Goal: Task Accomplishment & Management: Manage account settings

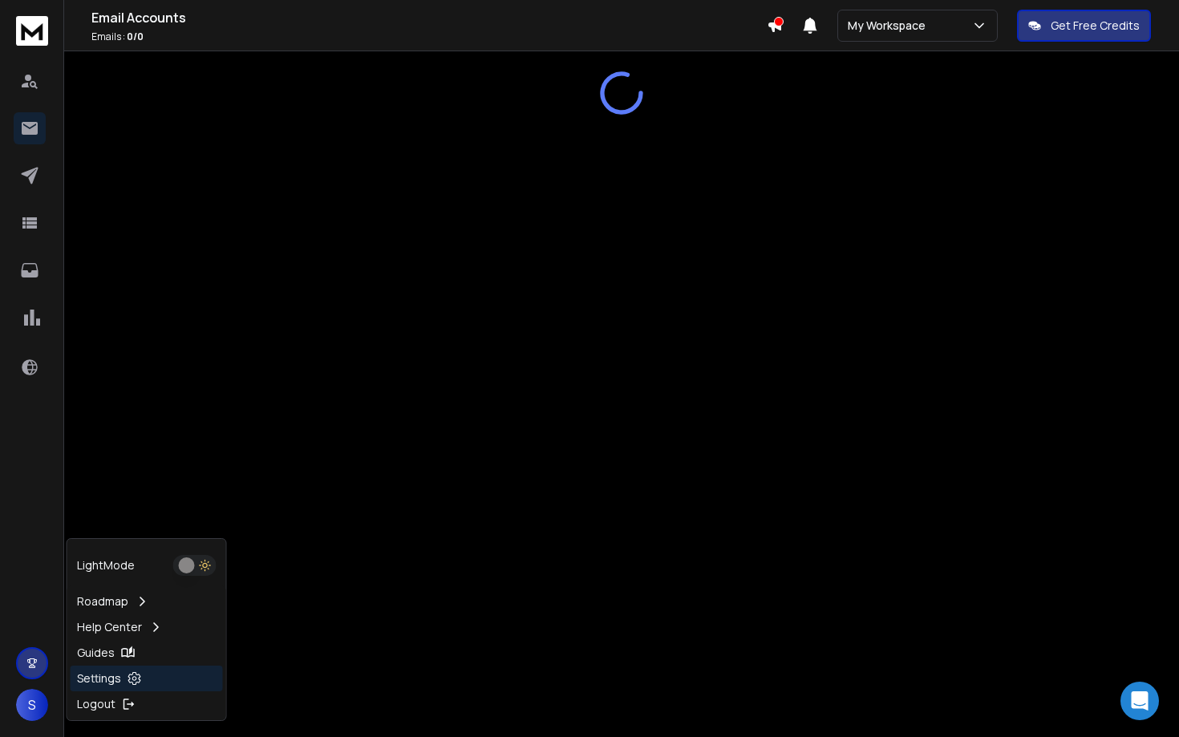
click at [111, 676] on p "Settings" at bounding box center [99, 679] width 44 height 16
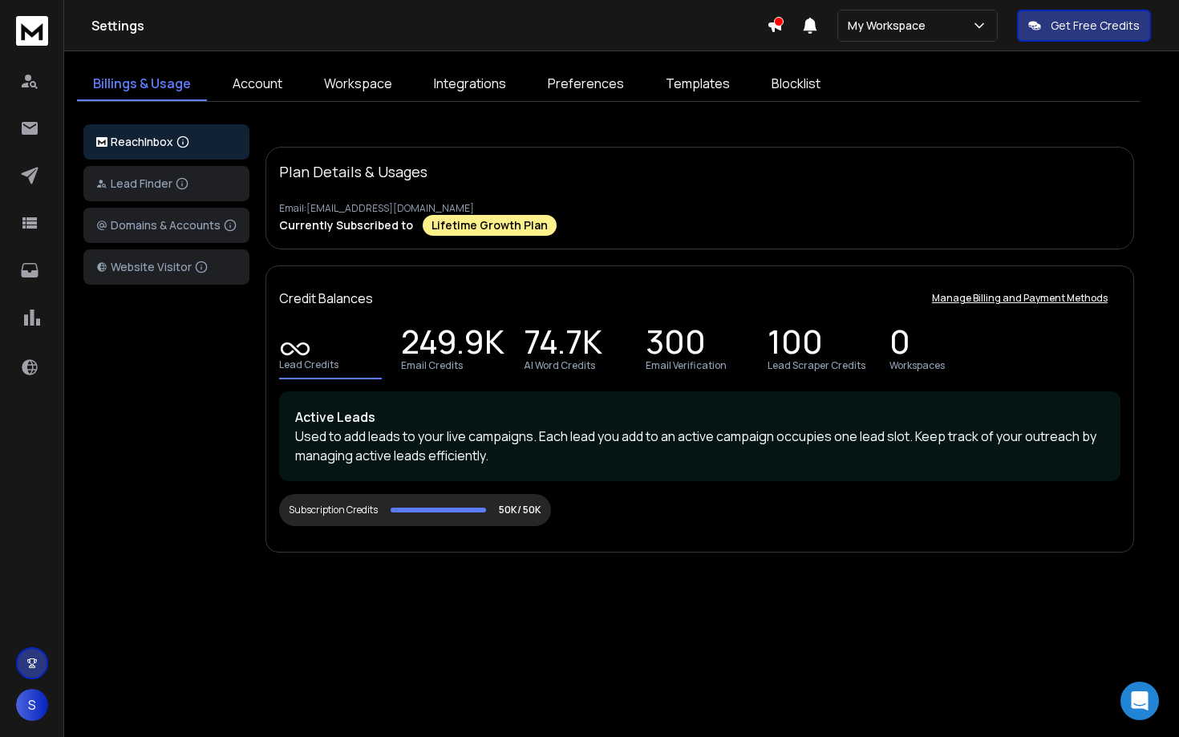
click at [18, 51] on div at bounding box center [32, 202] width 37 height 373
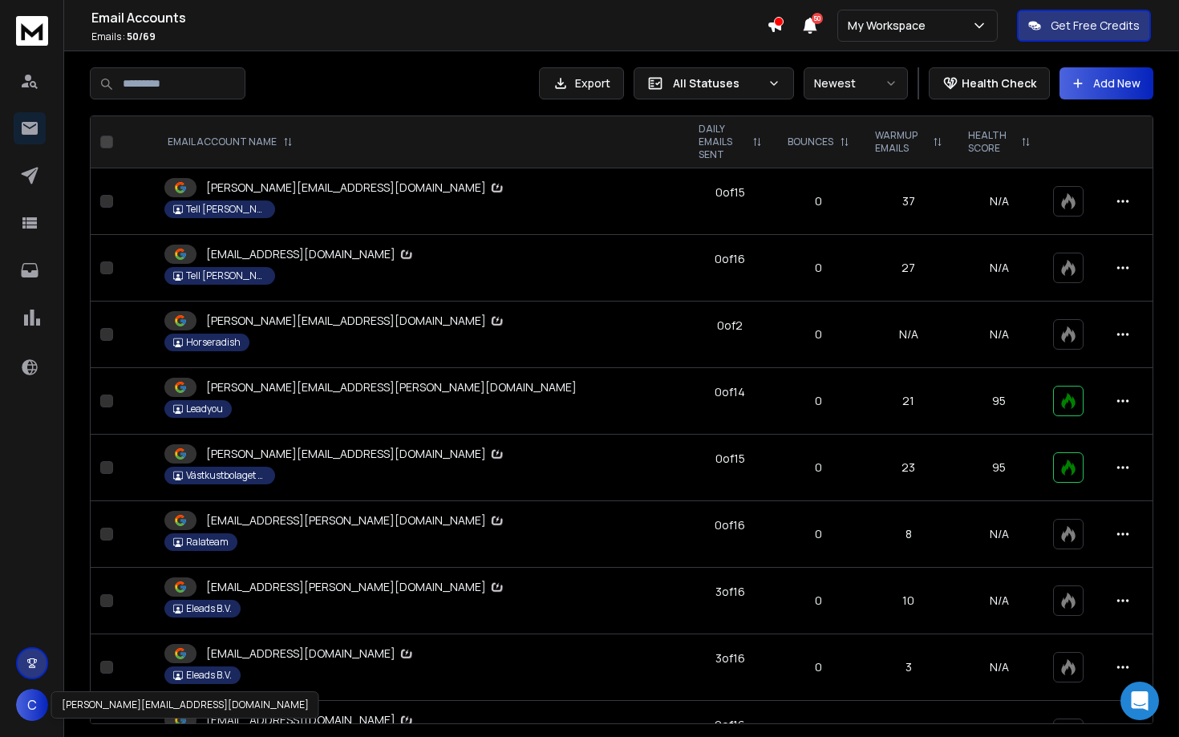
click at [28, 691] on span "C" at bounding box center [32, 705] width 32 height 32
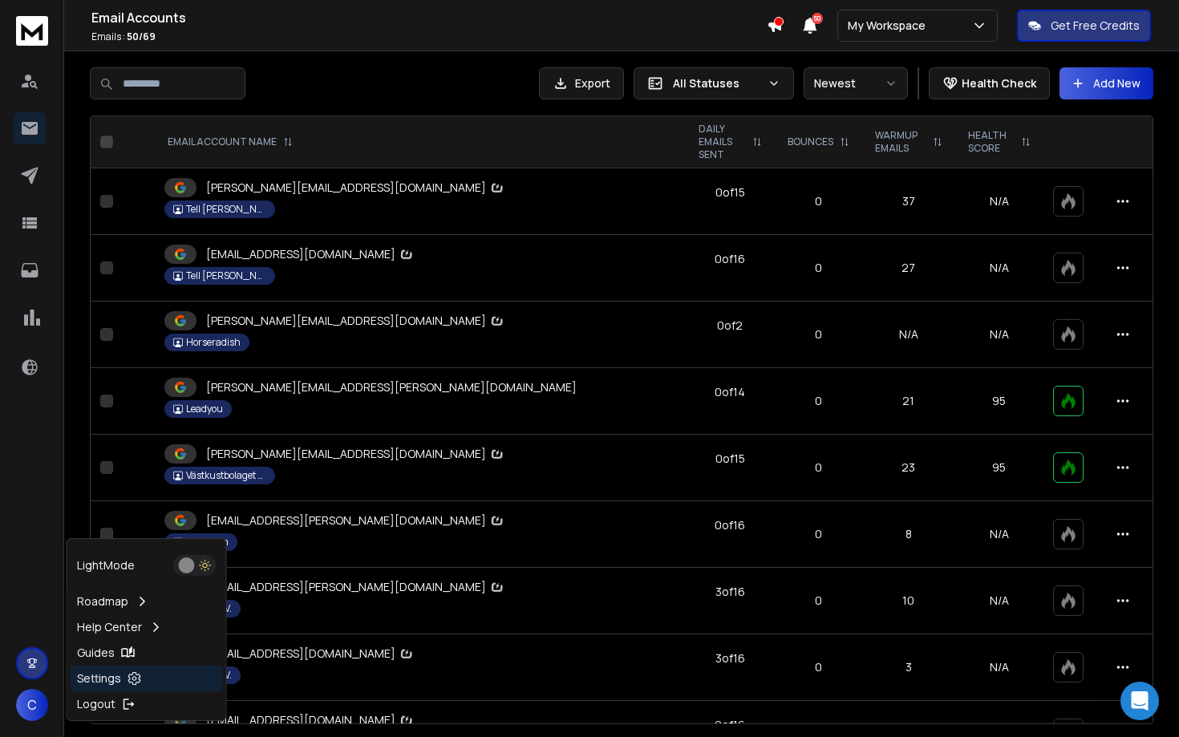
click at [111, 684] on p "Settings" at bounding box center [99, 679] width 44 height 16
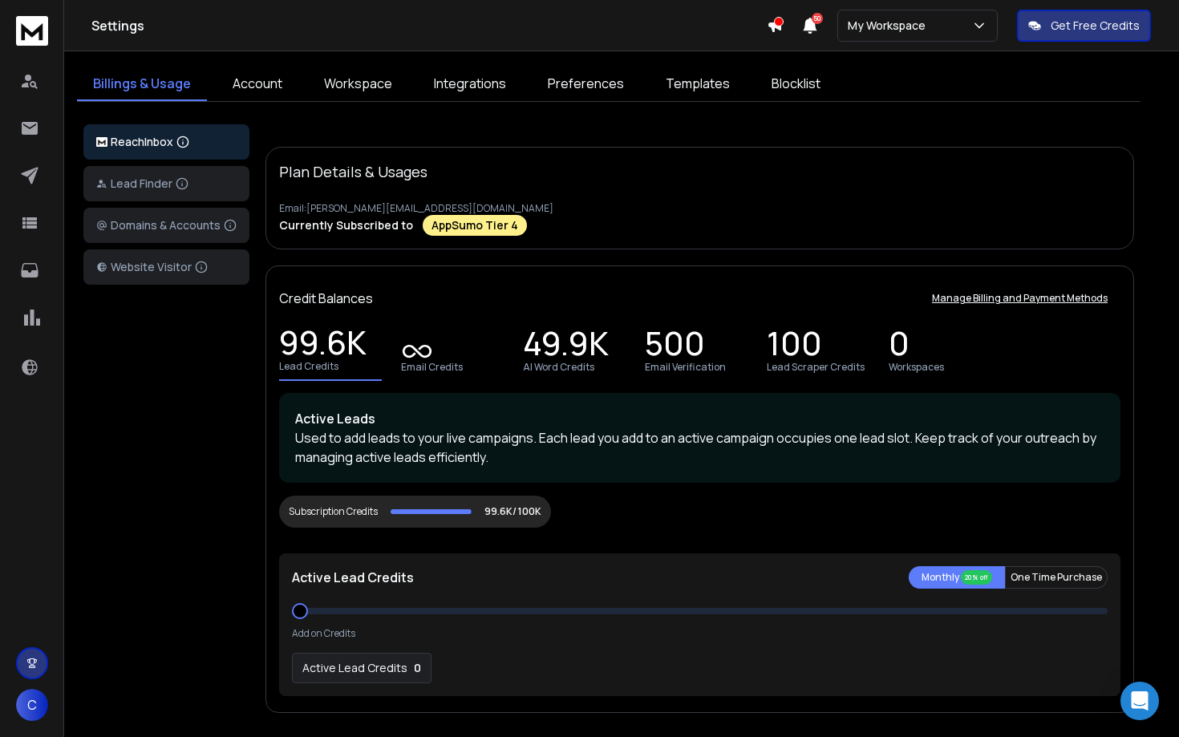
click at [373, 100] on link "Workspace" at bounding box center [358, 84] width 100 height 34
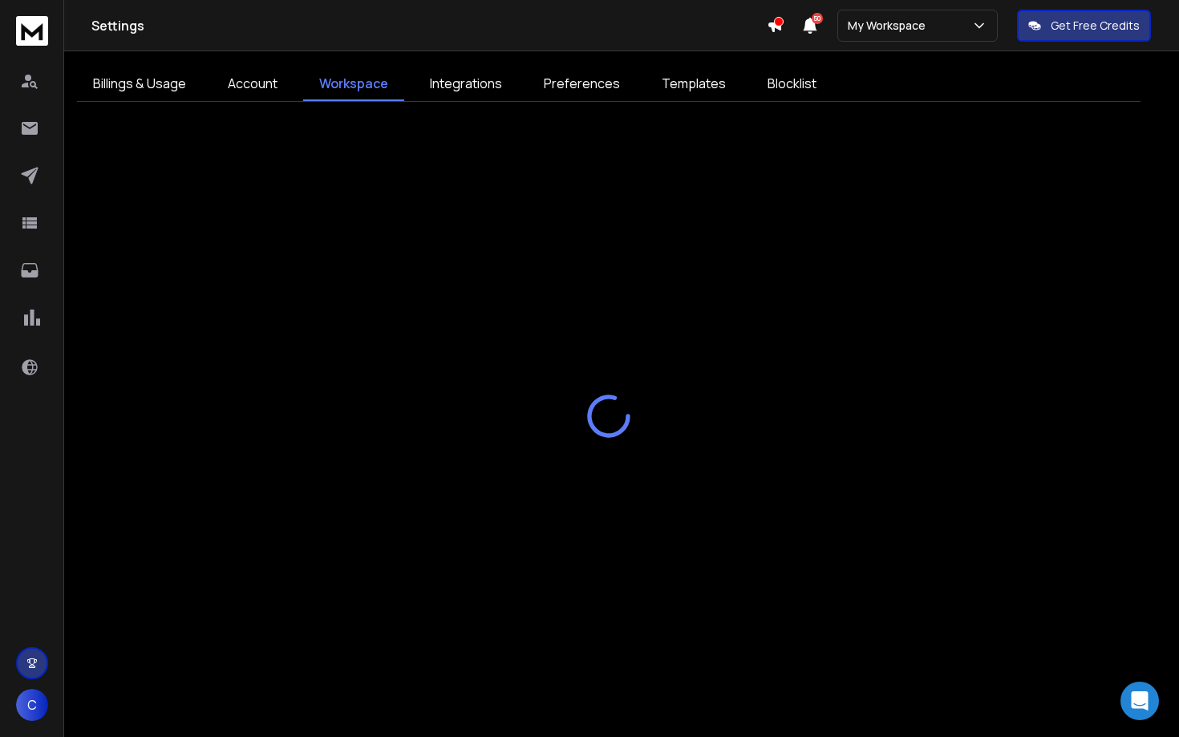
click at [363, 87] on link "Workspace" at bounding box center [353, 84] width 101 height 34
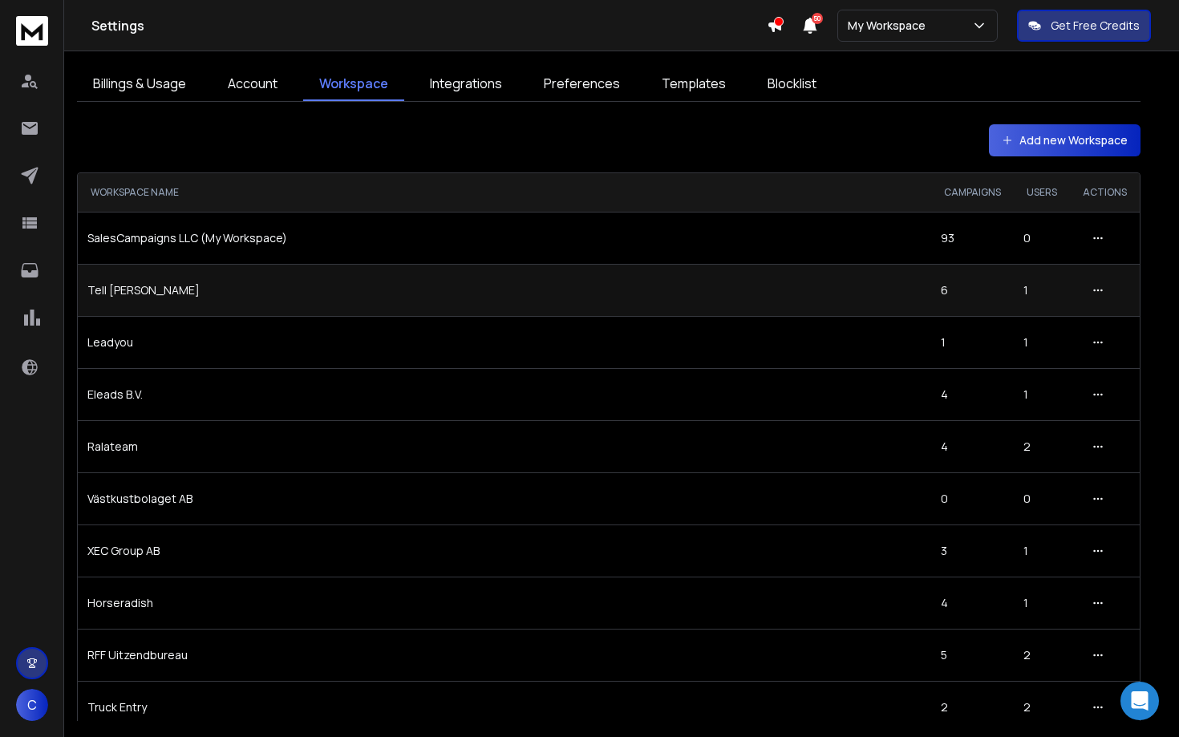
click at [185, 288] on td "Tell James" at bounding box center [505, 290] width 854 height 52
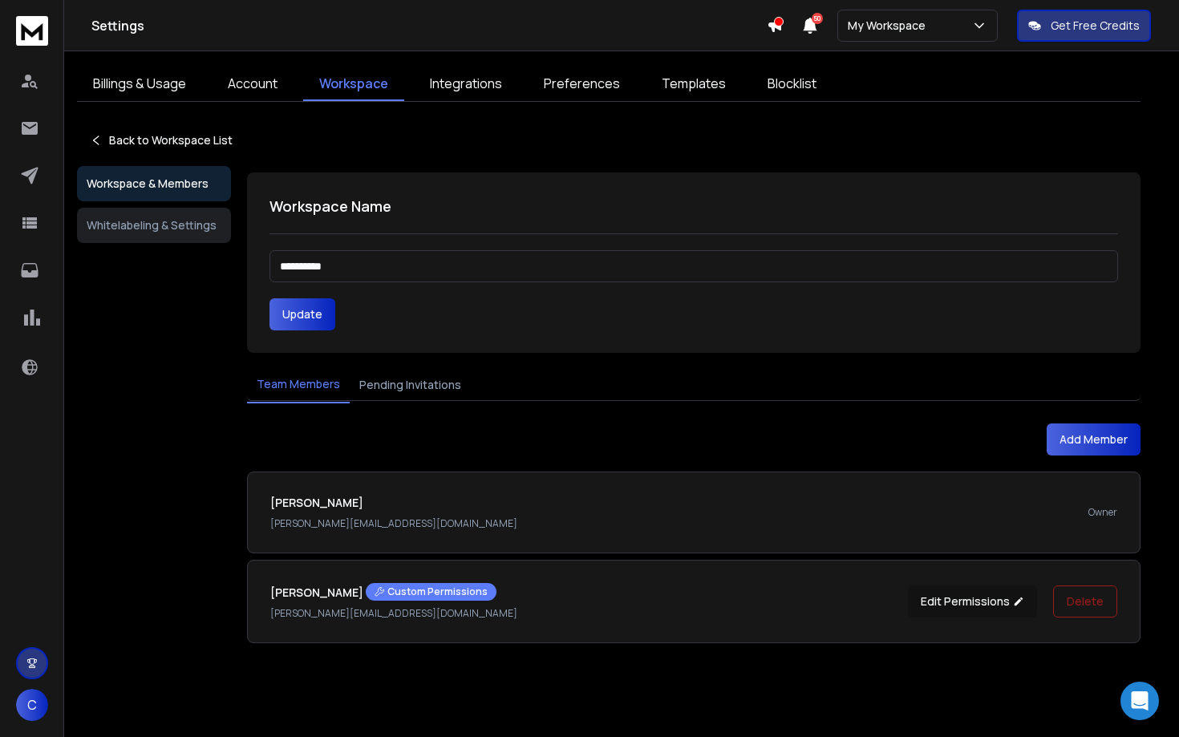
click at [404, 396] on button "Pending Invitations" at bounding box center [410, 384] width 121 height 35
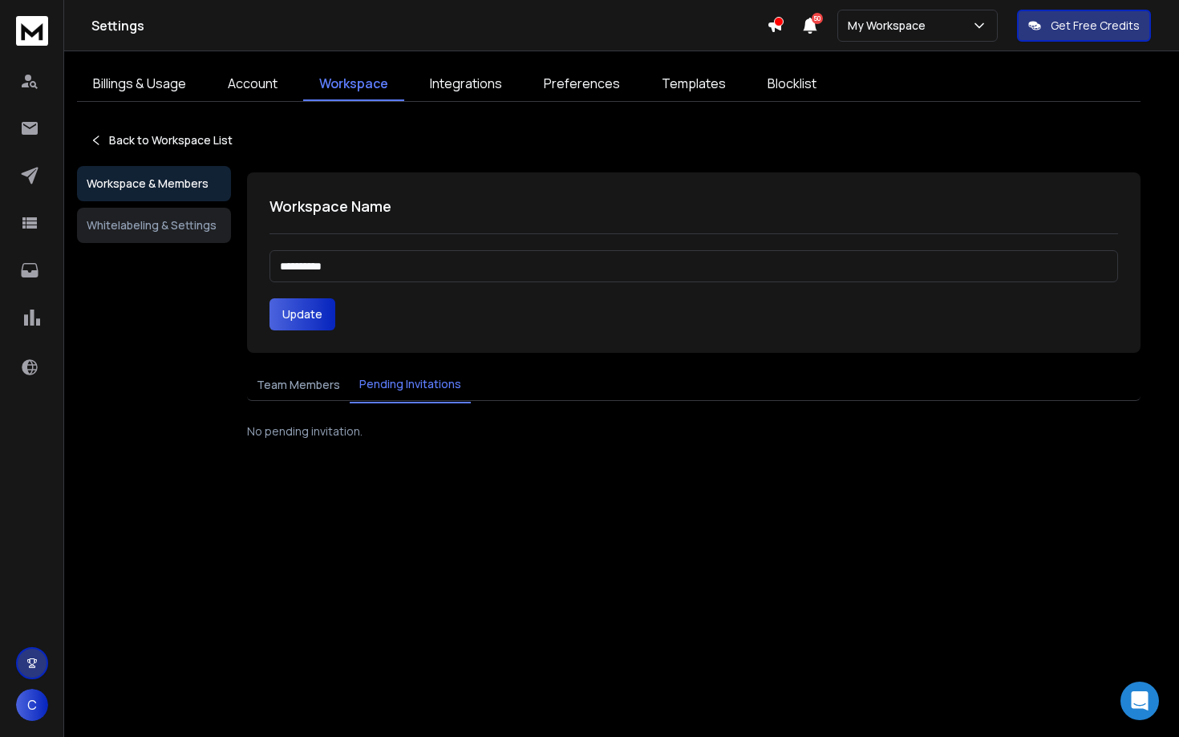
click at [292, 384] on button "Team Members" at bounding box center [298, 384] width 103 height 35
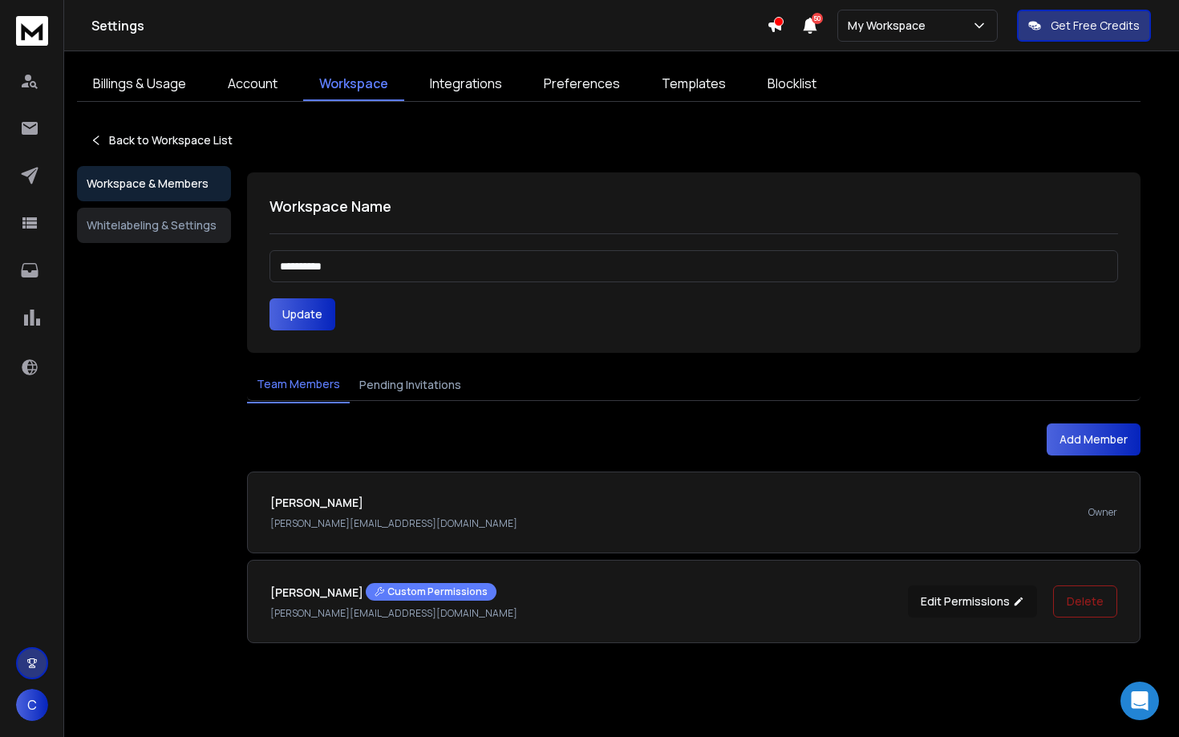
click at [408, 393] on button "Pending Invitations" at bounding box center [410, 384] width 121 height 35
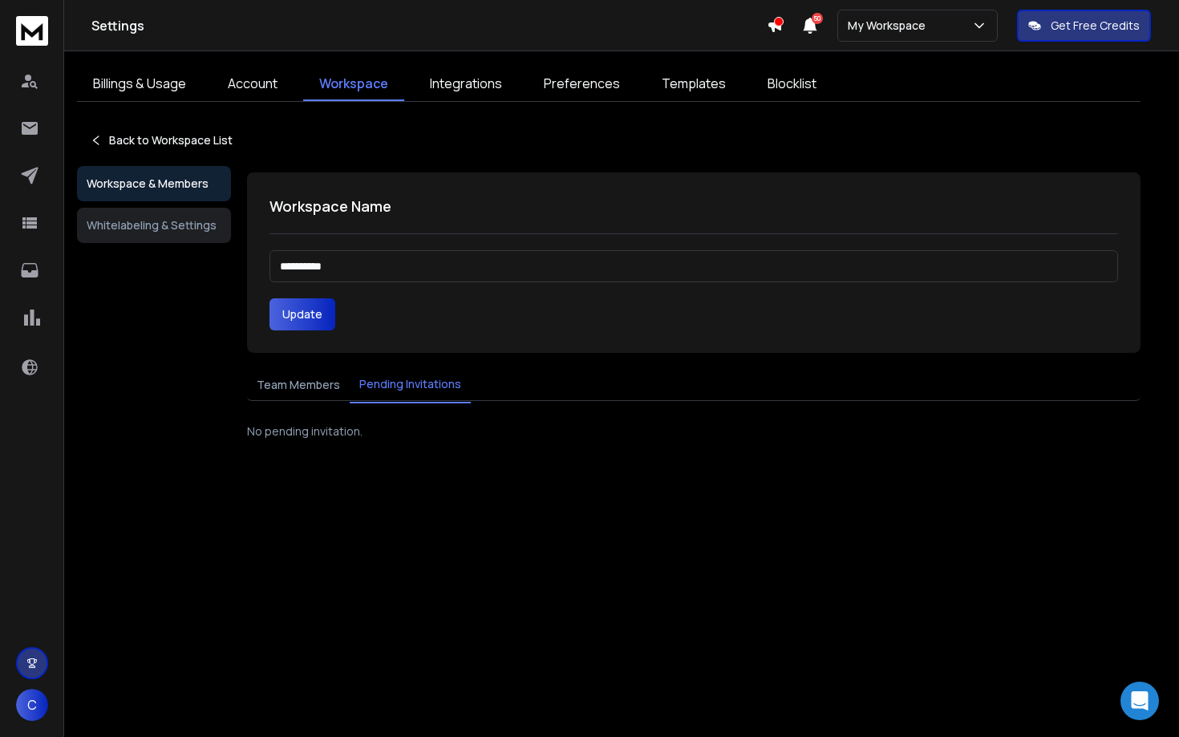
click at [301, 379] on button "Team Members" at bounding box center [298, 384] width 103 height 35
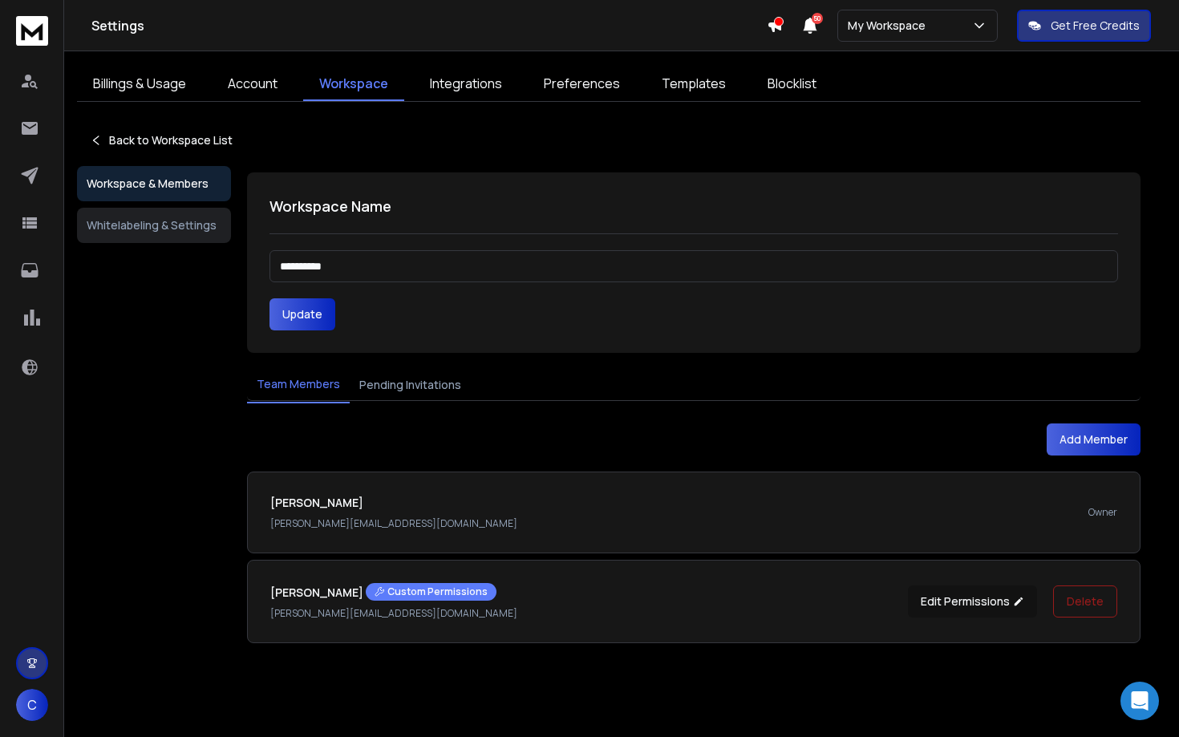
click at [1089, 425] on button "Add Member" at bounding box center [1094, 440] width 94 height 32
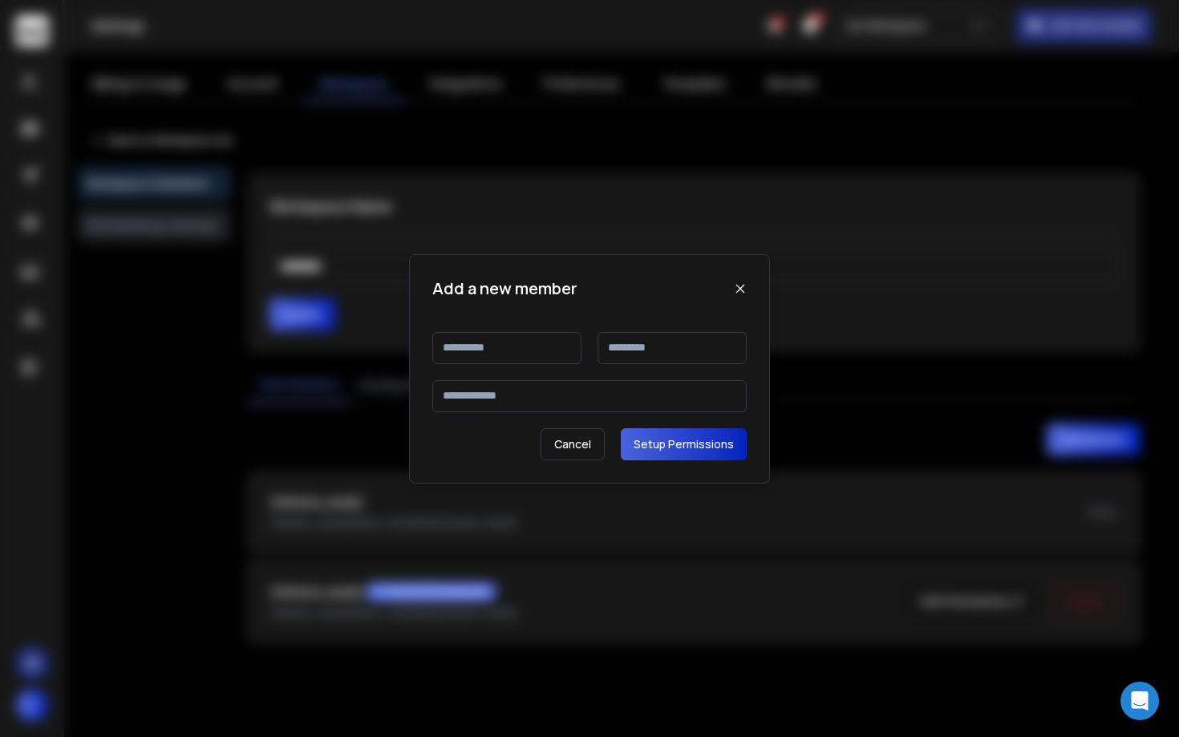
click at [510, 351] on input at bounding box center [506, 348] width 149 height 32
click at [435, 400] on input at bounding box center [589, 396] width 315 height 32
paste input "**********"
type input "**********"
click at [524, 347] on input at bounding box center [506, 348] width 149 height 32
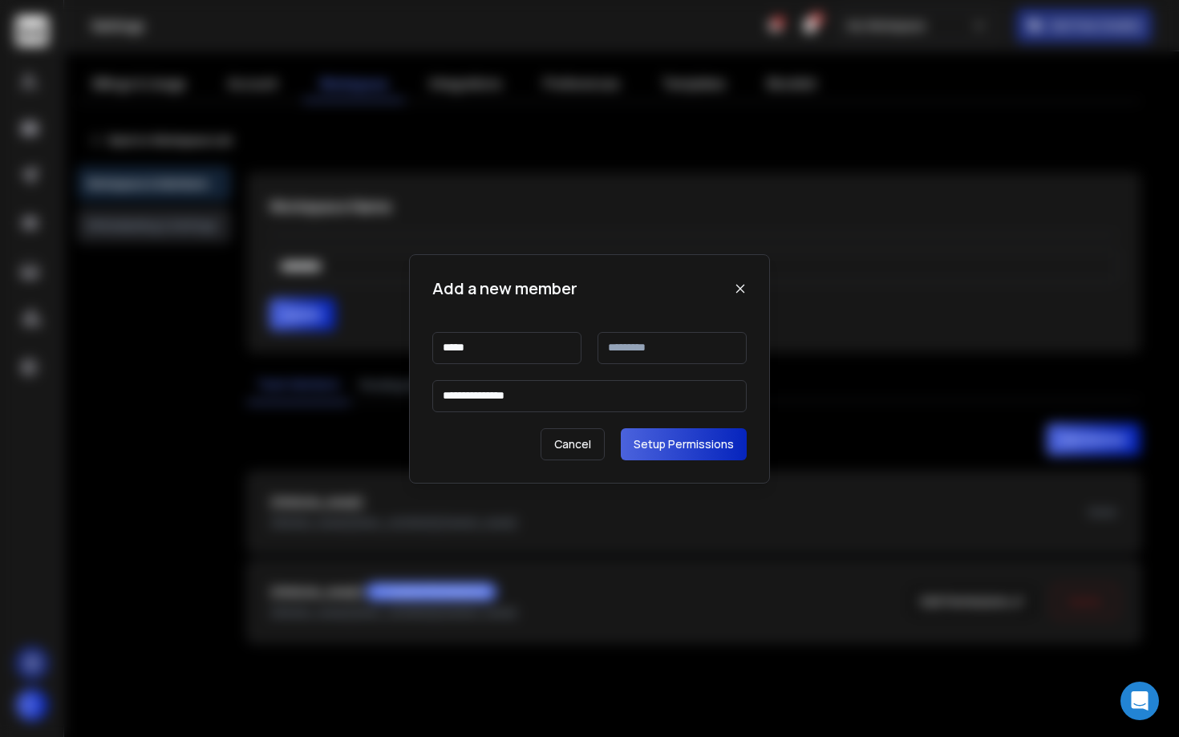
type input "*****"
click at [624, 358] on input at bounding box center [672, 348] width 149 height 32
click at [741, 293] on icon at bounding box center [740, 288] width 13 height 13
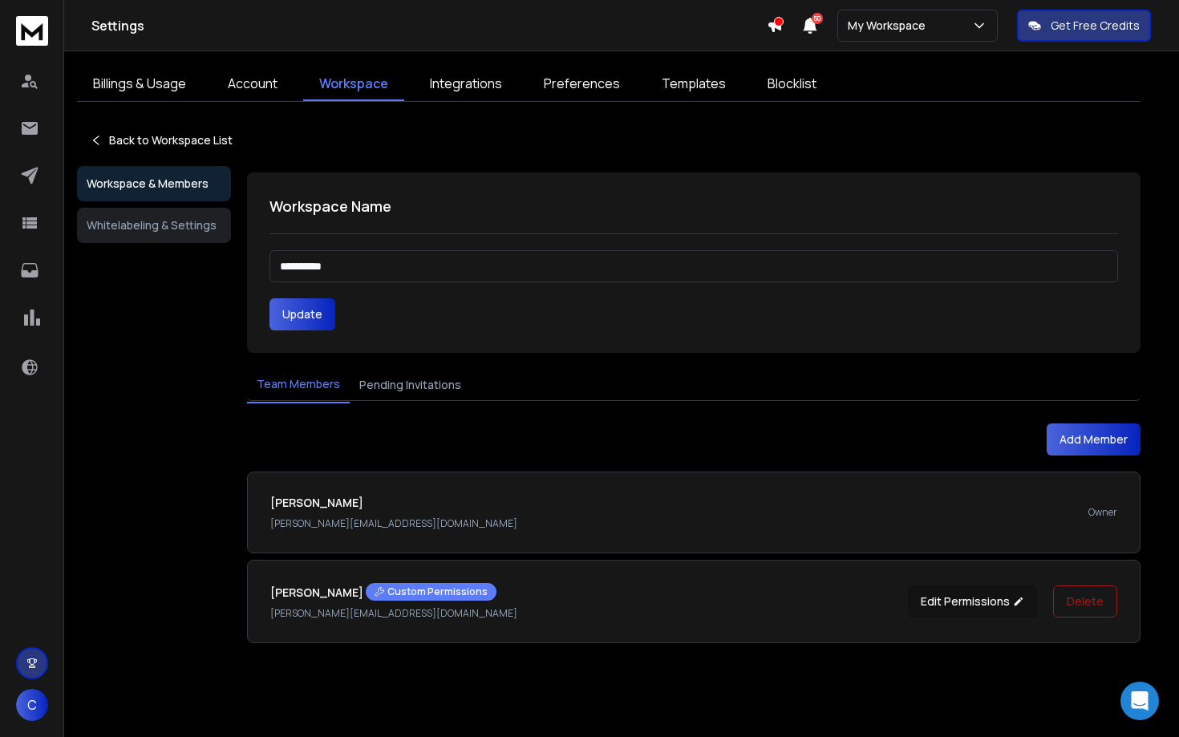
click at [1081, 448] on button "Add Member" at bounding box center [1094, 440] width 94 height 32
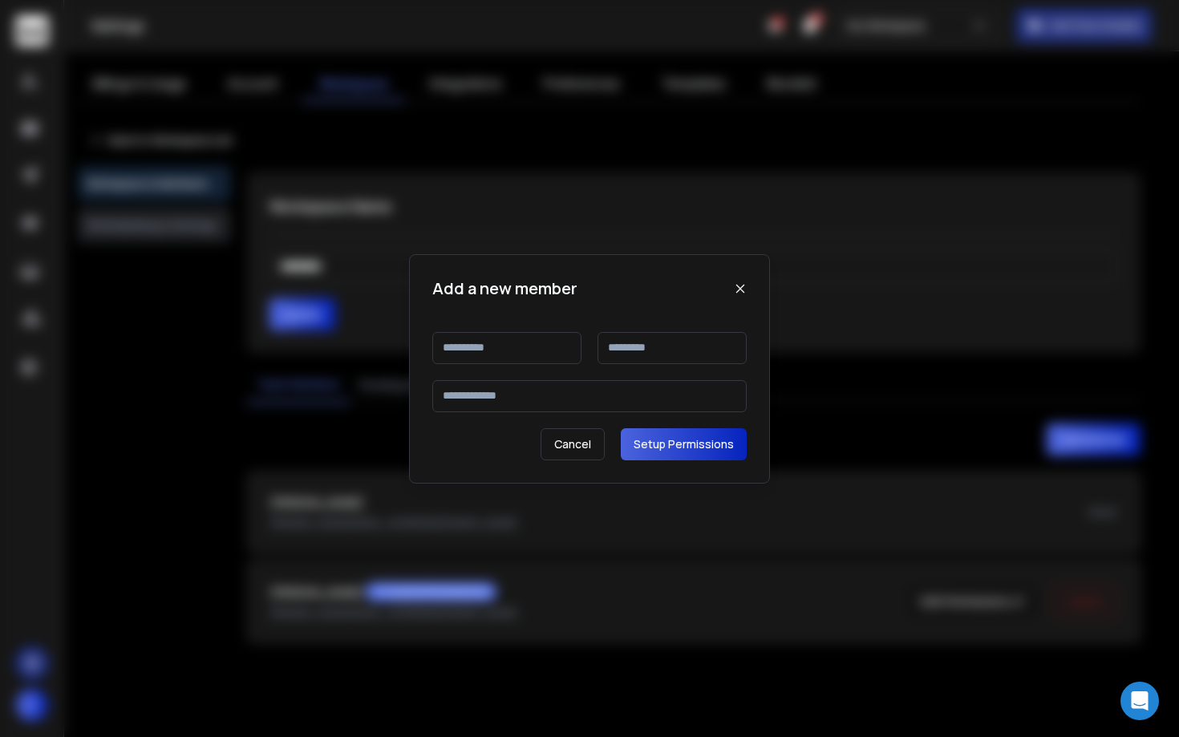
click at [671, 386] on input at bounding box center [589, 396] width 315 height 32
paste input "**********"
type input "**********"
click at [501, 350] on input at bounding box center [506, 348] width 149 height 32
type input "*****"
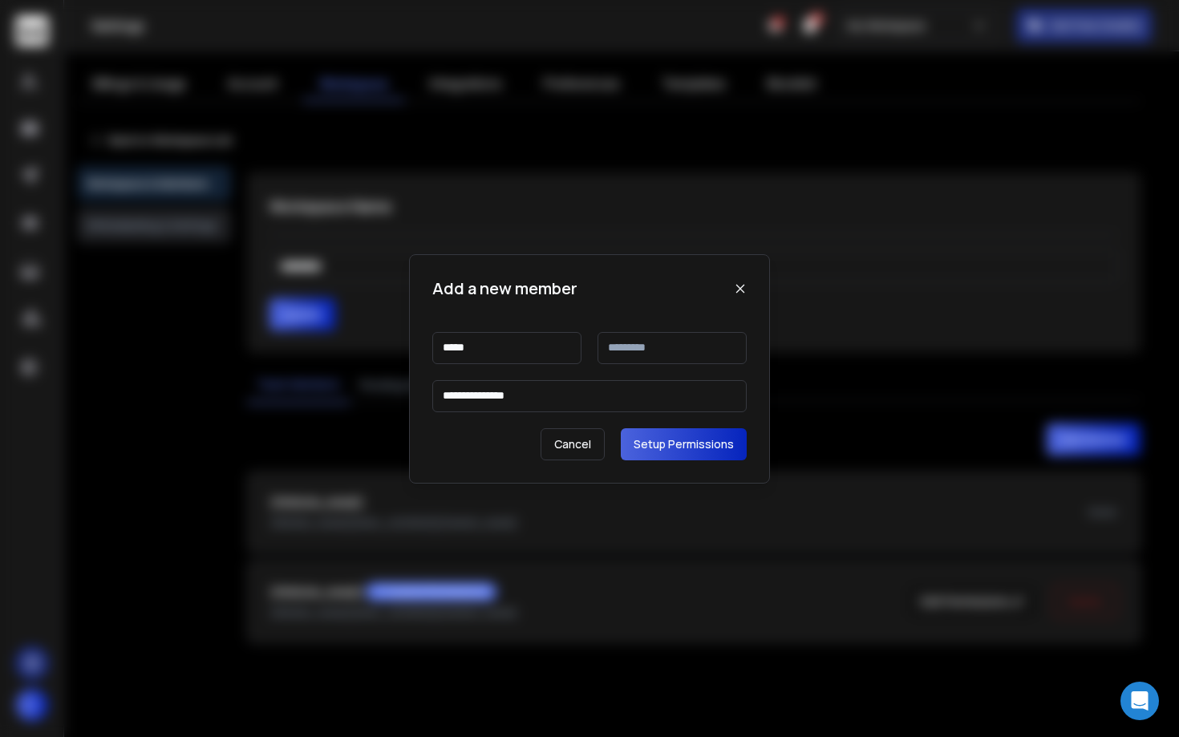
click at [629, 356] on input at bounding box center [672, 348] width 149 height 32
type input "*********"
click at [674, 454] on button "Setup Permissions" at bounding box center [684, 444] width 126 height 32
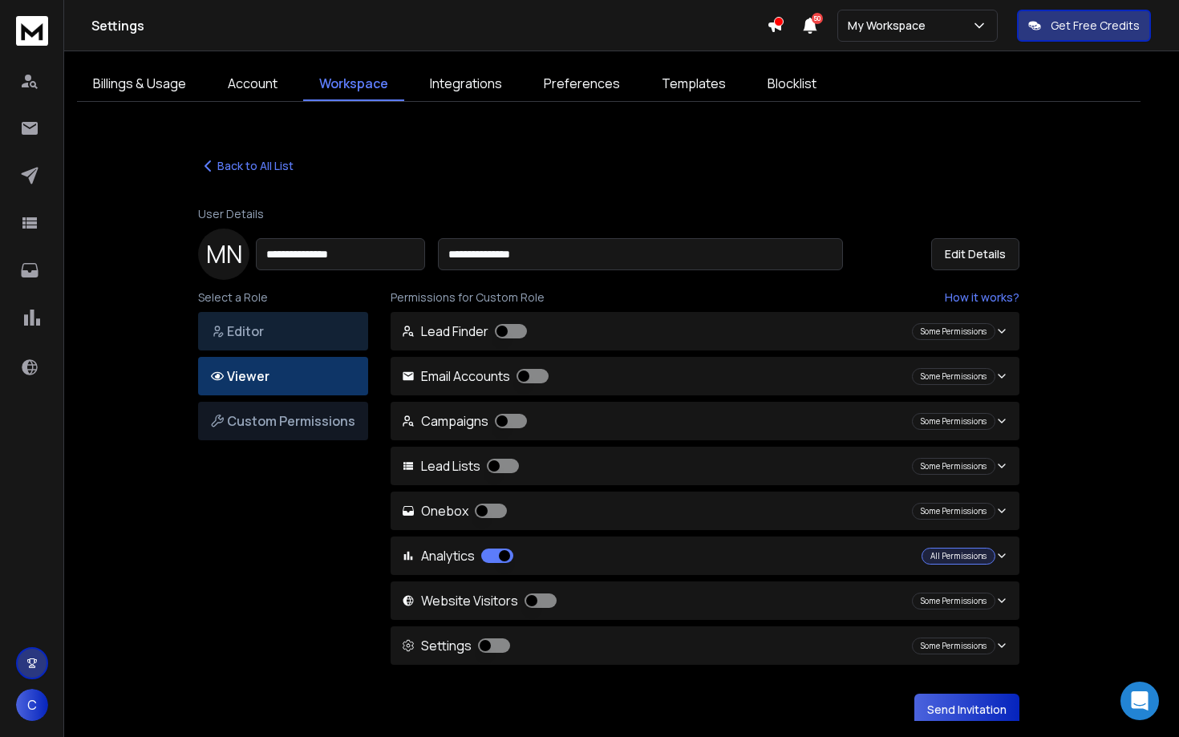
click at [278, 336] on p "Editor" at bounding box center [283, 331] width 144 height 19
click at [223, 336] on button "Editor" at bounding box center [216, 331] width 13 height 40
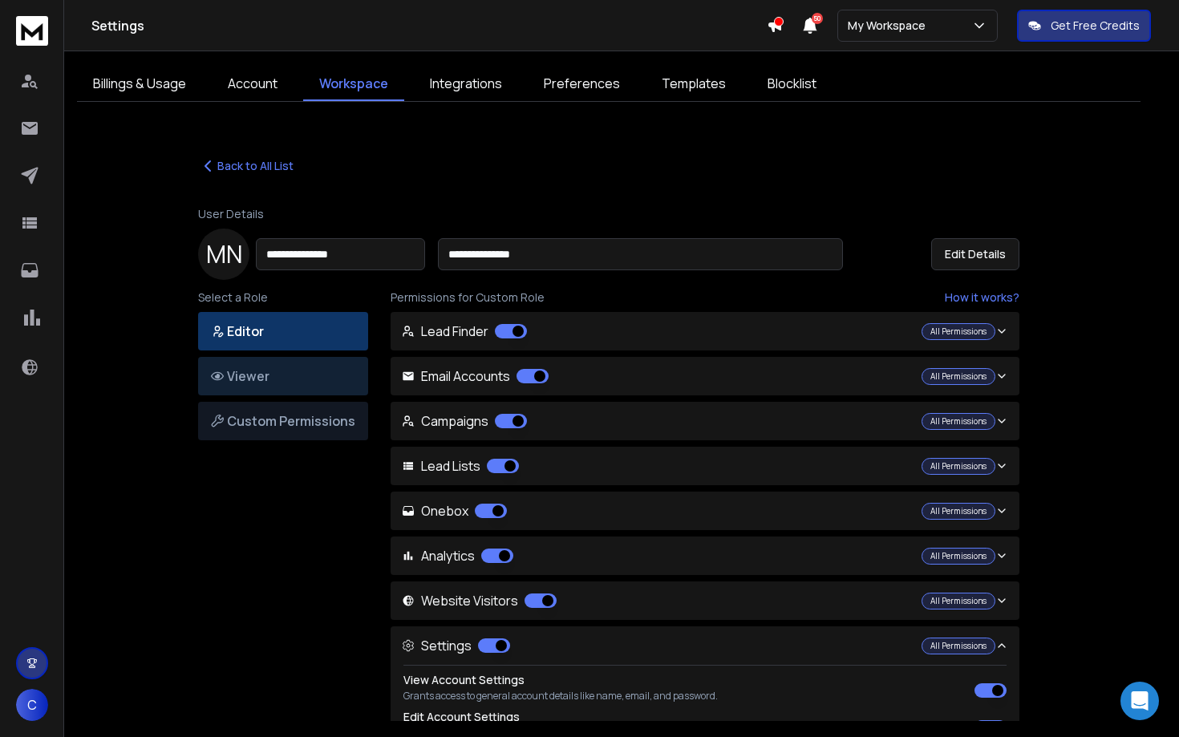
click at [264, 381] on p "Viewer" at bounding box center [283, 376] width 144 height 19
click at [223, 381] on button "Viewer" at bounding box center [216, 376] width 13 height 40
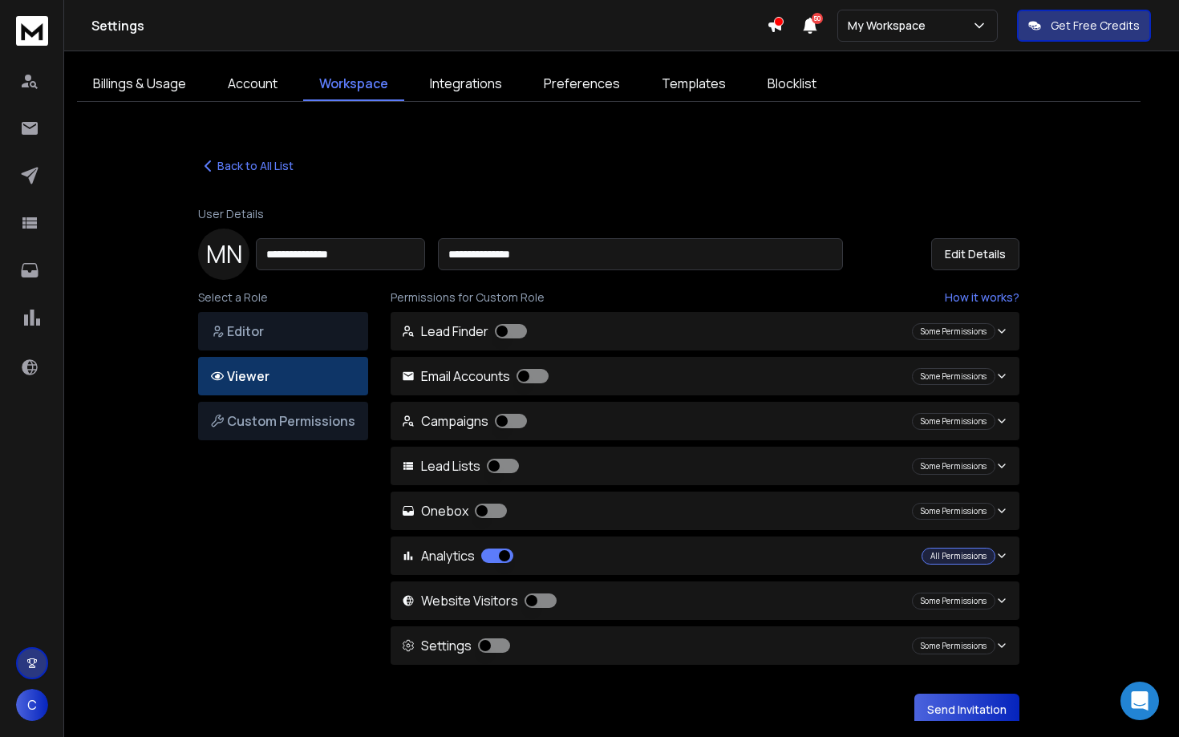
click at [680, 563] on div "Analytics All Permissions" at bounding box center [699, 555] width 594 height 19
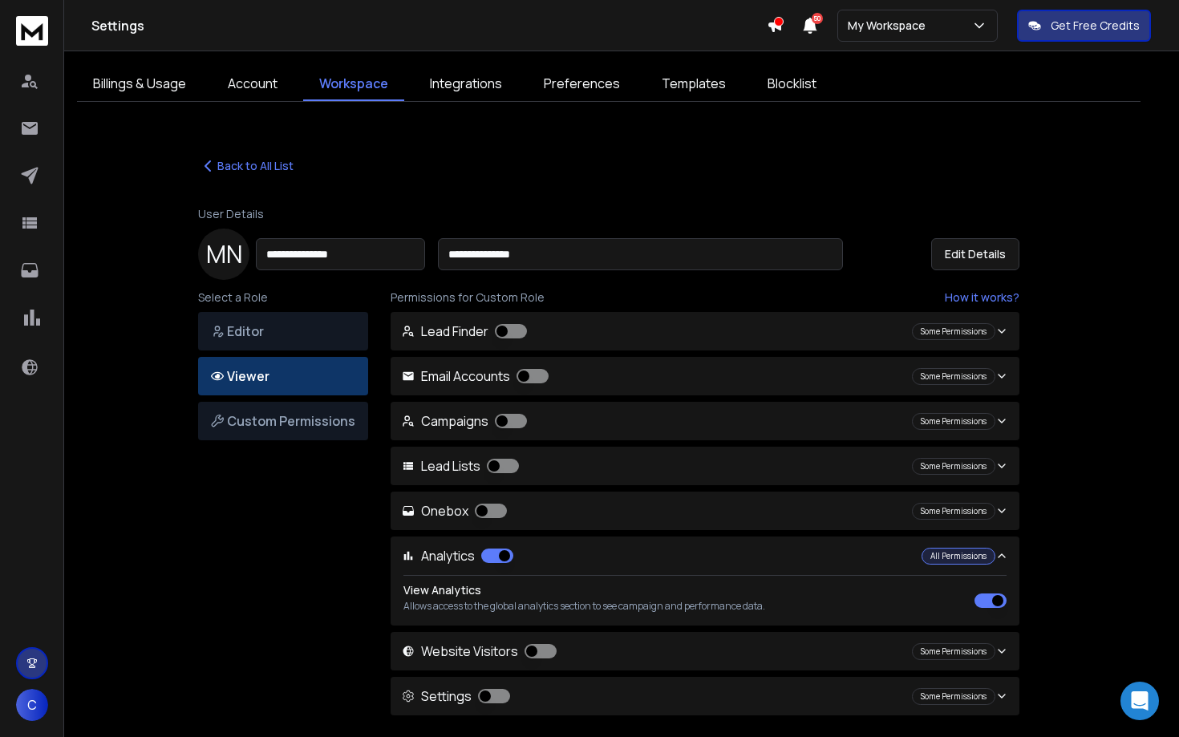
click at [680, 563] on div "Analytics All Permissions" at bounding box center [699, 555] width 594 height 19
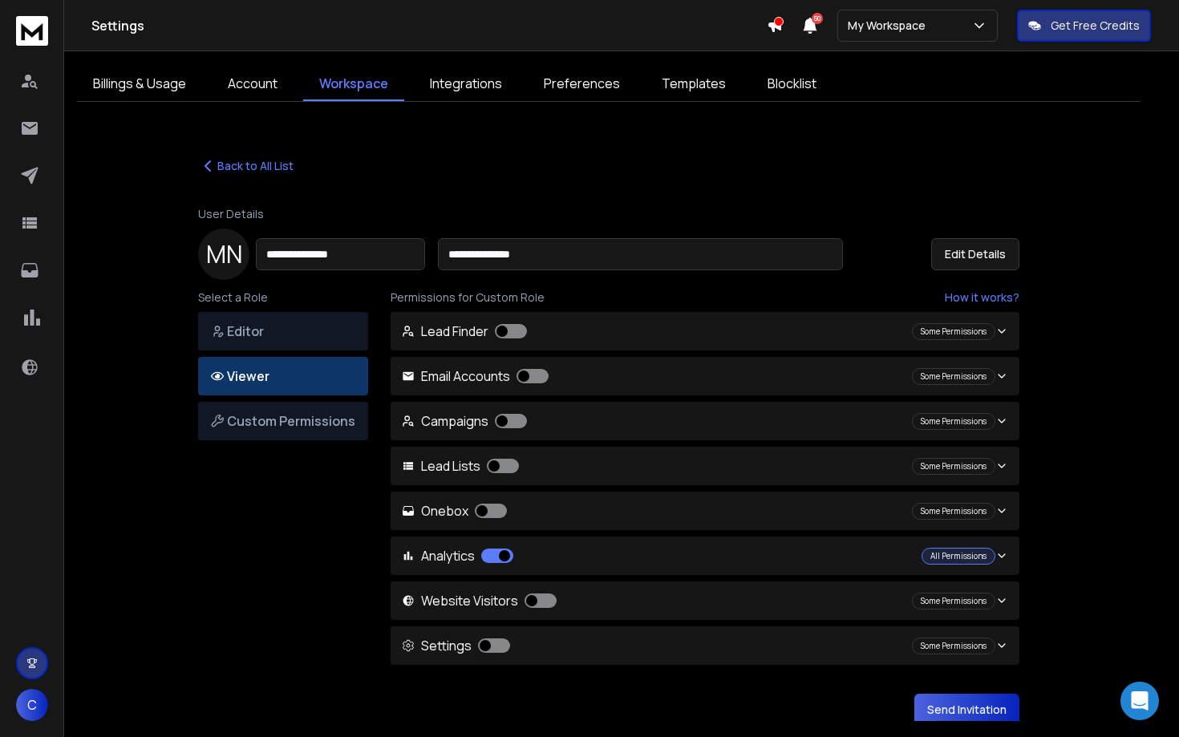
scroll to position [37, 0]
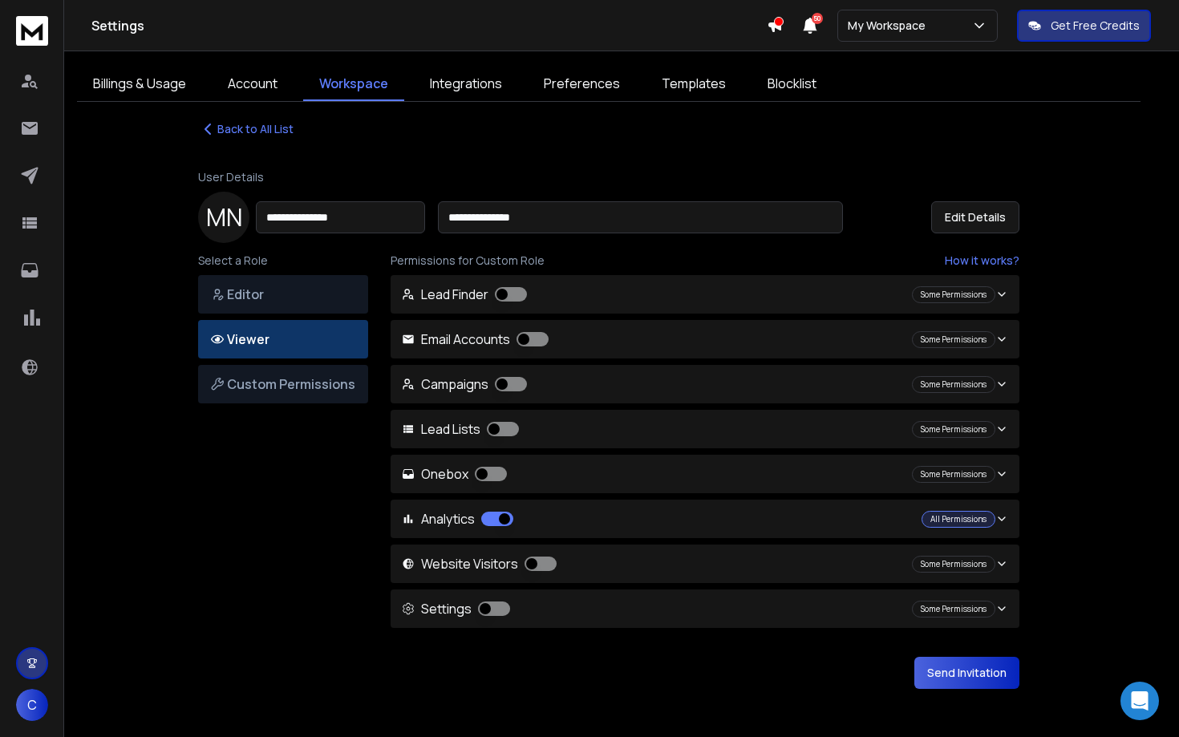
click at [968, 688] on button "Send Invitation" at bounding box center [967, 673] width 105 height 32
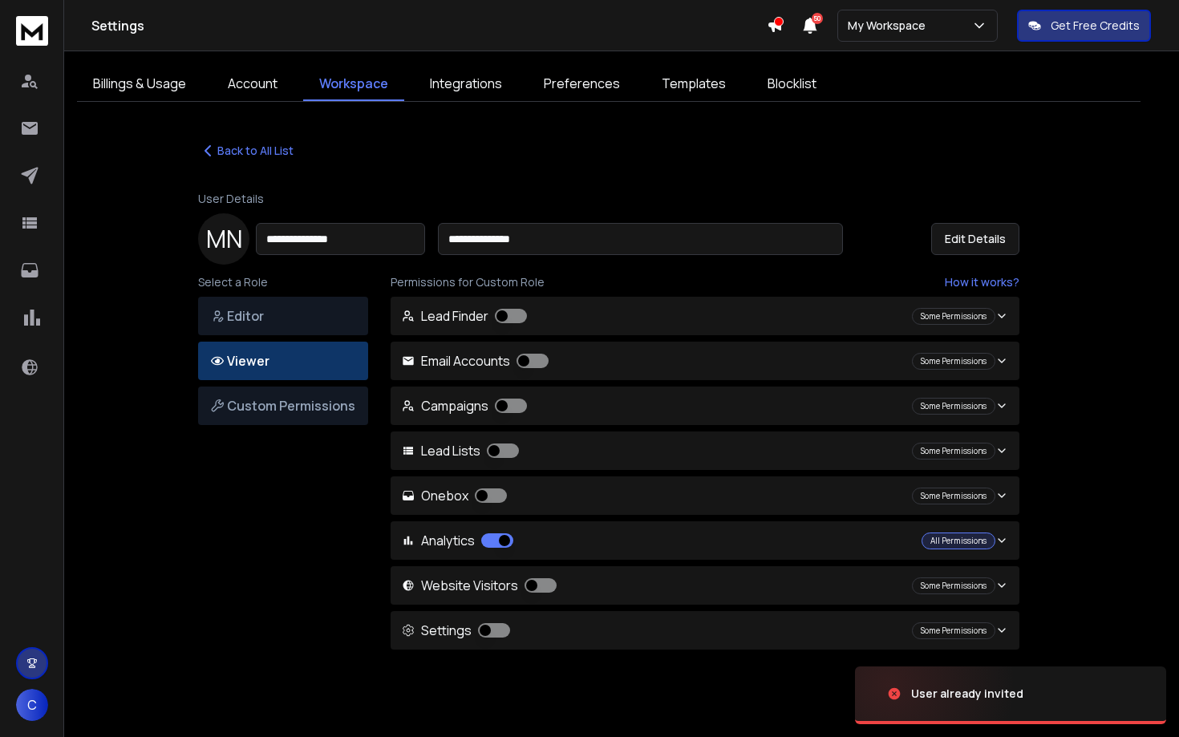
scroll to position [14, 0]
click at [359, 240] on input "**********" at bounding box center [340, 241] width 169 height 32
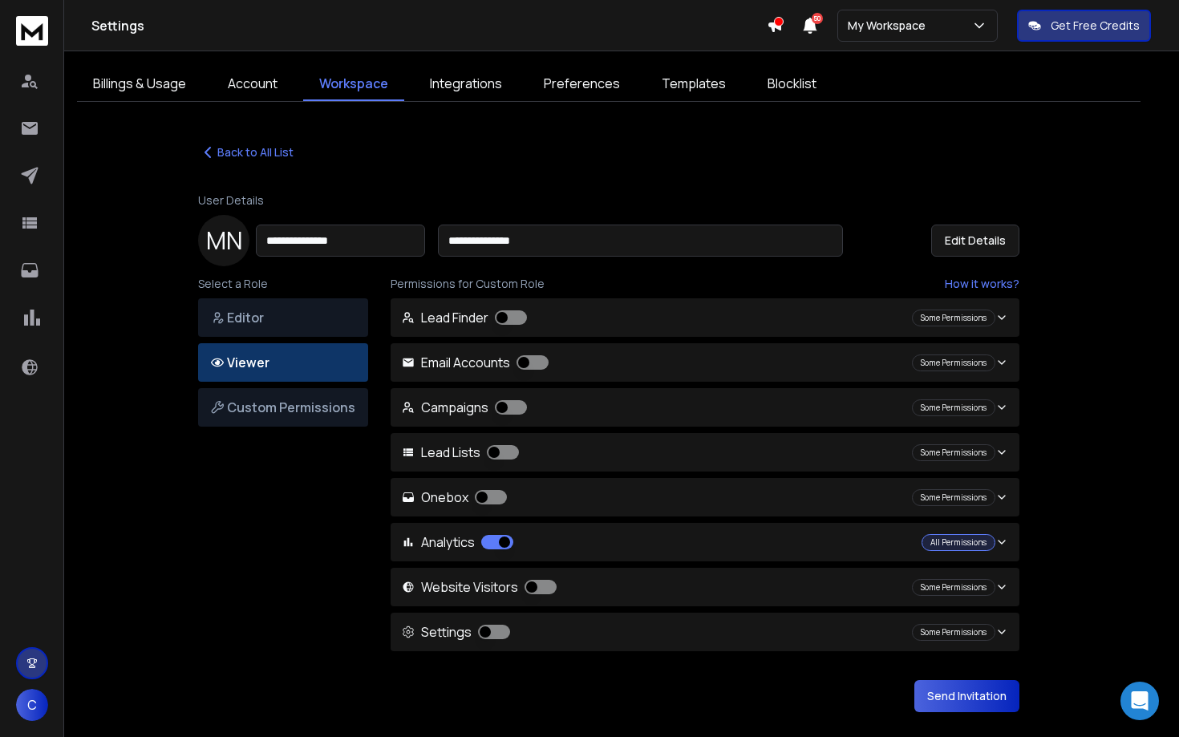
click at [354, 242] on input "**********" at bounding box center [340, 241] width 169 height 32
click at [958, 243] on button "Edit Details" at bounding box center [975, 241] width 88 height 32
click at [363, 240] on input "**********" at bounding box center [342, 241] width 172 height 32
type input "**********"
click at [968, 249] on button "confirms" at bounding box center [982, 241] width 75 height 32
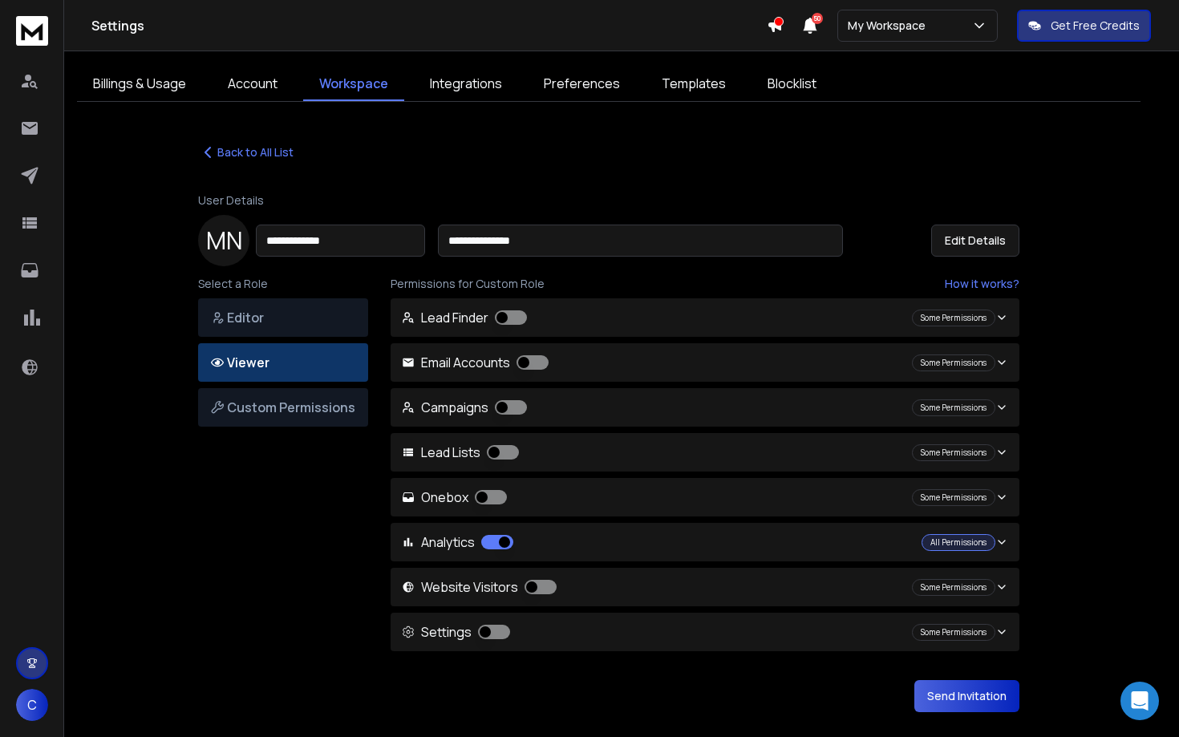
click at [943, 704] on button "Send Invitation" at bounding box center [967, 696] width 105 height 32
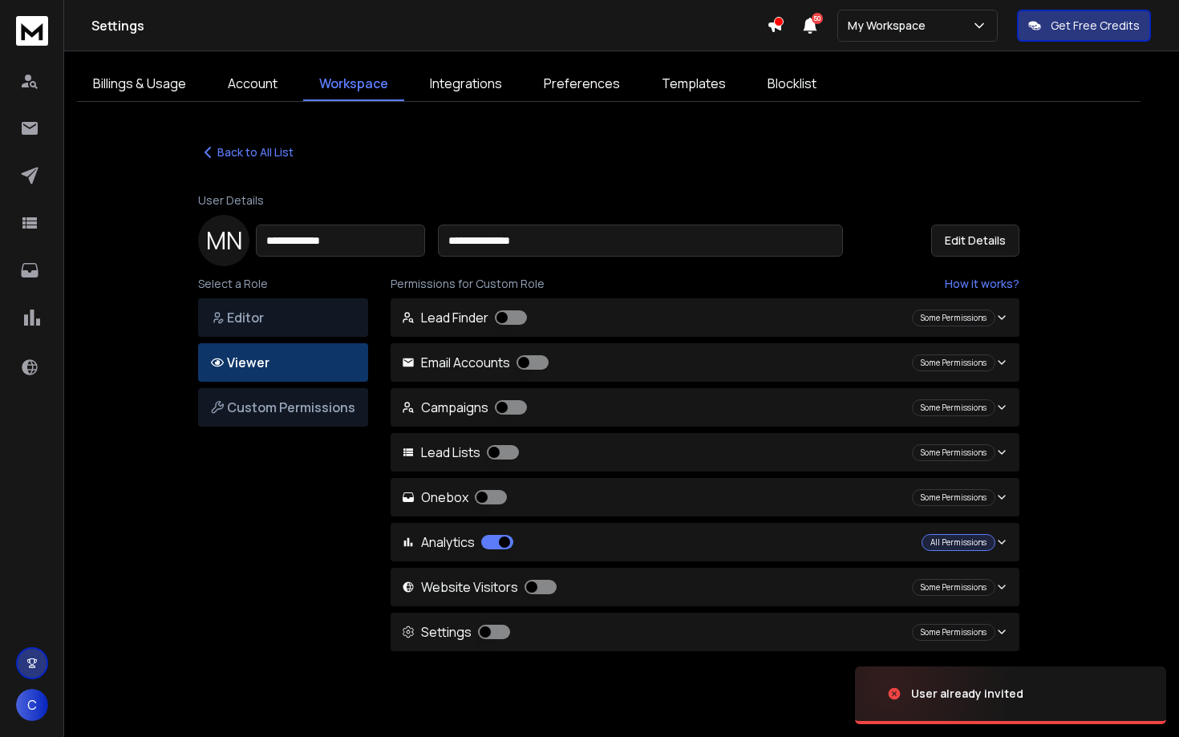
scroll to position [37, 0]
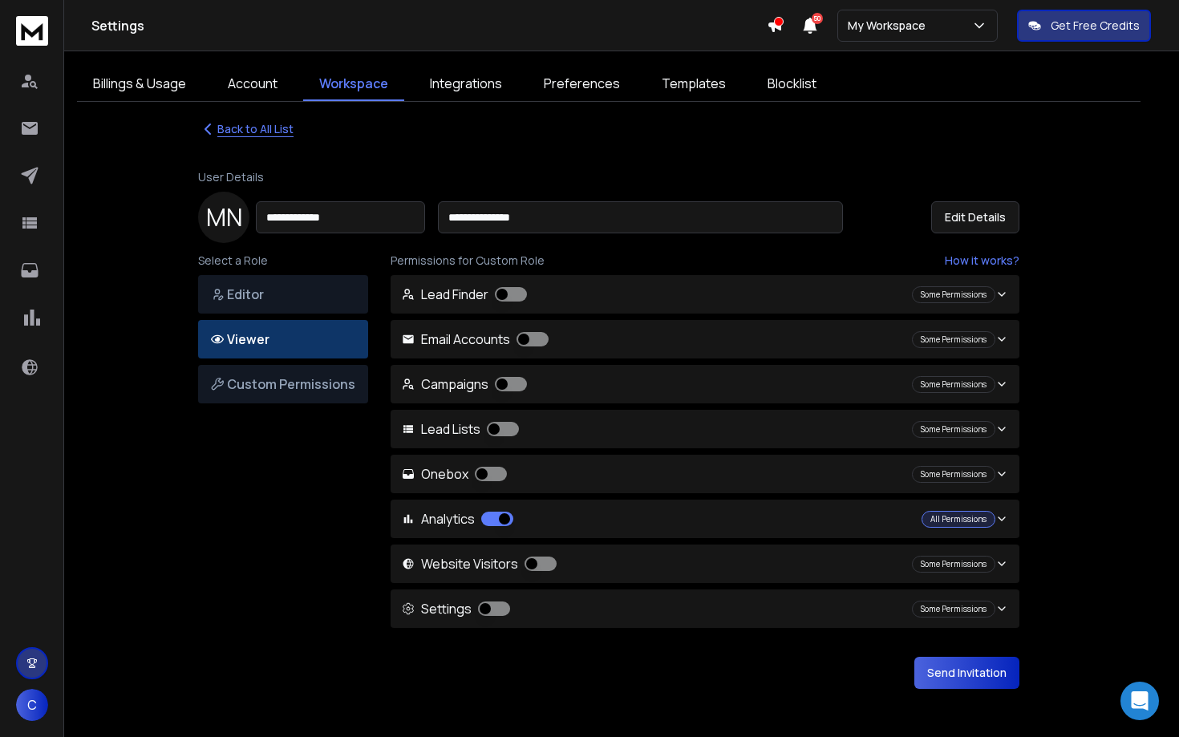
click at [233, 124] on button "Back to All List" at bounding box center [245, 129] width 95 height 19
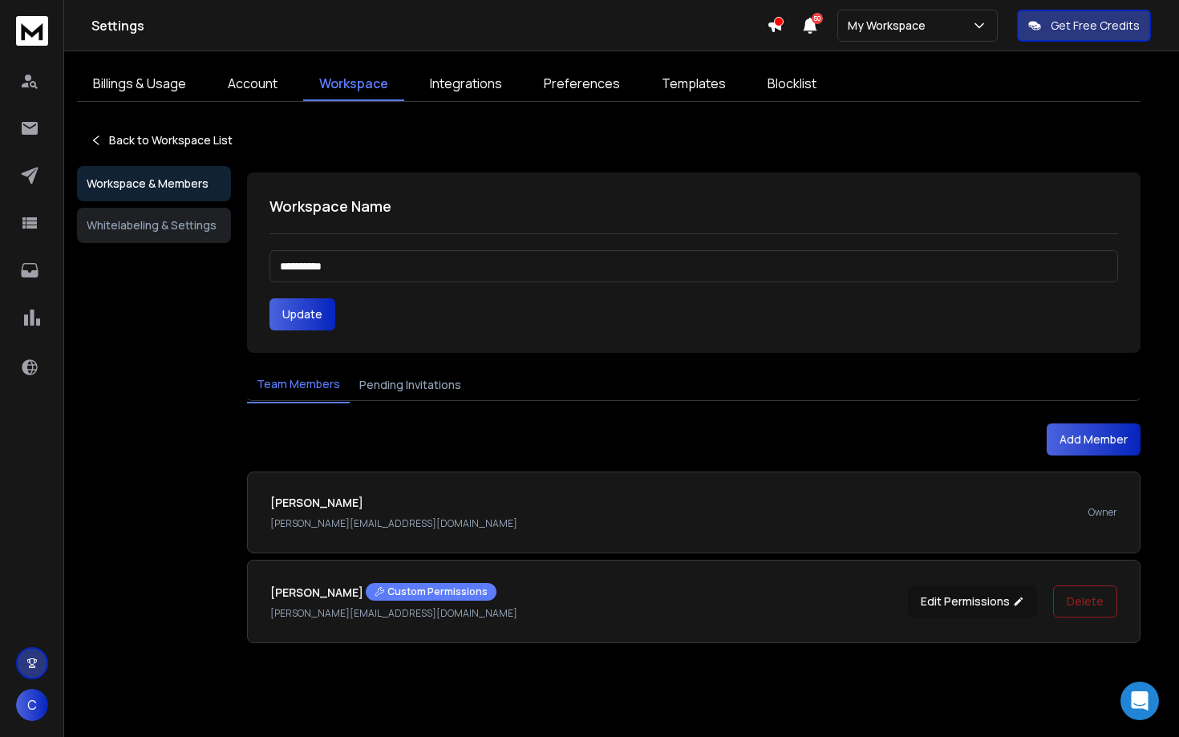
click at [396, 375] on button "Pending Invitations" at bounding box center [410, 384] width 121 height 35
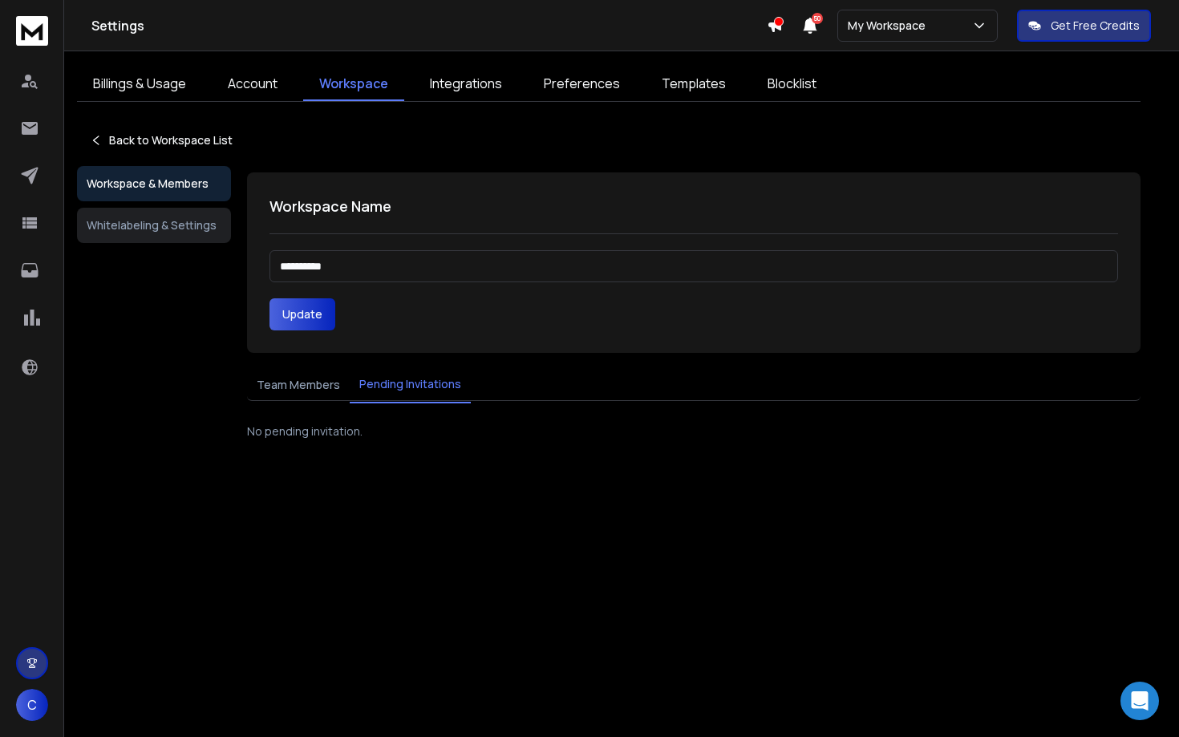
click at [128, 132] on p "Back to Workspace List" at bounding box center [171, 140] width 124 height 16
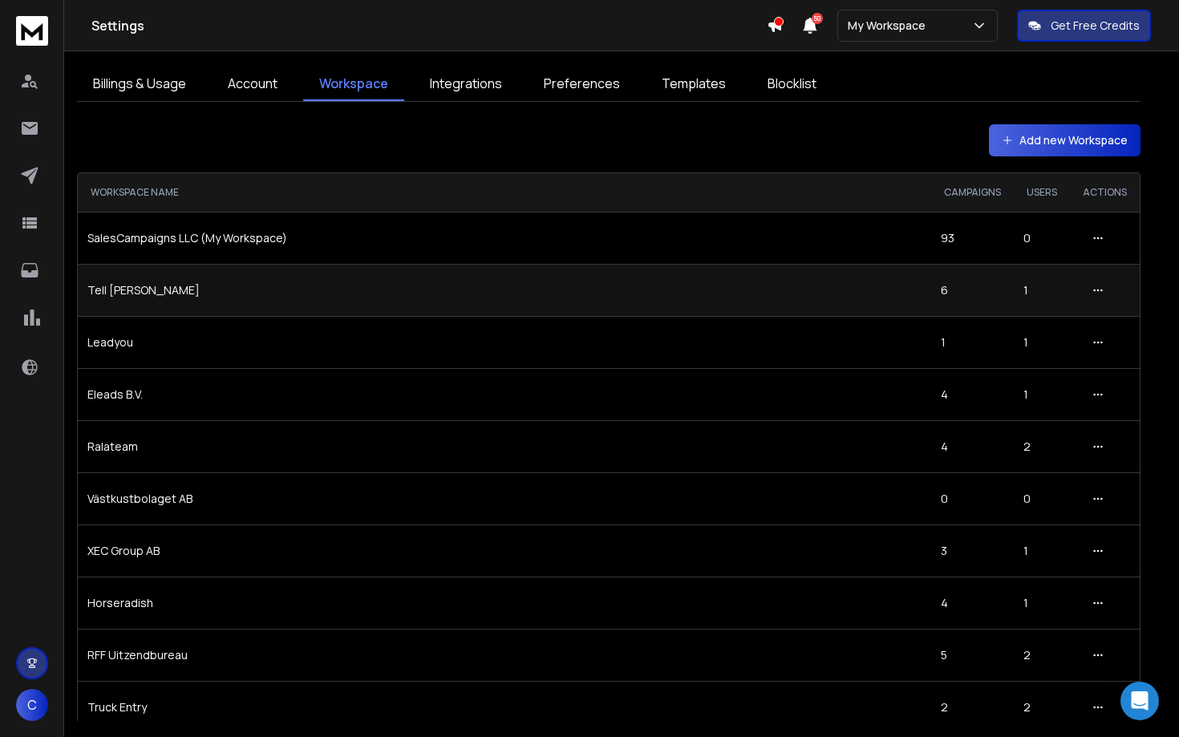
click at [144, 281] on td "Tell James" at bounding box center [505, 290] width 854 height 52
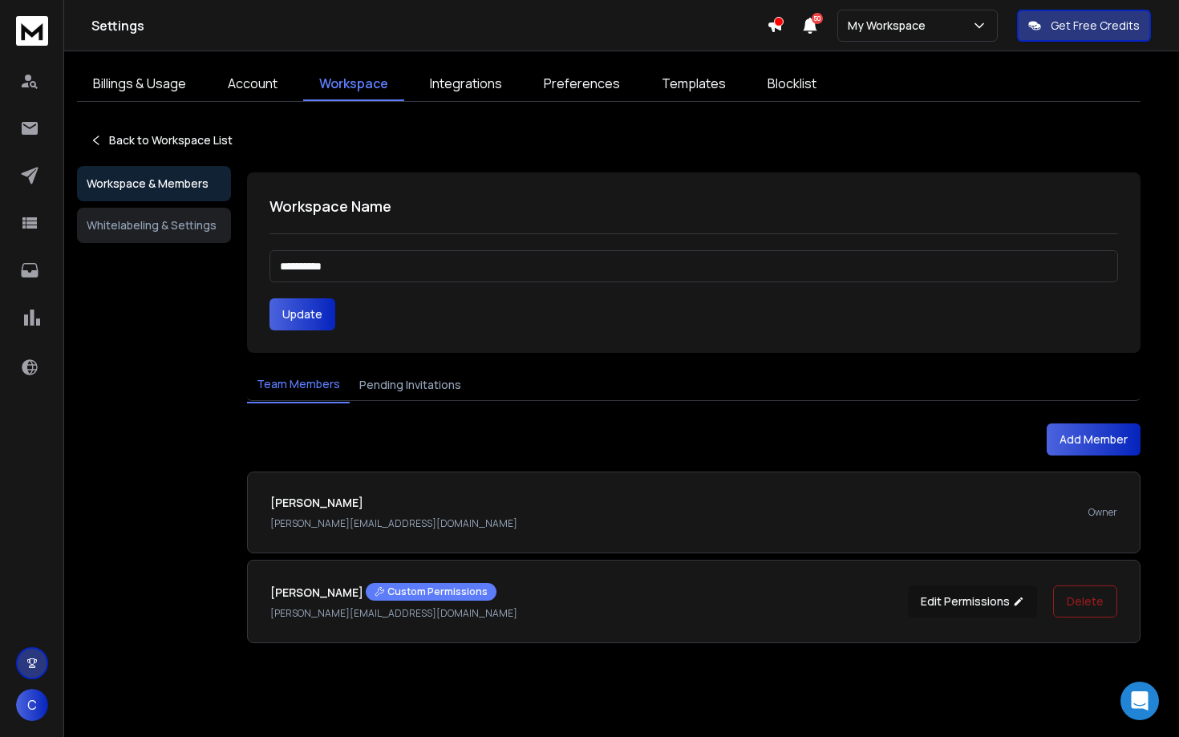
click at [286, 503] on h1 "Christiaan Jaarsma" at bounding box center [393, 503] width 247 height 16
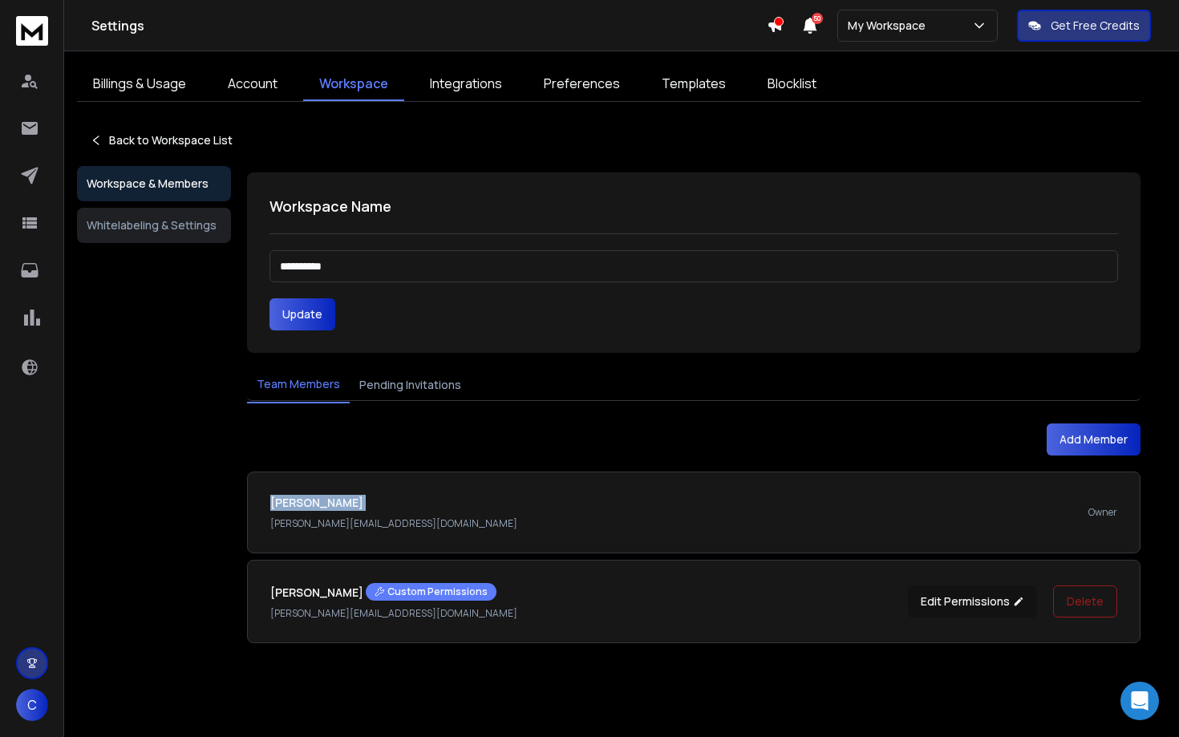
click at [298, 469] on div "Add Member Christiaan Jaarsma christiaan@salescampaigns.nl Owner Malou Nellisse…" at bounding box center [694, 534] width 894 height 220
click at [154, 141] on p "Back to Workspace List" at bounding box center [171, 140] width 124 height 16
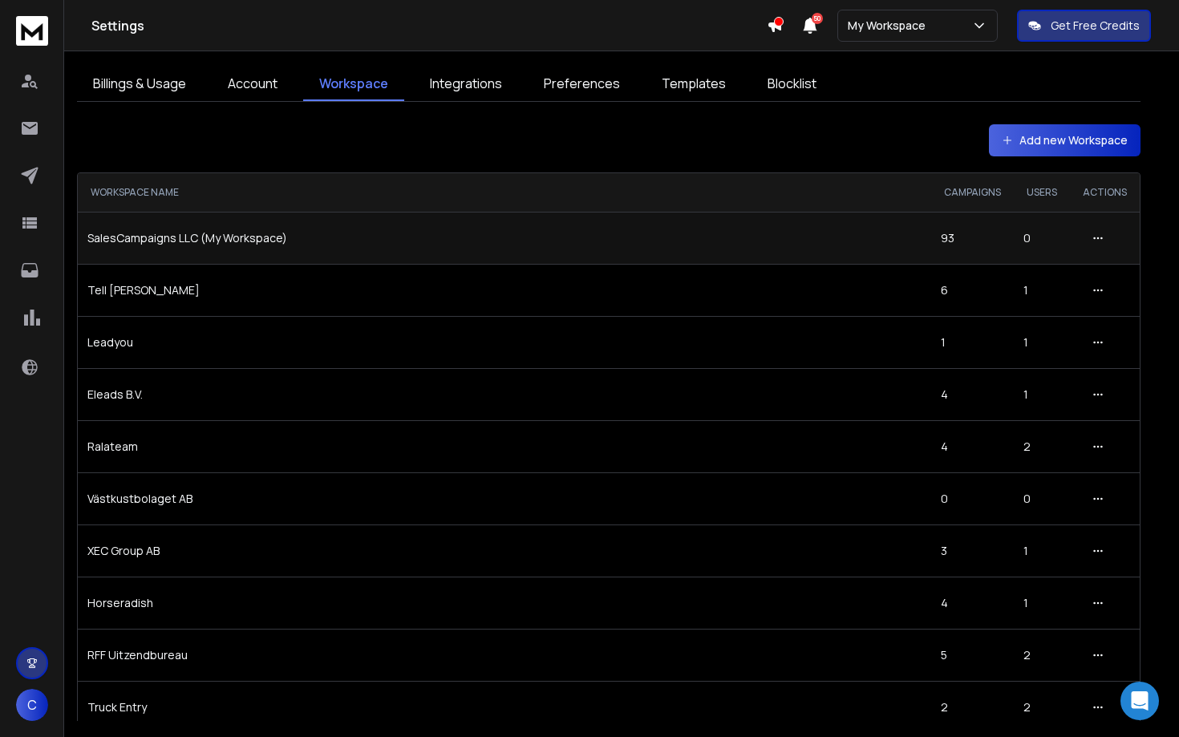
click at [555, 248] on td "SalesCampaigns LLC (My Workspace)" at bounding box center [505, 238] width 854 height 52
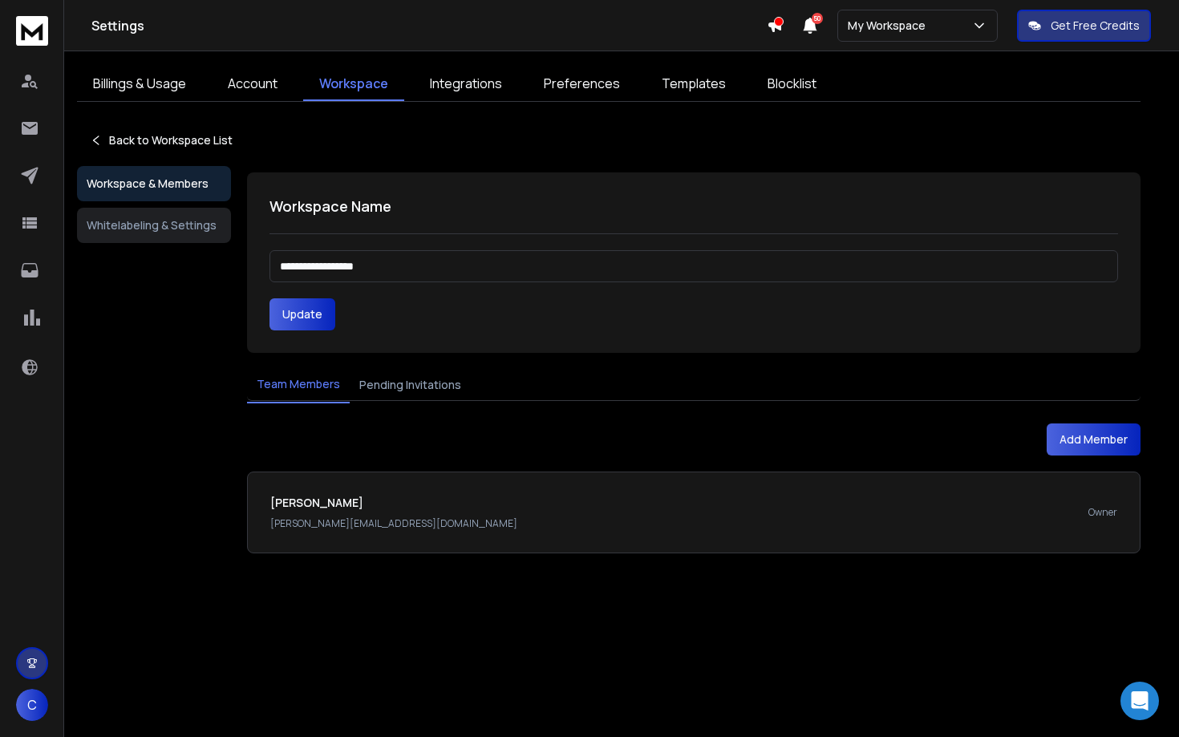
click at [534, 248] on div "**********" at bounding box center [694, 263] width 849 height 136
click at [106, 141] on link "Back to Workspace List" at bounding box center [161, 140] width 143 height 16
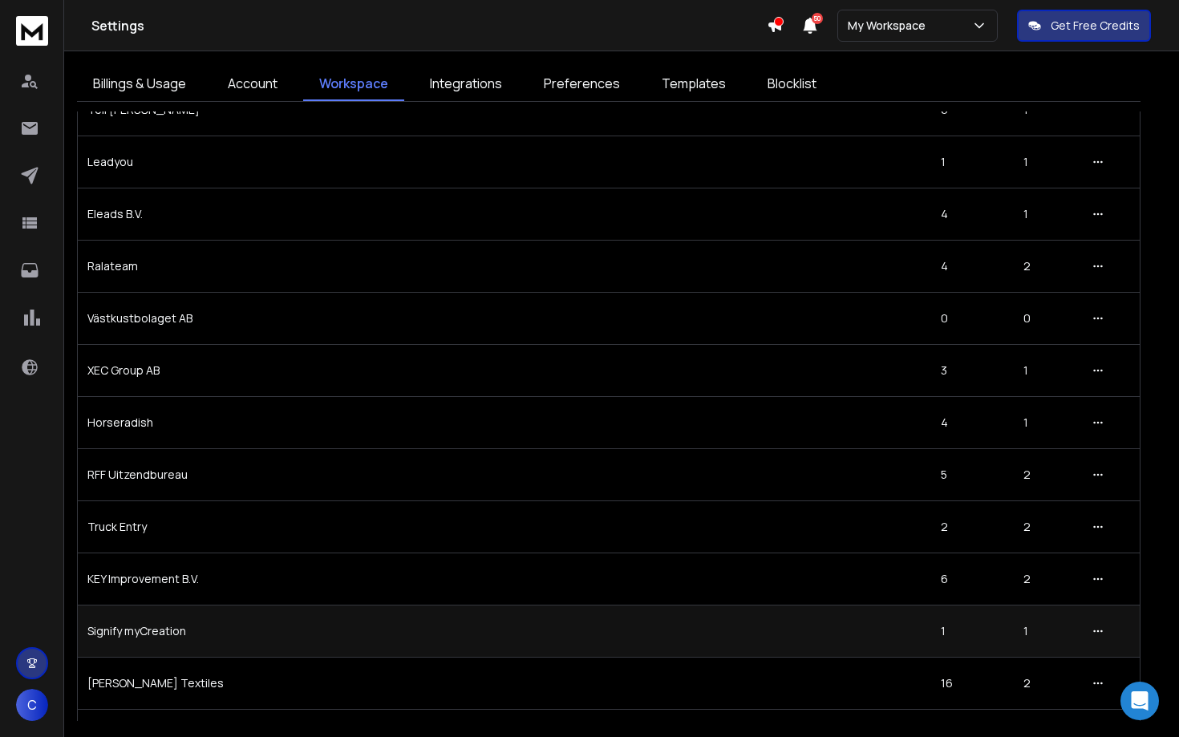
scroll to position [249, 0]
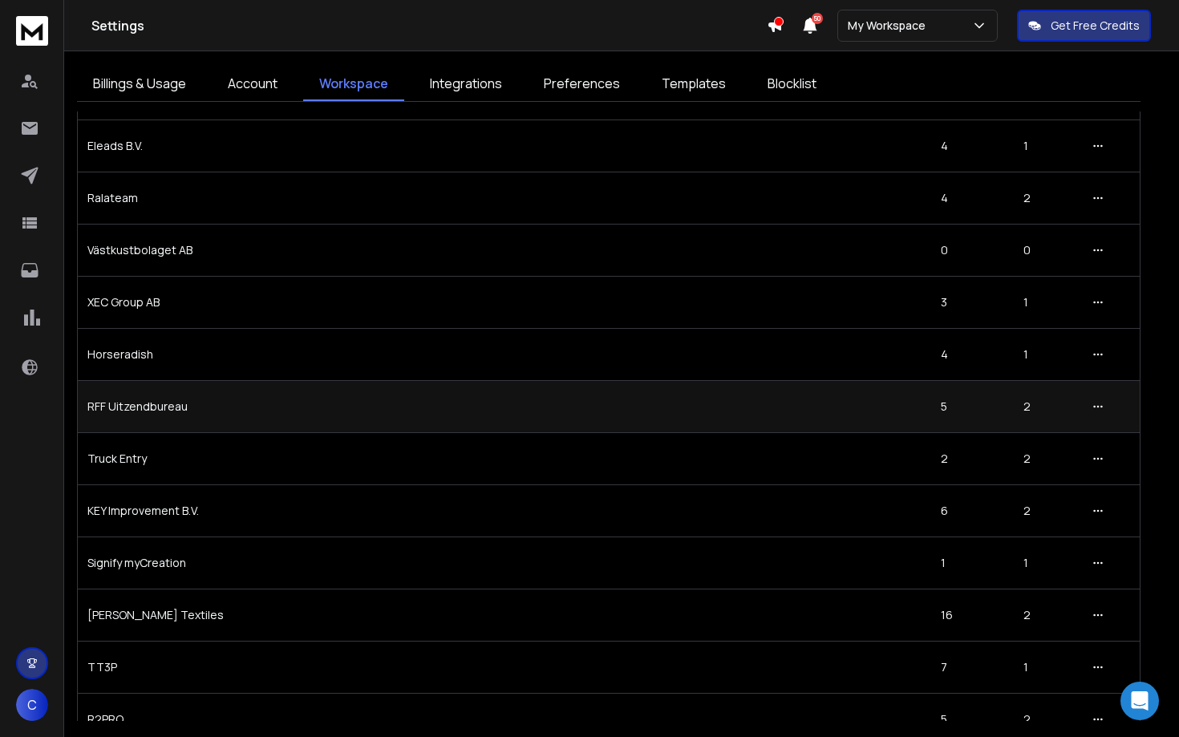
click at [224, 427] on td "RFF Uitzendbureau" at bounding box center [505, 406] width 854 height 52
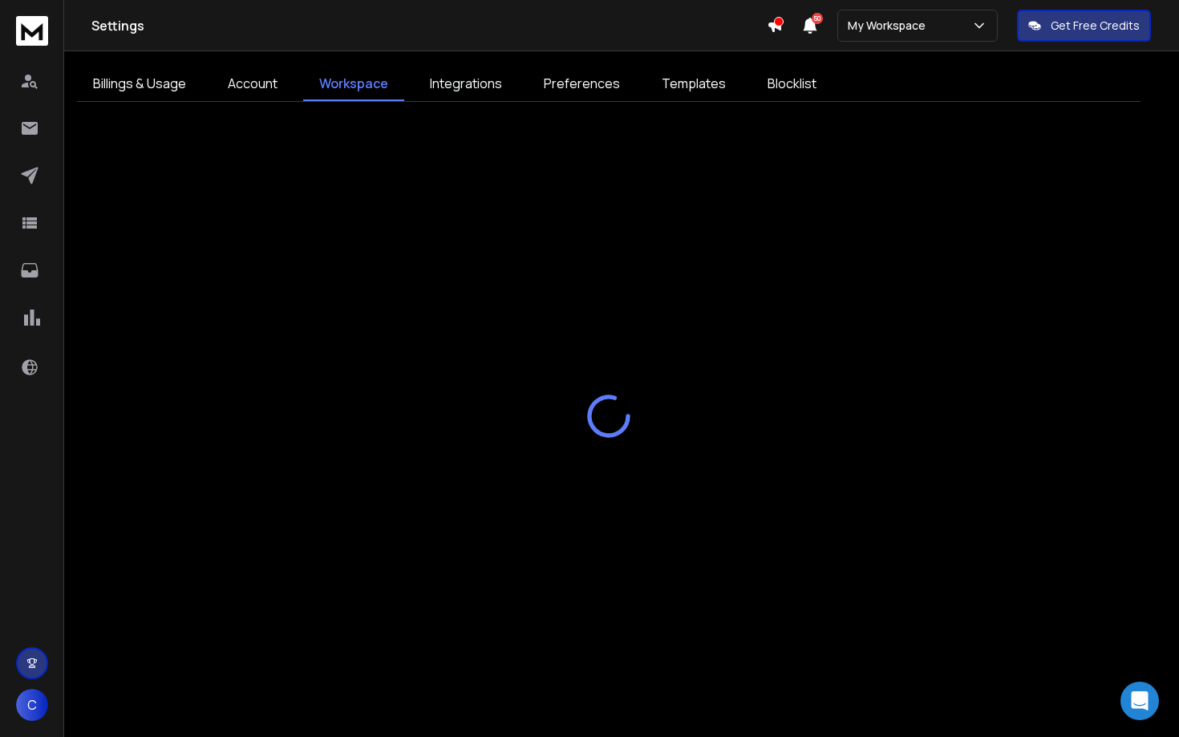
click at [187, 450] on div at bounding box center [609, 416] width 1064 height 584
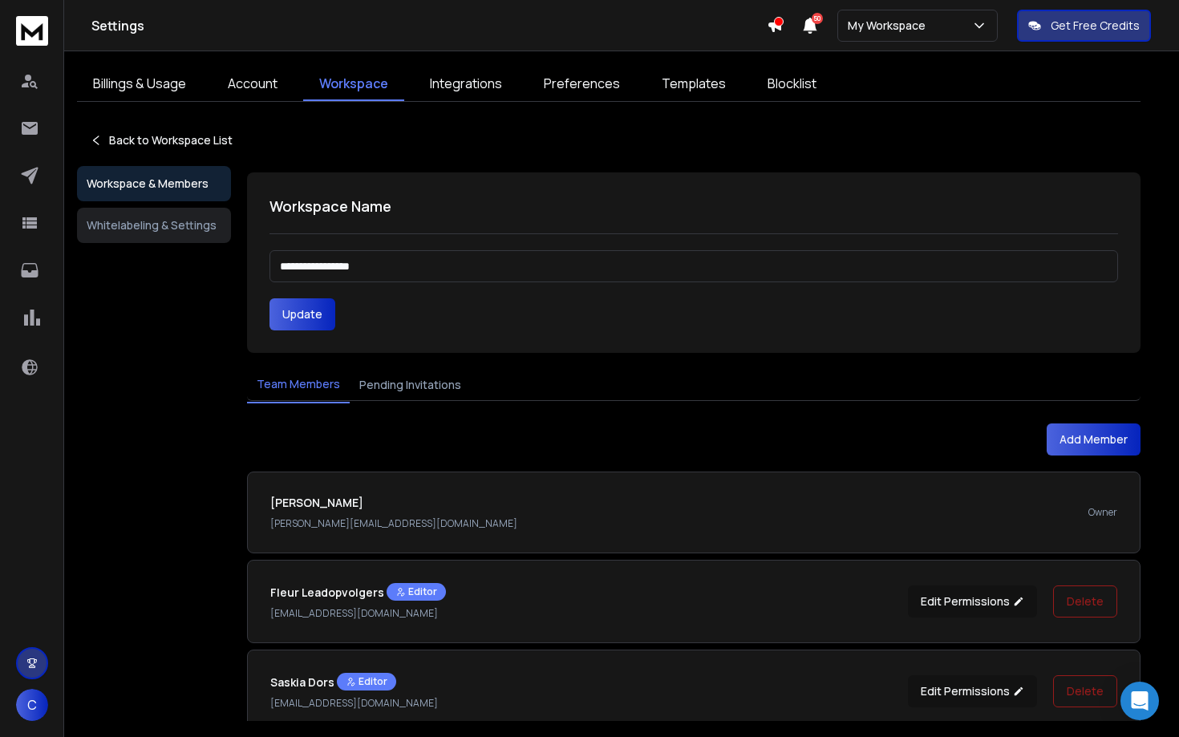
click at [141, 135] on p "Back to Workspace List" at bounding box center [171, 140] width 124 height 16
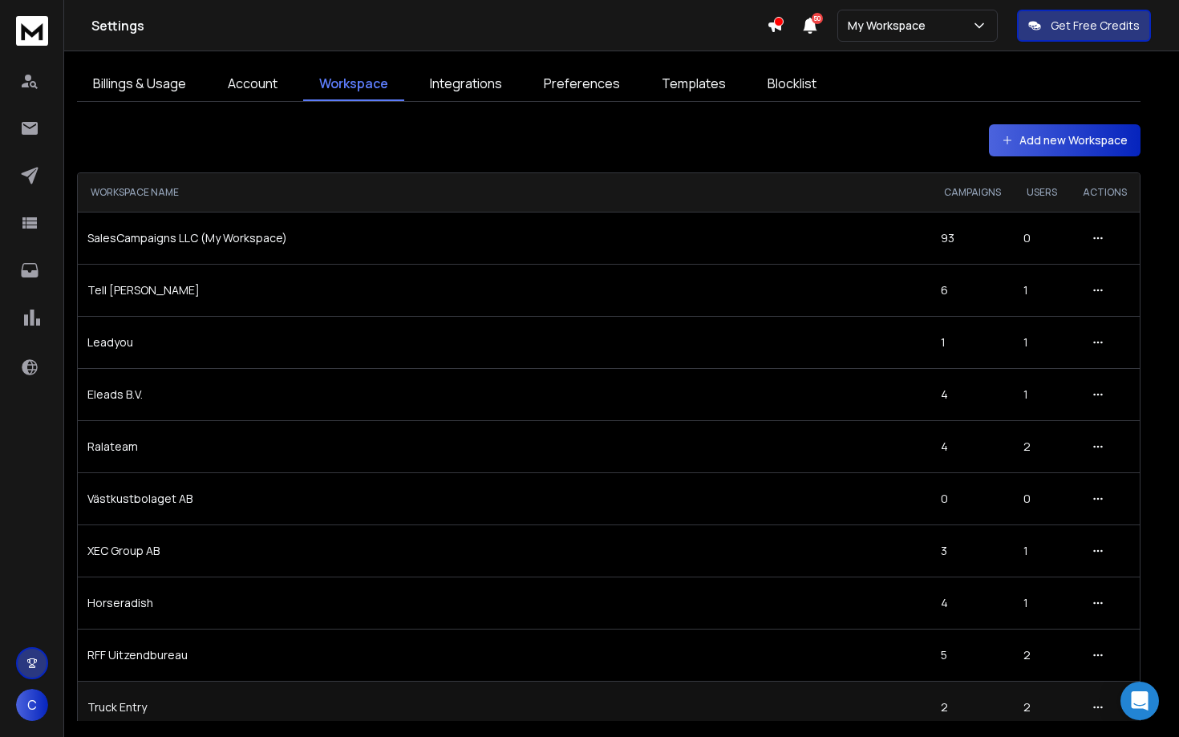
click at [144, 696] on td "Truck Entry" at bounding box center [505, 707] width 854 height 52
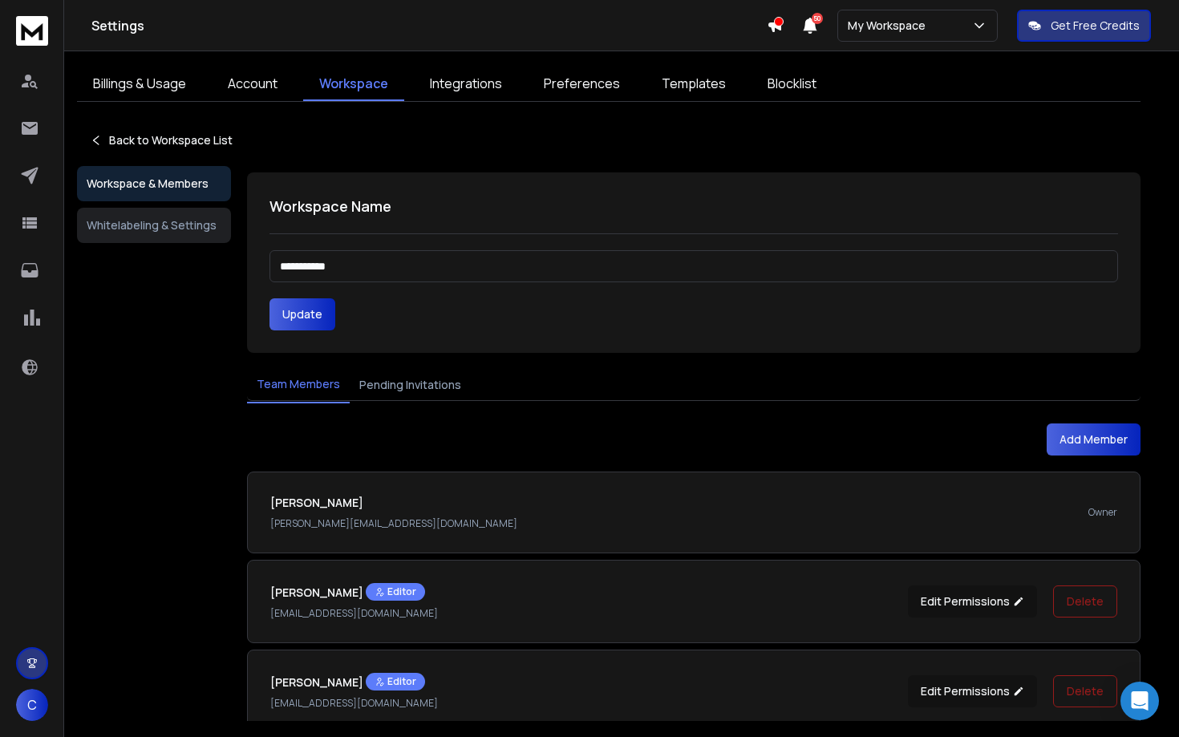
scroll to position [12, 0]
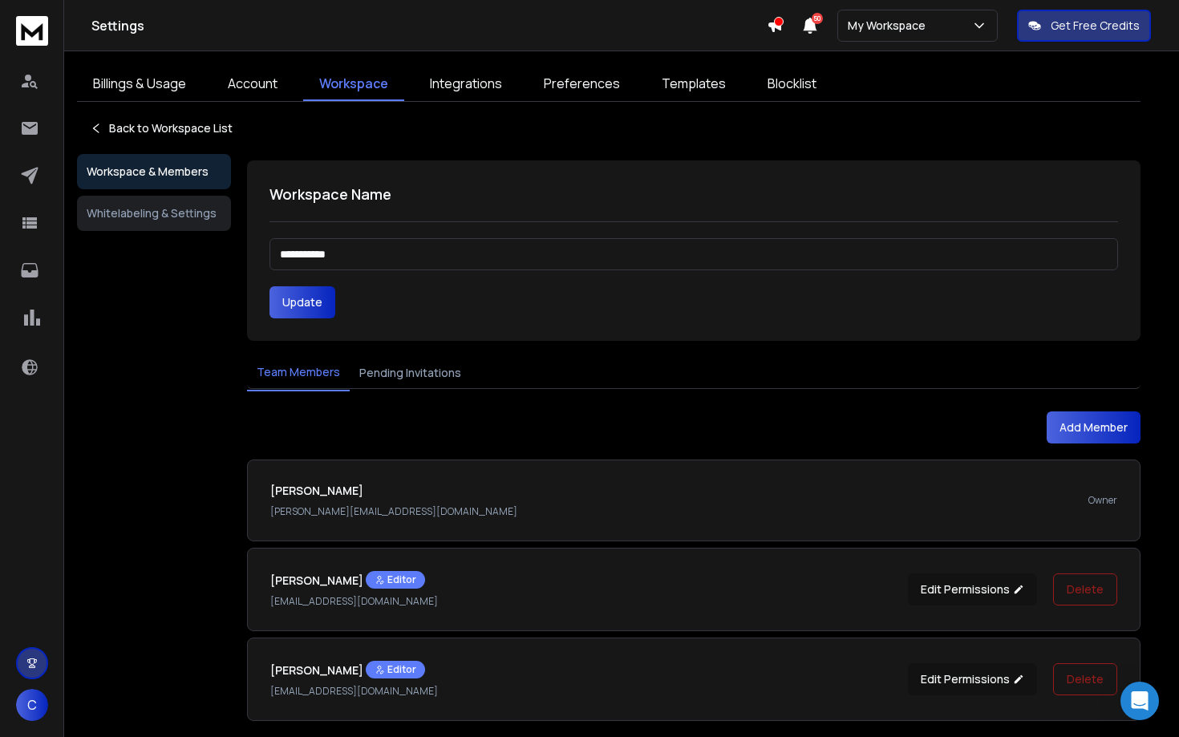
click at [123, 130] on p "Back to Workspace List" at bounding box center [171, 128] width 124 height 16
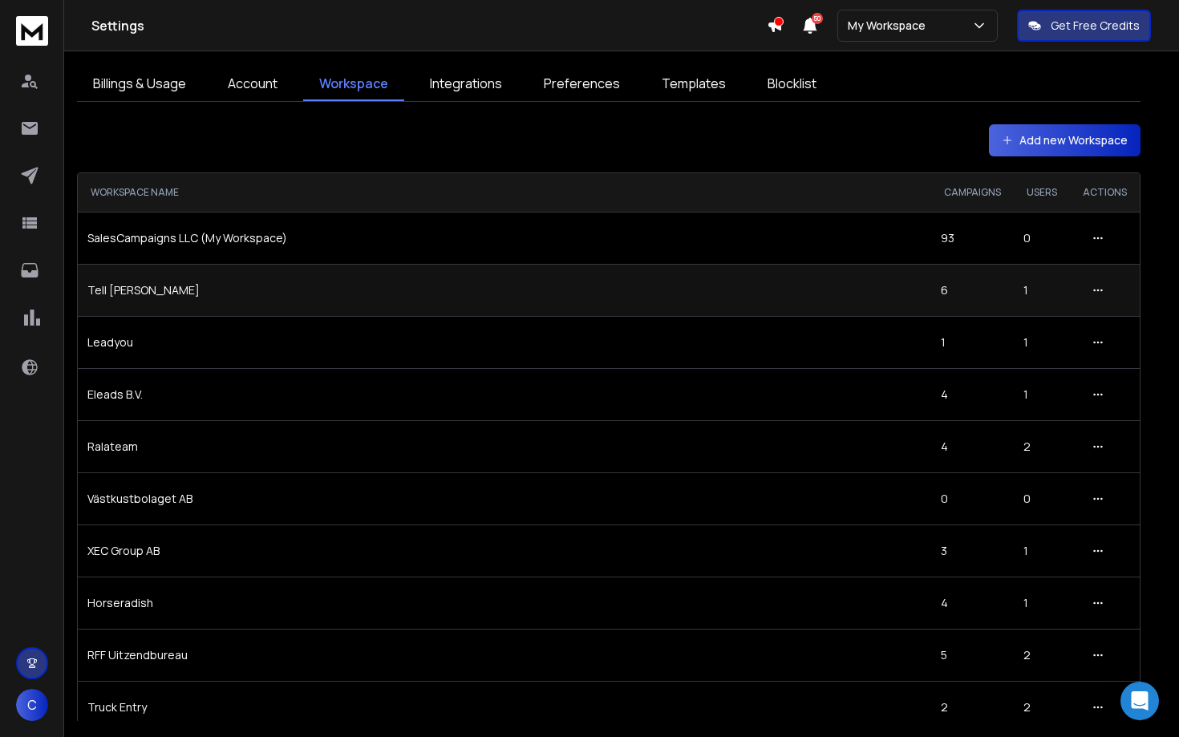
click at [282, 280] on td "Tell James" at bounding box center [505, 290] width 854 height 52
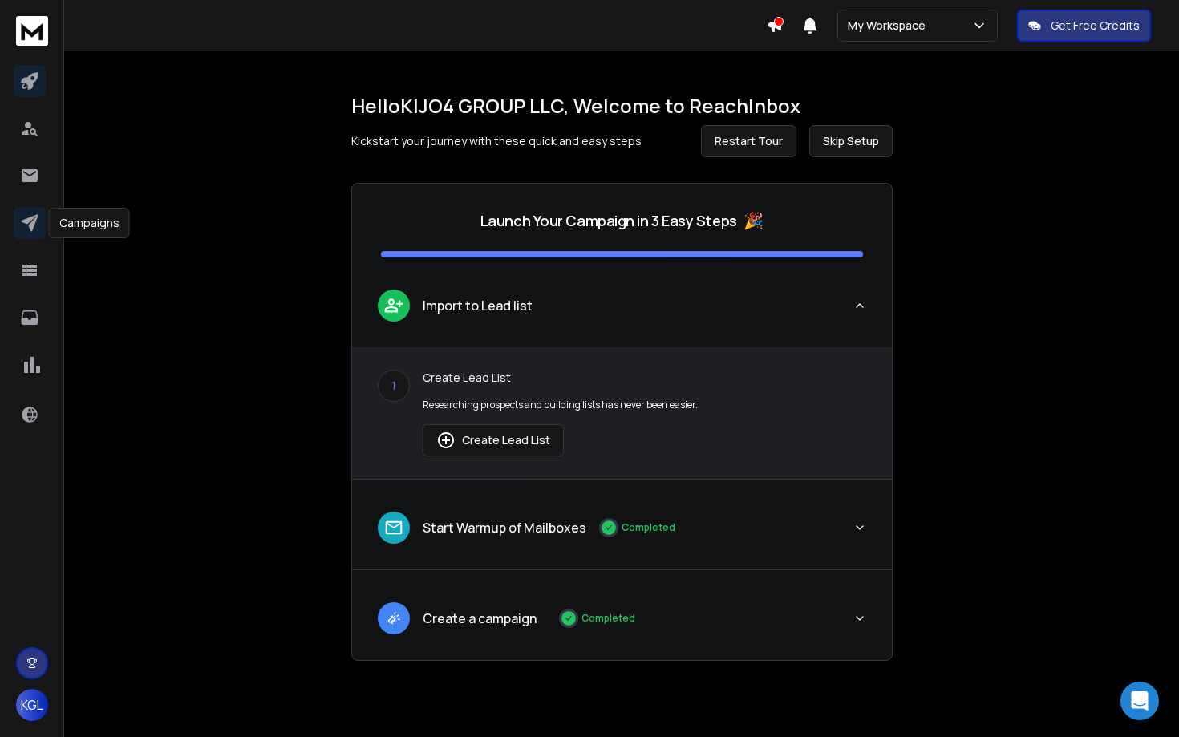
click at [33, 214] on icon at bounding box center [29, 222] width 19 height 19
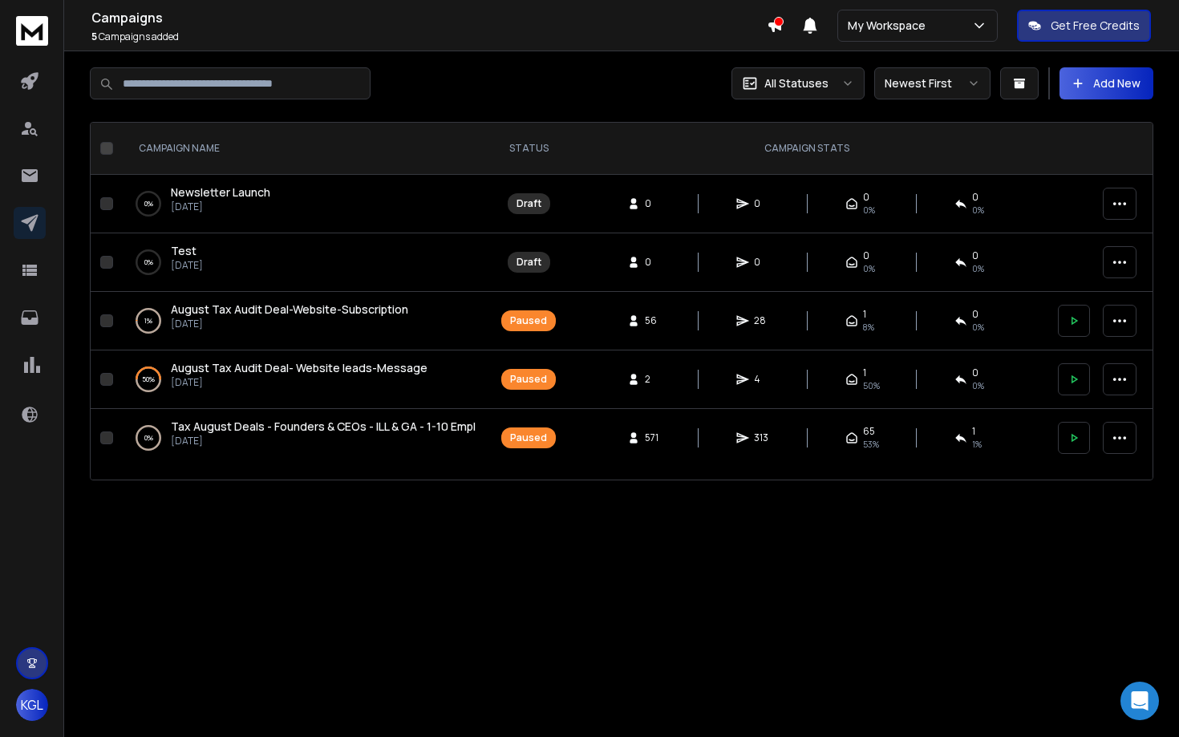
click at [275, 172] on th "CAMPAIGN NAME" at bounding box center [306, 149] width 372 height 52
click at [257, 188] on span "Newsletter Launch" at bounding box center [220, 192] width 99 height 15
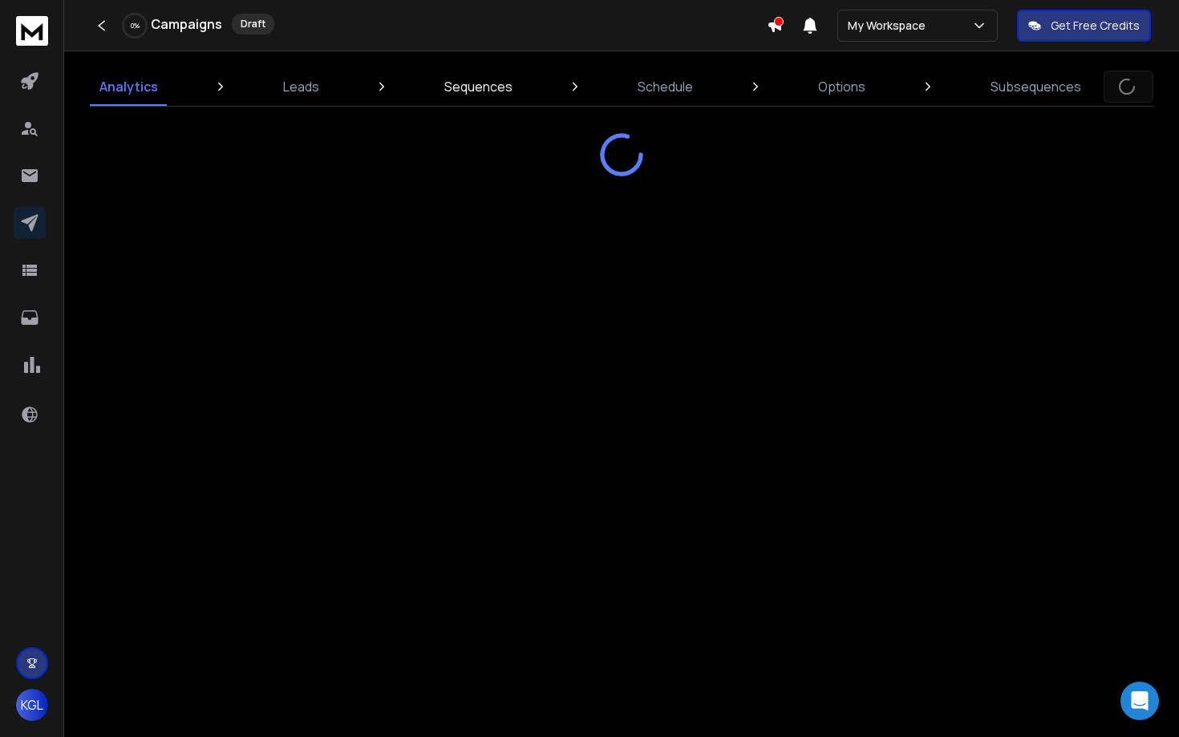
click at [460, 95] on link "Sequences" at bounding box center [478, 86] width 87 height 39
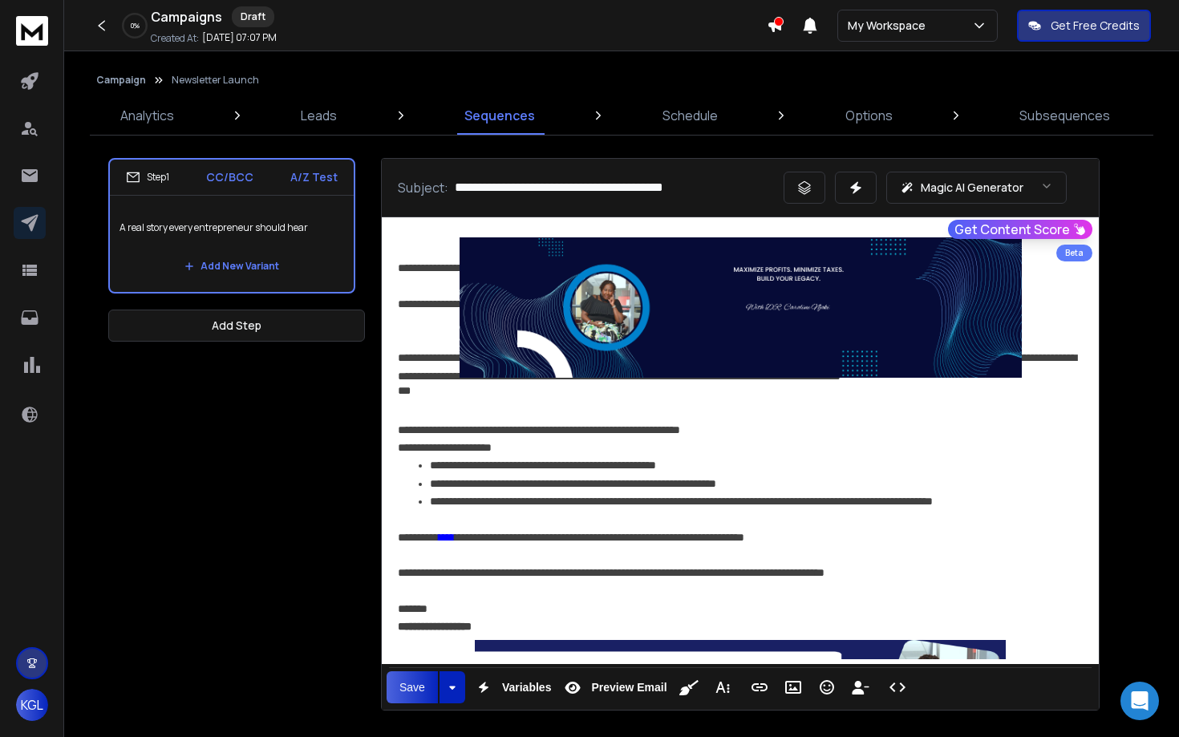
click at [605, 705] on div "Save Save Save as Template Variables Insert Variable Preview Email Preview Emai…" at bounding box center [562, 687] width 355 height 39
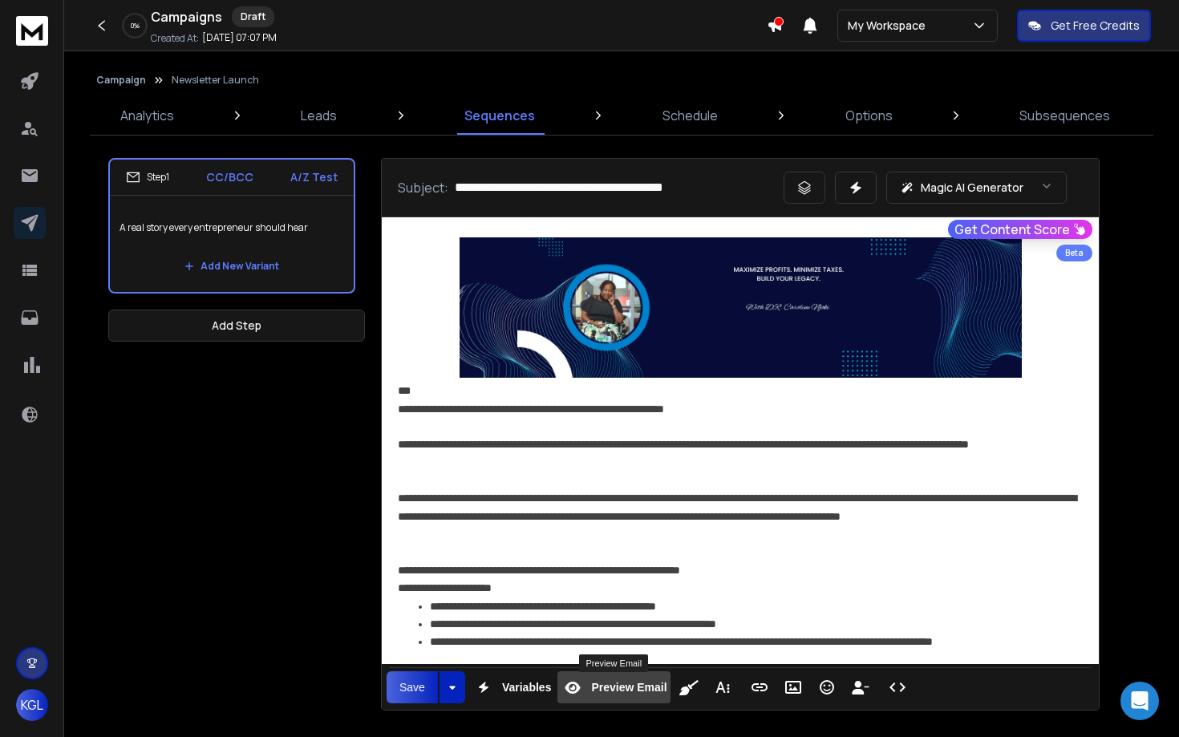
click at [604, 697] on div "Preview Email" at bounding box center [614, 688] width 112 height 26
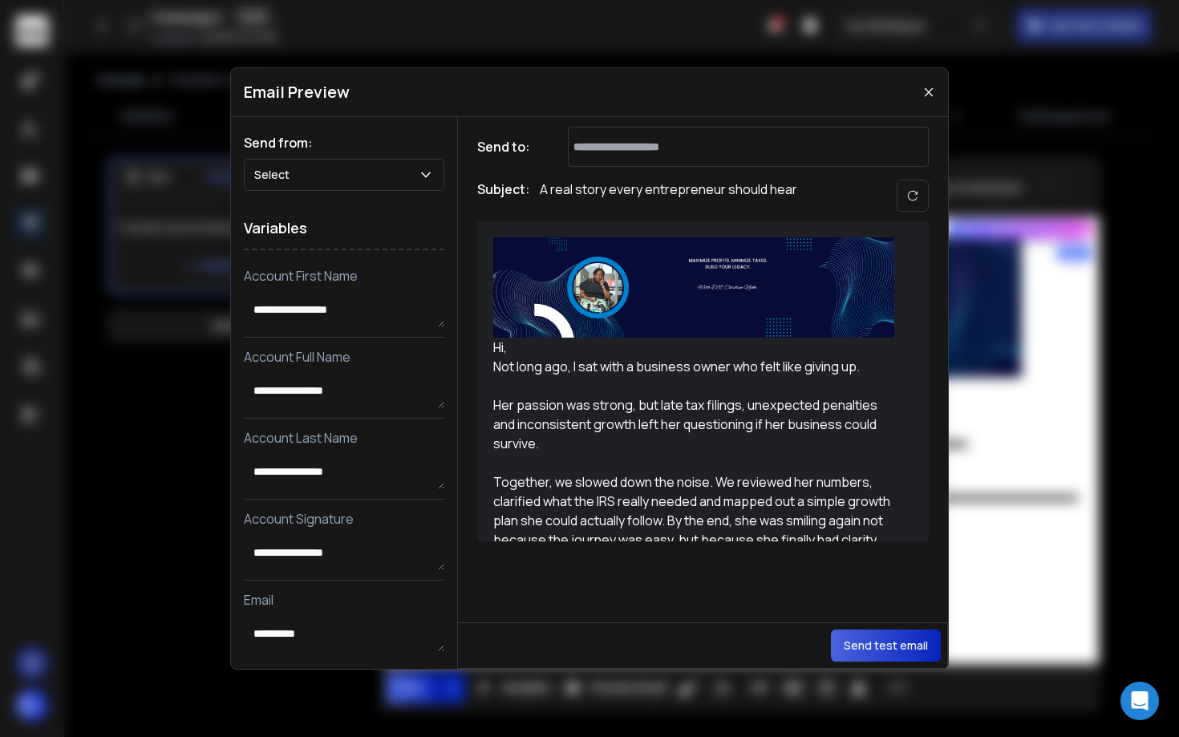
type textarea "**"
type textarea "**********"
type textarea "********"
type textarea "**"
click at [635, 156] on input at bounding box center [749, 146] width 350 height 29
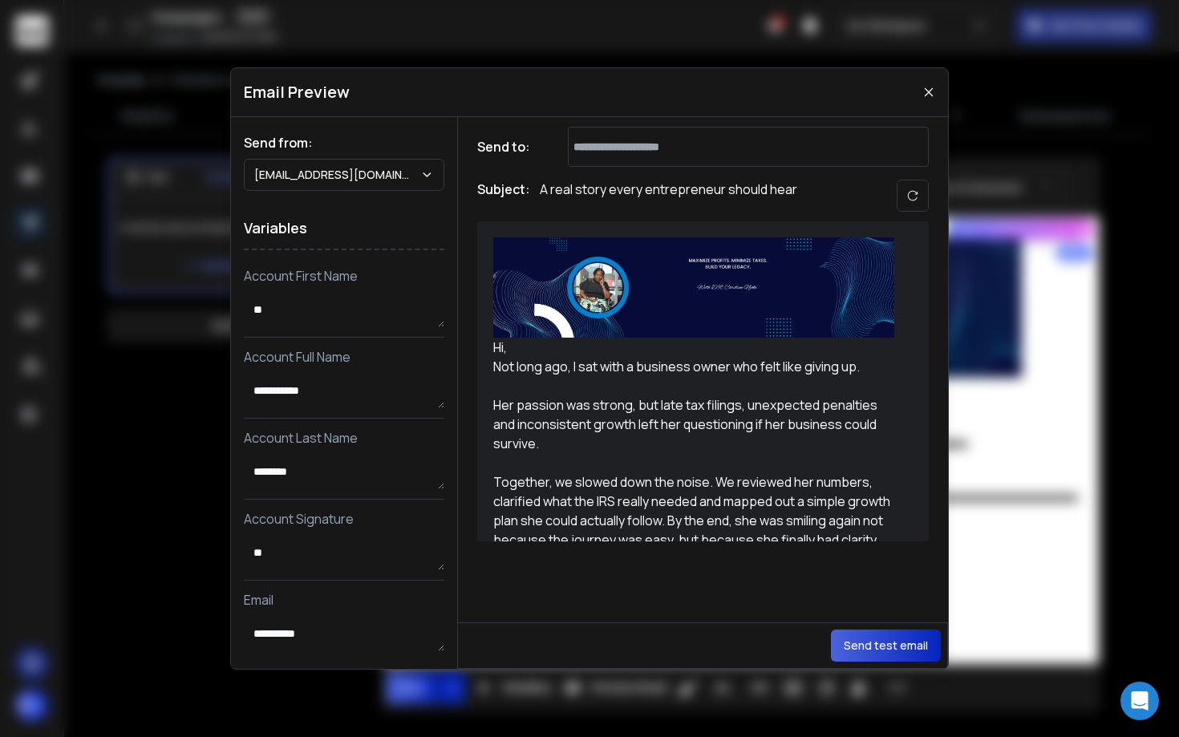
click at [932, 86] on icon at bounding box center [929, 92] width 13 height 13
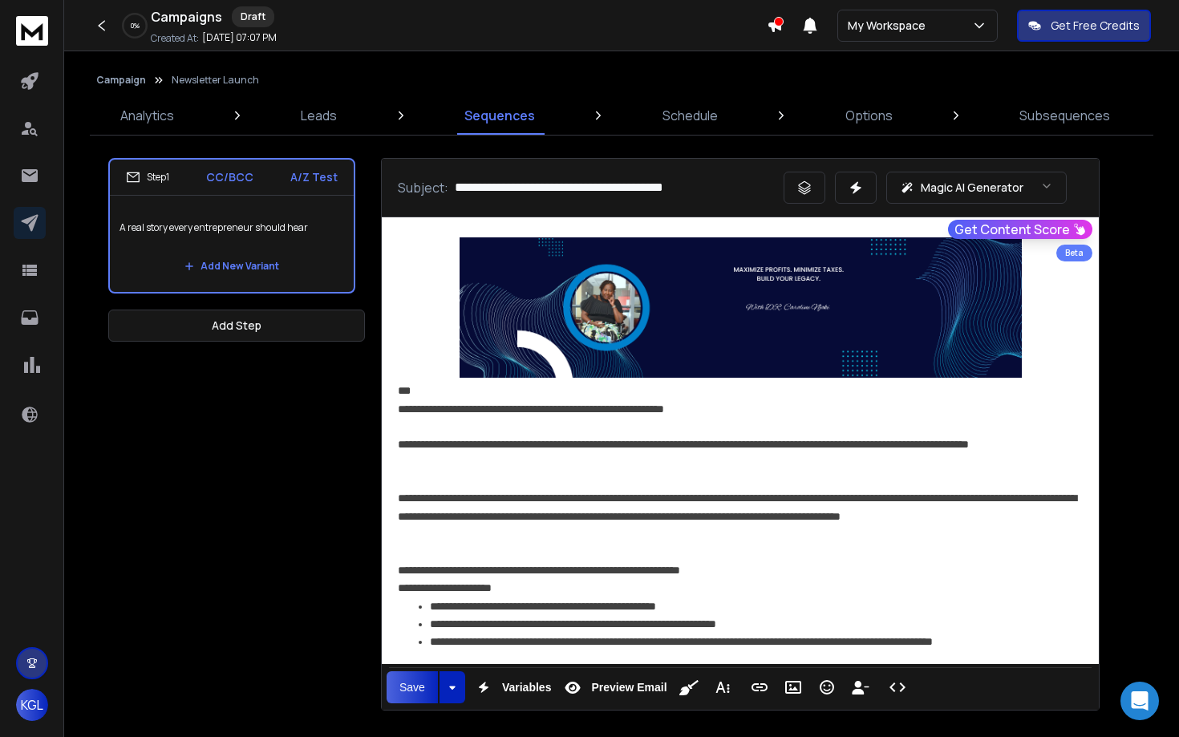
click at [932, 85] on div "Campaign Newsletter Launch" at bounding box center [621, 80] width 1051 height 13
click at [611, 684] on span "Preview Email" at bounding box center [629, 688] width 82 height 14
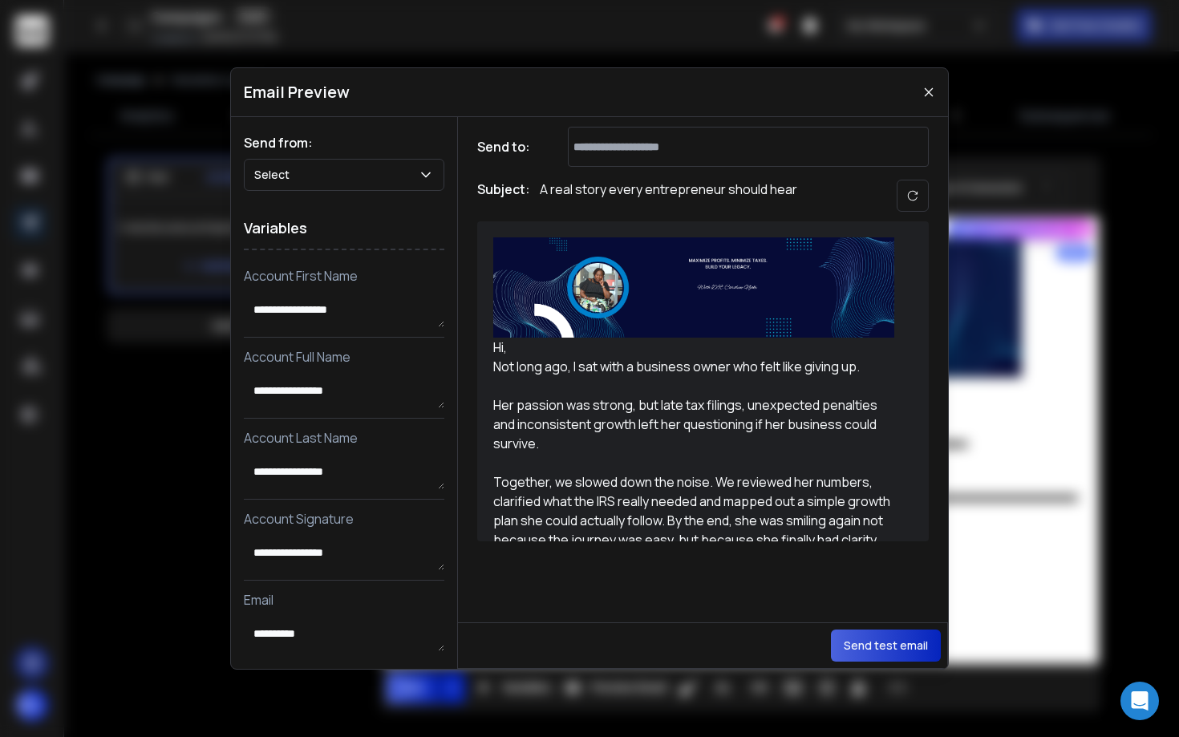
type textarea "**"
type textarea "**********"
type textarea "********"
type textarea "**"
click at [697, 152] on input at bounding box center [749, 146] width 350 height 29
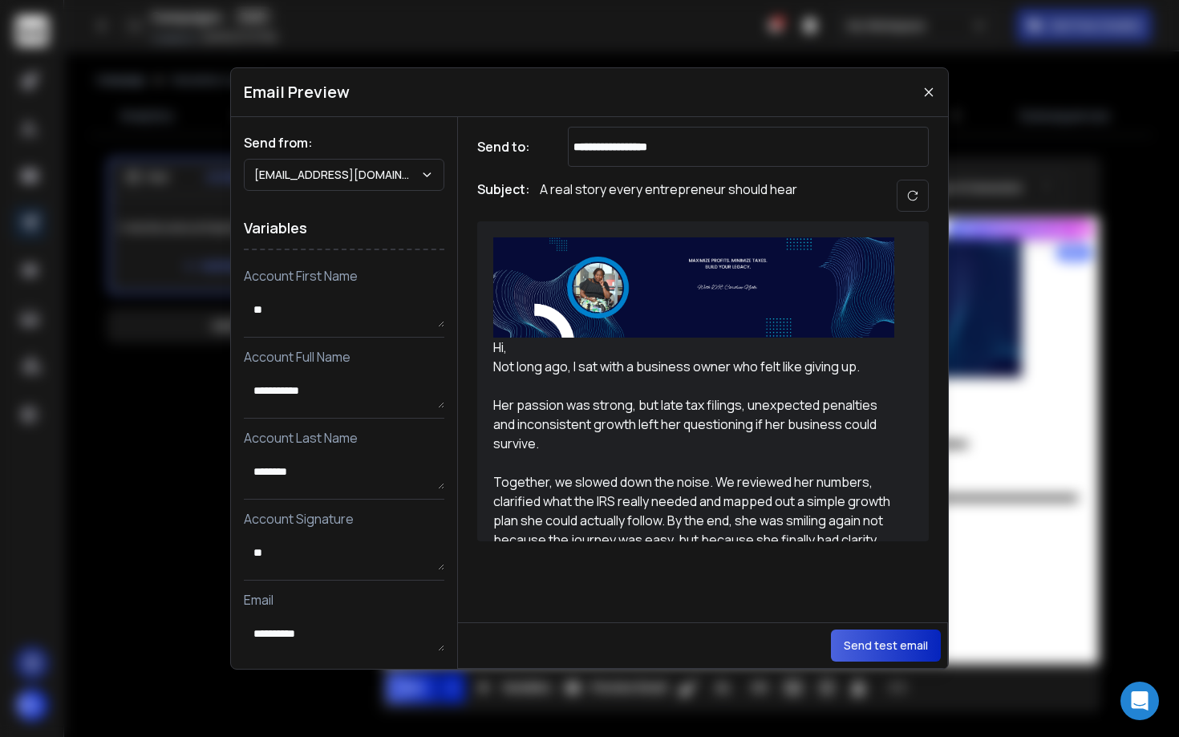
type input "**********"
click at [860, 655] on button "Send test email" at bounding box center [886, 646] width 110 height 32
click at [873, 645] on button "Send test email" at bounding box center [886, 646] width 110 height 32
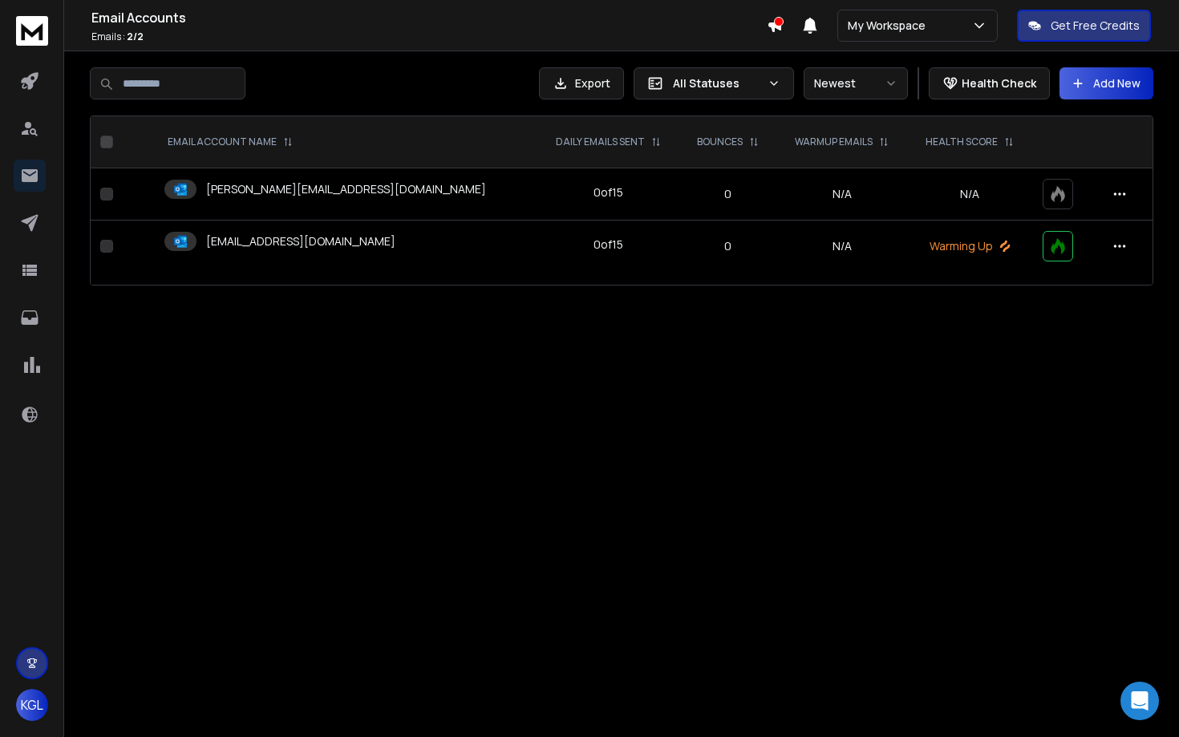
click at [274, 212] on td "caroline@kijo4group.com" at bounding box center [346, 194] width 382 height 52
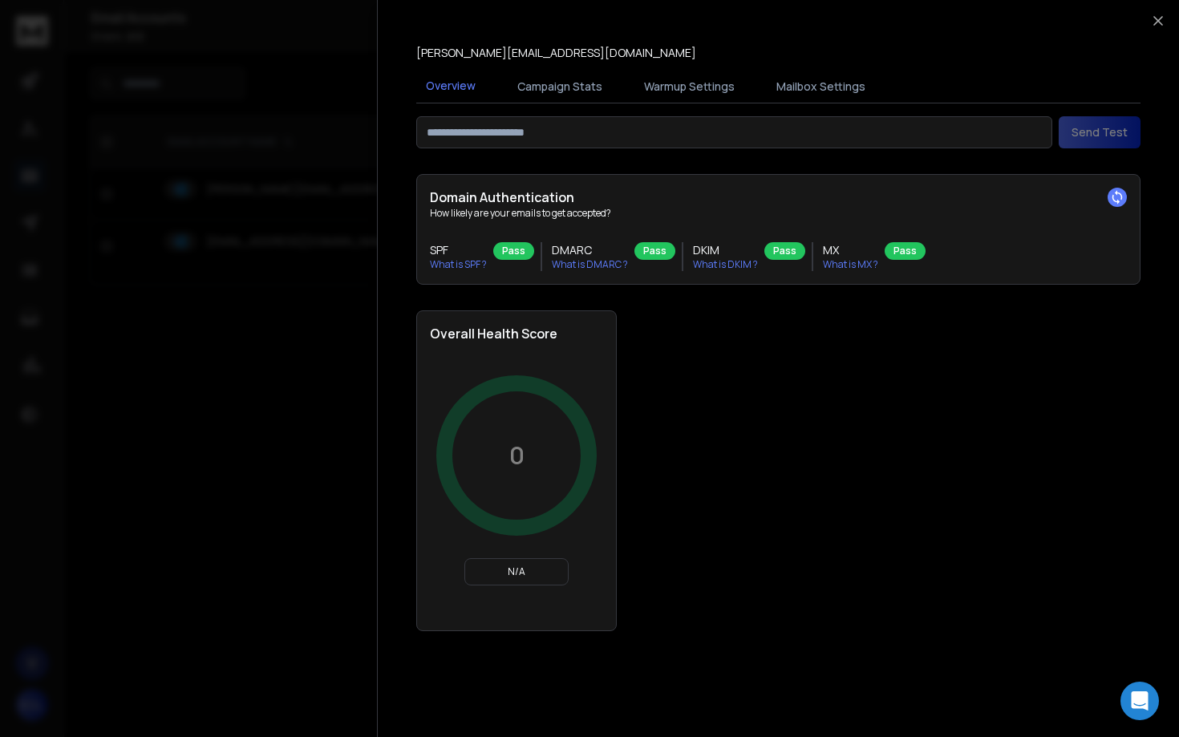
click at [280, 202] on div at bounding box center [589, 368] width 1179 height 737
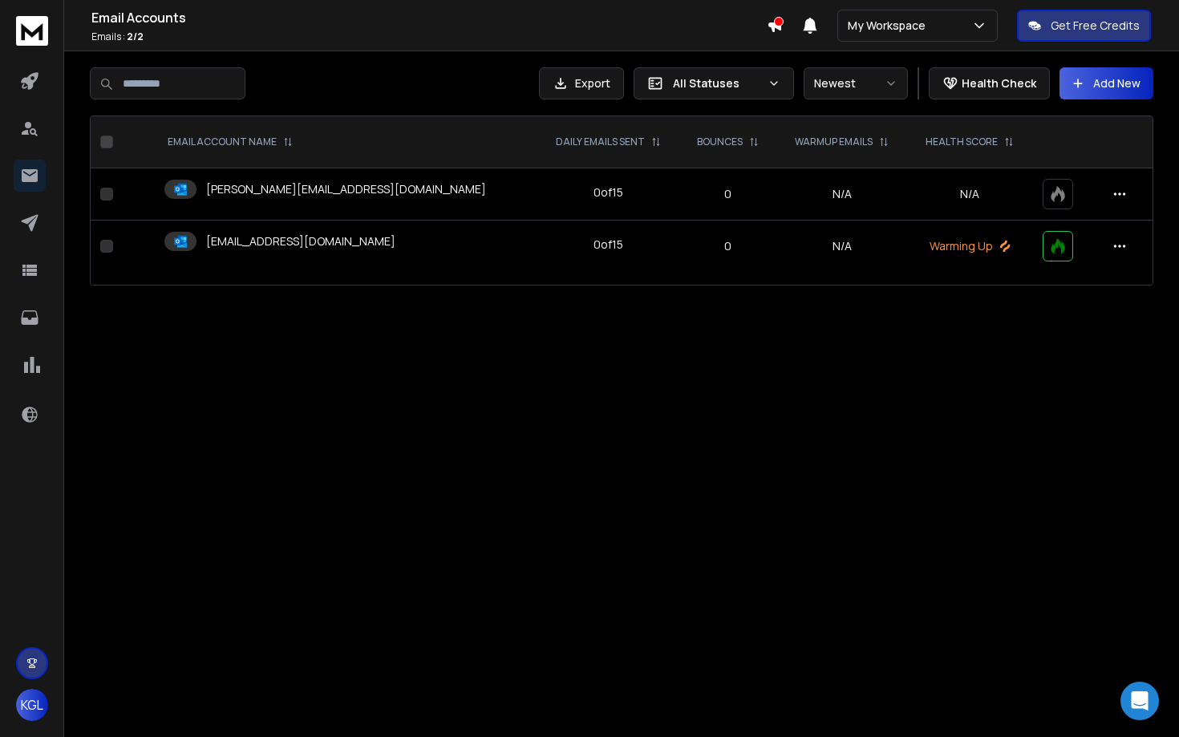
click at [341, 245] on div "info@kijo4group.com" at bounding box center [345, 241] width 363 height 19
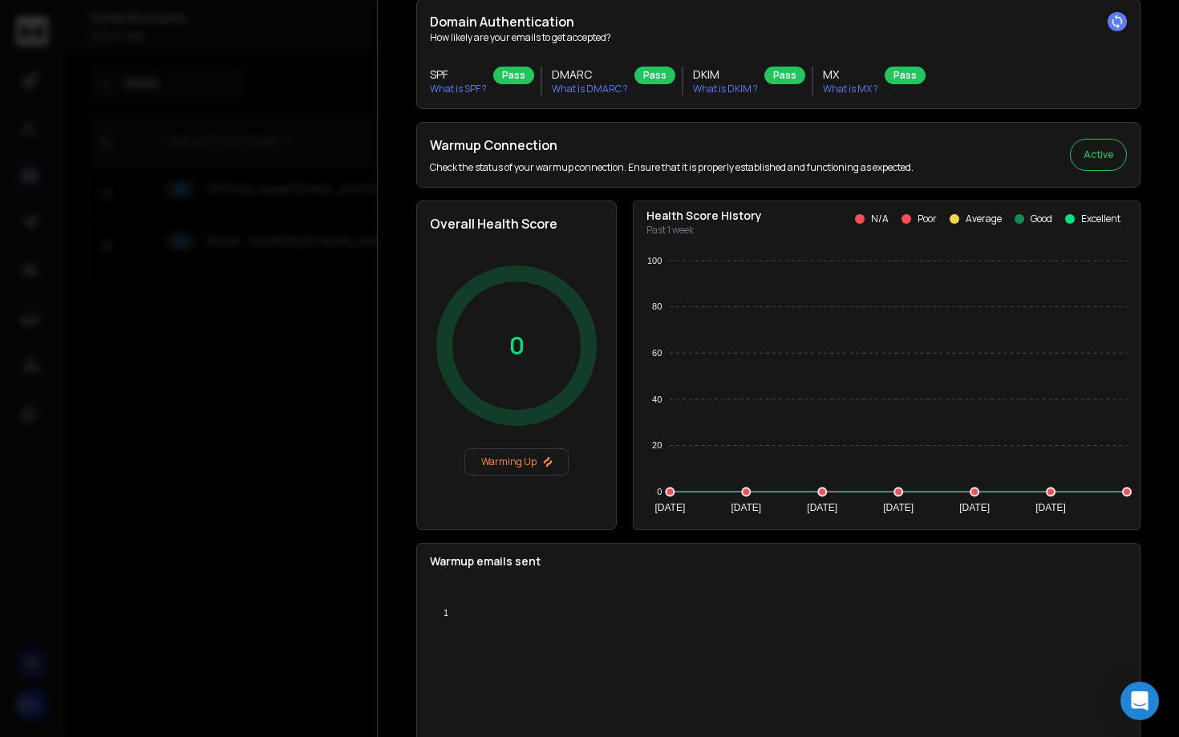
scroll to position [625, 0]
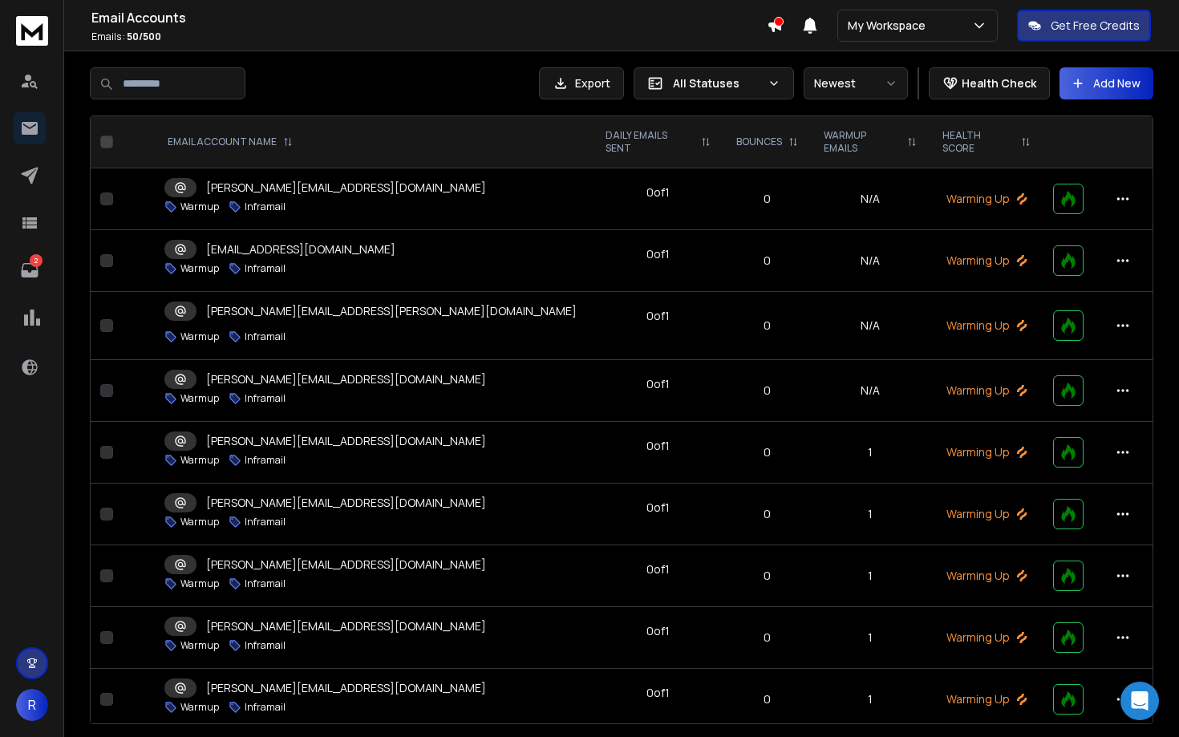
click at [1099, 71] on button "Add New" at bounding box center [1107, 83] width 94 height 32
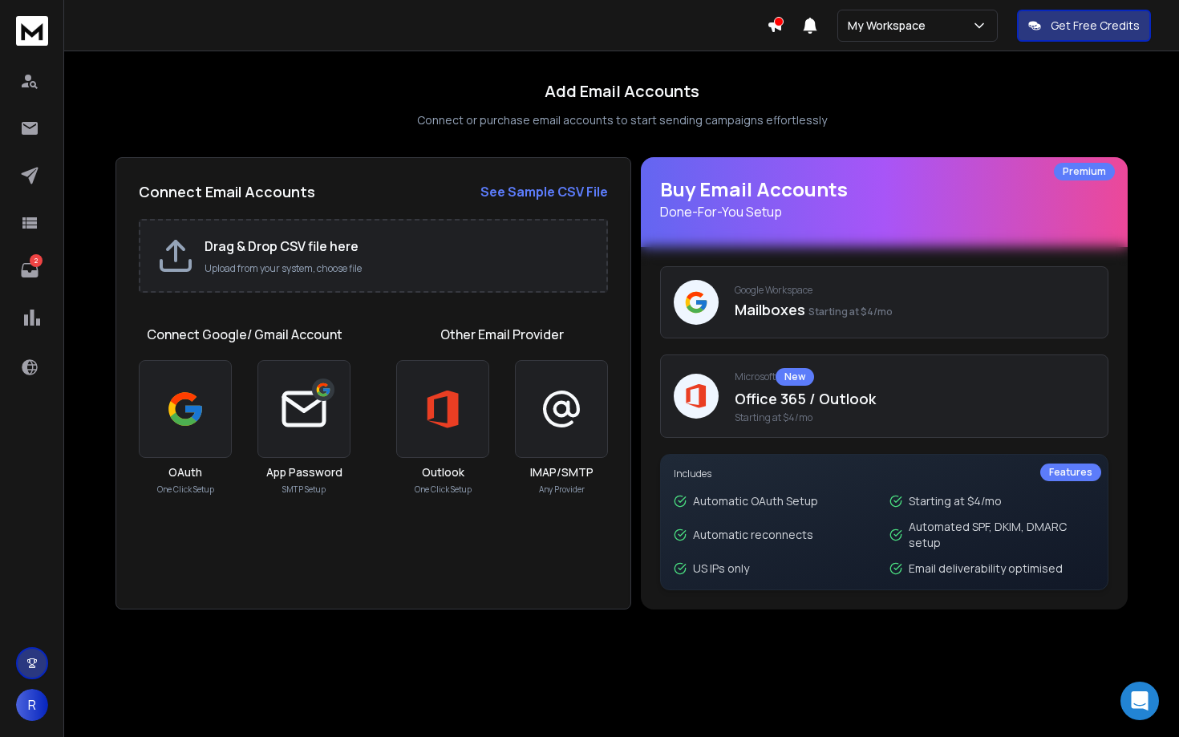
click at [223, 387] on div at bounding box center [185, 409] width 93 height 98
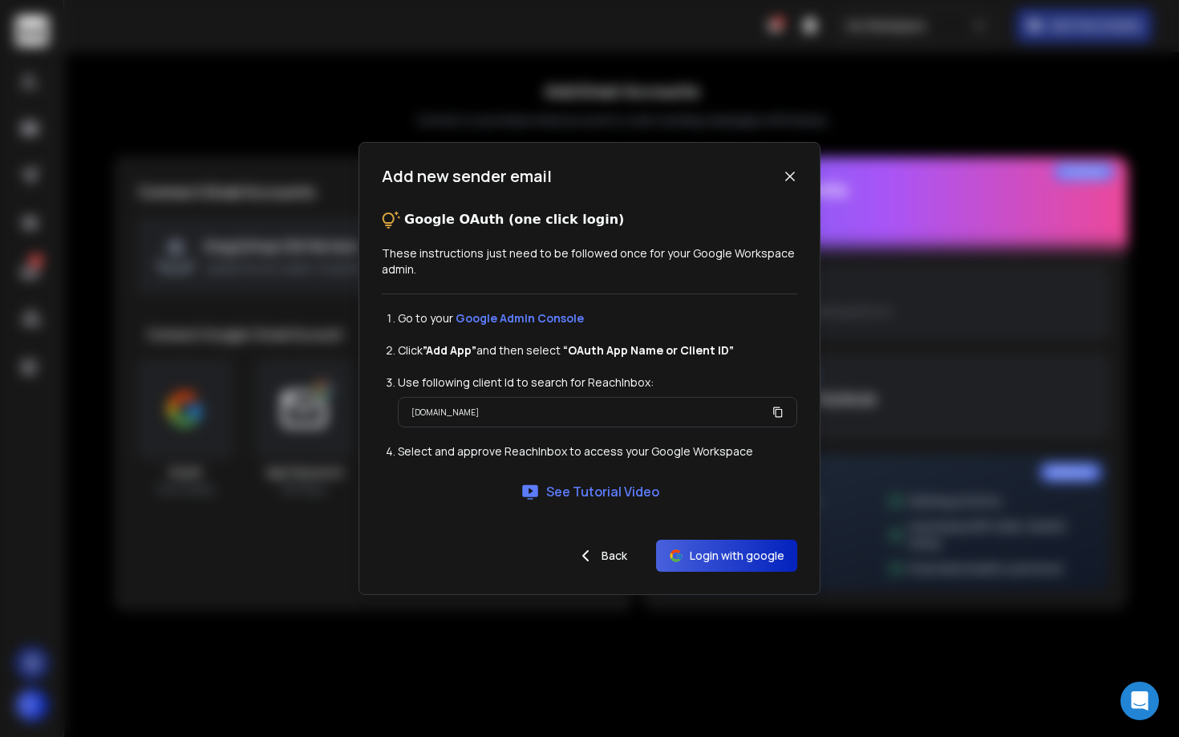
click at [709, 549] on button "Login with google" at bounding box center [726, 556] width 141 height 32
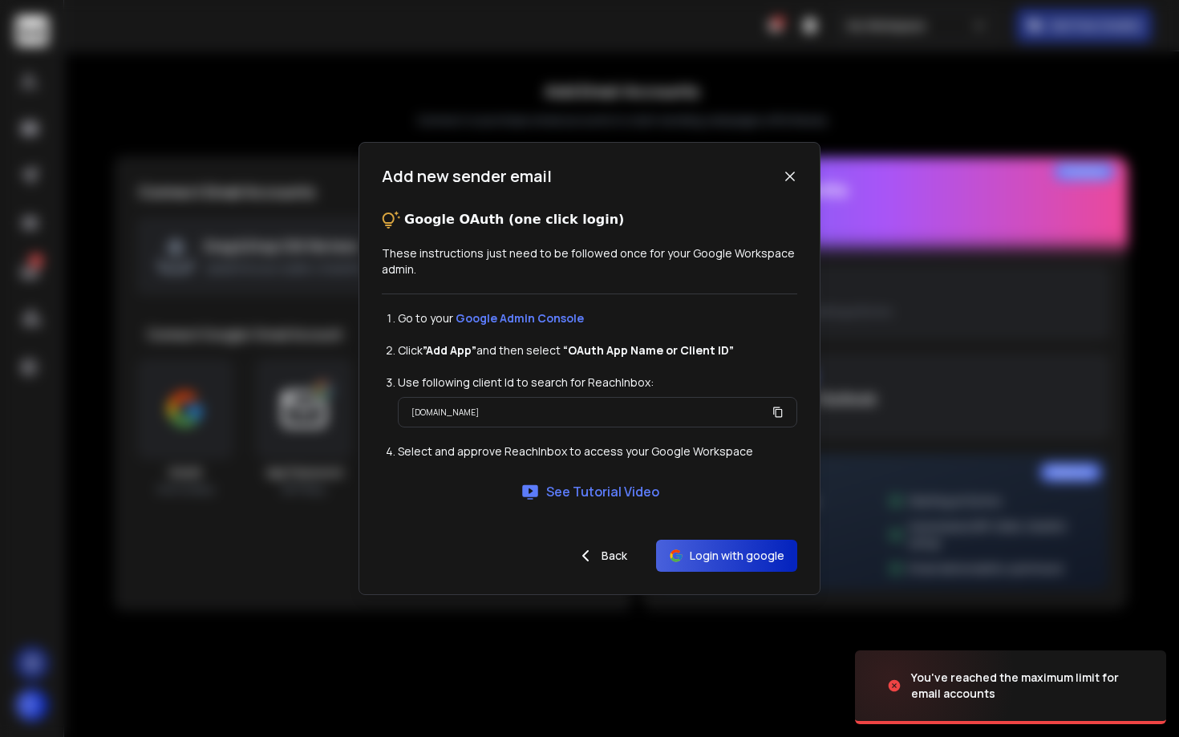
click at [859, 275] on div "Add new sender email Google OAuth (one click login) These instructions just nee…" at bounding box center [589, 368] width 1179 height 485
click at [789, 172] on icon at bounding box center [790, 176] width 14 height 14
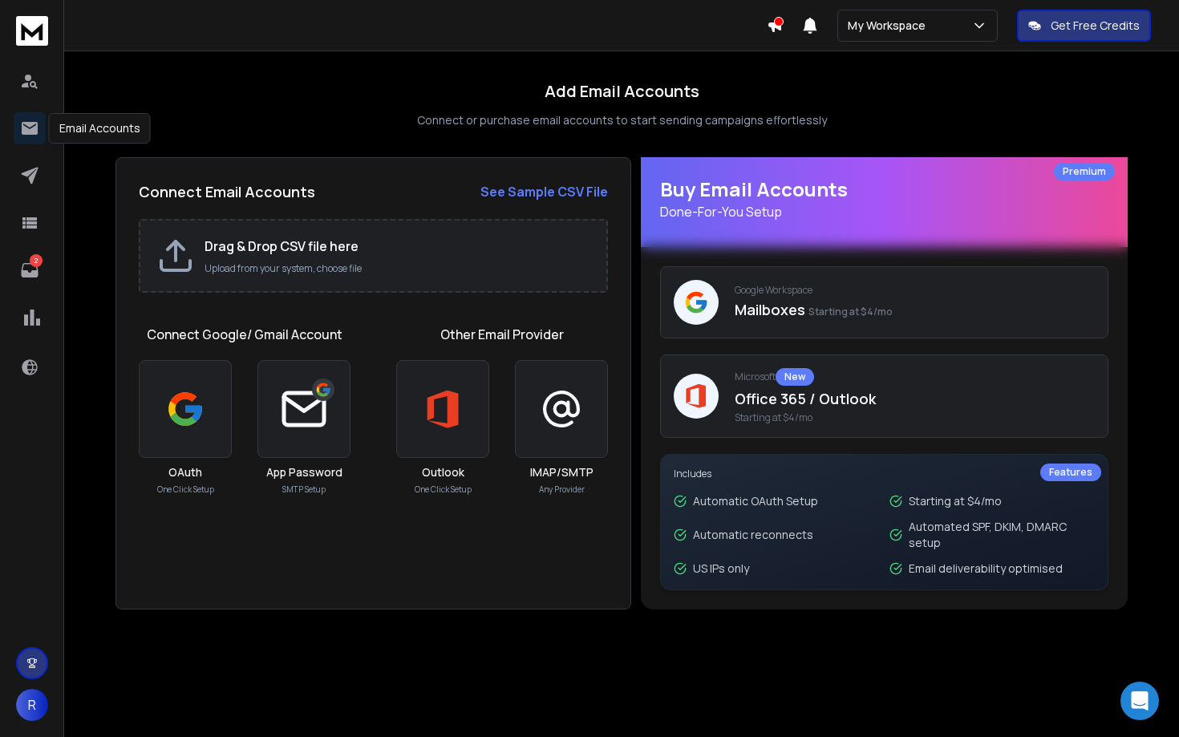
click at [22, 144] on link at bounding box center [30, 128] width 32 height 32
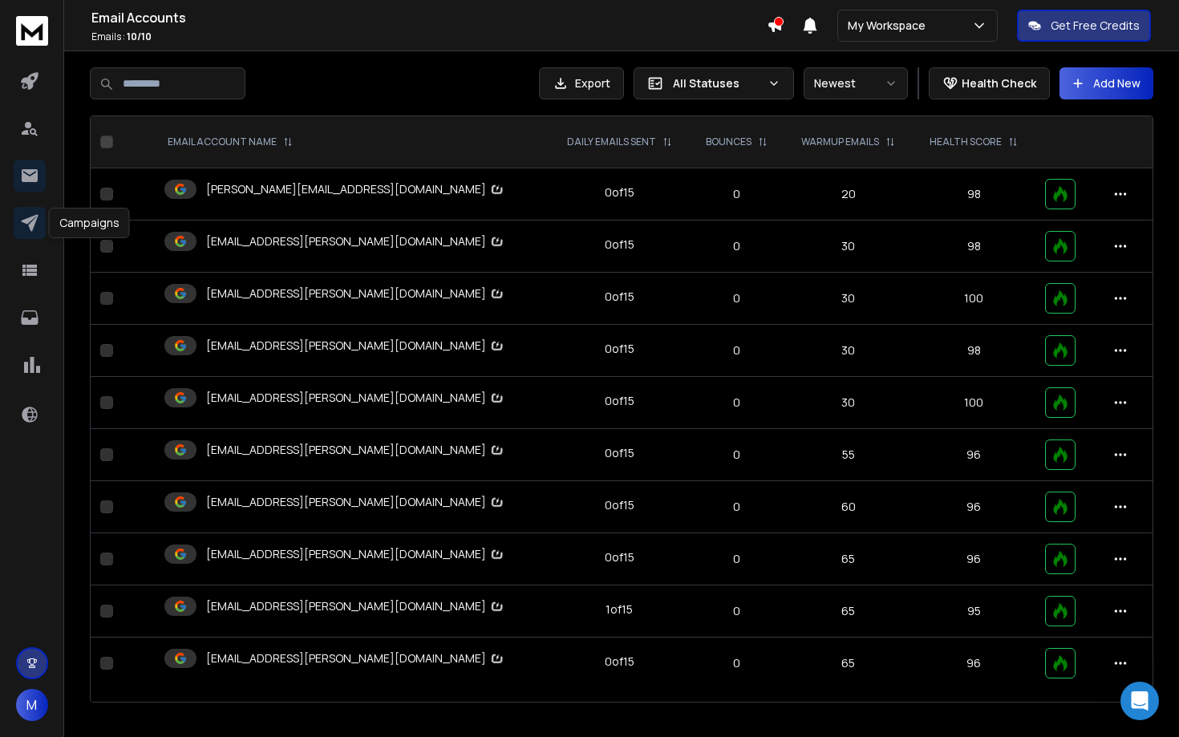
click at [42, 236] on link at bounding box center [30, 223] width 32 height 32
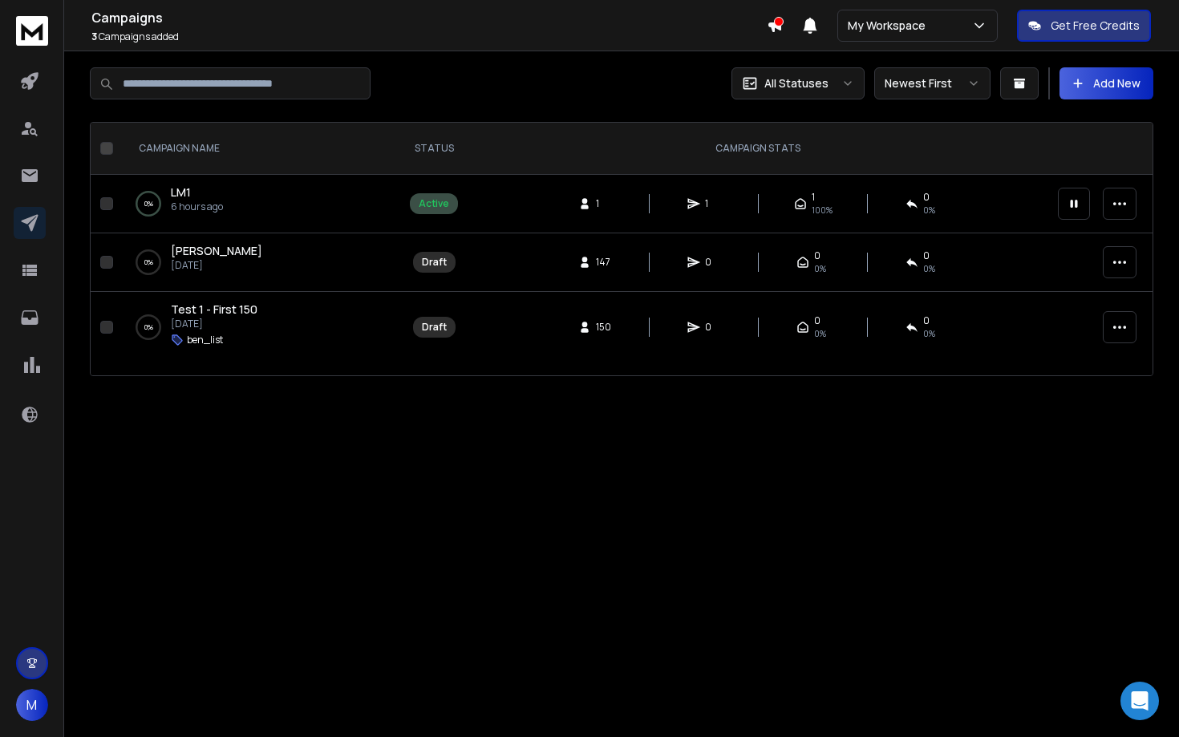
click at [240, 206] on div "0 % LM1 6 hours ago" at bounding box center [260, 204] width 249 height 39
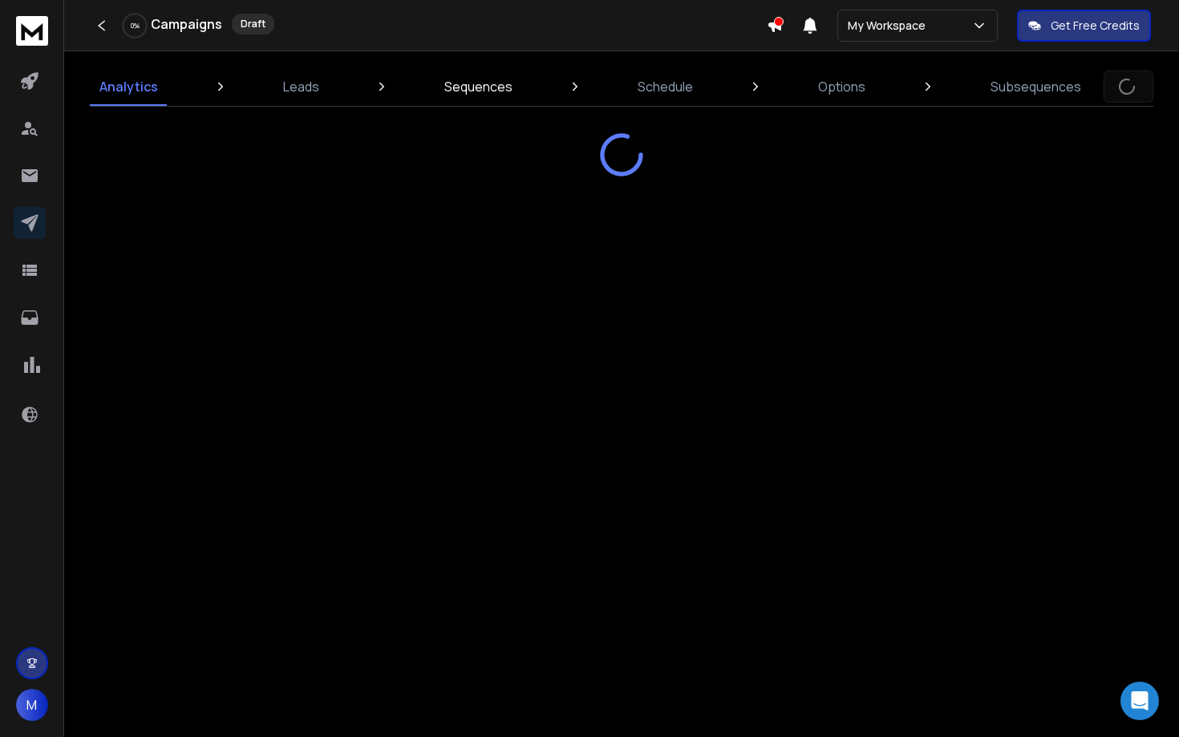
click at [483, 77] on p "Sequences" at bounding box center [478, 86] width 68 height 19
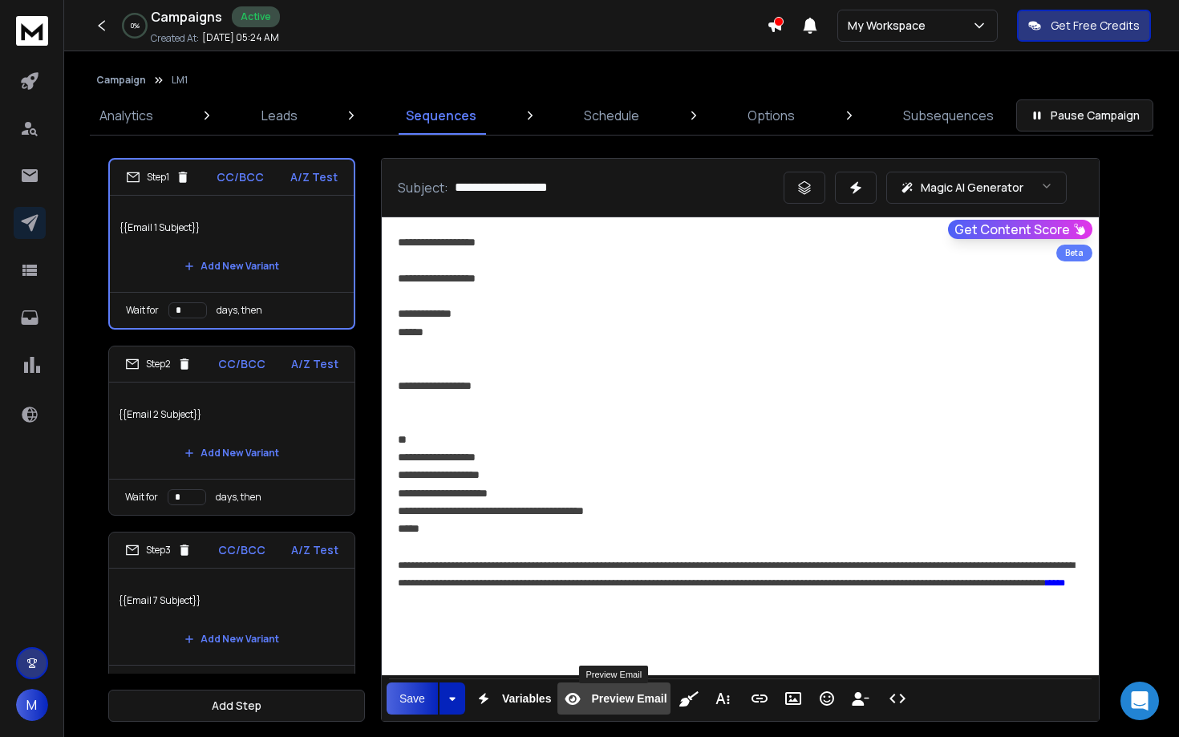
click at [582, 694] on div "Preview Email" at bounding box center [614, 699] width 112 height 26
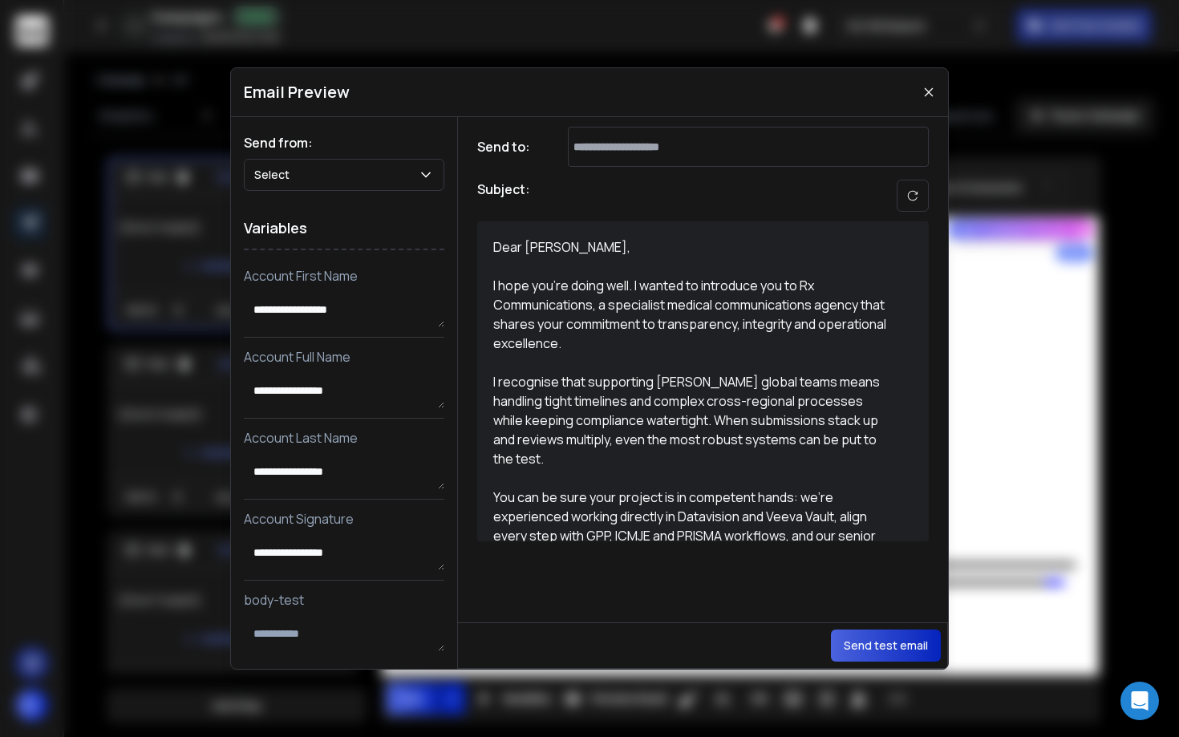
type textarea "******"
type textarea "**********"
type textarea "******"
click at [925, 90] on icon at bounding box center [929, 92] width 13 height 13
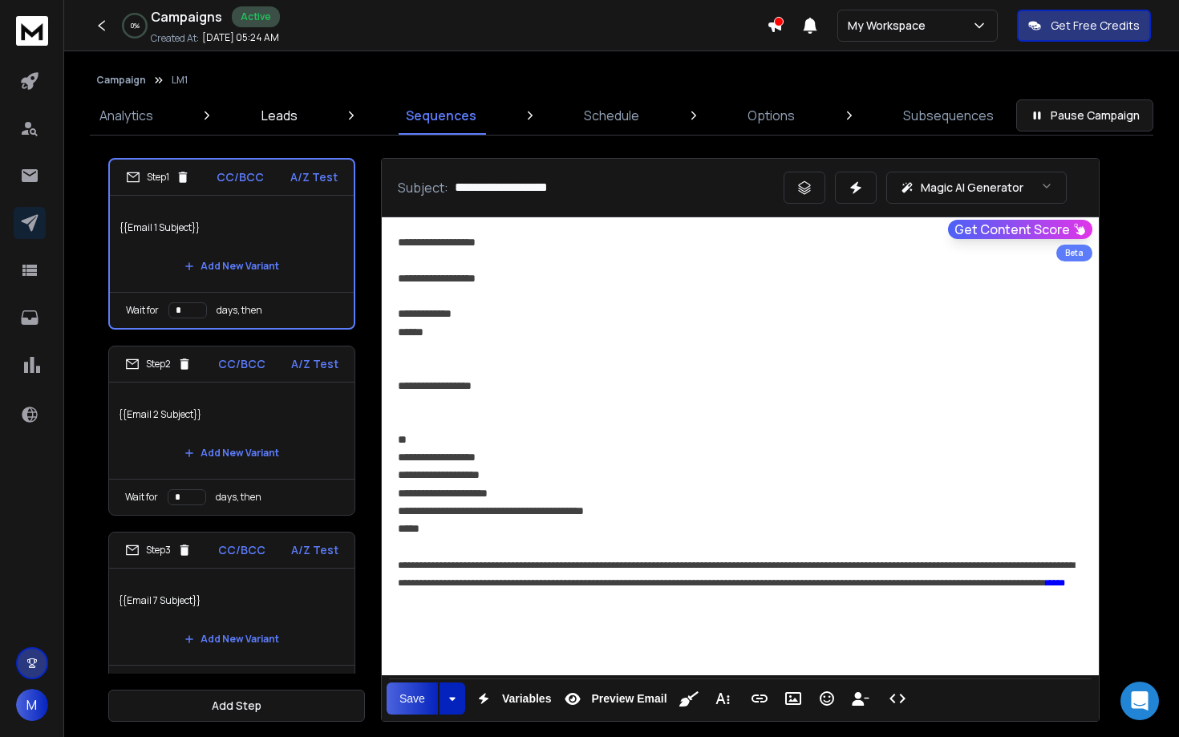
click at [258, 114] on link "Leads" at bounding box center [279, 115] width 55 height 39
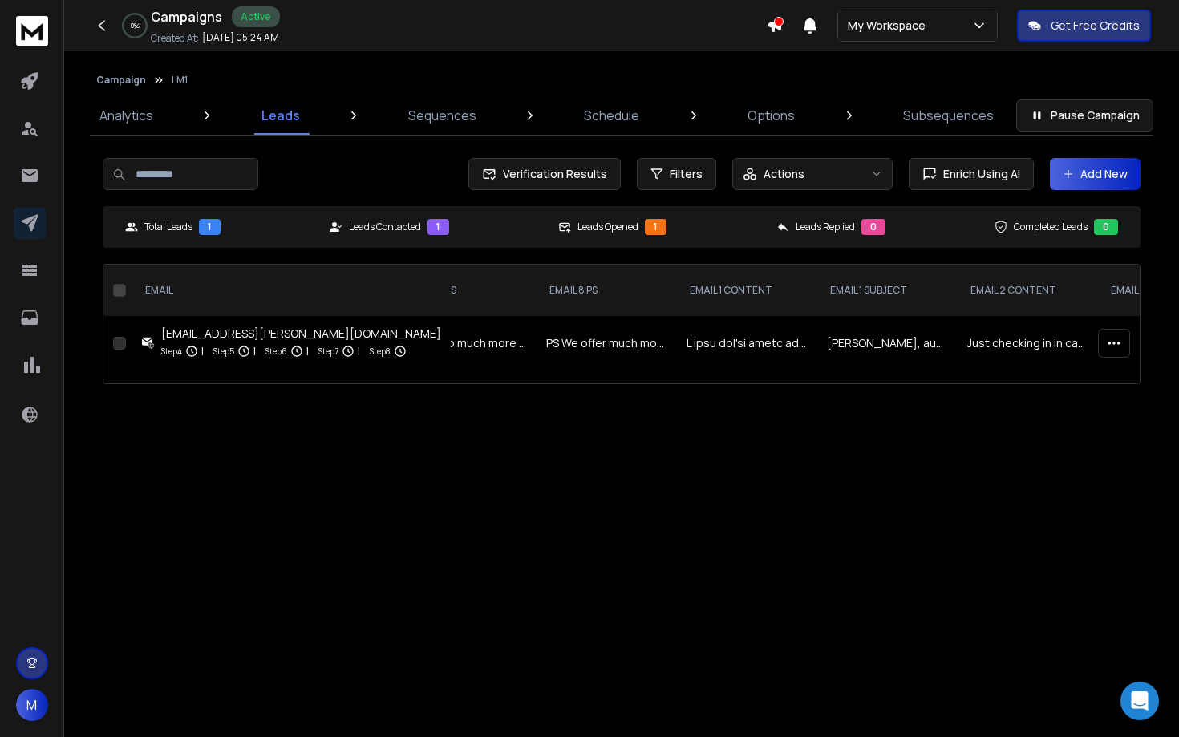
scroll to position [0, 1369]
click at [459, 114] on p "Sequences" at bounding box center [442, 115] width 68 height 19
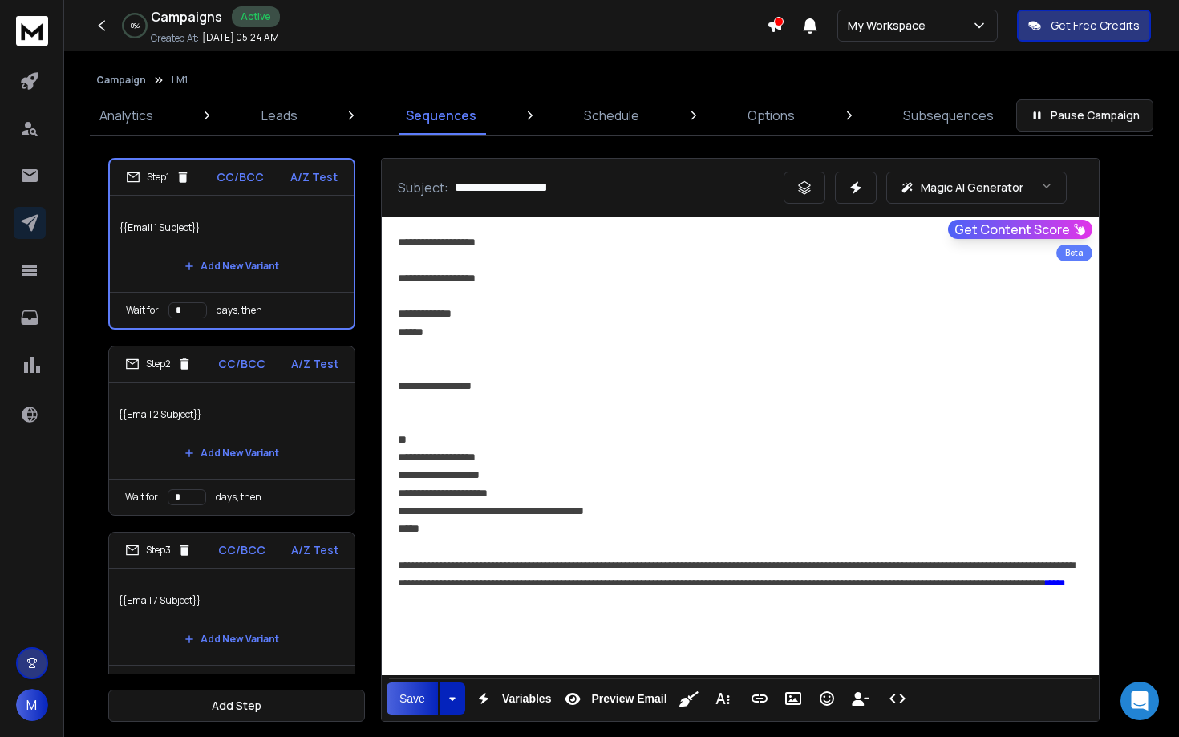
click at [621, 178] on input "**********" at bounding box center [611, 187] width 313 height 19
click at [871, 176] on button "button" at bounding box center [856, 188] width 42 height 32
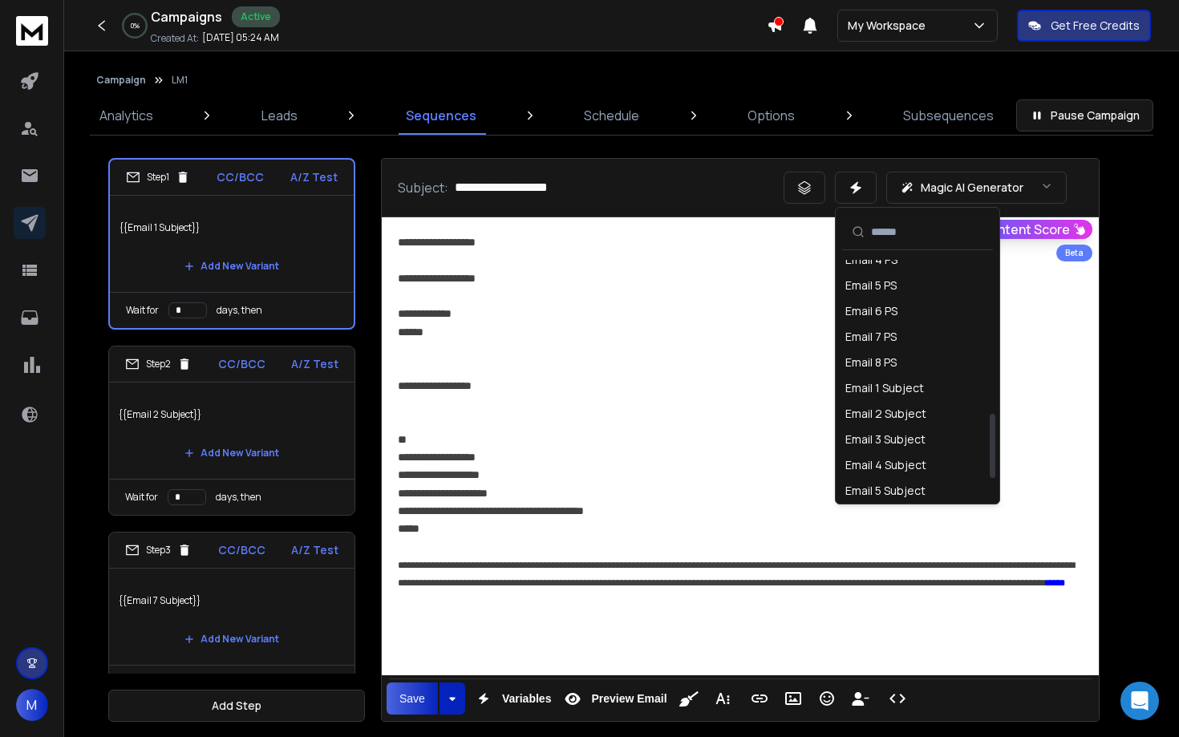
scroll to position [580, 0]
click at [579, 184] on input "**********" at bounding box center [611, 187] width 313 height 19
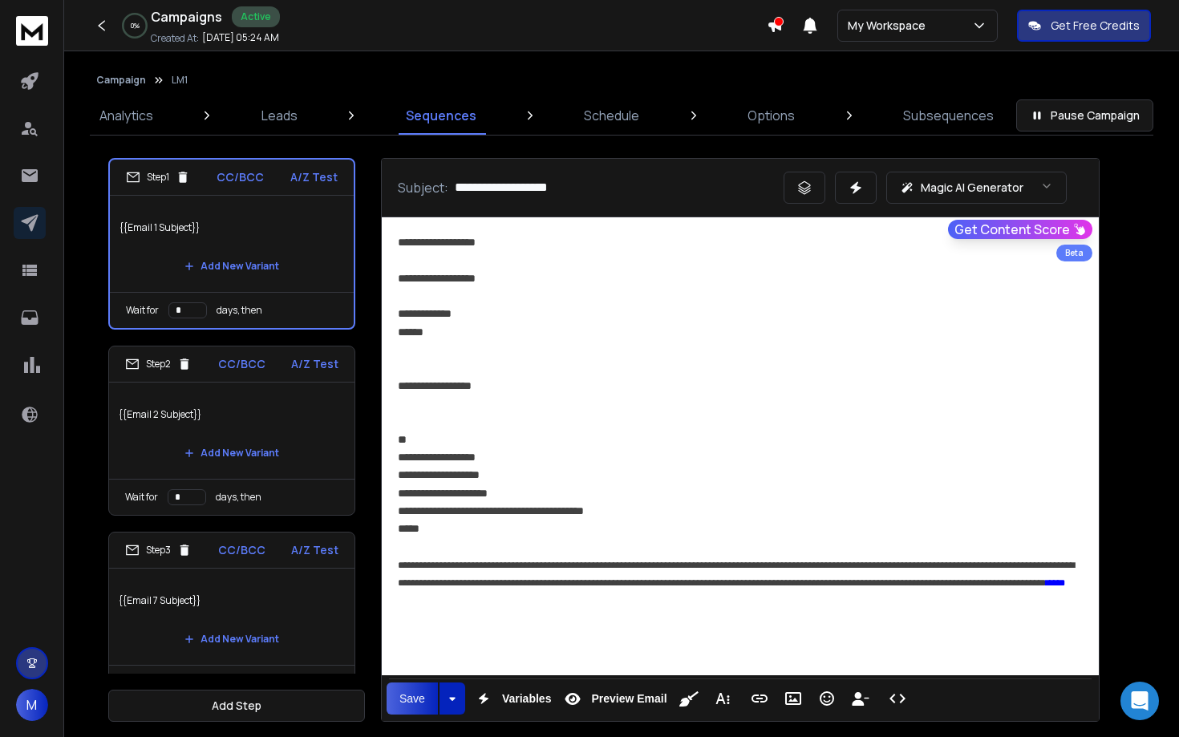
drag, startPoint x: 580, startPoint y: 195, endPoint x: 446, endPoint y: 193, distance: 134.0
click at [446, 193] on div "**********" at bounding box center [583, 187] width 370 height 19
click at [857, 183] on icon "button" at bounding box center [855, 187] width 10 height 12
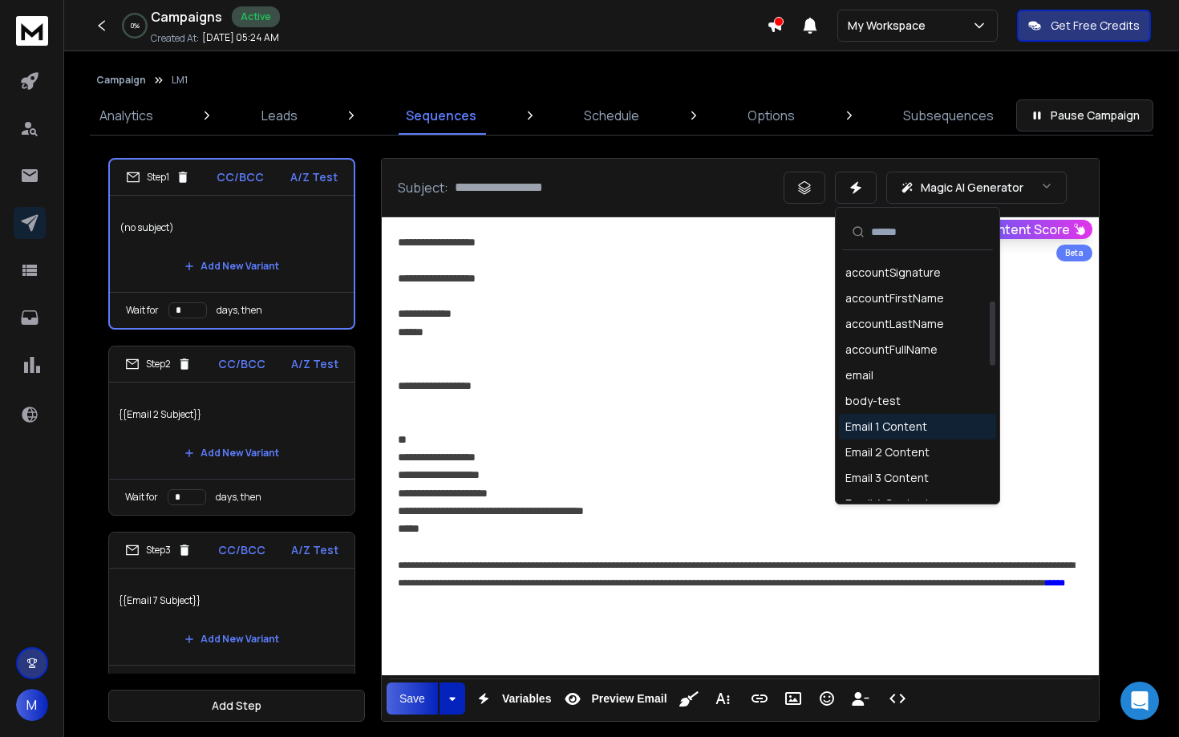
scroll to position [658, 0]
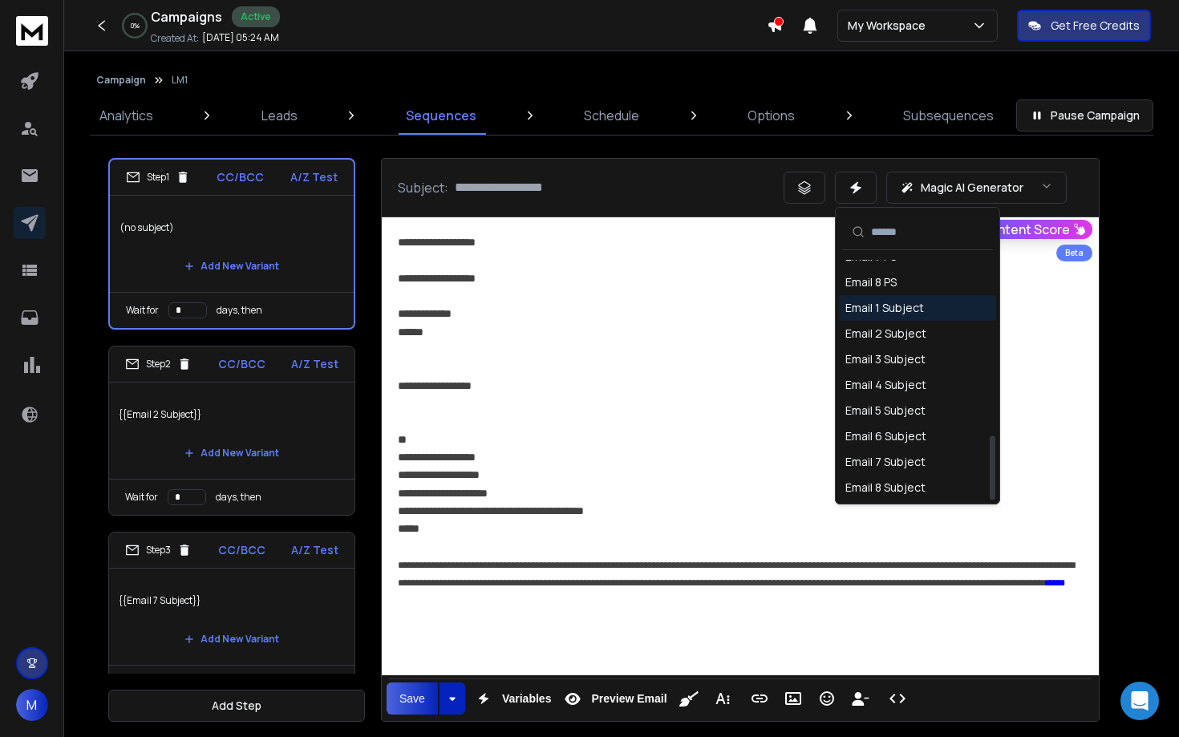
click at [905, 298] on div "Email 1 Subject" at bounding box center [917, 308] width 157 height 26
type input "**********"
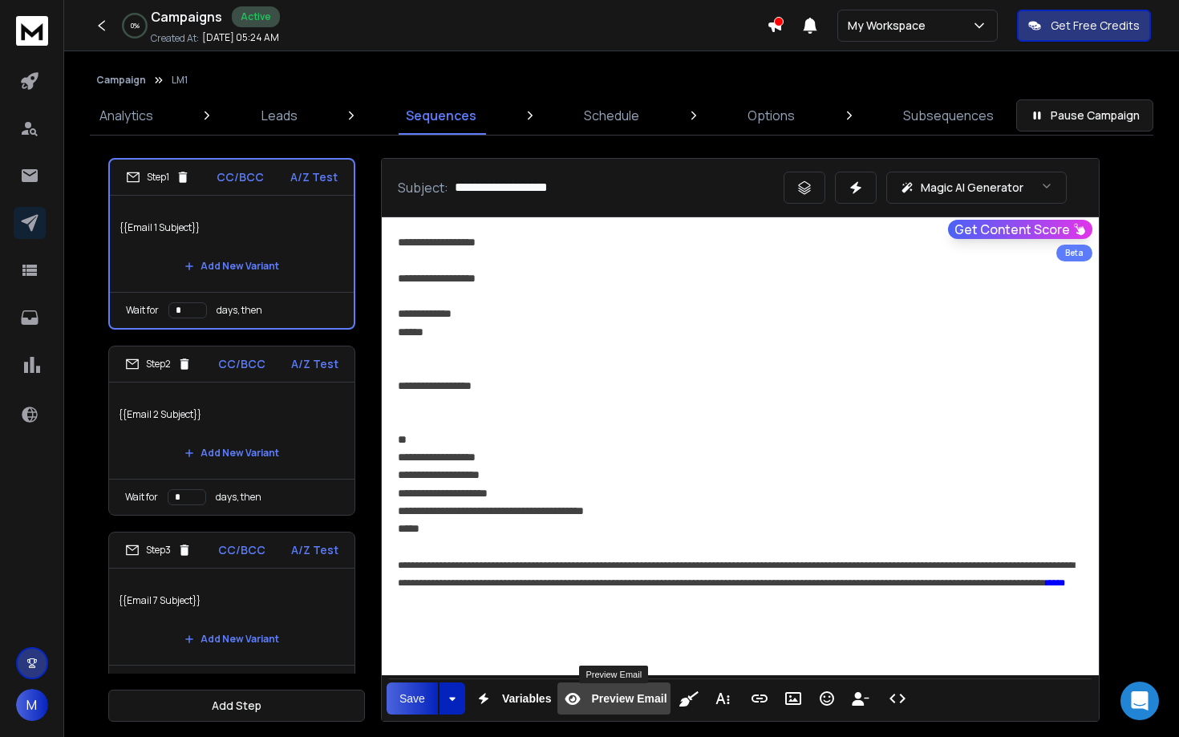
click at [635, 702] on span "Preview Email" at bounding box center [629, 699] width 82 height 14
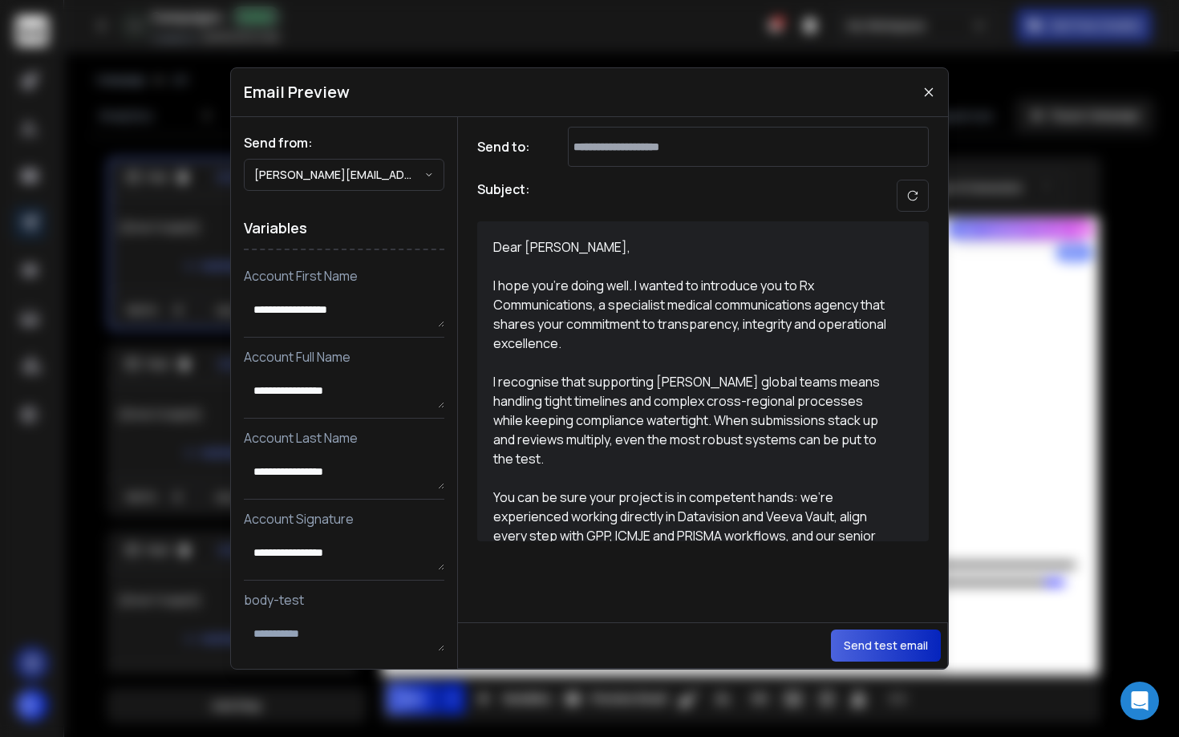
click at [929, 96] on icon at bounding box center [929, 92] width 13 height 13
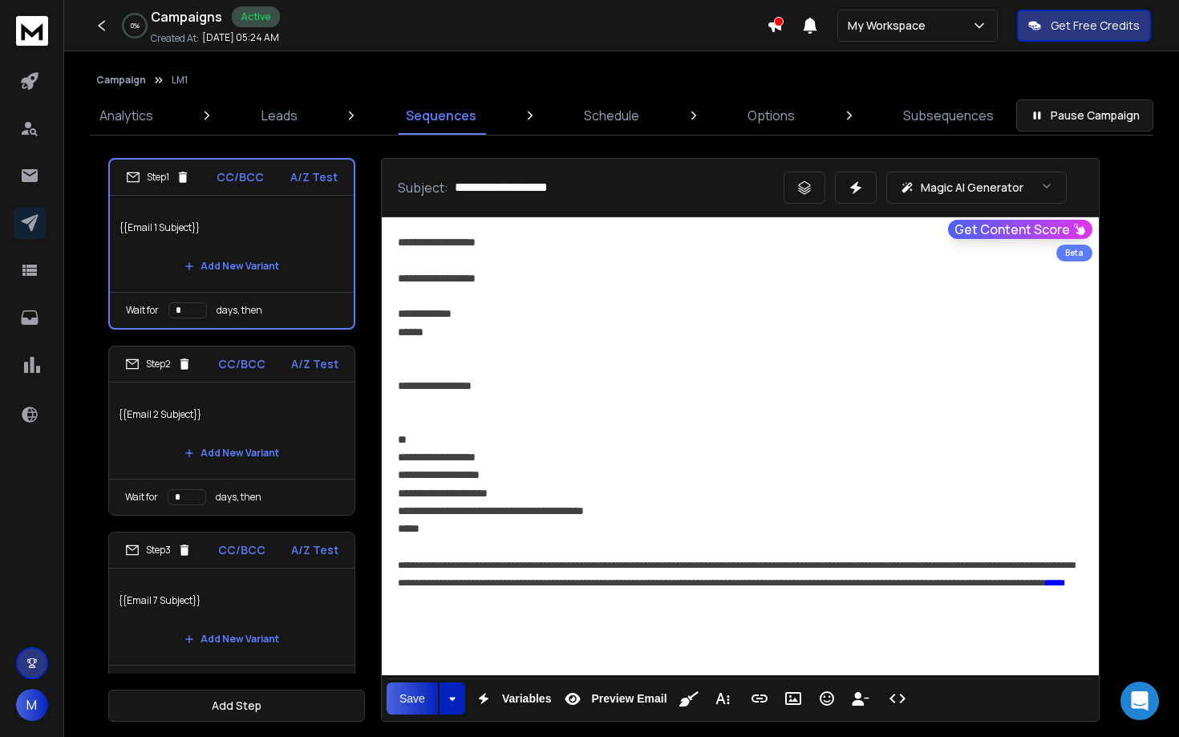
click at [252, 110] on div "Analytics Leads Sequences Schedule Options Subsequences" at bounding box center [547, 115] width 914 height 39
click at [287, 114] on p "Leads" at bounding box center [280, 115] width 36 height 19
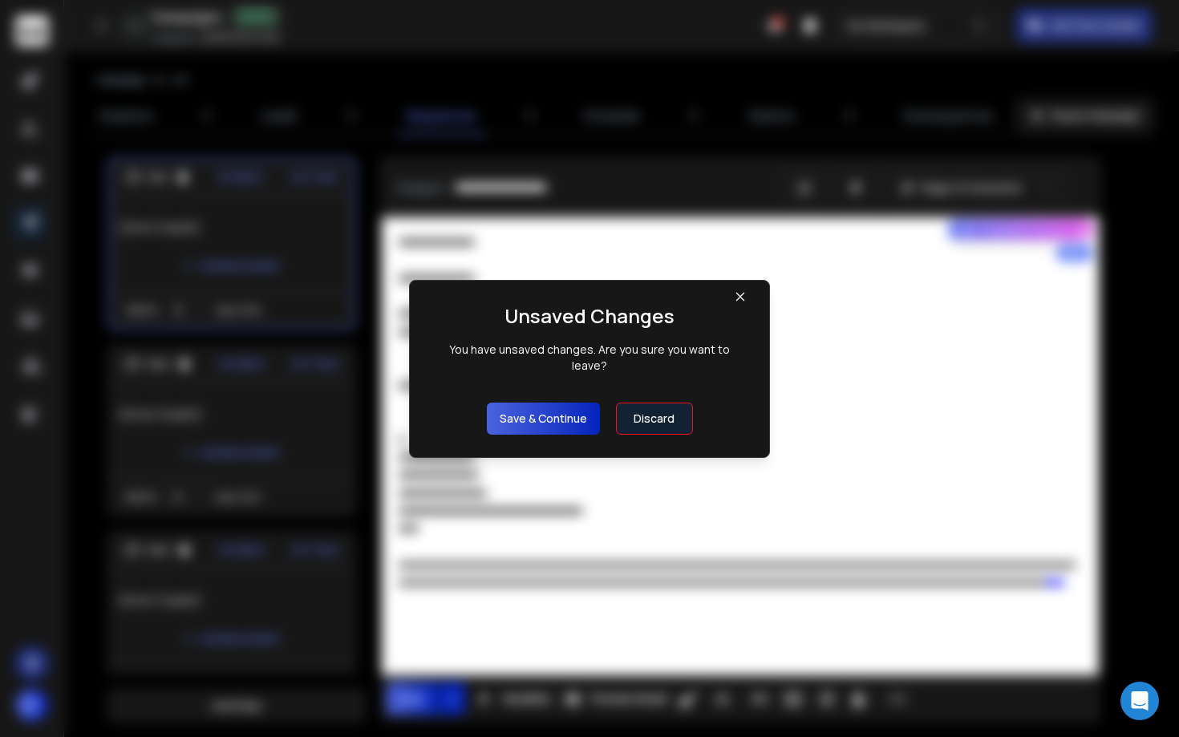
click at [653, 413] on button "Discard" at bounding box center [654, 419] width 77 height 32
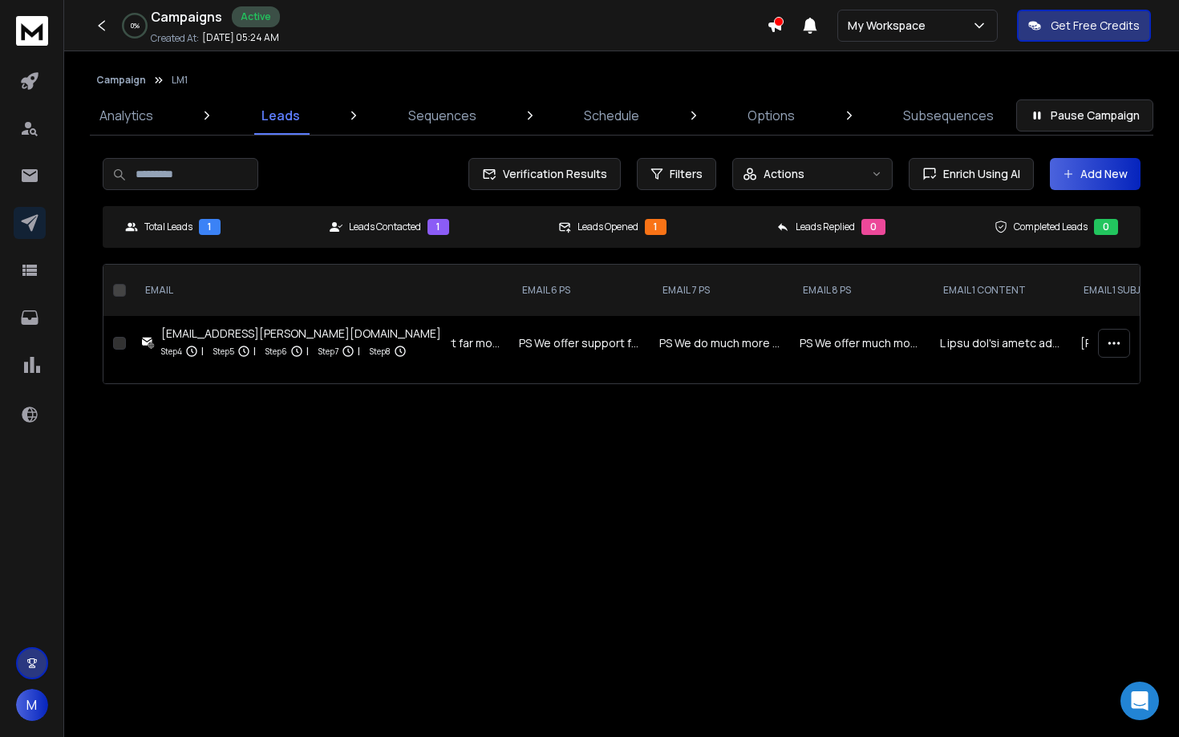
scroll to position [0, 1114]
click at [1070, 371] on td "Dr Ibrahim, audit-ready support" at bounding box center [1140, 343] width 140 height 55
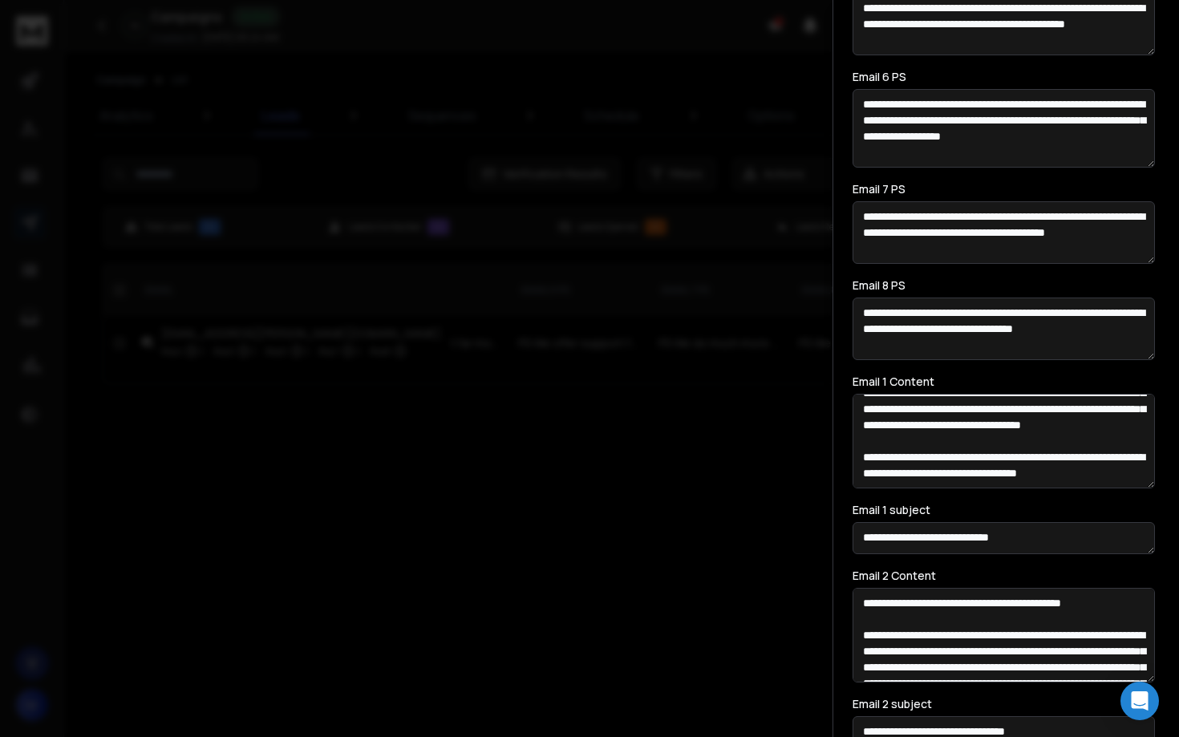
scroll to position [754, 0]
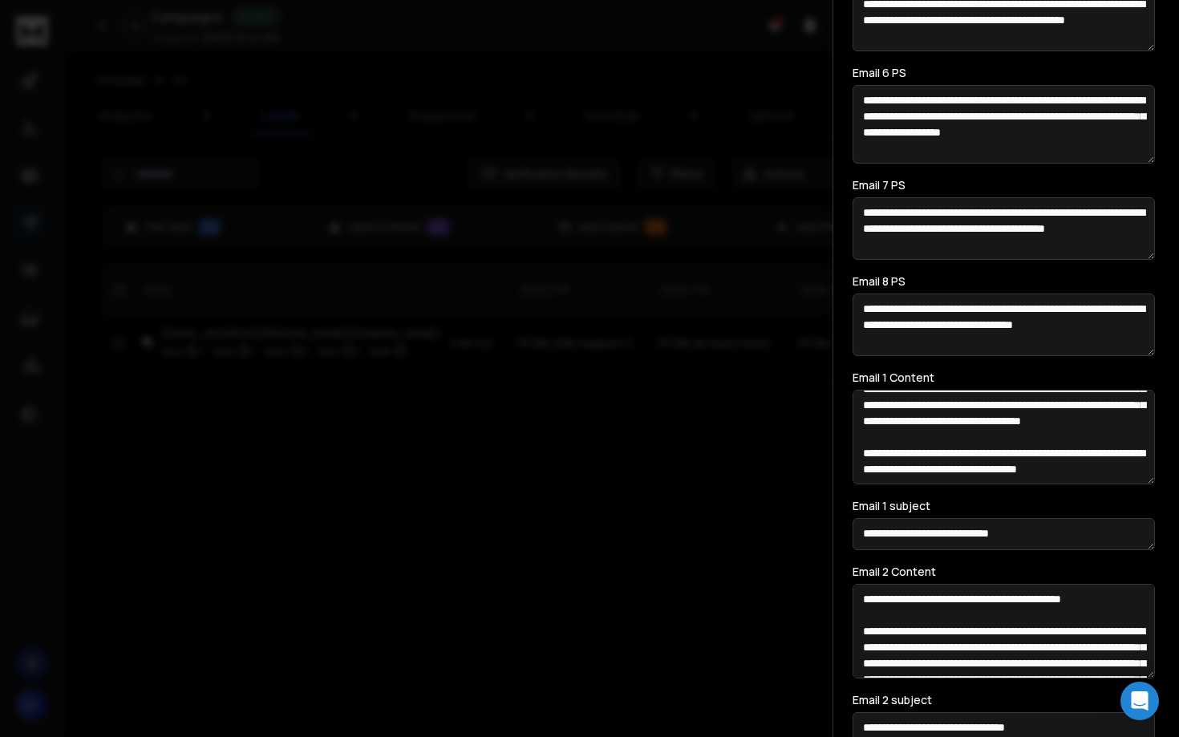
click at [701, 477] on div at bounding box center [589, 368] width 1179 height 737
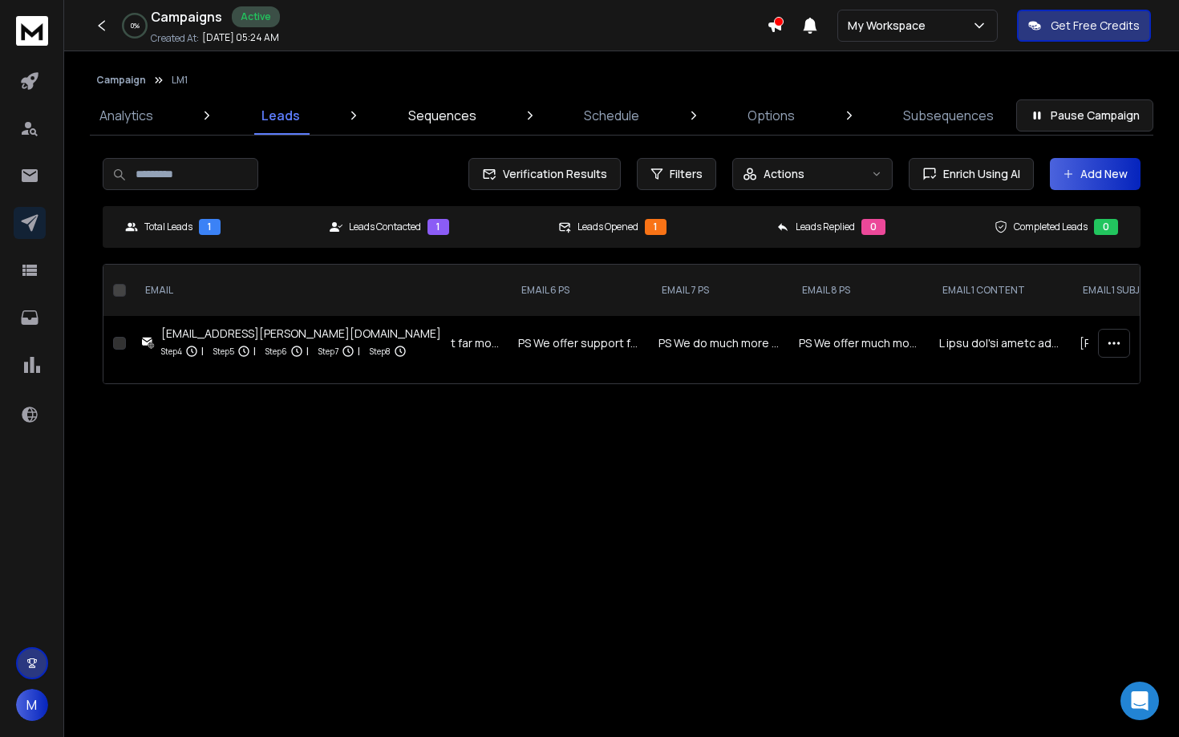
click at [456, 115] on p "Sequences" at bounding box center [442, 115] width 68 height 19
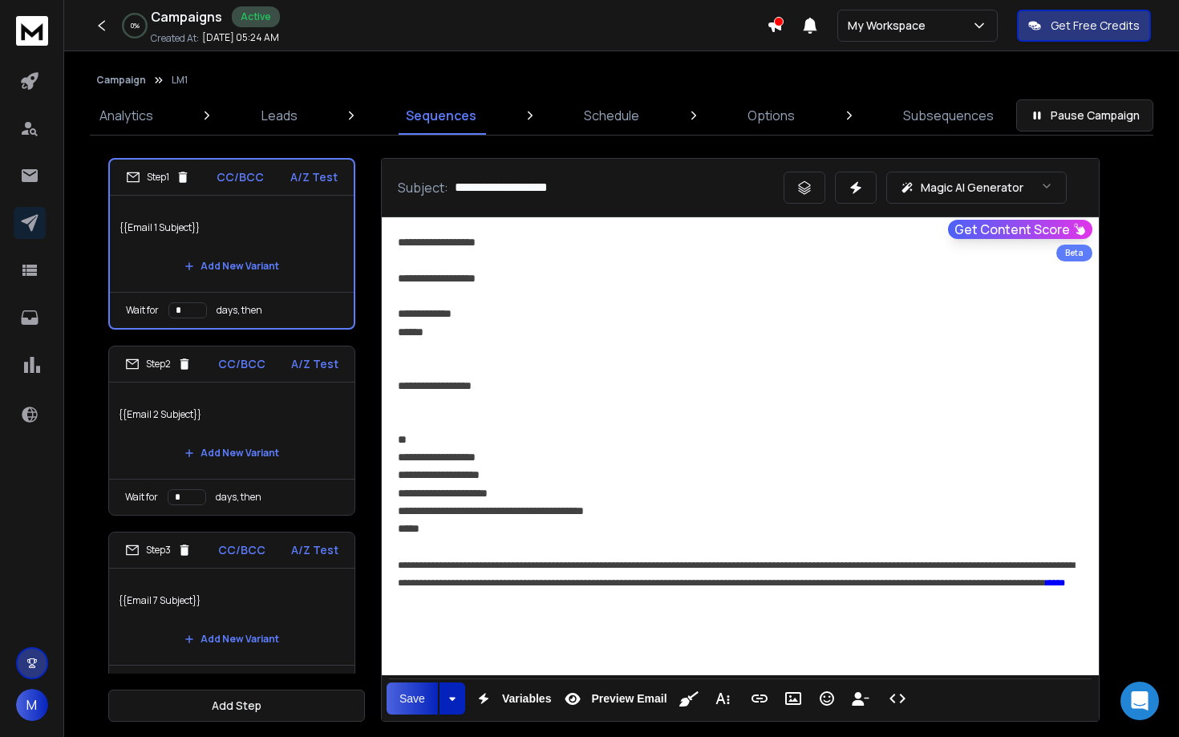
click at [275, 409] on p "{{Email 2 Subject}}" at bounding box center [232, 414] width 226 height 45
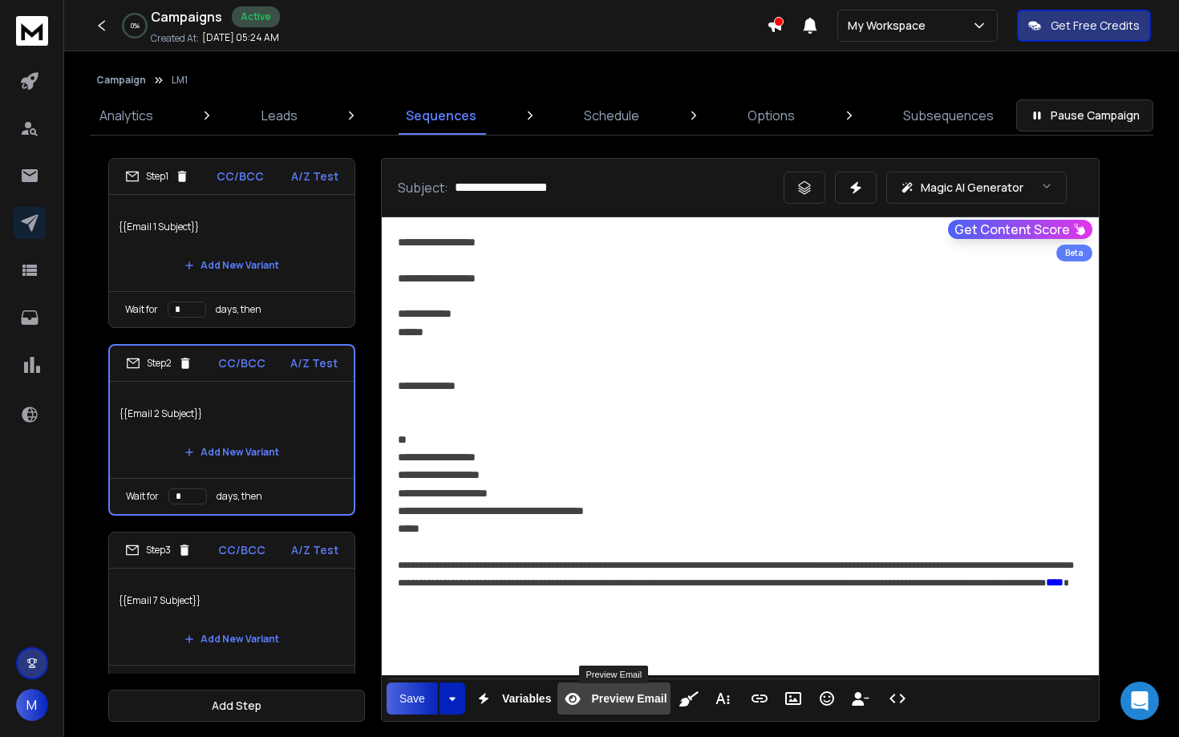
click at [611, 702] on span "Preview Email" at bounding box center [629, 699] width 82 height 14
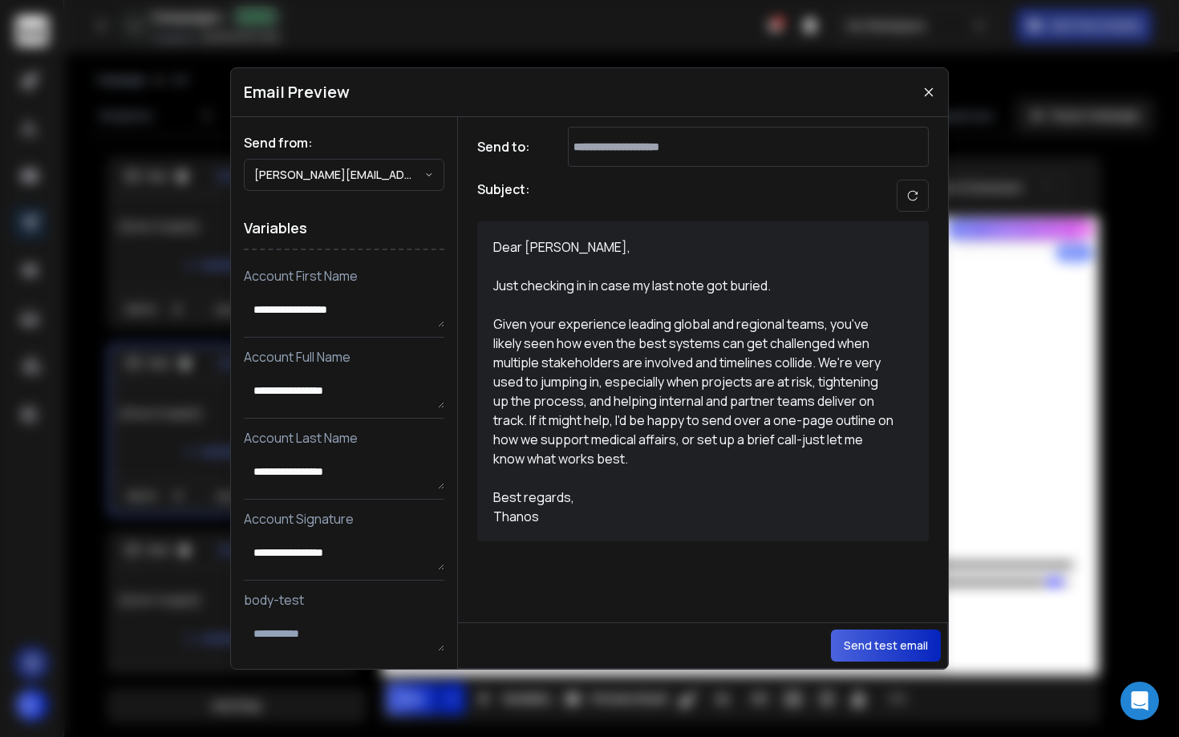
click at [930, 94] on icon at bounding box center [929, 92] width 13 height 13
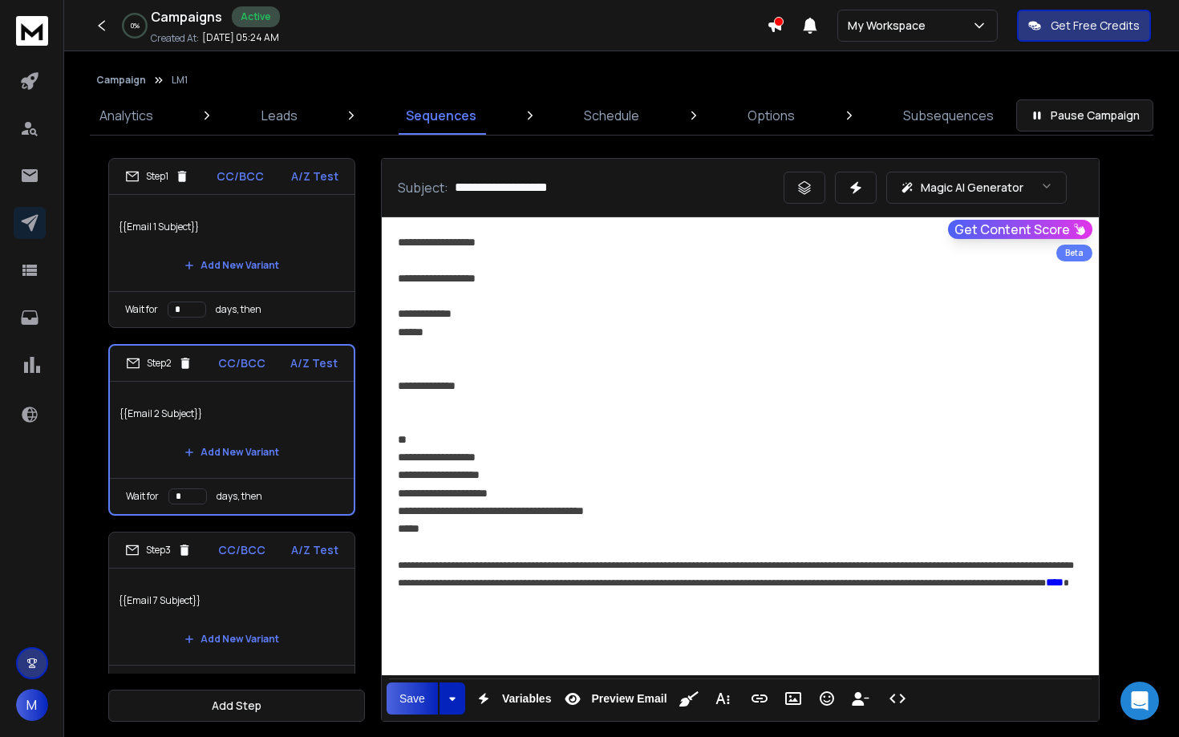
click at [266, 235] on p "{{Email 1 Subject}}" at bounding box center [232, 227] width 226 height 45
type input "**********"
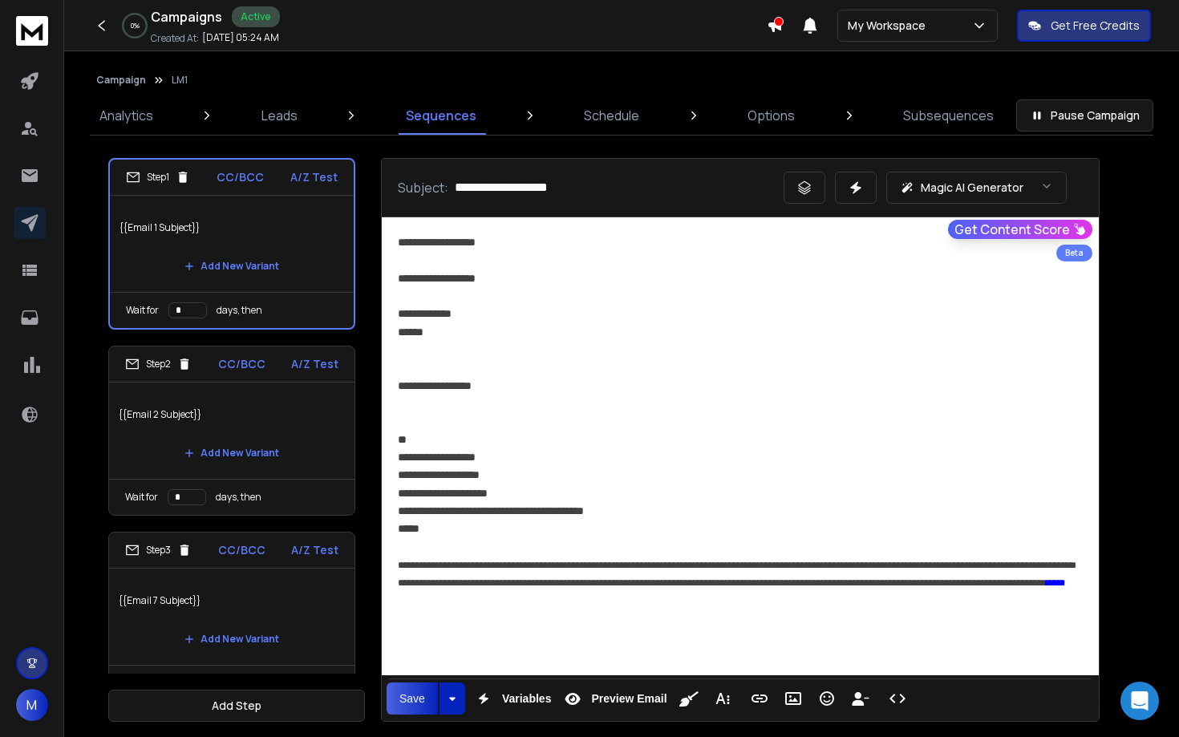
click at [628, 719] on div "Bold Italic Underline Clear Formatting Font Family Arial Georgia Impact Tahoma …" at bounding box center [740, 699] width 717 height 46
click at [626, 695] on span "Preview Email" at bounding box center [629, 699] width 82 height 14
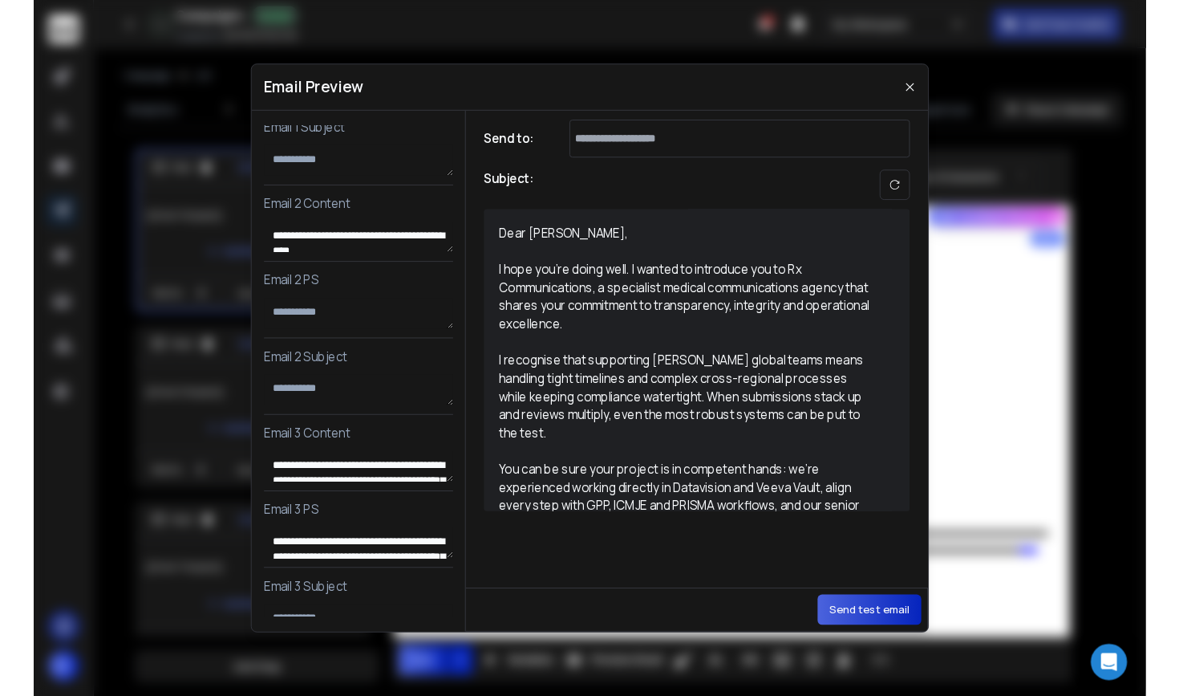
scroll to position [794, 0]
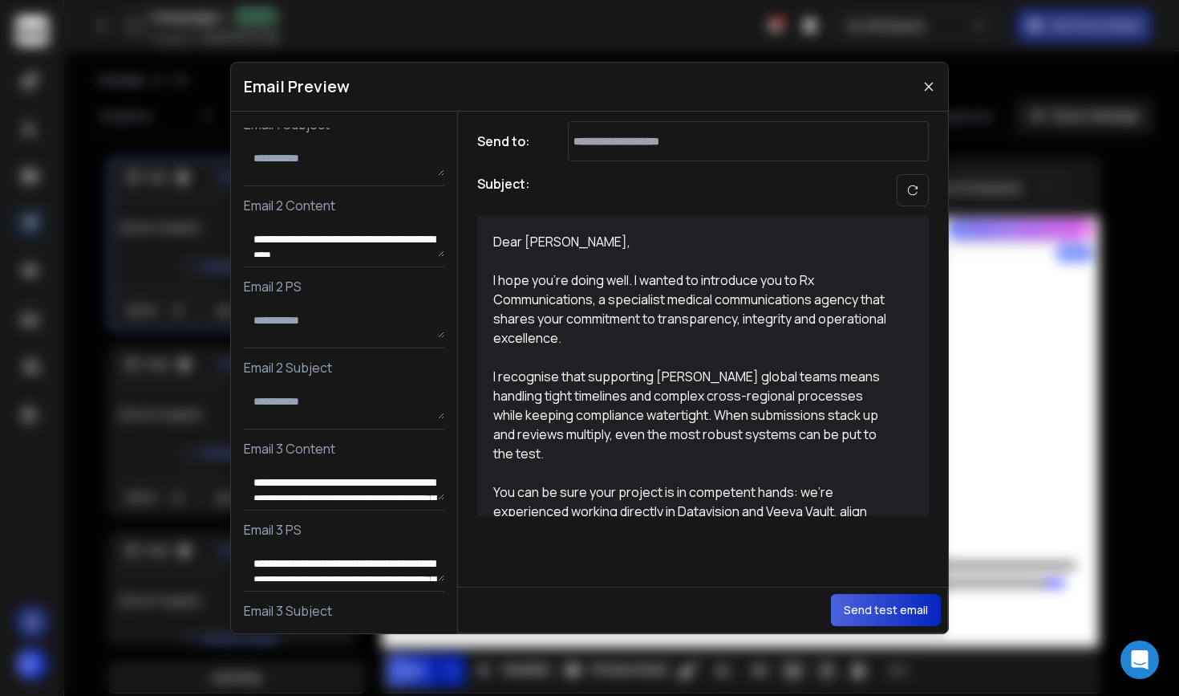
click at [935, 84] on div "Email Preview" at bounding box center [589, 87] width 717 height 48
click at [932, 85] on icon at bounding box center [929, 86] width 13 height 13
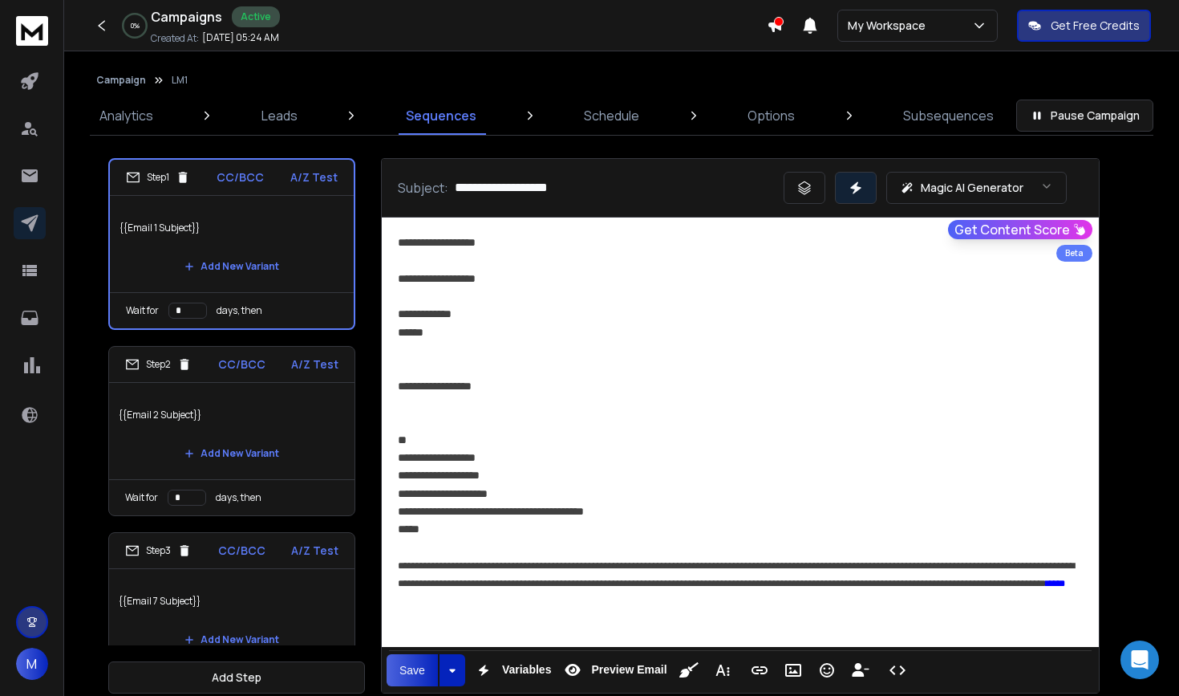
click at [860, 185] on icon "button" at bounding box center [856, 188] width 14 height 14
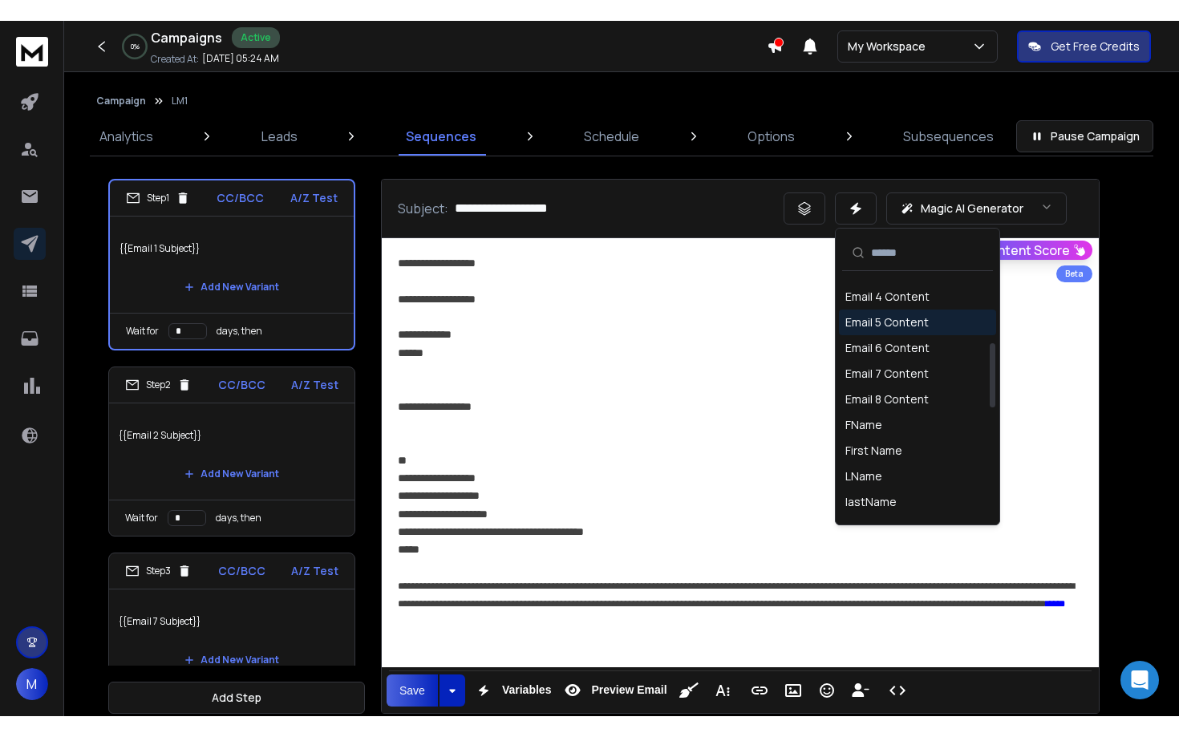
scroll to position [232, 0]
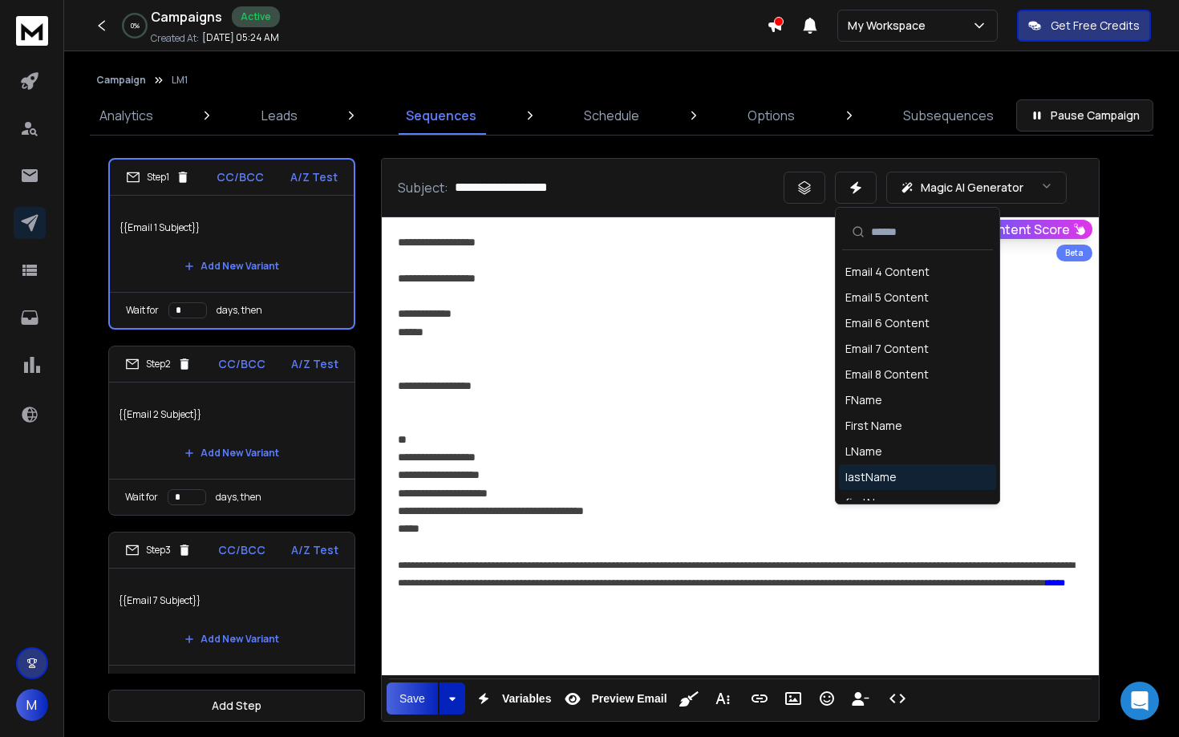
click at [559, 184] on input "**********" at bounding box center [611, 187] width 313 height 19
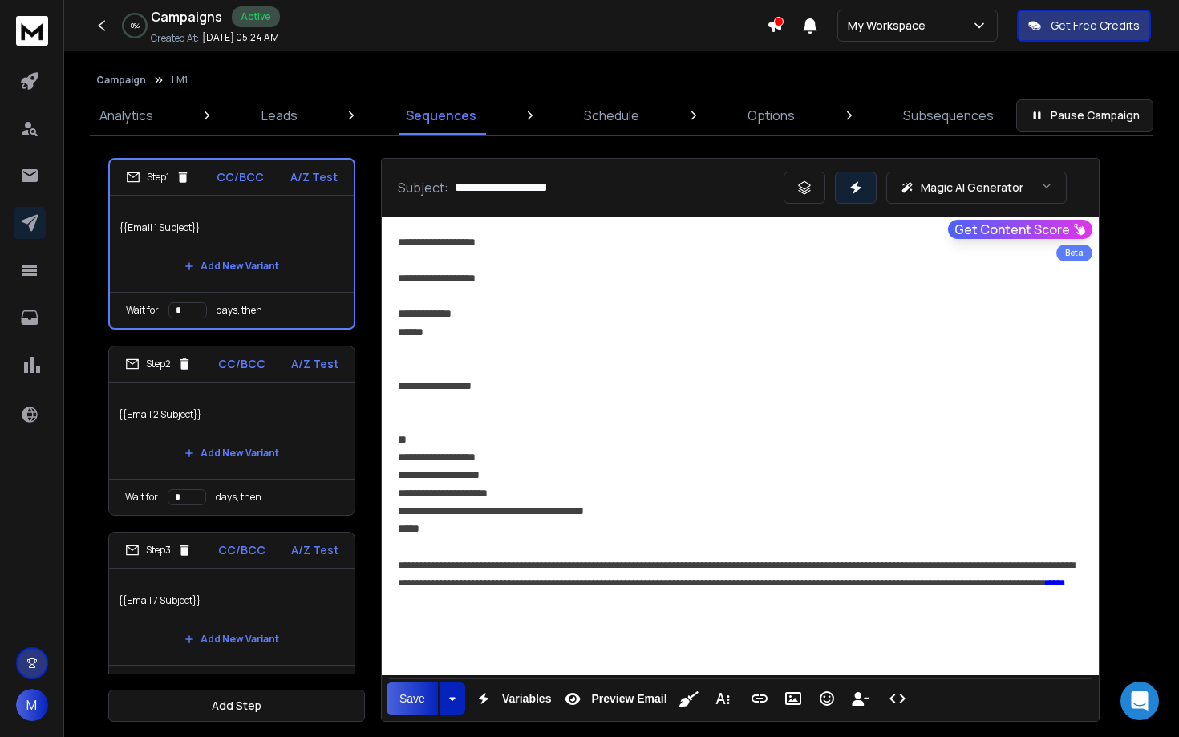
click at [858, 196] on button "button" at bounding box center [856, 188] width 42 height 32
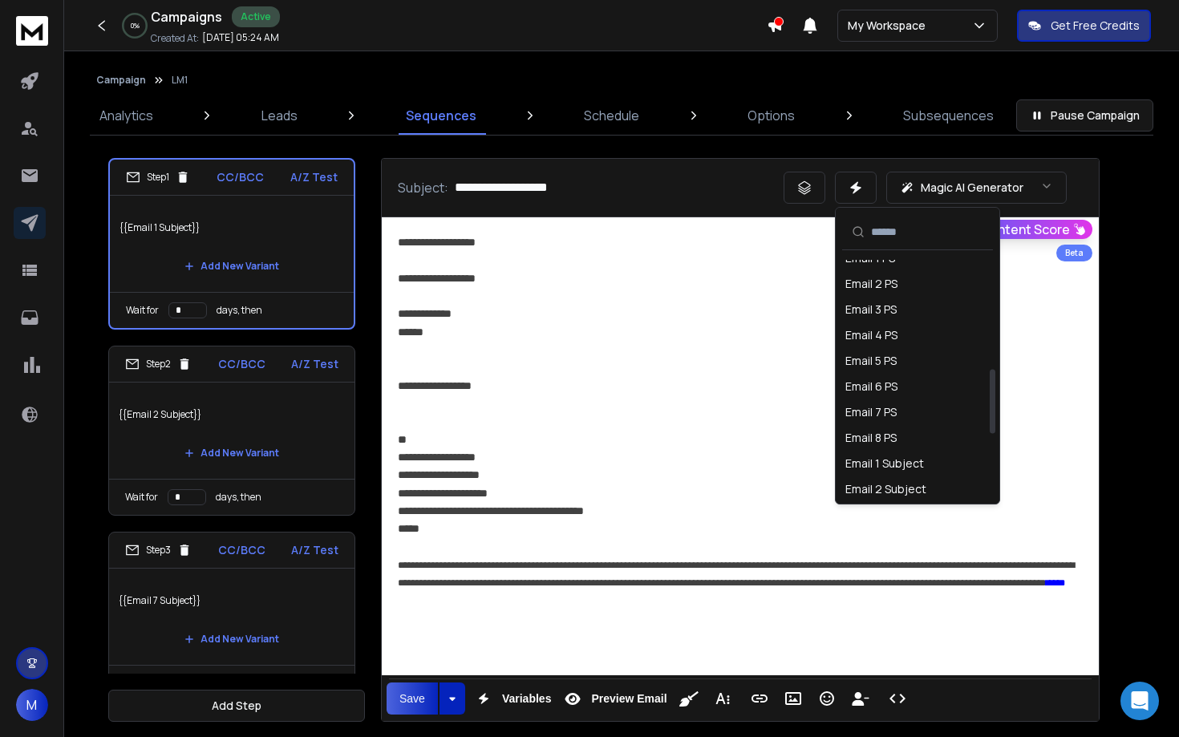
scroll to position [597, 0]
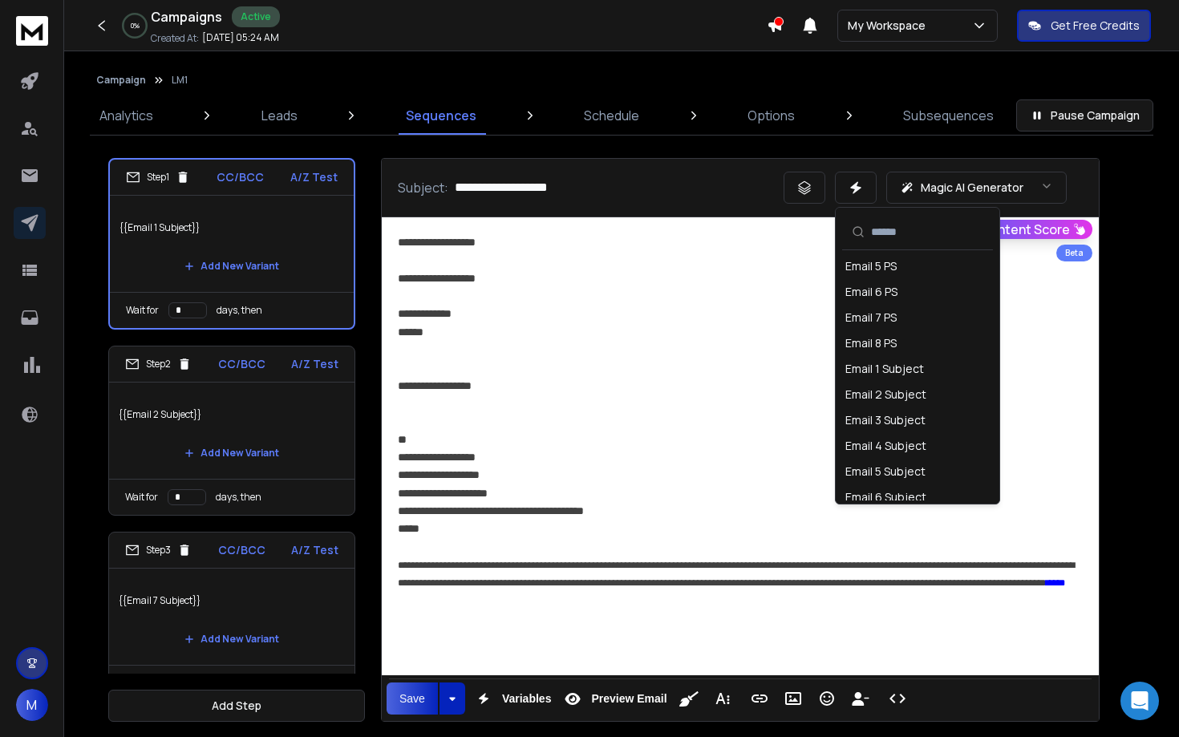
click at [651, 623] on div "**********" at bounding box center [740, 438] width 717 height 442
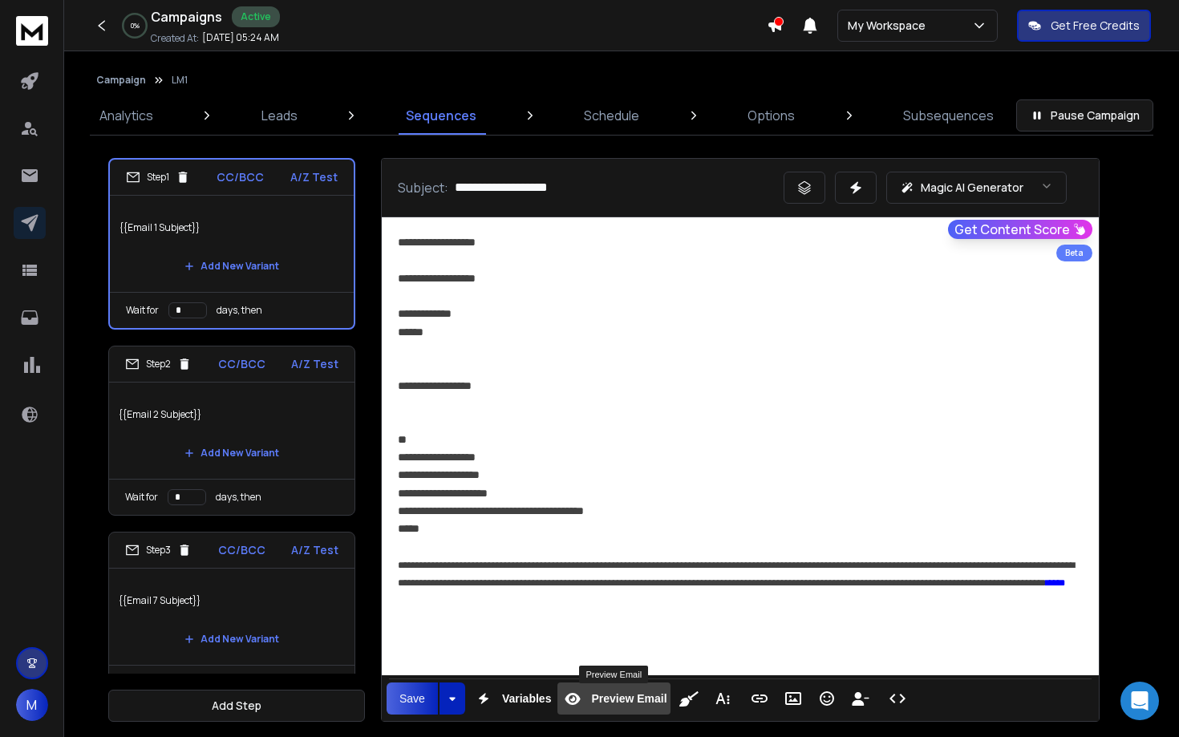
click at [608, 695] on span "Preview Email" at bounding box center [629, 699] width 82 height 14
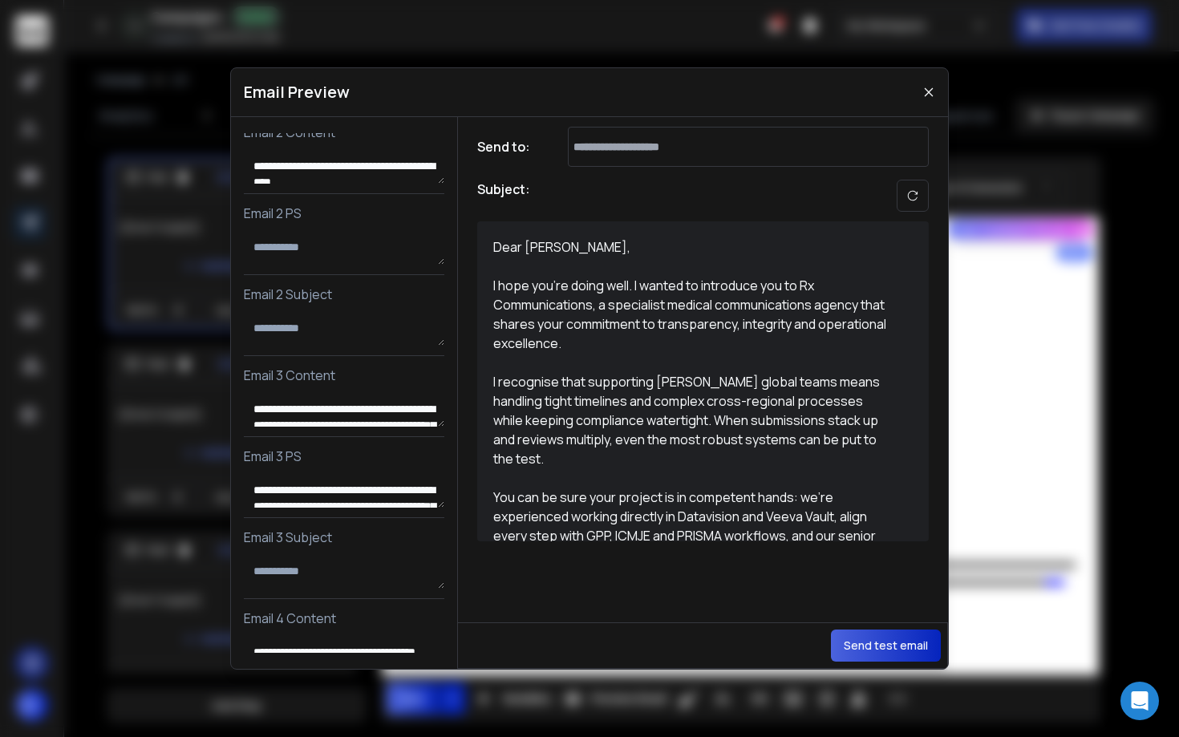
scroll to position [879, 0]
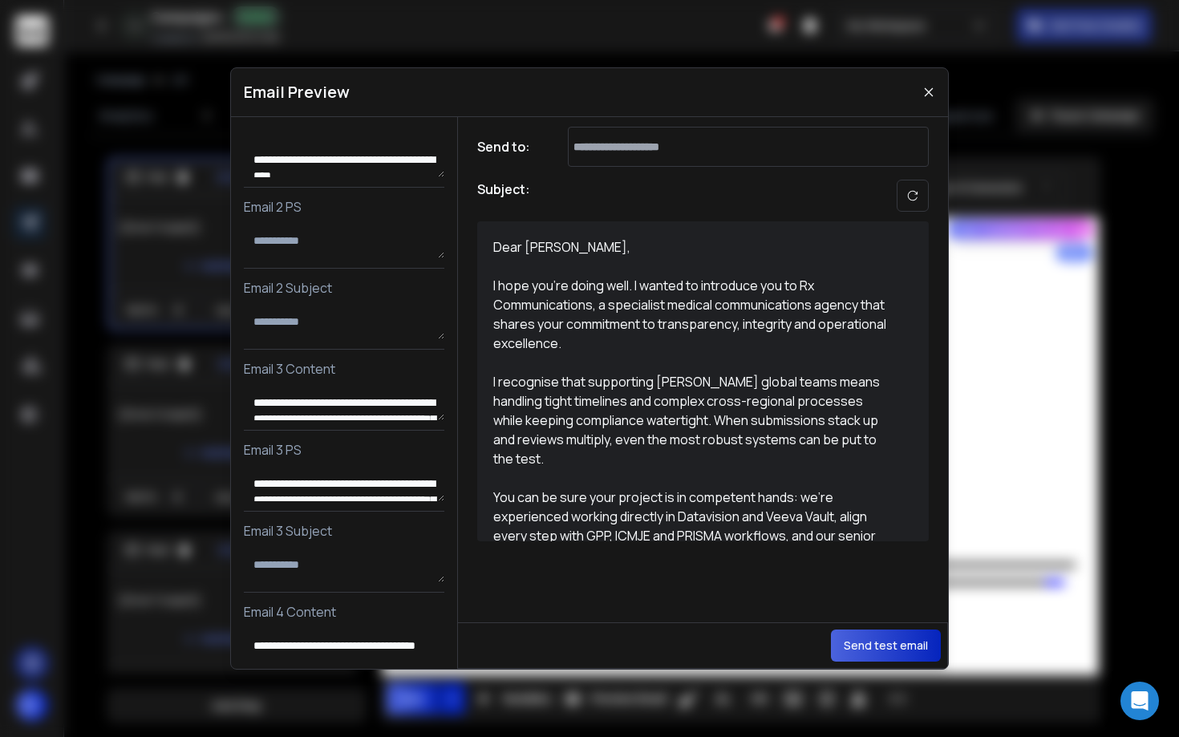
click at [927, 91] on icon at bounding box center [929, 92] width 13 height 13
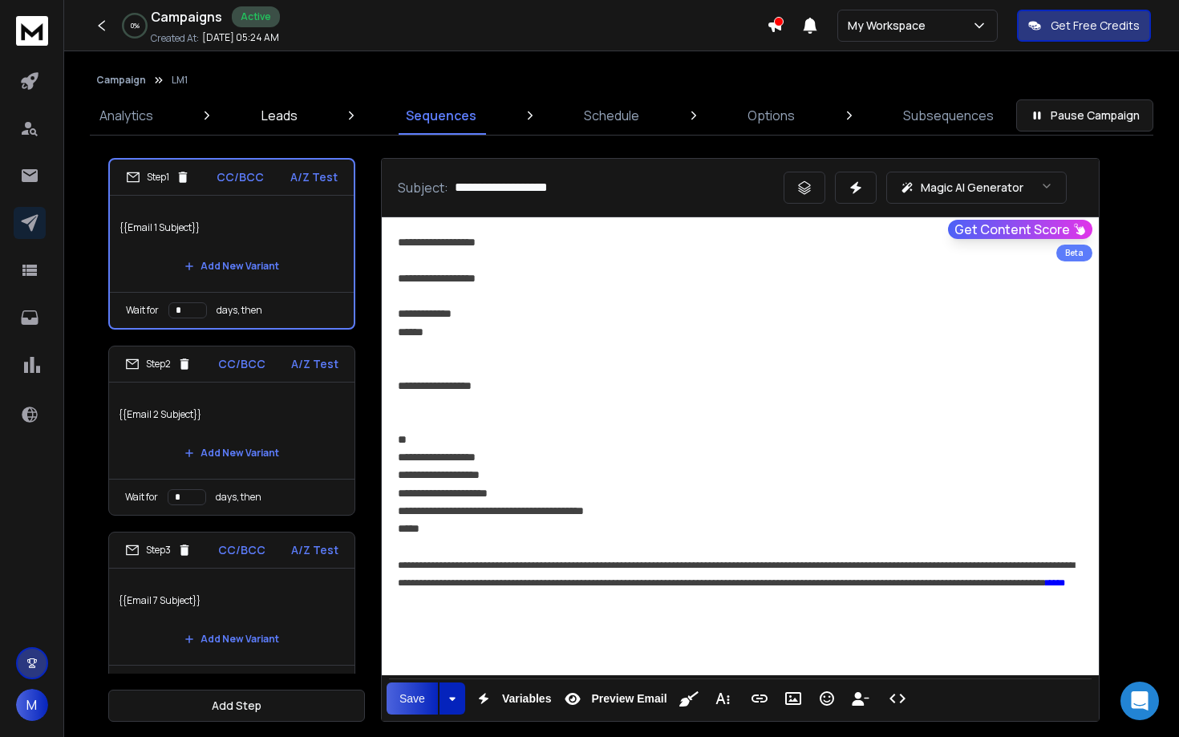
click at [279, 113] on p "Leads" at bounding box center [280, 115] width 36 height 19
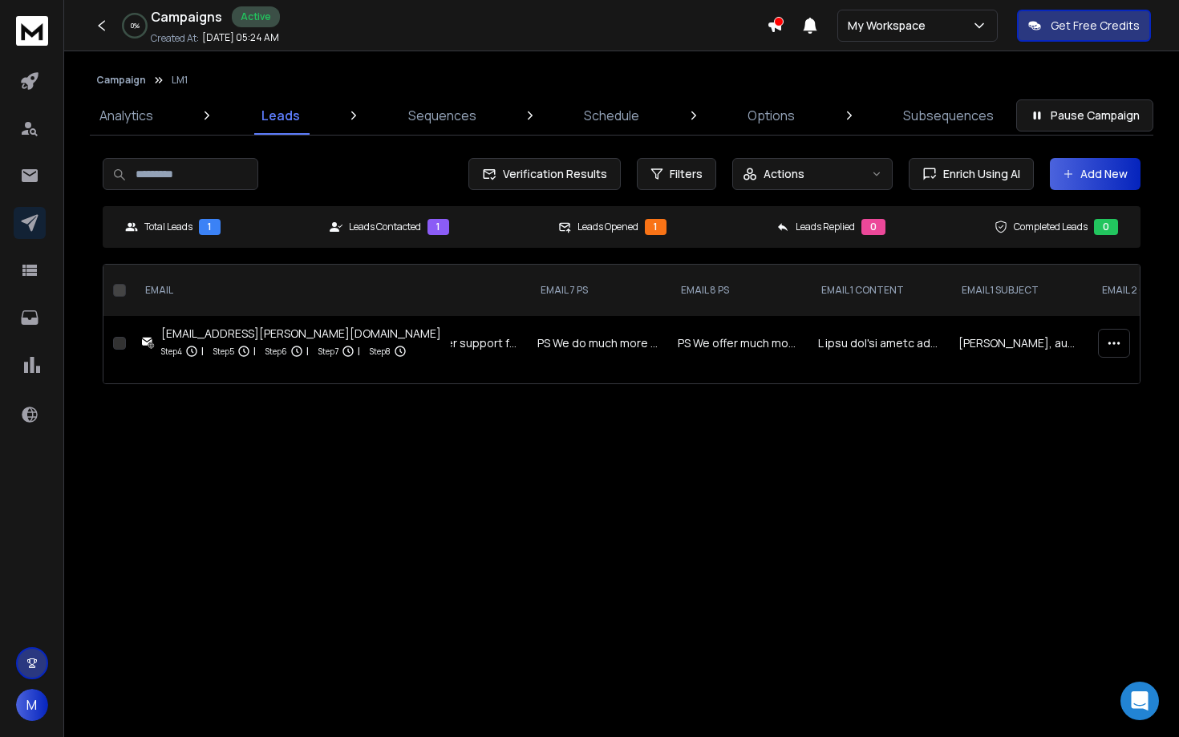
scroll to position [0, 1363]
drag, startPoint x: 558, startPoint y: 289, endPoint x: 642, endPoint y: 294, distance: 84.4
click at [821, 294] on th "Email 1 subject" at bounding box center [891, 290] width 140 height 51
click at [821, 297] on th "Email 1 subject" at bounding box center [891, 290] width 140 height 51
click at [821, 371] on td "Dr Ibrahim, audit-ready support" at bounding box center [891, 343] width 140 height 55
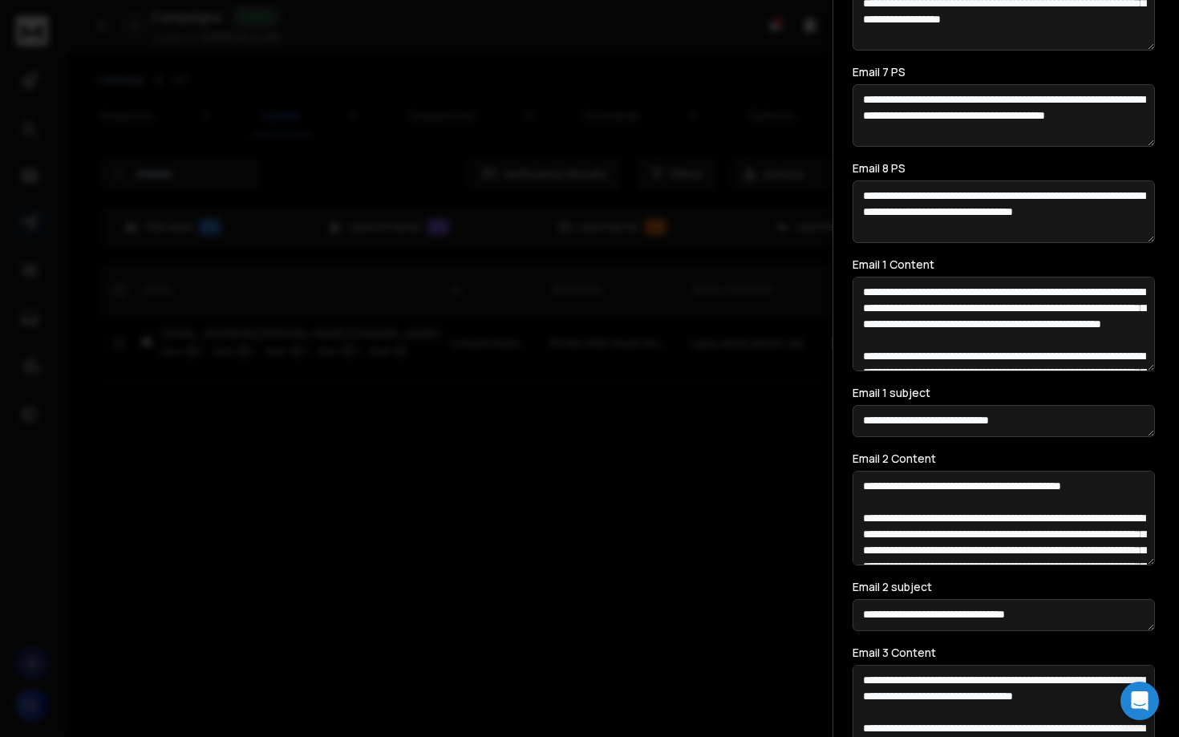
scroll to position [868, 0]
drag, startPoint x: 850, startPoint y: 390, endPoint x: 1037, endPoint y: 440, distance: 193.6
click at [1037, 440] on div "**********" at bounding box center [1006, 368] width 347 height 737
click at [1038, 389] on div "Email 1 subject" at bounding box center [1006, 392] width 307 height 11
click at [666, 324] on div at bounding box center [589, 368] width 1179 height 737
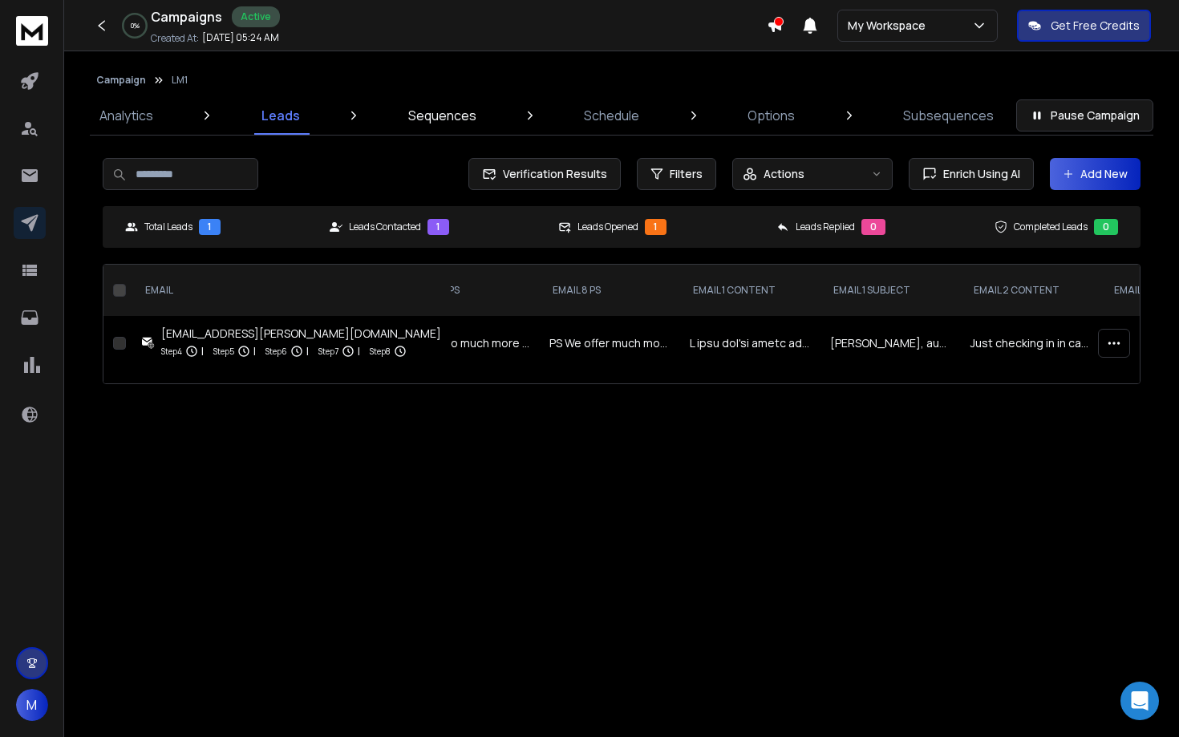
click at [427, 130] on link "Sequences" at bounding box center [442, 115] width 87 height 39
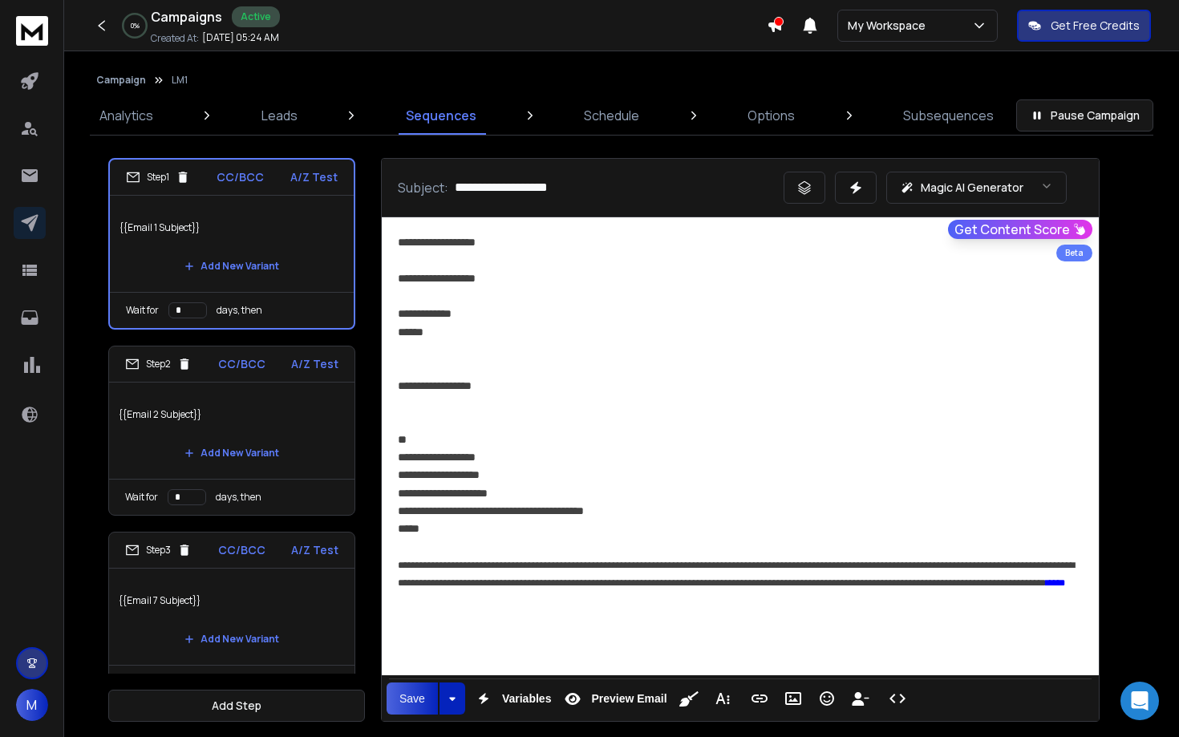
drag, startPoint x: 604, startPoint y: 197, endPoint x: 386, endPoint y: 197, distance: 218.2
click at [386, 197] on div "**********" at bounding box center [740, 188] width 717 height 59
click at [748, 201] on div "**********" at bounding box center [740, 188] width 717 height 59
click at [869, 193] on button "button" at bounding box center [856, 188] width 42 height 32
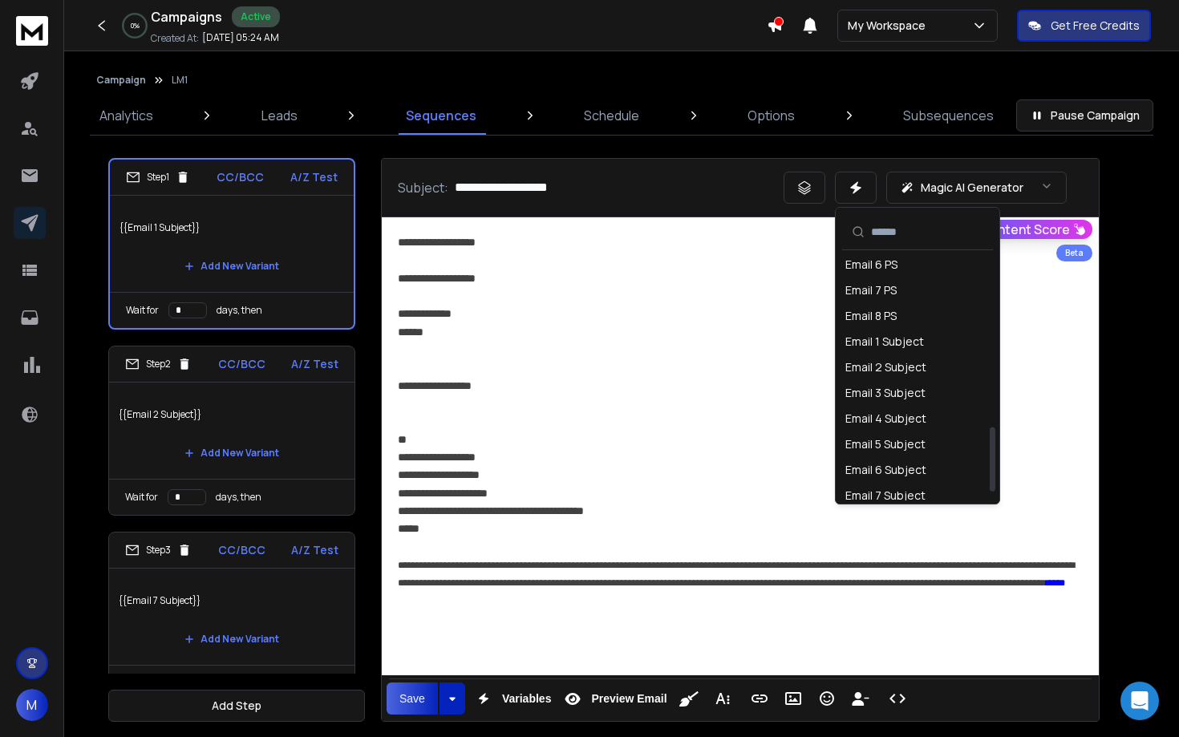
scroll to position [658, 0]
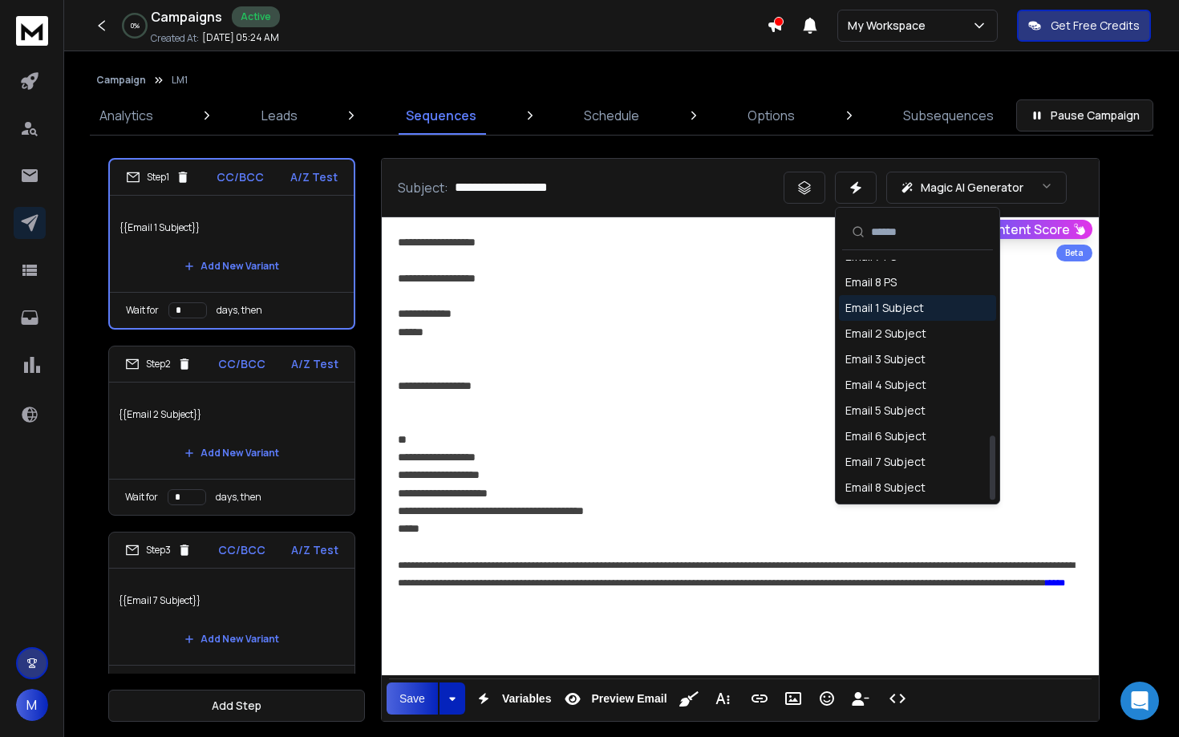
click at [906, 299] on div "Email 1 Subject" at bounding box center [917, 308] width 157 height 26
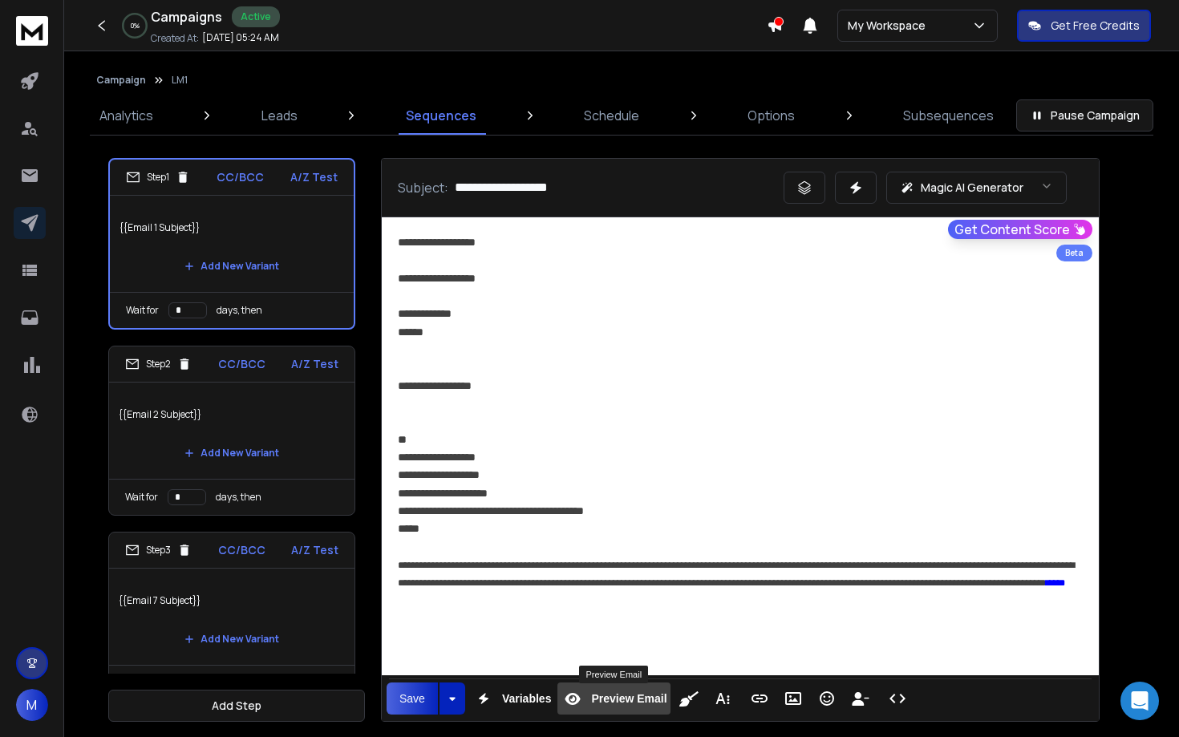
click at [607, 695] on span "Preview Email" at bounding box center [629, 699] width 82 height 14
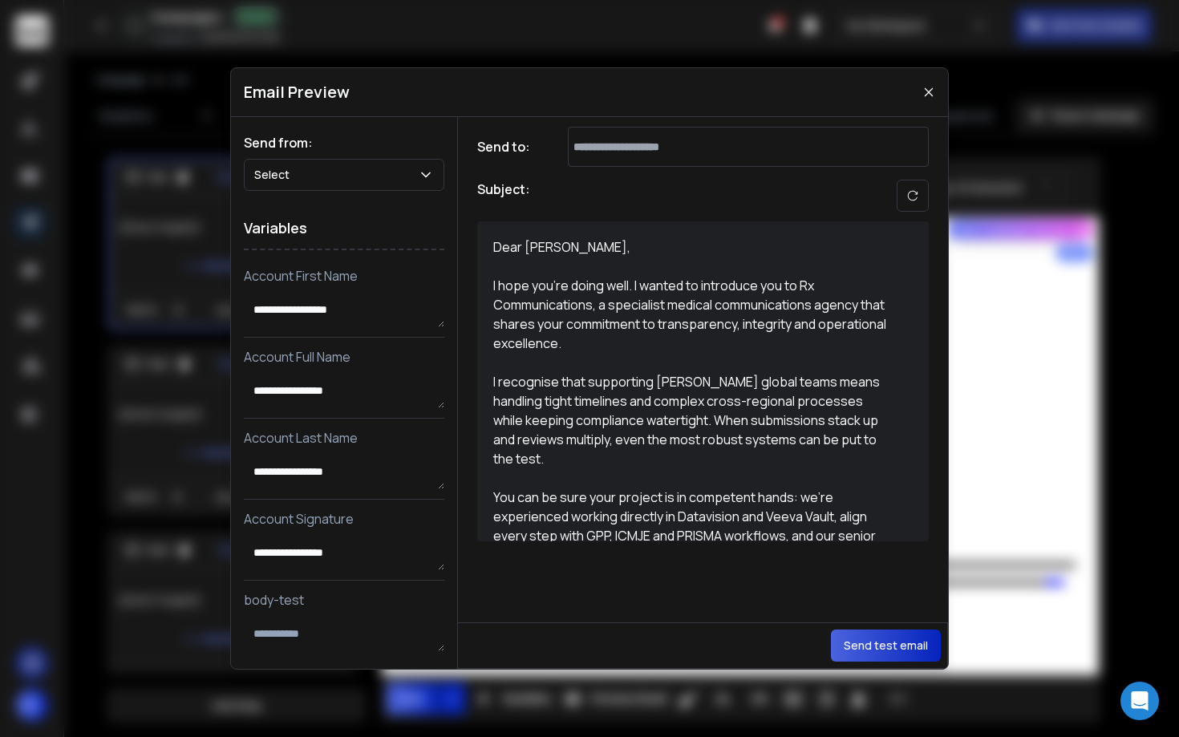
click at [927, 98] on icon at bounding box center [929, 92] width 13 height 13
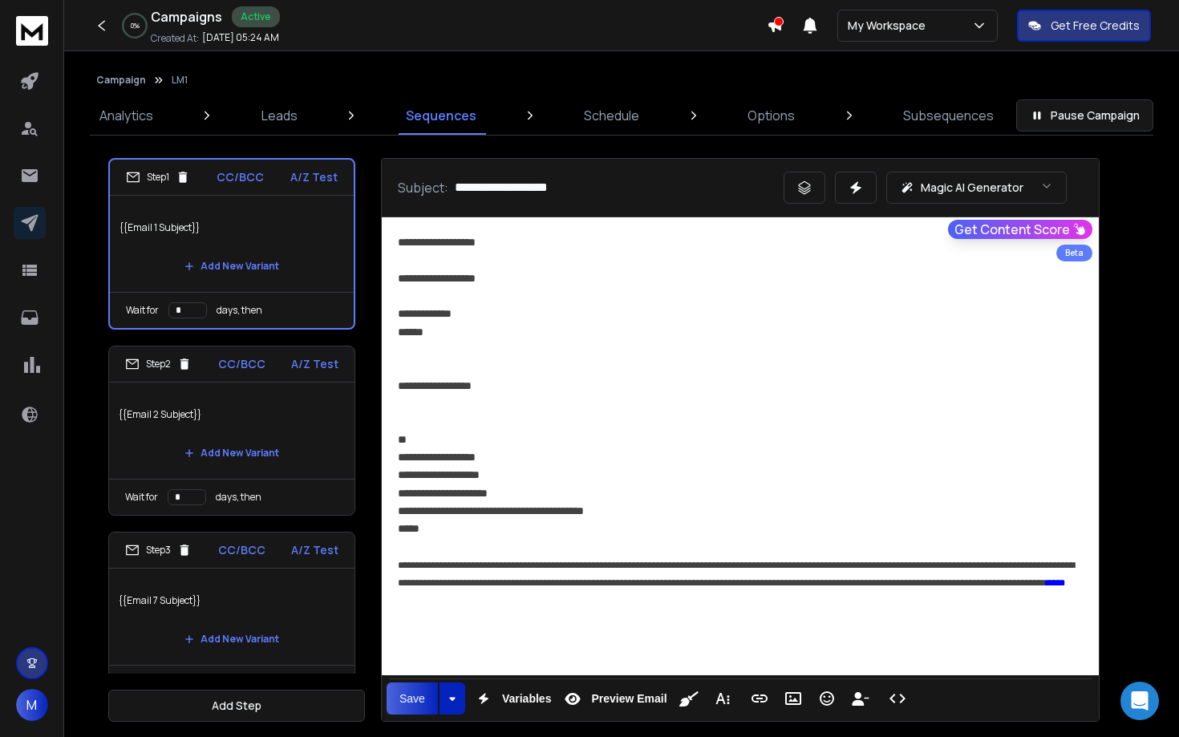
drag, startPoint x: 612, startPoint y: 189, endPoint x: 407, endPoint y: 192, distance: 205.4
click at [407, 192] on div "**********" at bounding box center [583, 187] width 370 height 19
click at [853, 174] on button "button" at bounding box center [856, 188] width 42 height 32
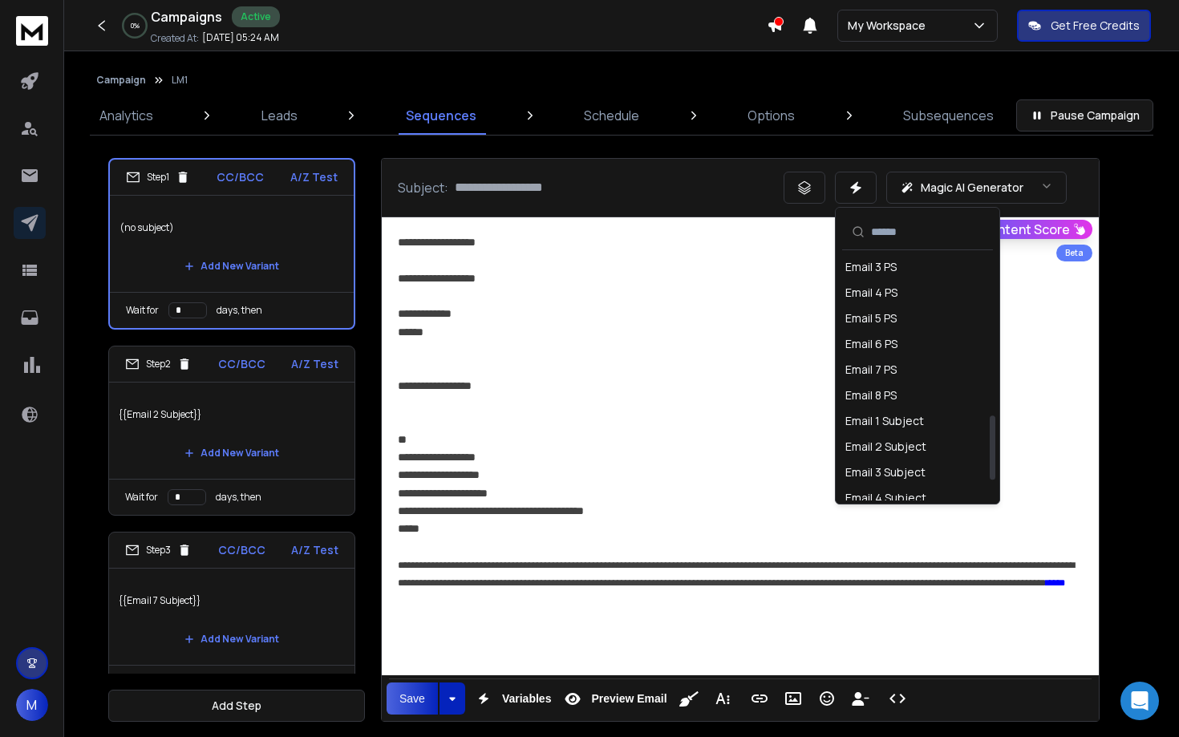
scroll to position [582, 0]
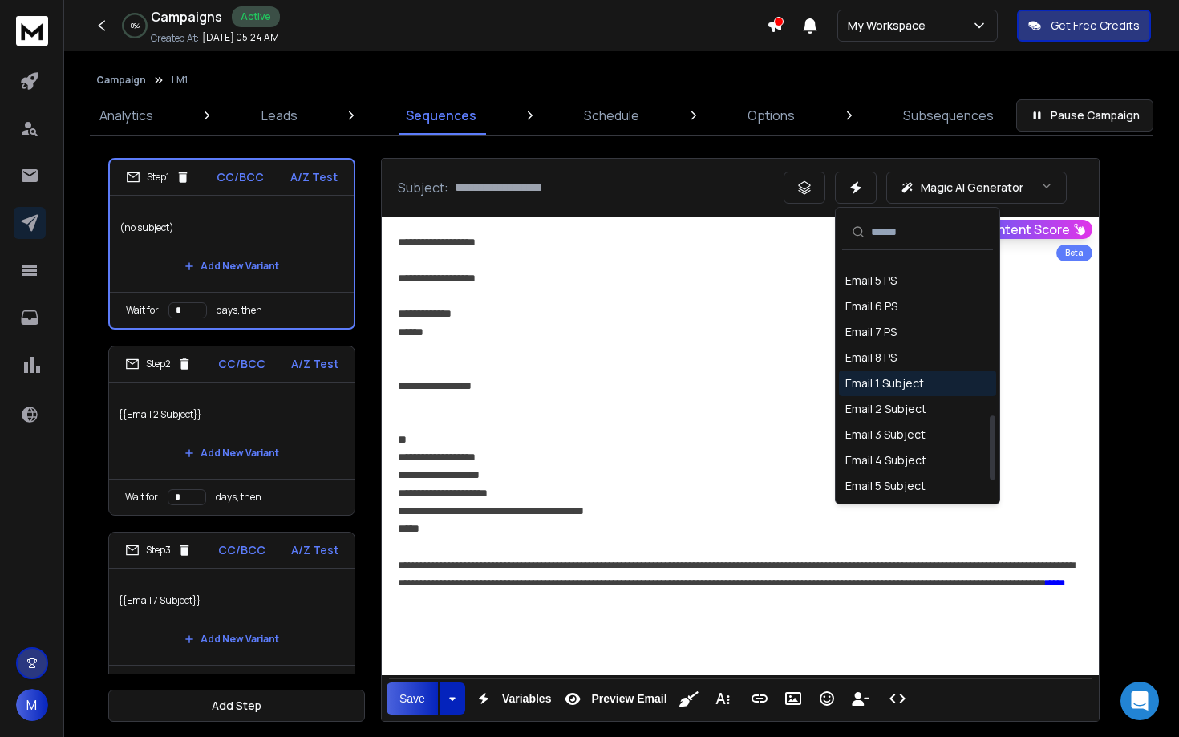
click at [866, 380] on div "Email 1 Subject" at bounding box center [885, 383] width 79 height 16
type input "**********"
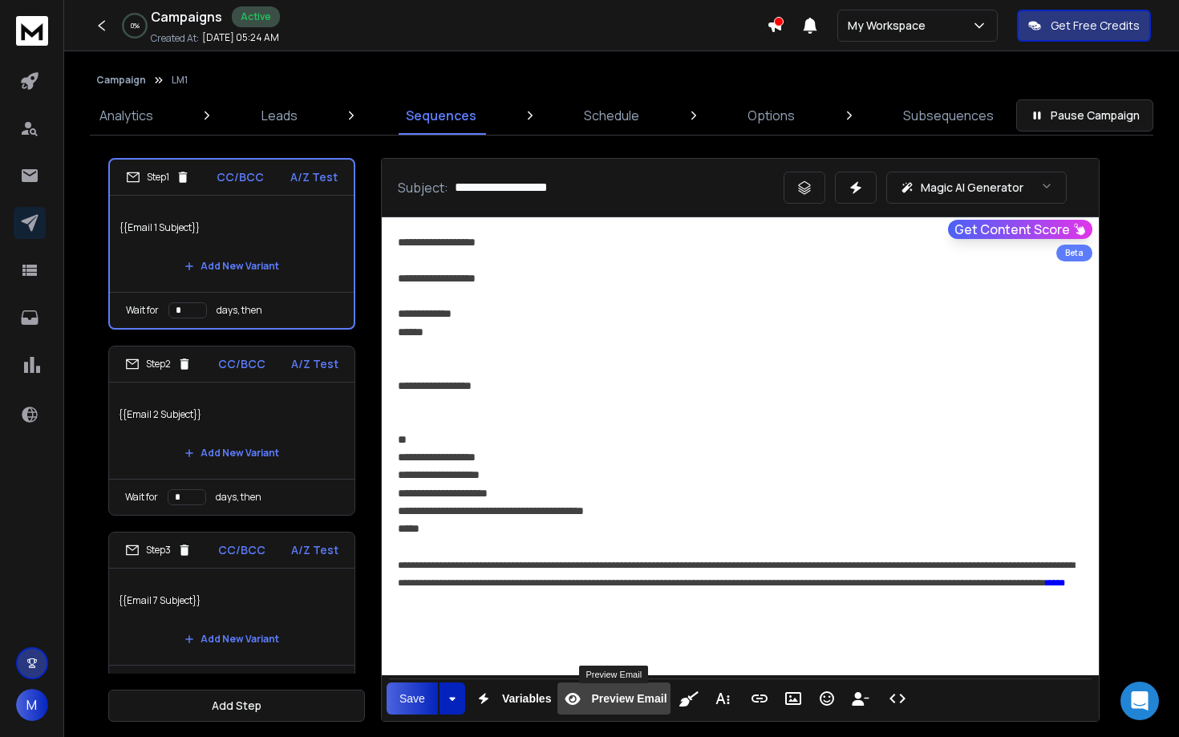
click at [616, 709] on div "Preview Email" at bounding box center [614, 699] width 112 height 26
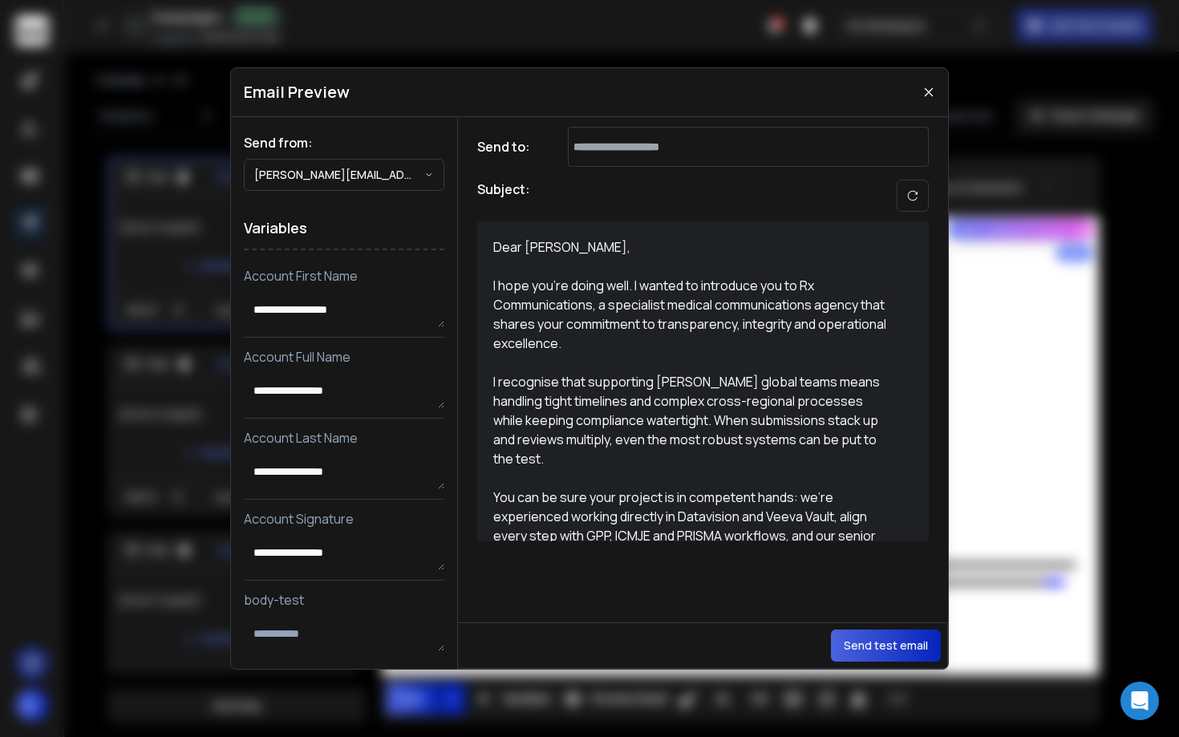
click at [927, 96] on icon at bounding box center [929, 92] width 13 height 13
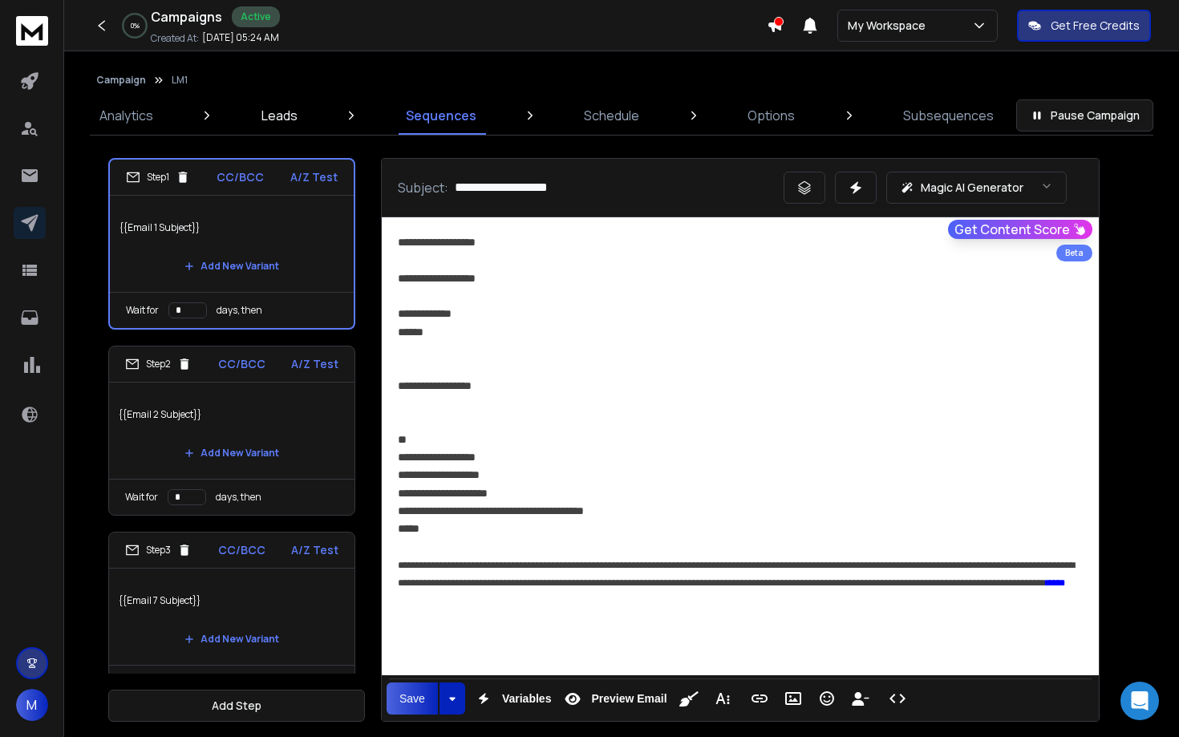
click at [298, 116] on p "Leads" at bounding box center [280, 115] width 36 height 19
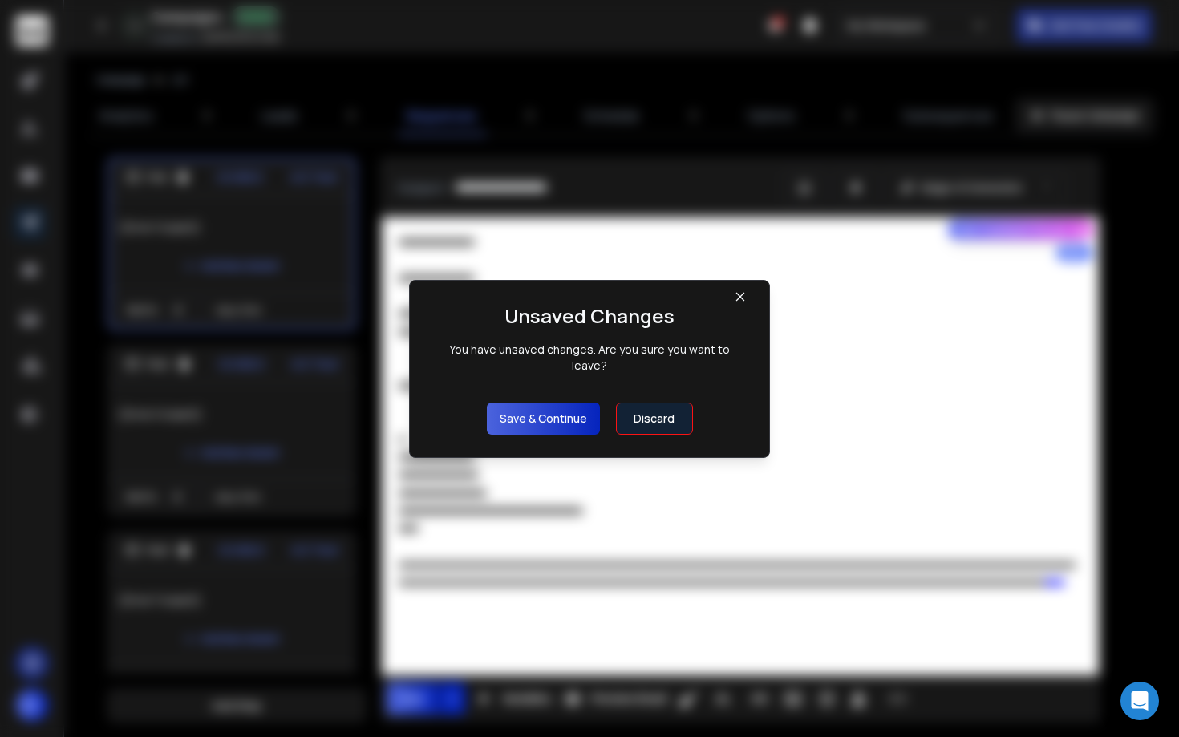
click at [644, 417] on button "Discard" at bounding box center [654, 419] width 77 height 32
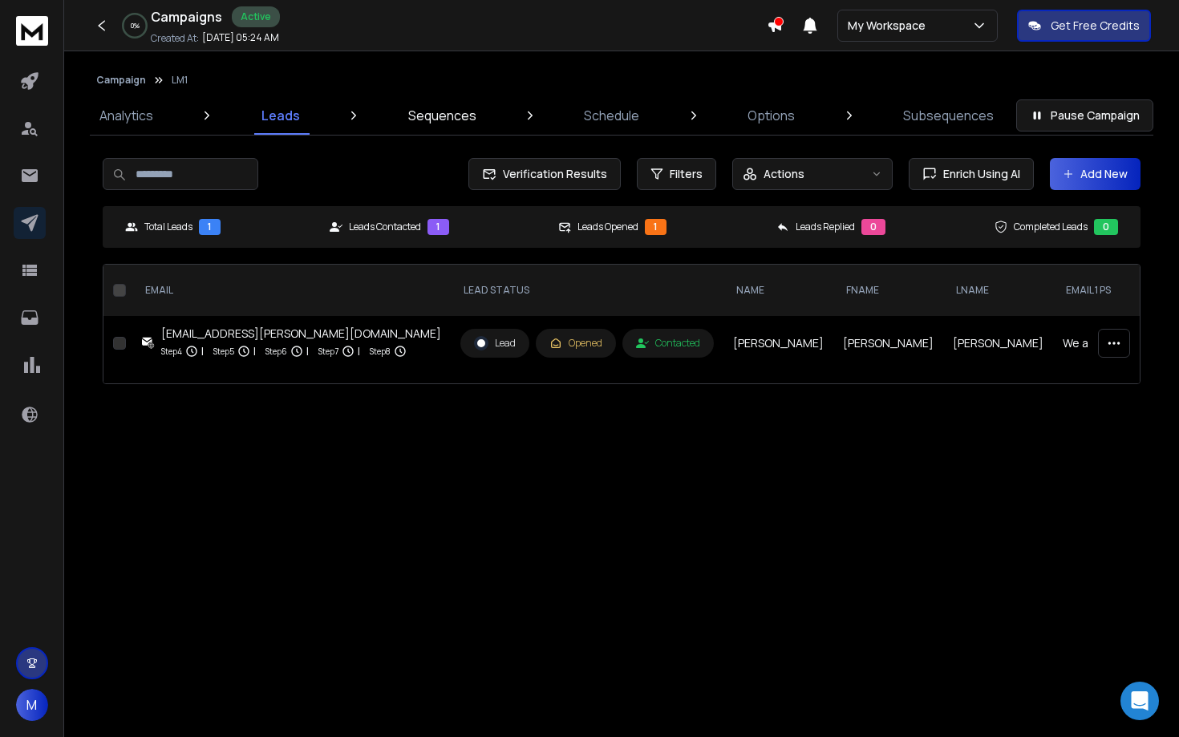
click at [448, 127] on link "Sequences" at bounding box center [442, 115] width 87 height 39
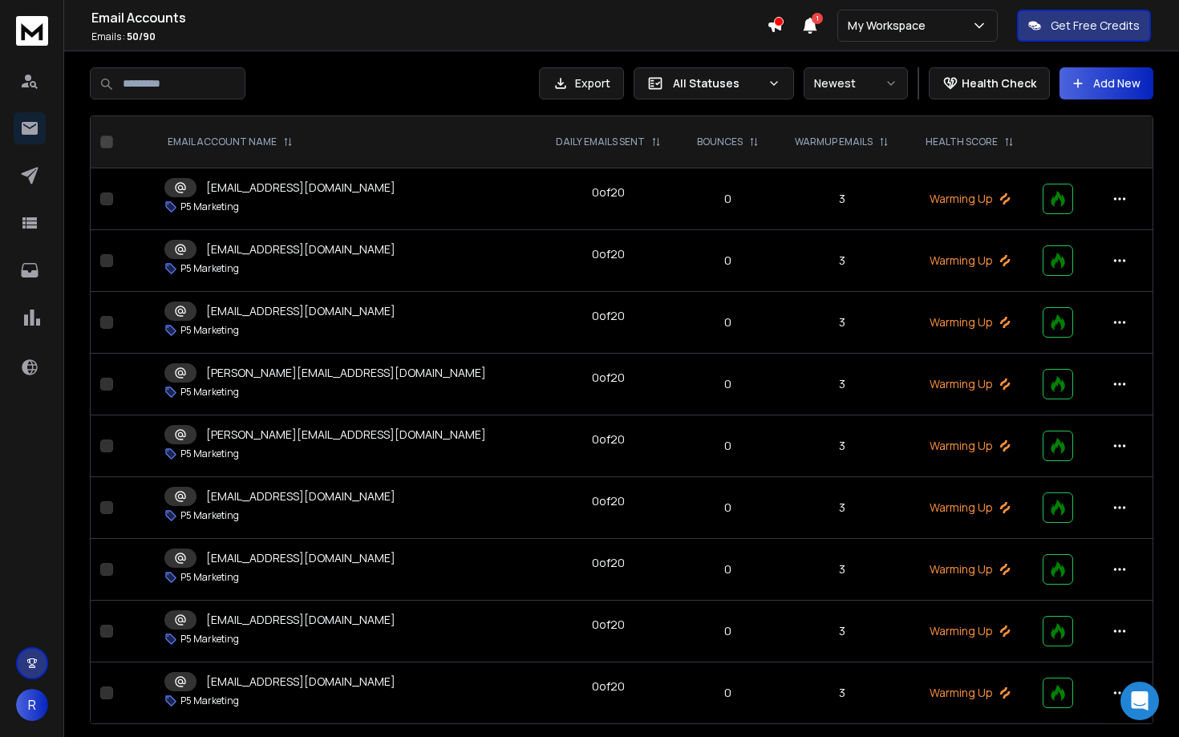
click at [35, 149] on div at bounding box center [32, 131] width 37 height 38
click at [29, 189] on link at bounding box center [30, 176] width 32 height 32
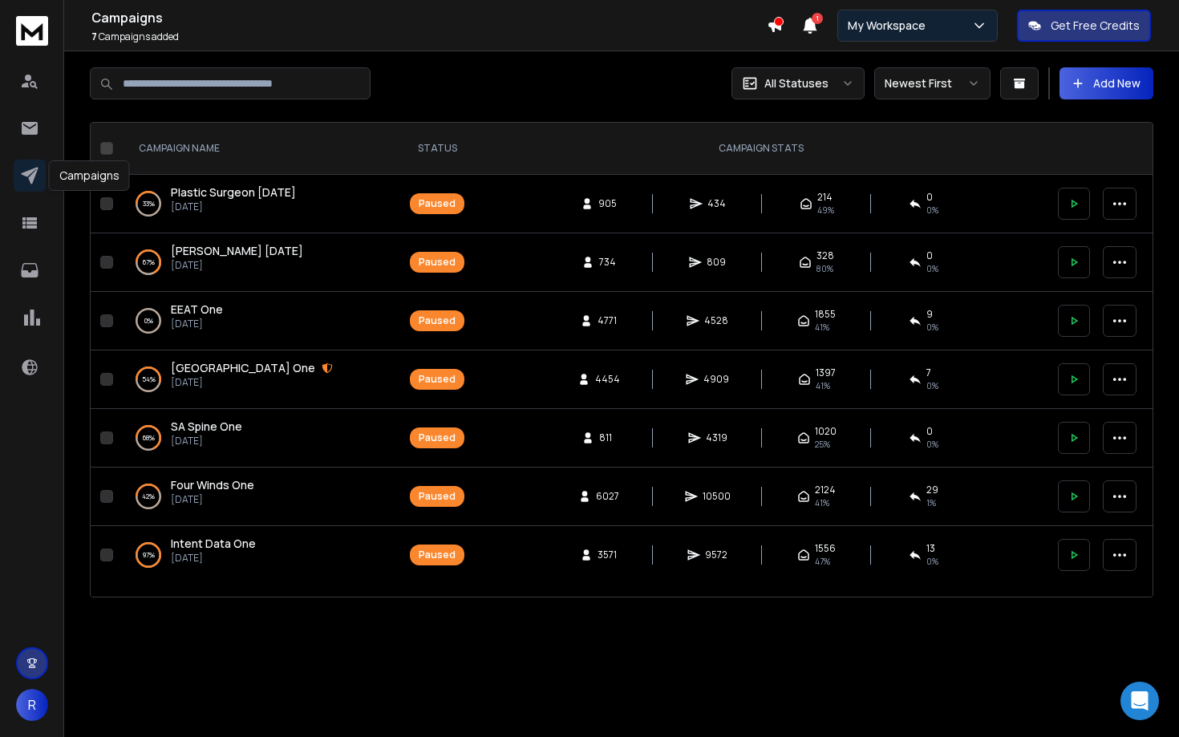
click at [903, 36] on button "My Workspace" at bounding box center [918, 26] width 160 height 32
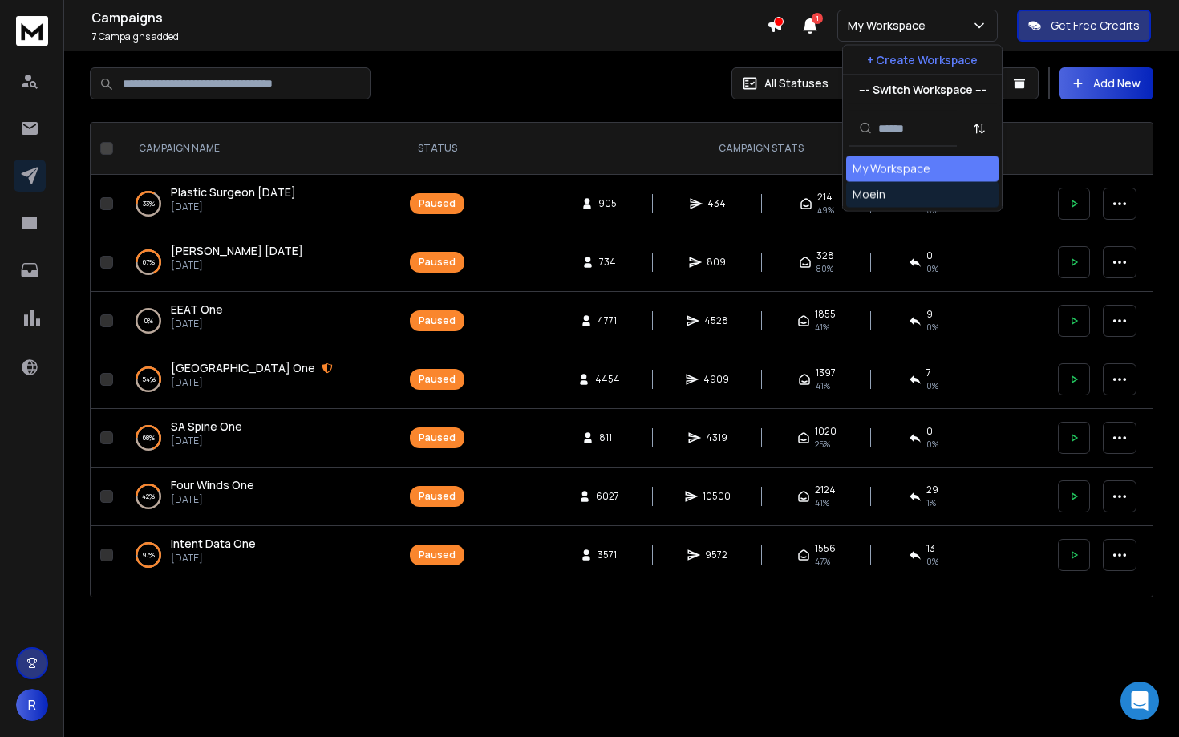
click at [882, 187] on div "Moein" at bounding box center [869, 195] width 33 height 16
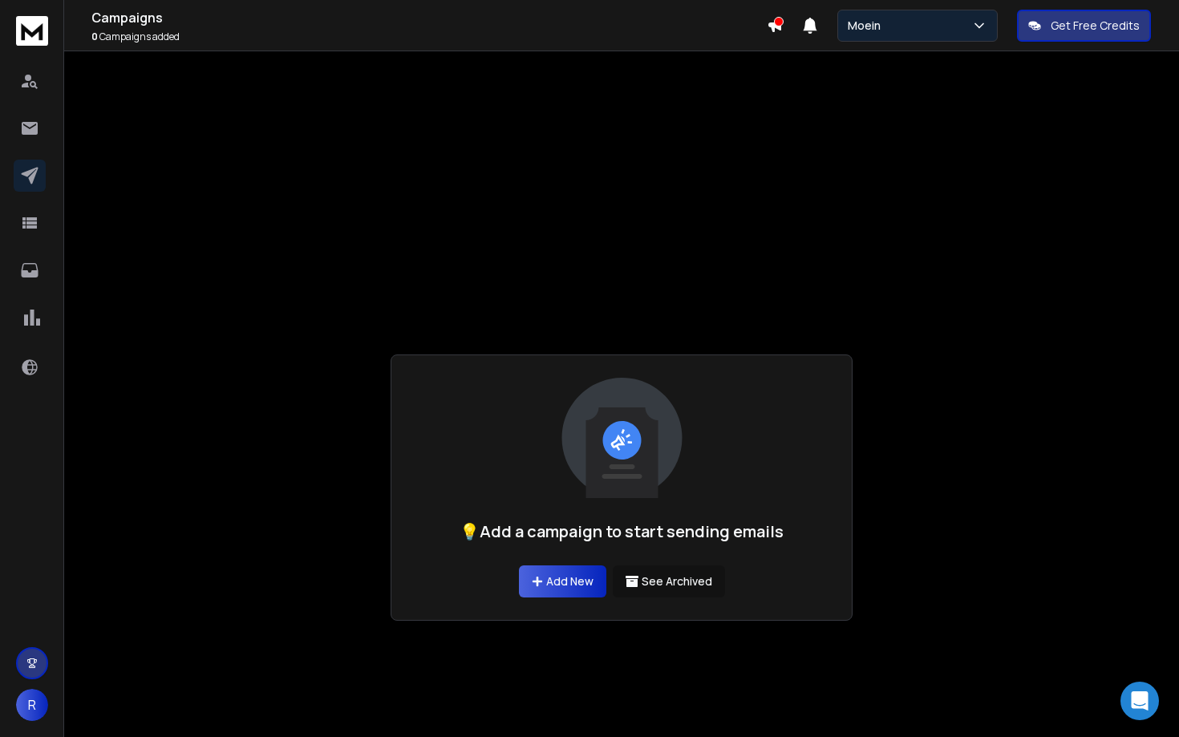
click at [886, 21] on p "Moein" at bounding box center [867, 26] width 39 height 16
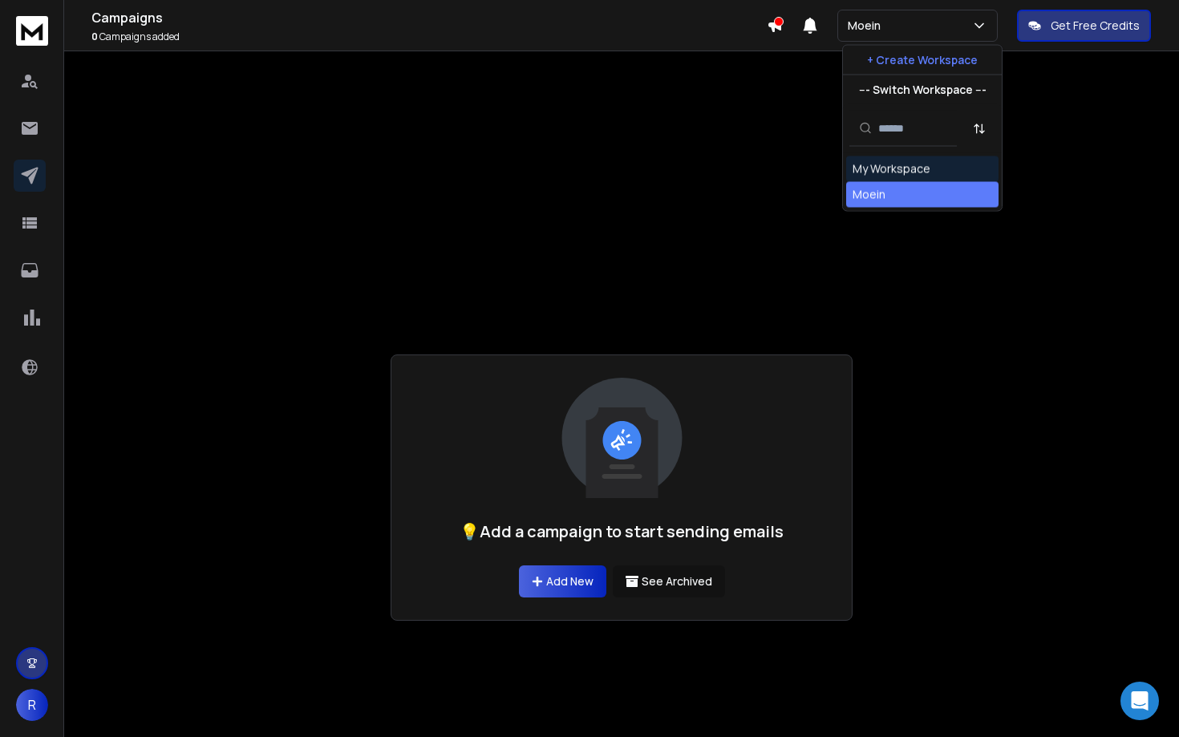
click at [865, 168] on div "My Workspace" at bounding box center [892, 169] width 78 height 16
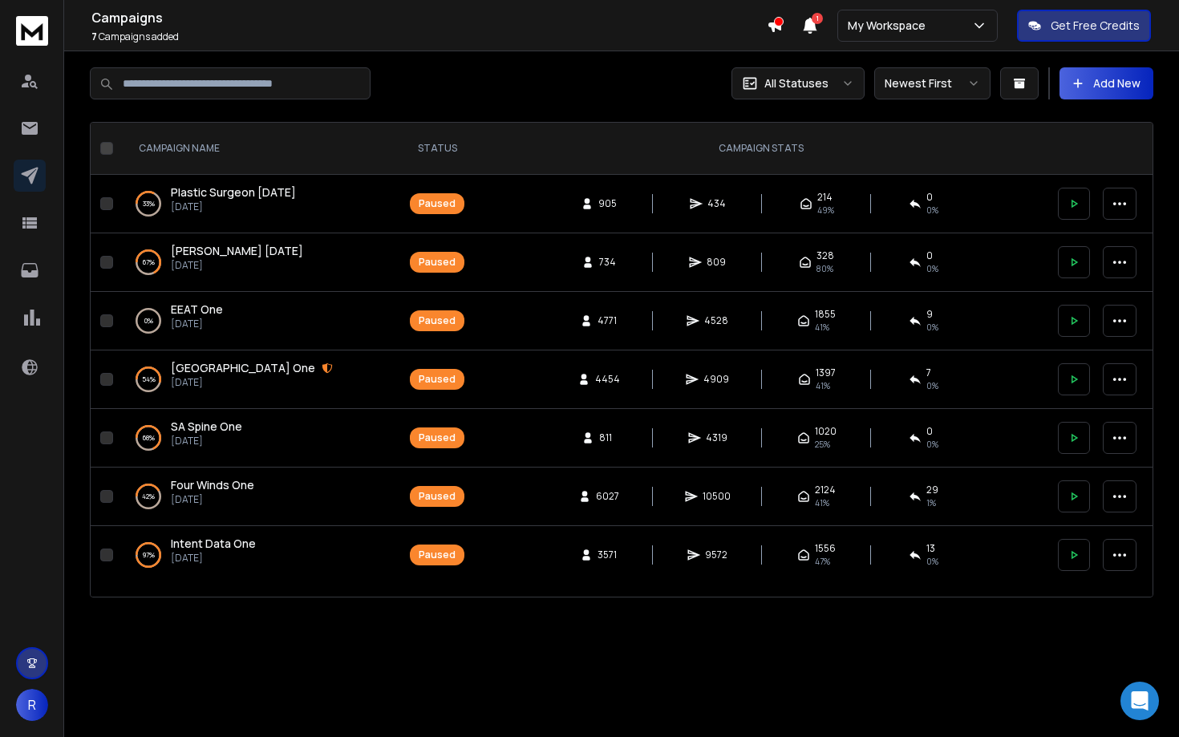
click at [253, 248] on span "[PERSON_NAME] [DATE]" at bounding box center [237, 250] width 132 height 15
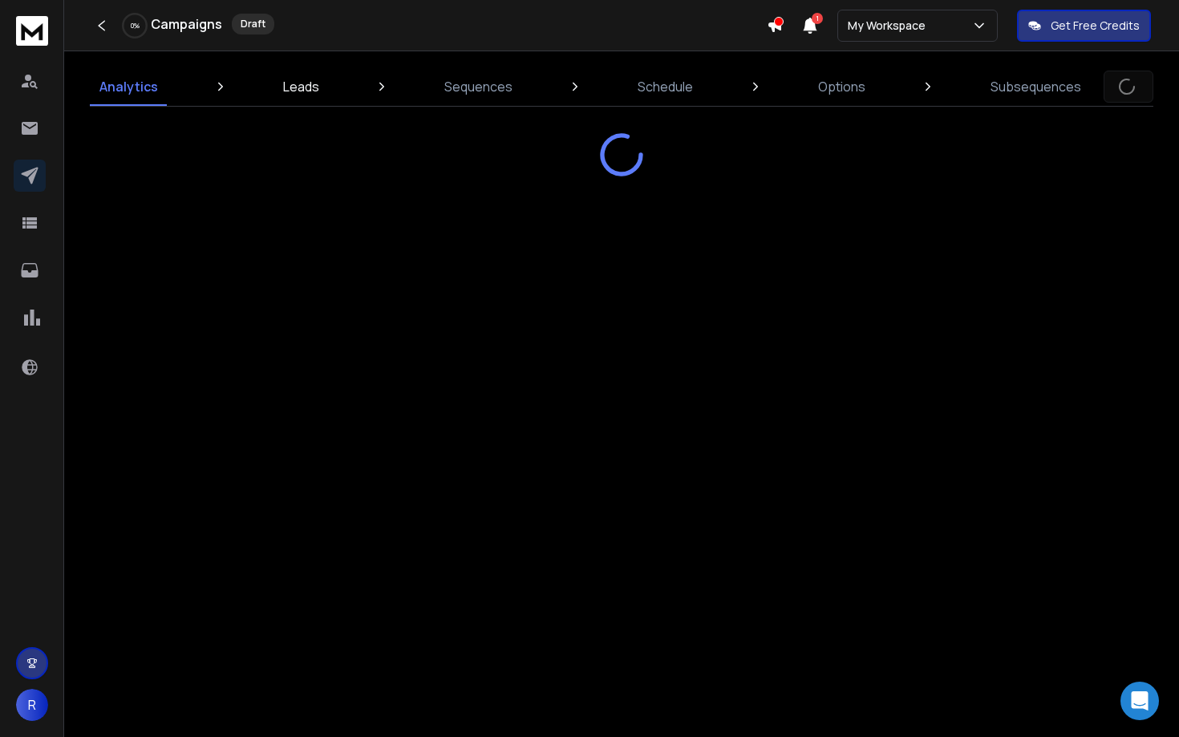
click at [315, 82] on p "Leads" at bounding box center [301, 86] width 36 height 19
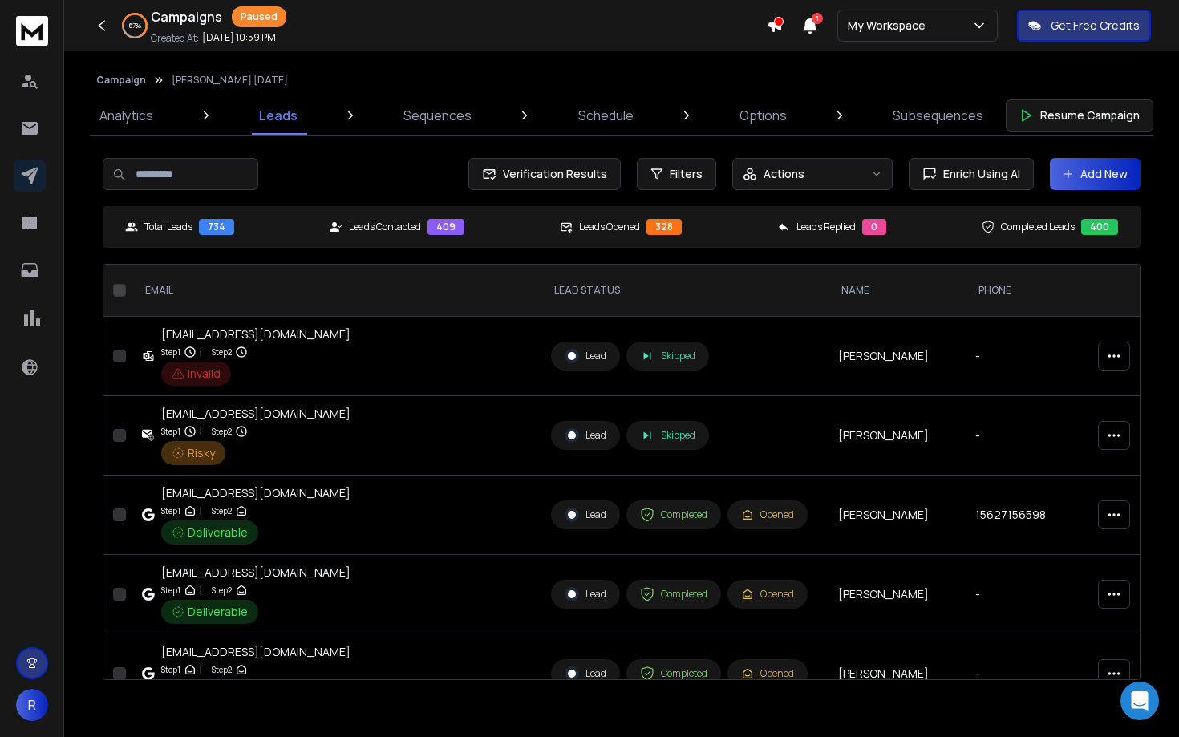
click at [1056, 174] on button "Add New" at bounding box center [1095, 174] width 91 height 32
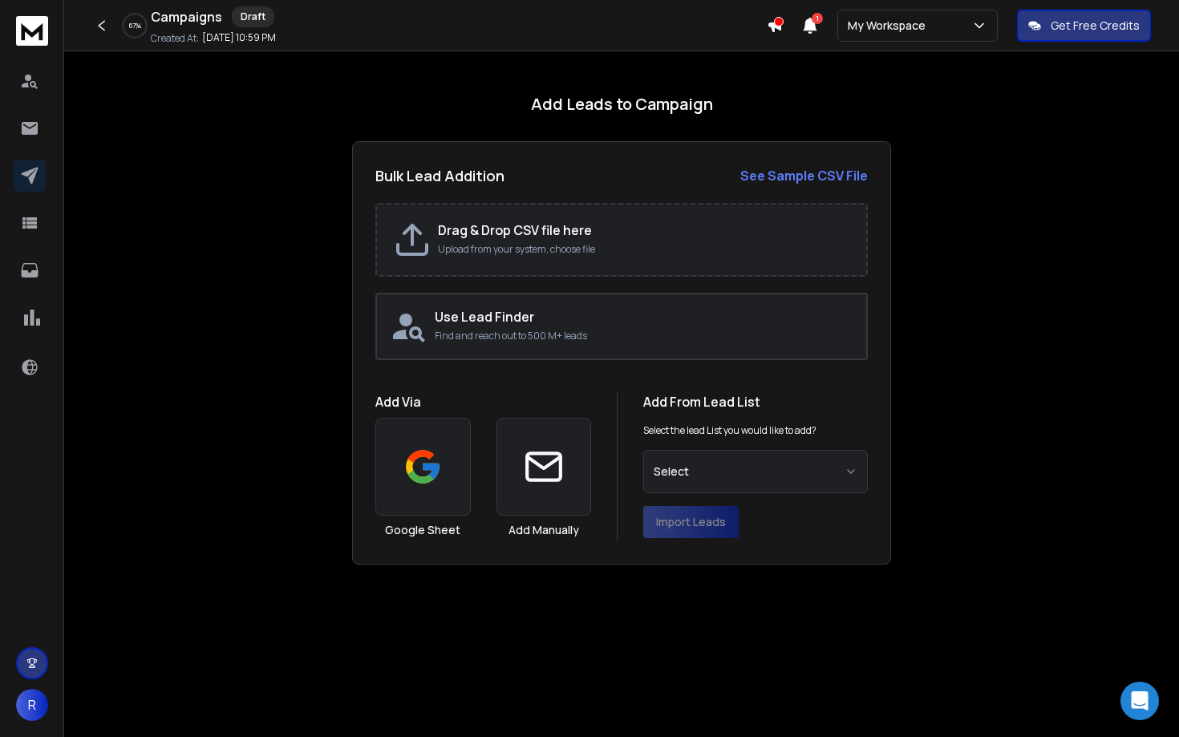
click at [590, 228] on h2 "Drag & Drop CSV file here" at bounding box center [644, 230] width 412 height 19
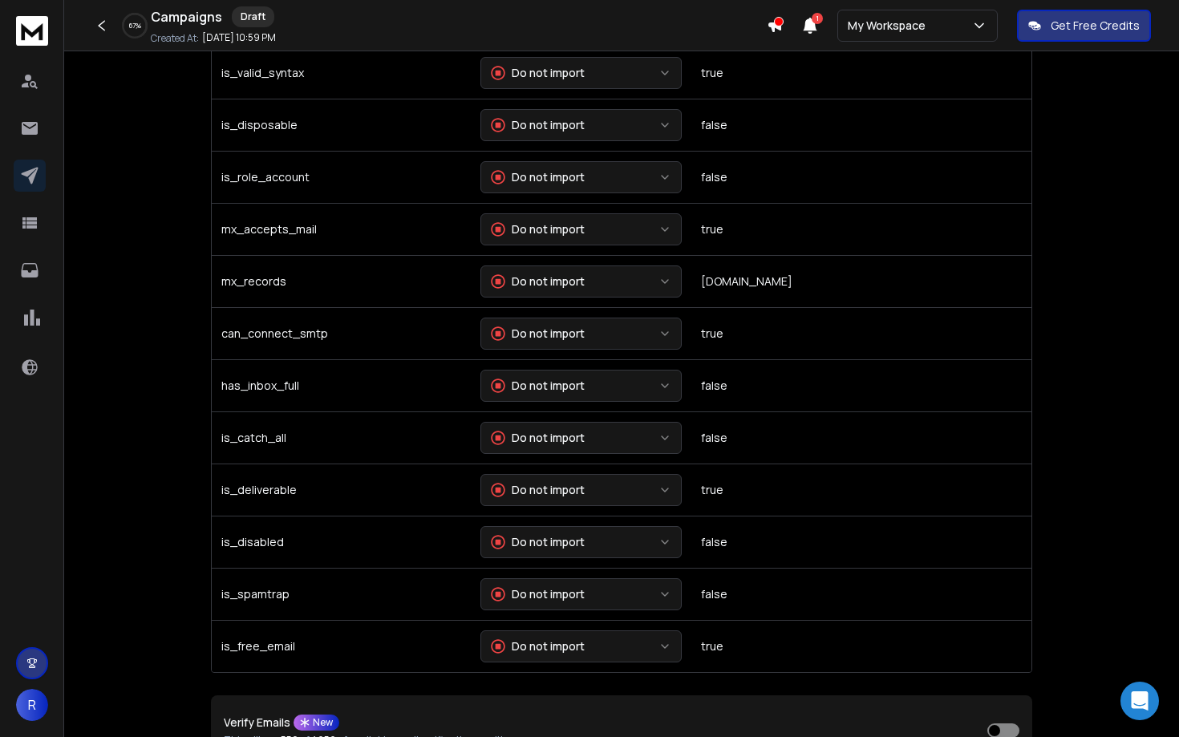
scroll to position [4595, 0]
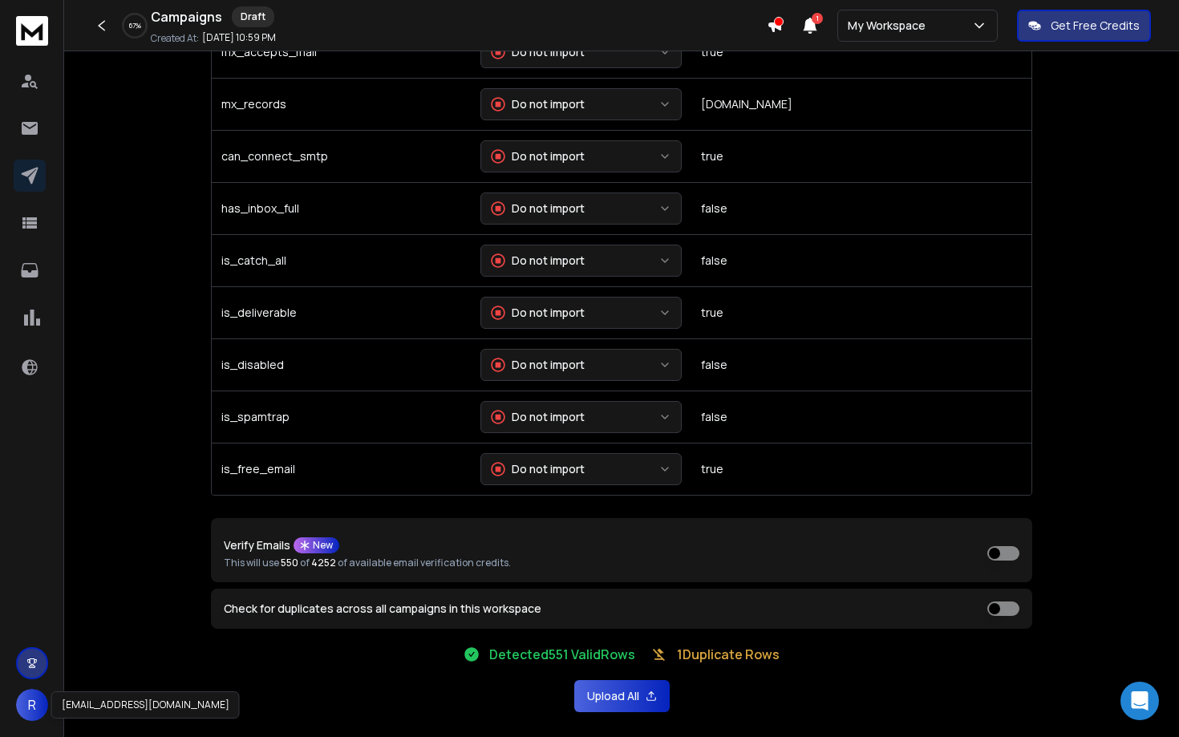
click at [22, 705] on span "R" at bounding box center [32, 705] width 32 height 32
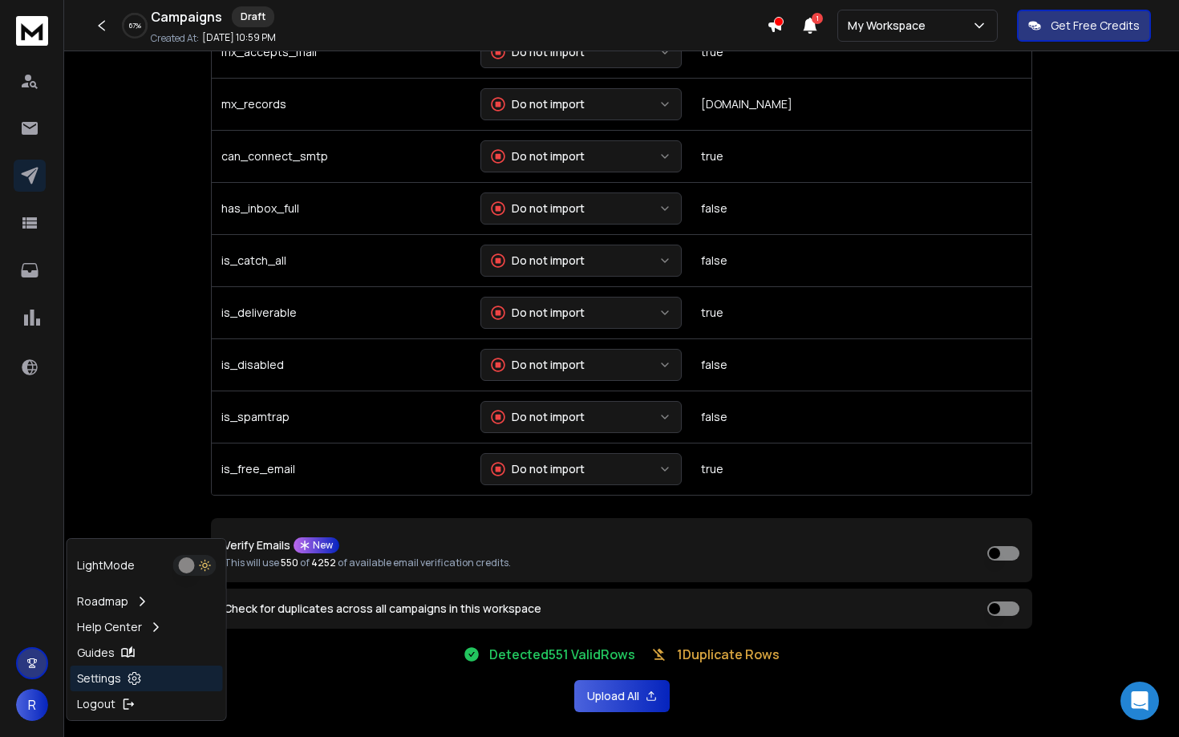
click at [104, 681] on p "Settings" at bounding box center [99, 679] width 44 height 16
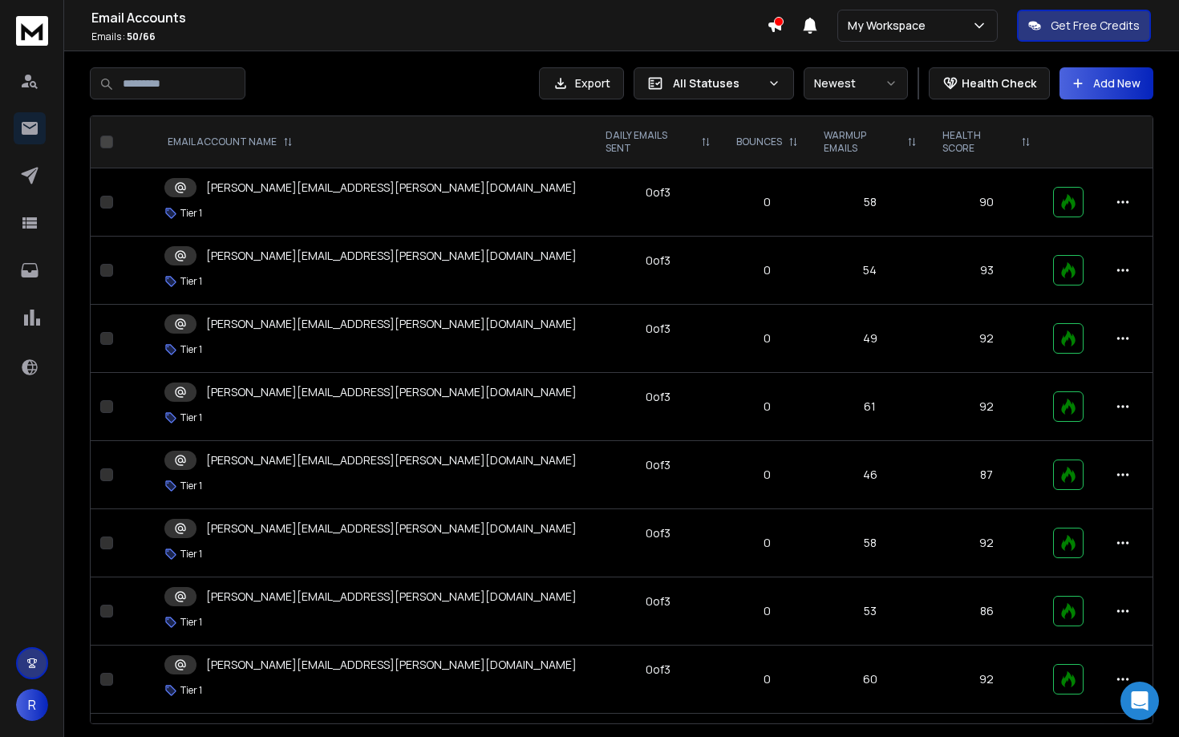
click at [223, 57] on div "Export All Statuses Newest Health Check Add New EMAIL ACCOUNT NAME DAILY EMAILS…" at bounding box center [621, 395] width 1115 height 689
click at [206, 82] on input at bounding box center [168, 83] width 156 height 32
paste input "**********"
type input "**********"
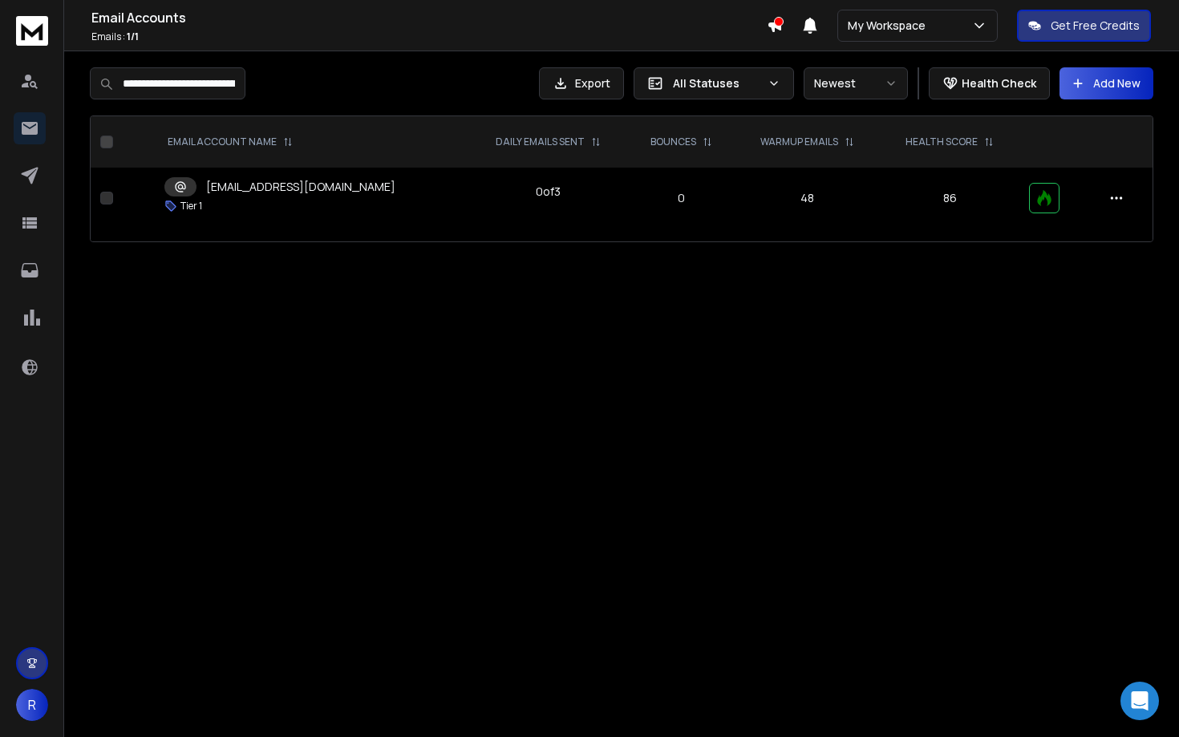
click at [628, 220] on td "0" at bounding box center [681, 198] width 107 height 61
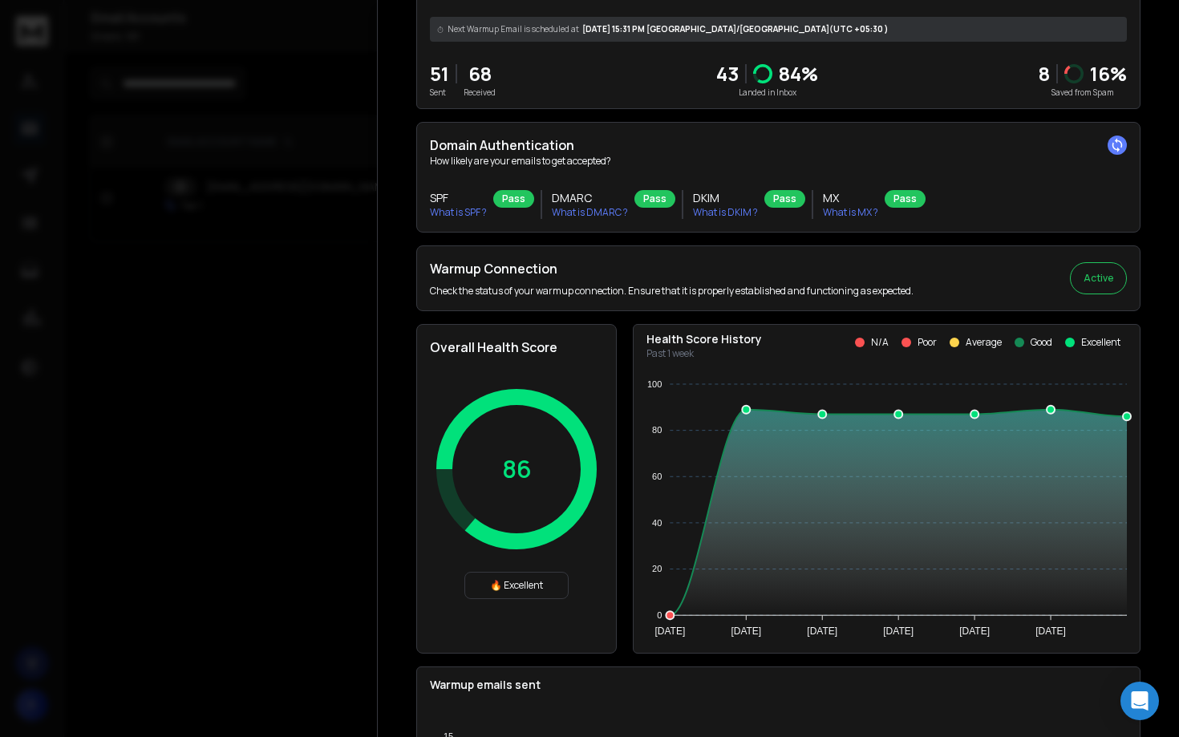
scroll to position [0, 0]
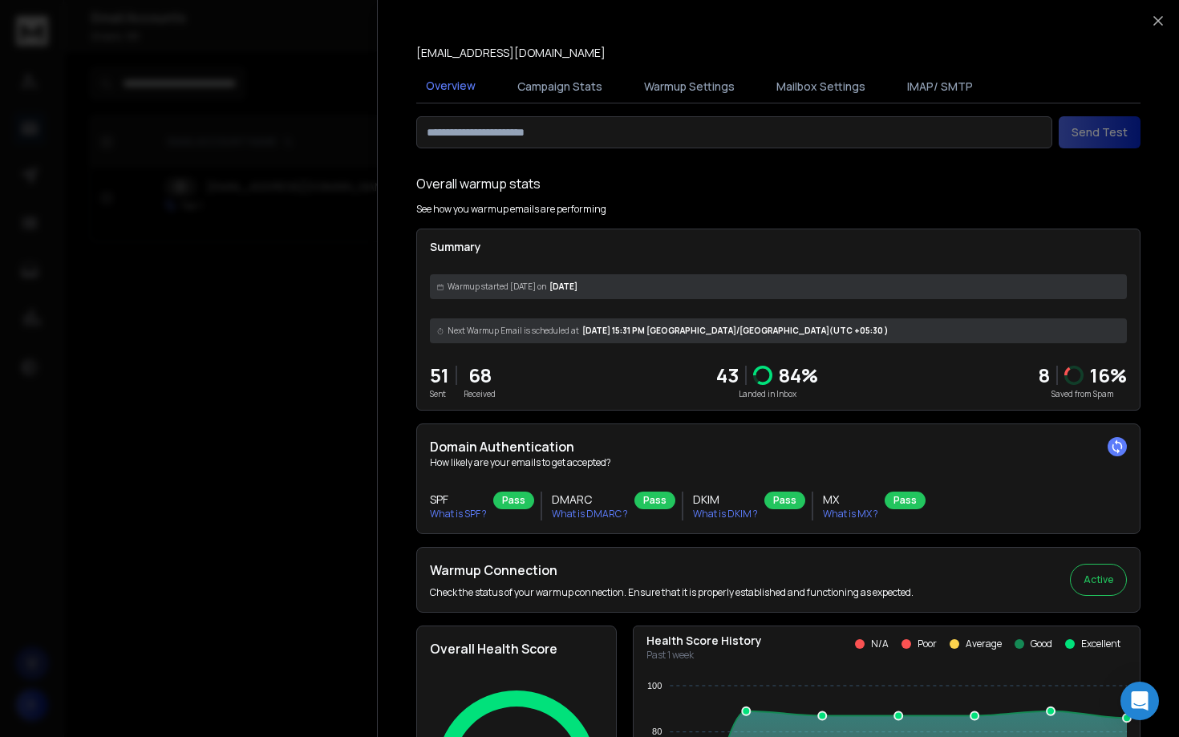
click at [840, 92] on button "Mailbox Settings" at bounding box center [821, 86] width 108 height 35
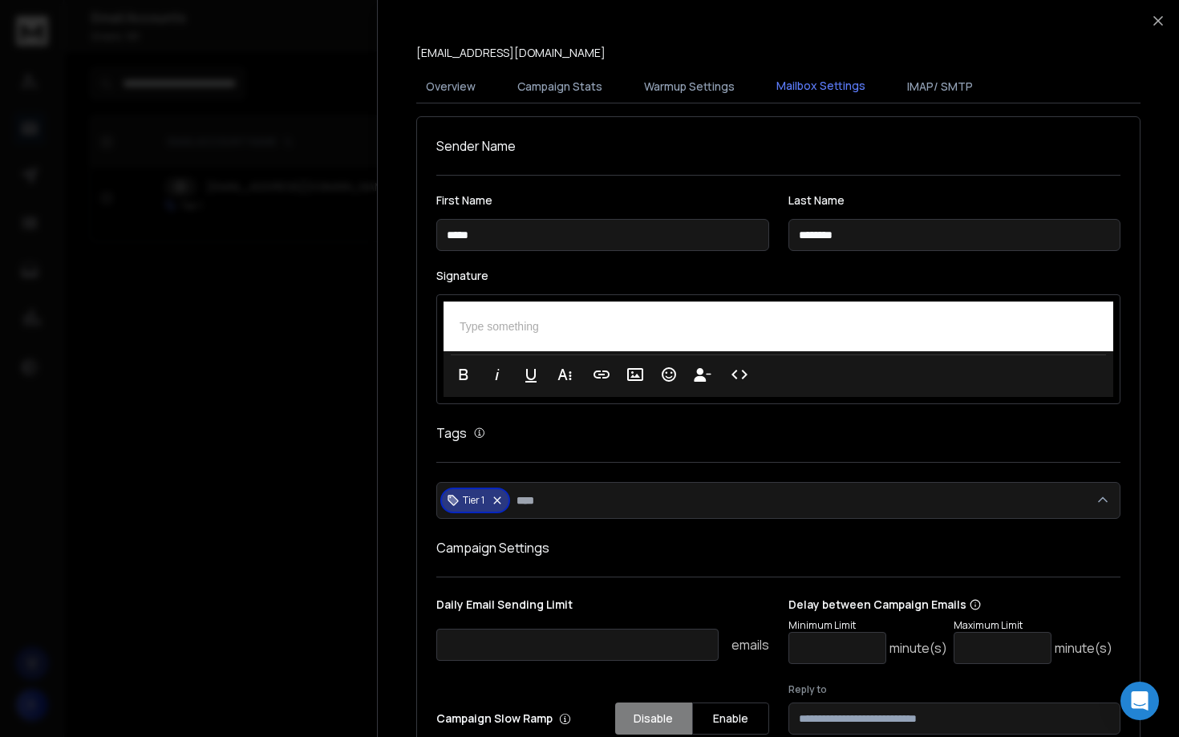
click at [668, 89] on button "Warmup Settings" at bounding box center [690, 86] width 110 height 35
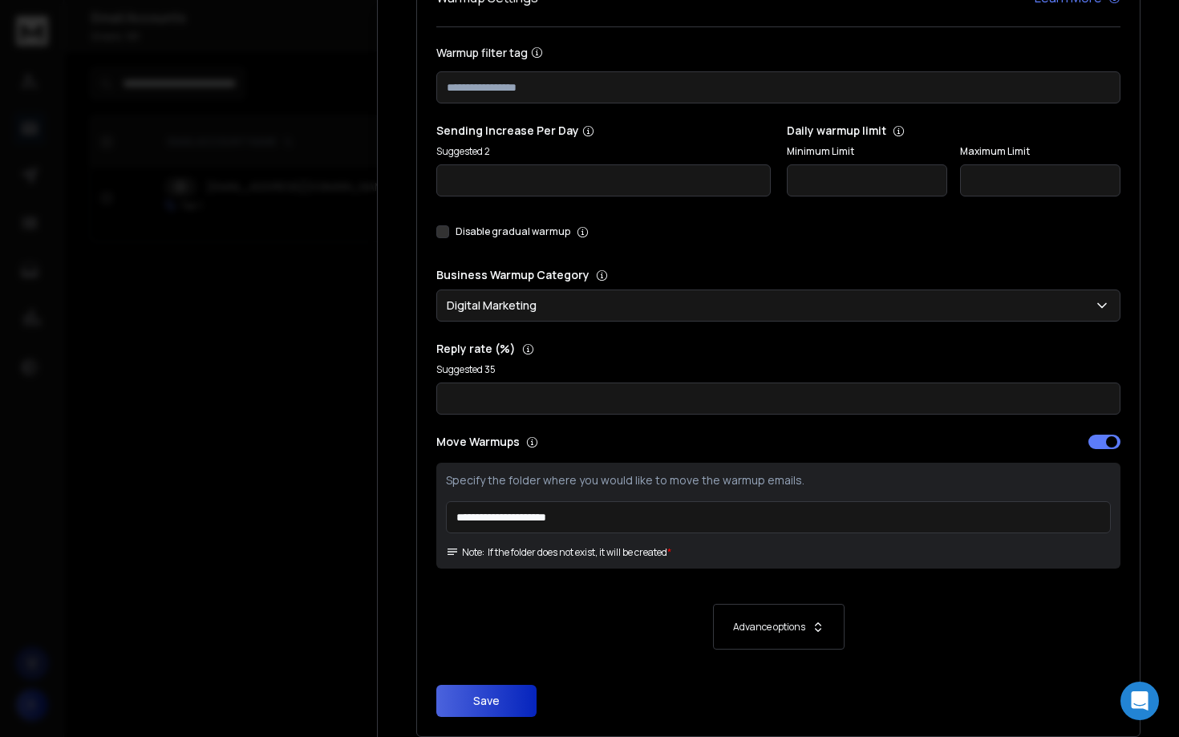
scroll to position [258, 0]
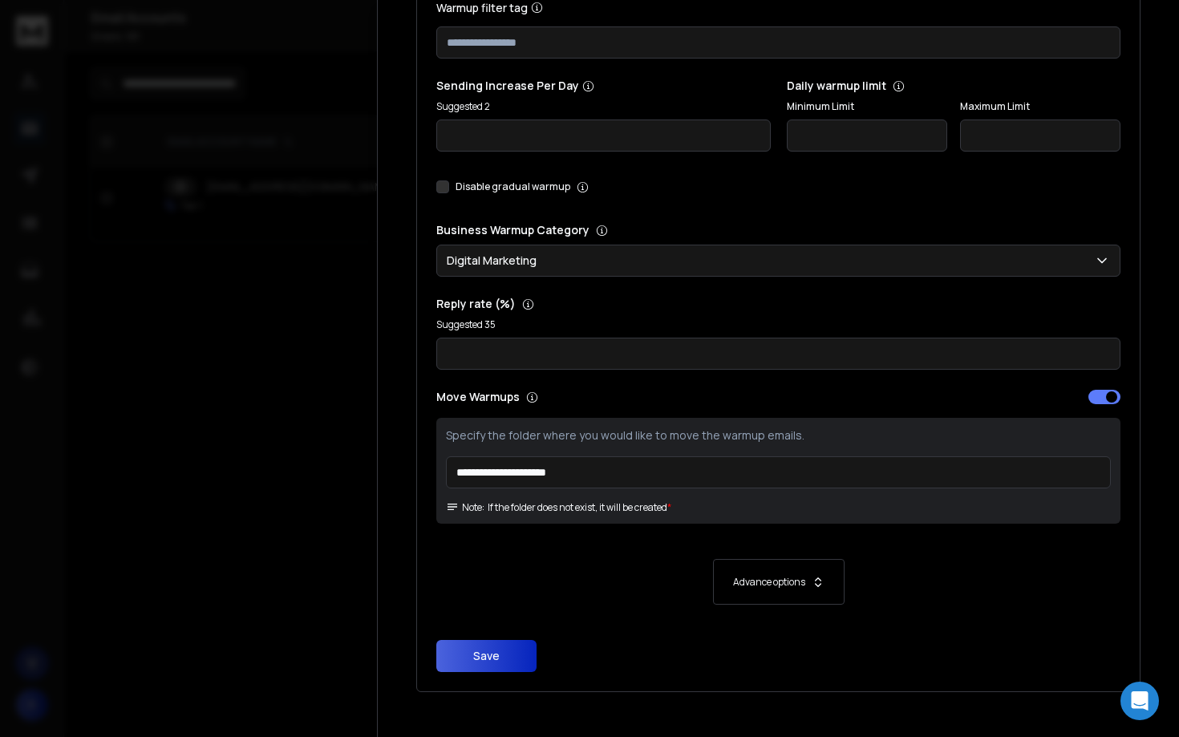
click at [350, 419] on div at bounding box center [589, 368] width 1179 height 737
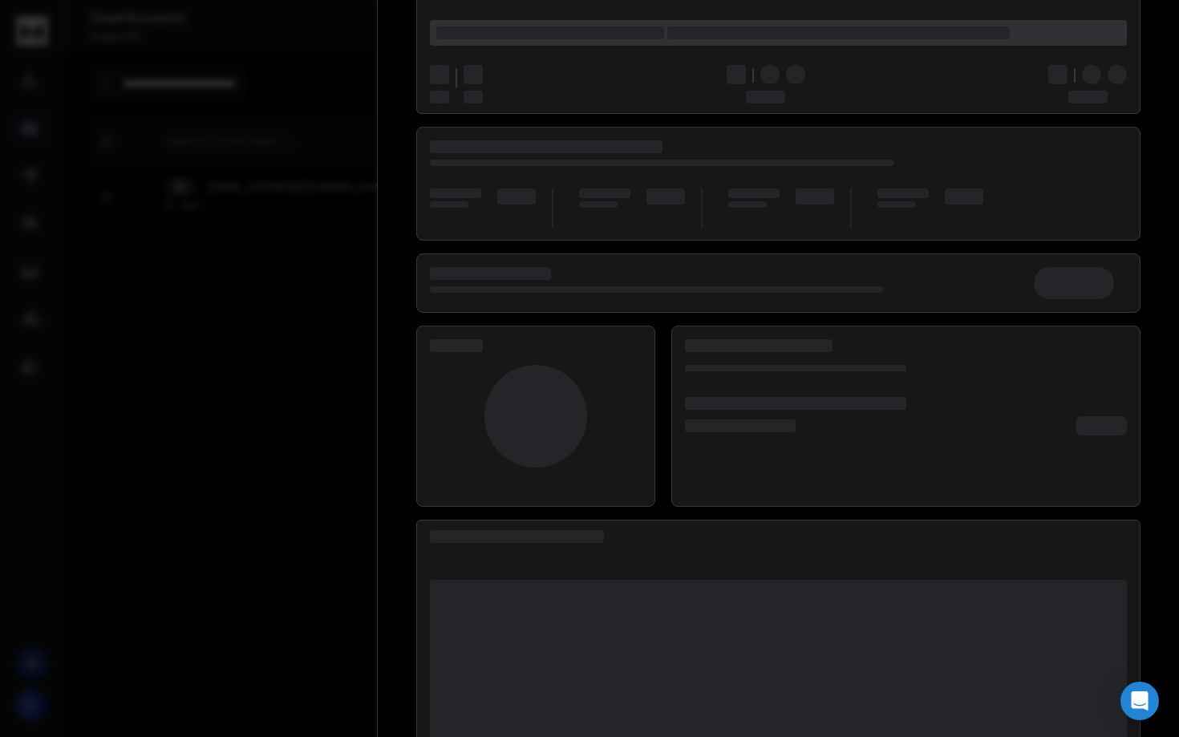
scroll to position [141, 0]
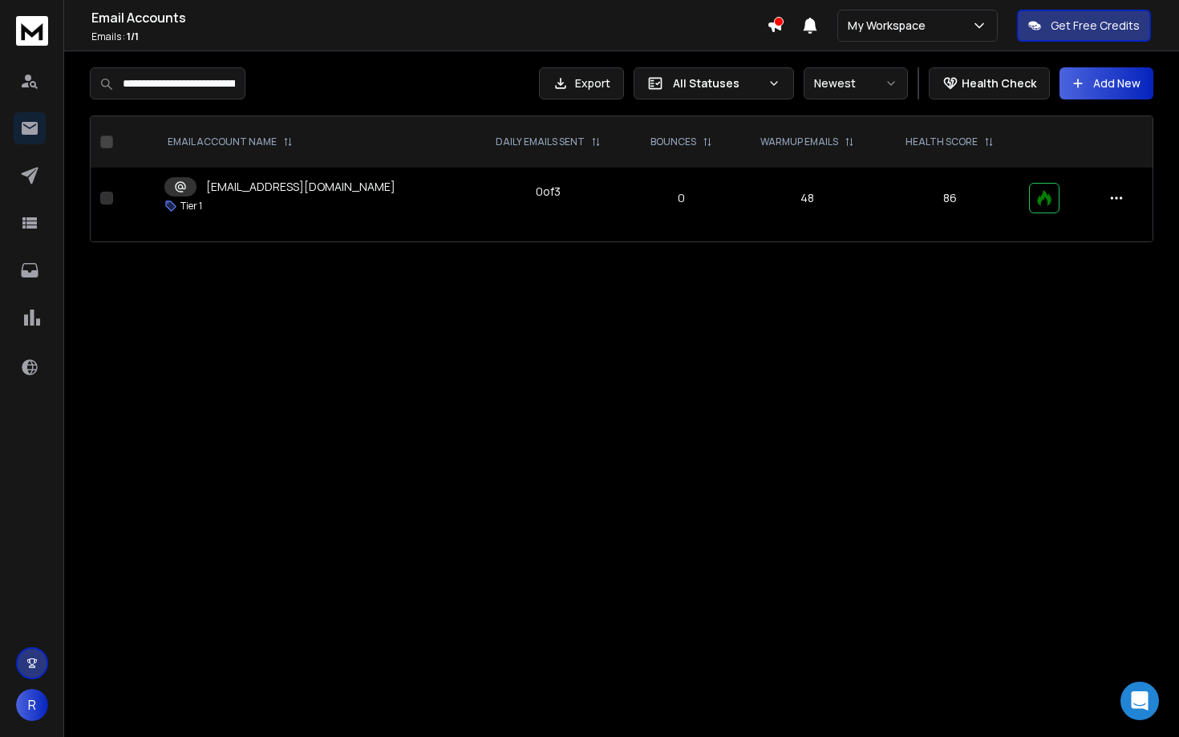
click at [510, 225] on tr "rohitbharwani@chattyleadsnz.com Tier 1 0 of 3 0 48 86" at bounding box center [622, 198] width 1062 height 61
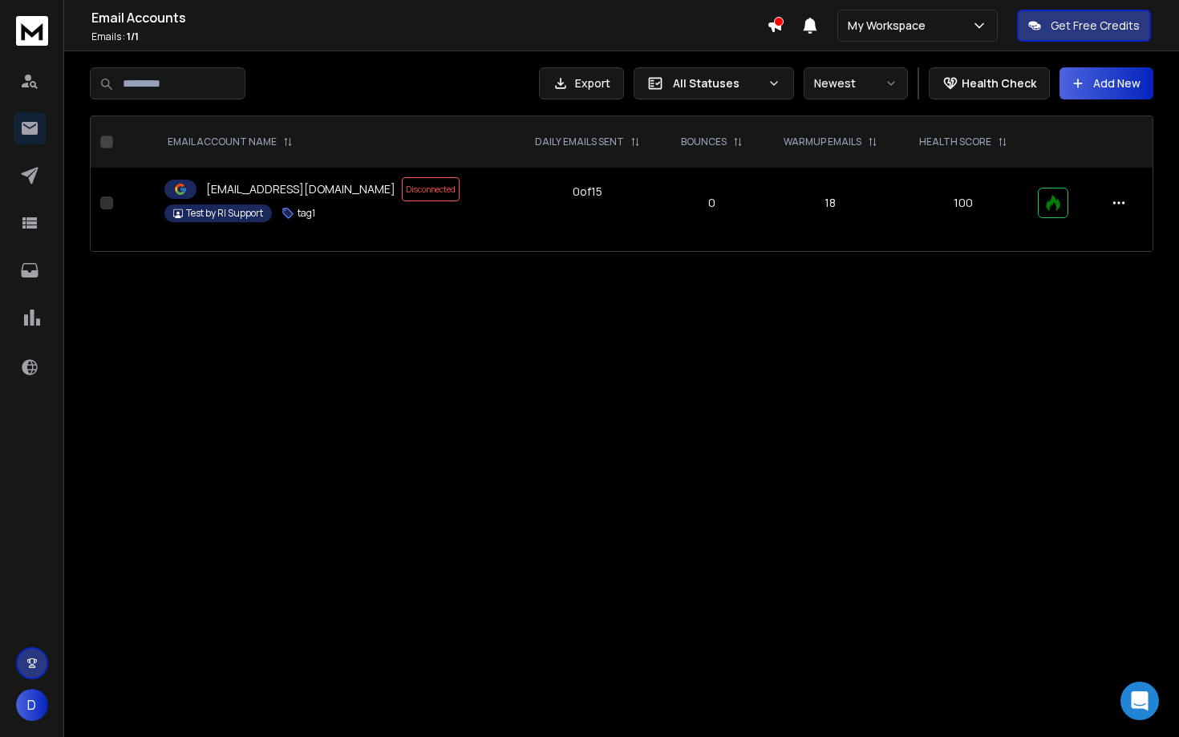
click at [1106, 197] on button at bounding box center [1119, 202] width 48 height 27
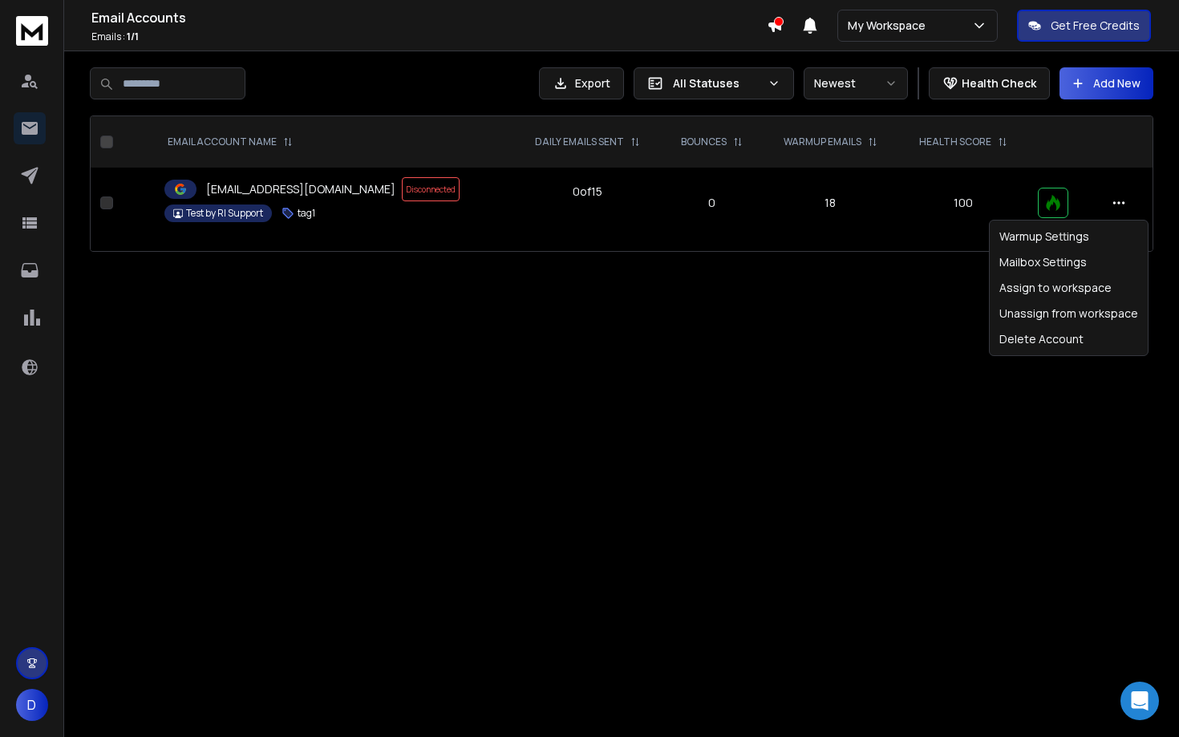
click at [880, 220] on td "18" at bounding box center [830, 203] width 136 height 71
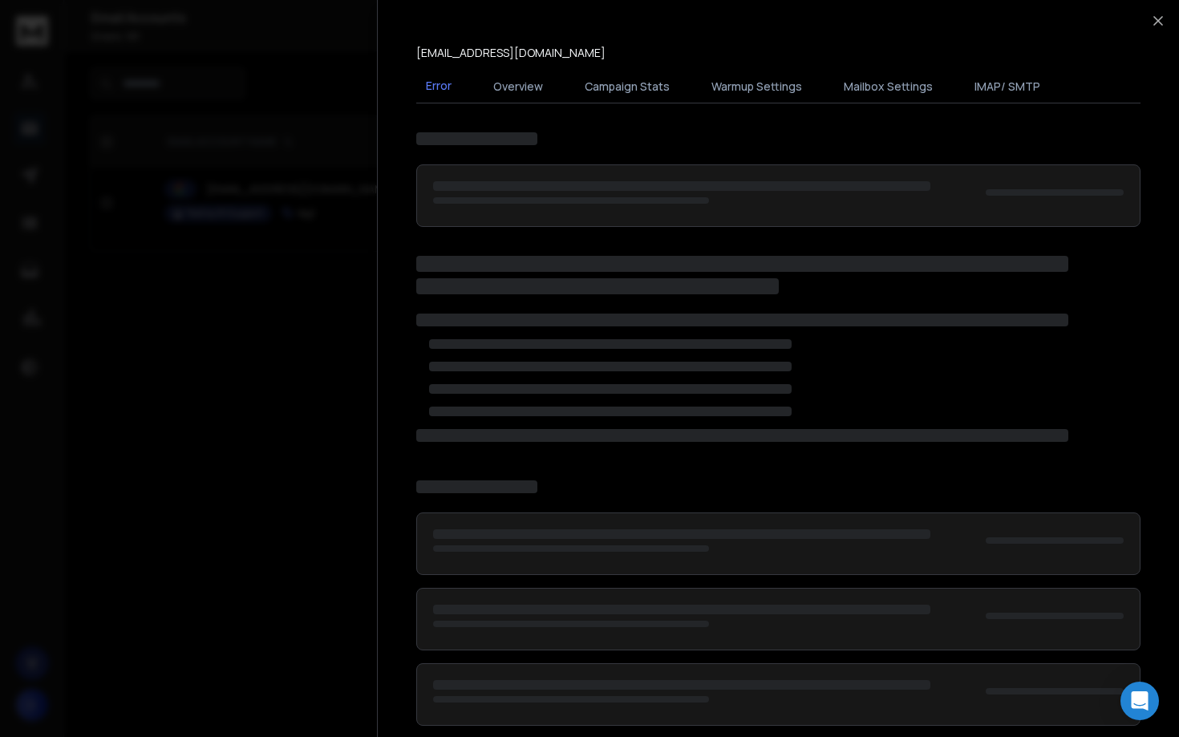
click at [844, 91] on button "Mailbox Settings" at bounding box center [888, 86] width 108 height 35
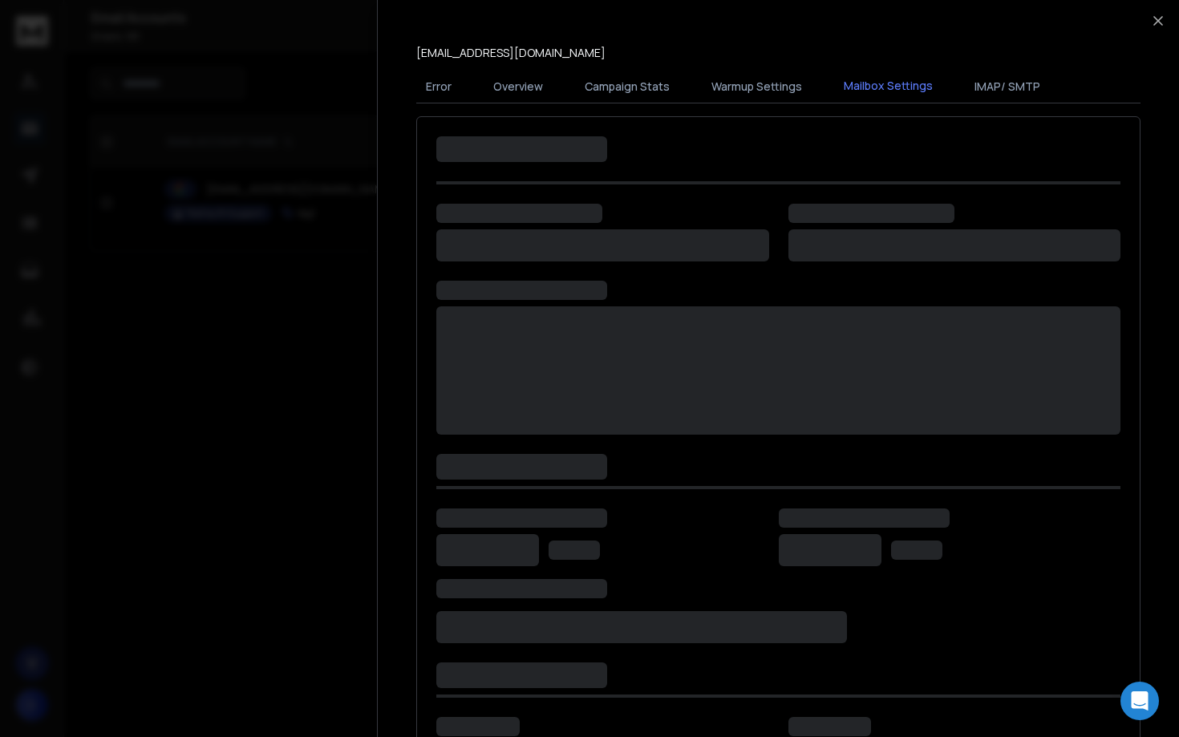
click at [790, 78] on button "Warmup Settings" at bounding box center [757, 86] width 110 height 35
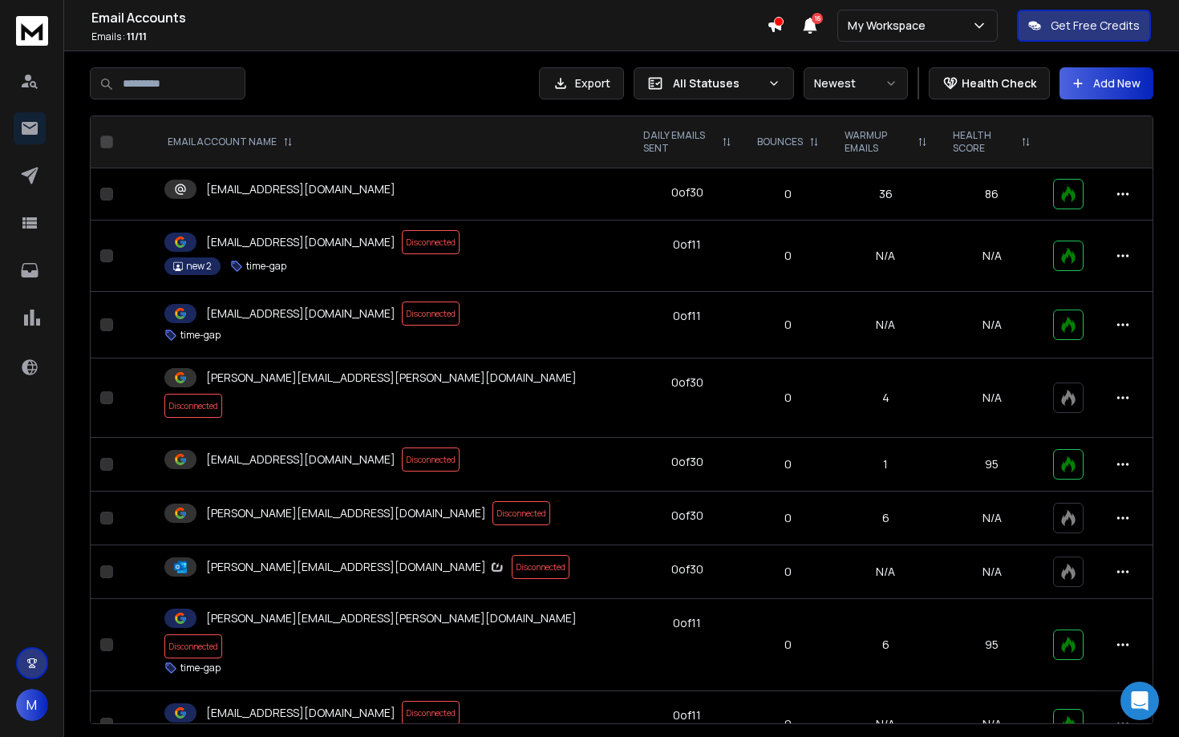
click at [631, 185] on td "0 of 30" at bounding box center [688, 189] width 114 height 42
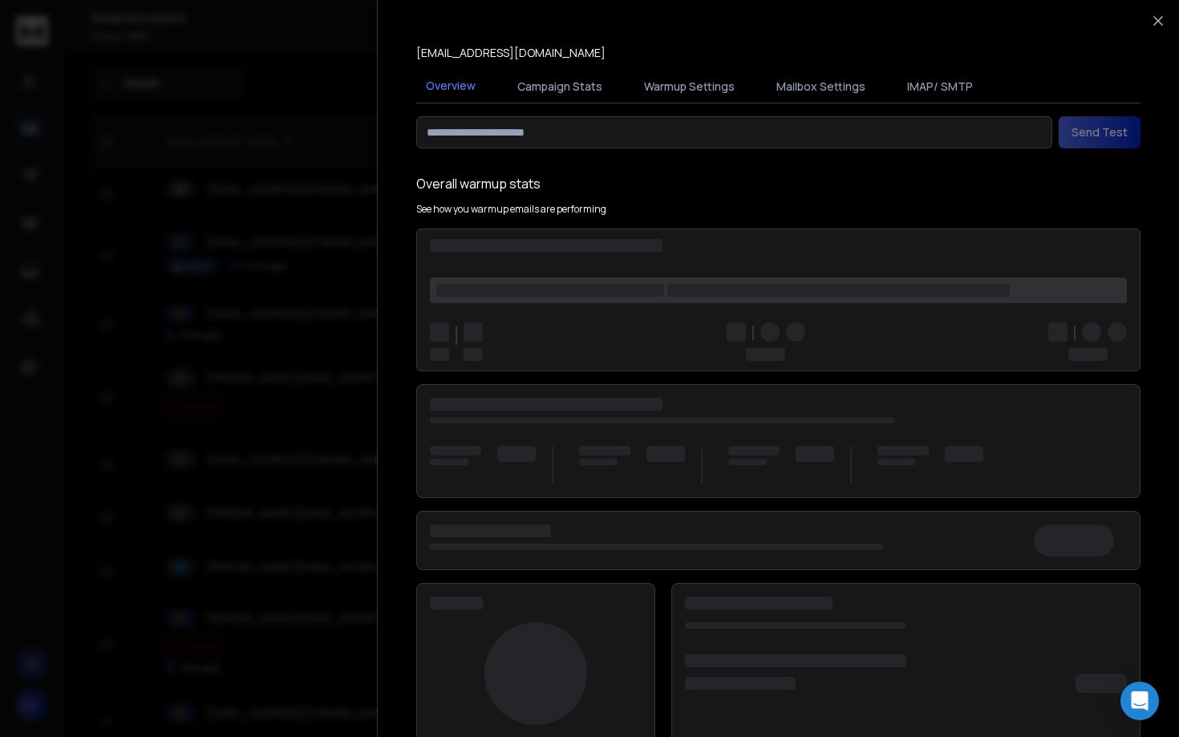
click at [789, 81] on button "Mailbox Settings" at bounding box center [821, 86] width 108 height 35
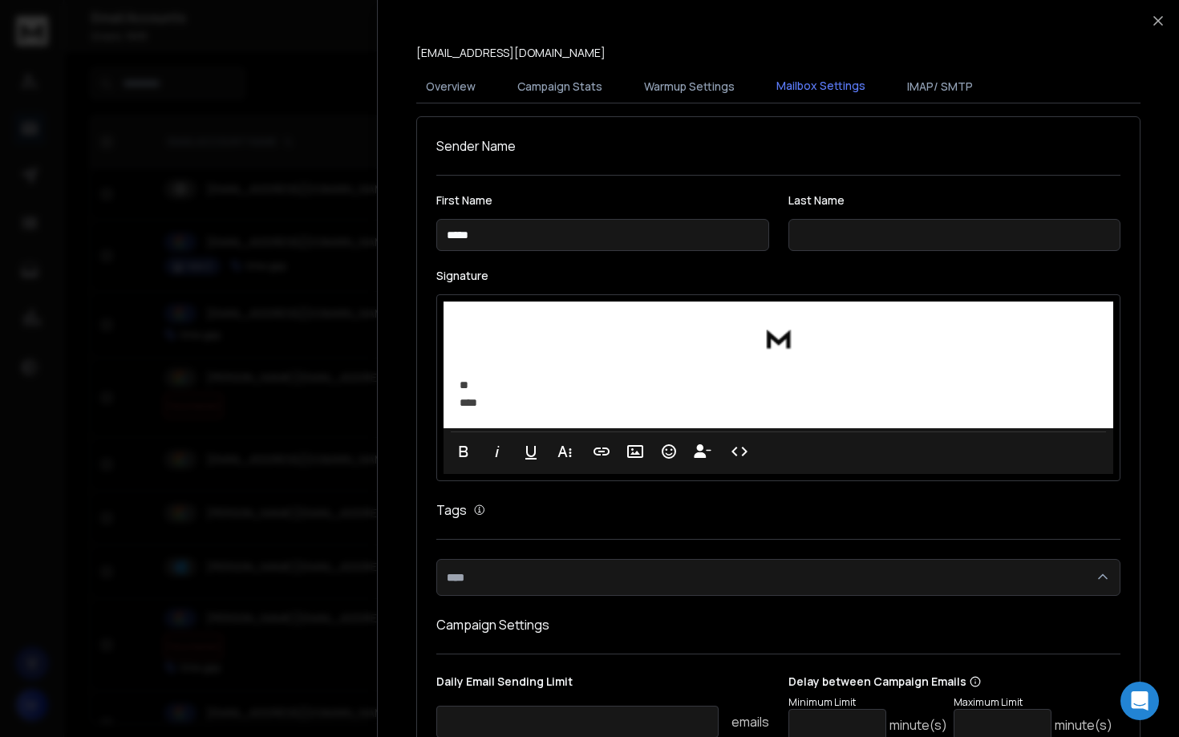
click at [691, 87] on button "Warmup Settings" at bounding box center [690, 86] width 110 height 35
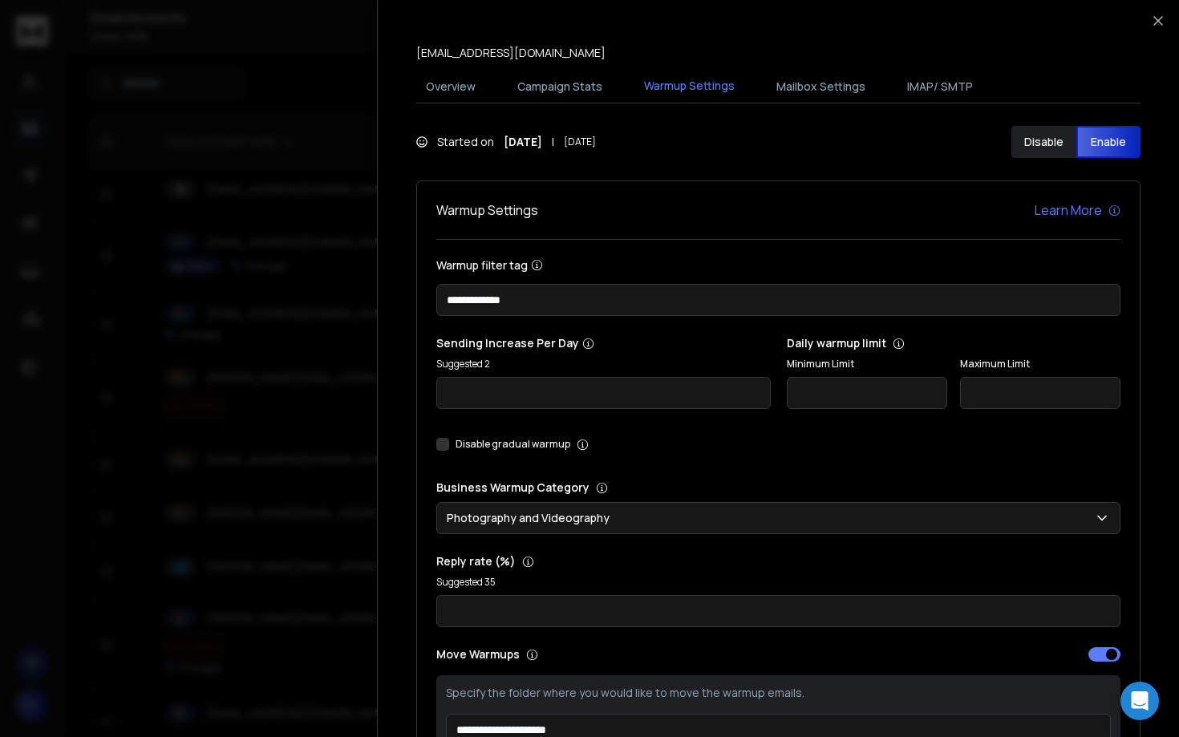
click at [319, 262] on div at bounding box center [589, 368] width 1179 height 737
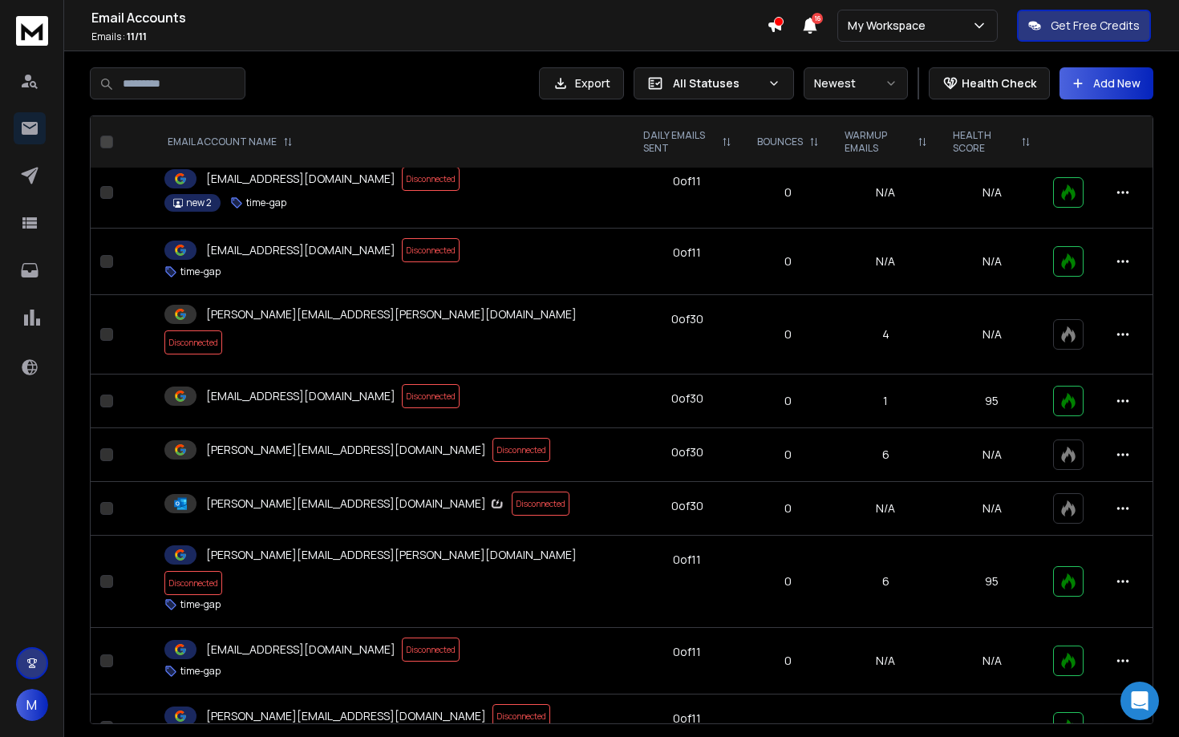
scroll to position [128, 0]
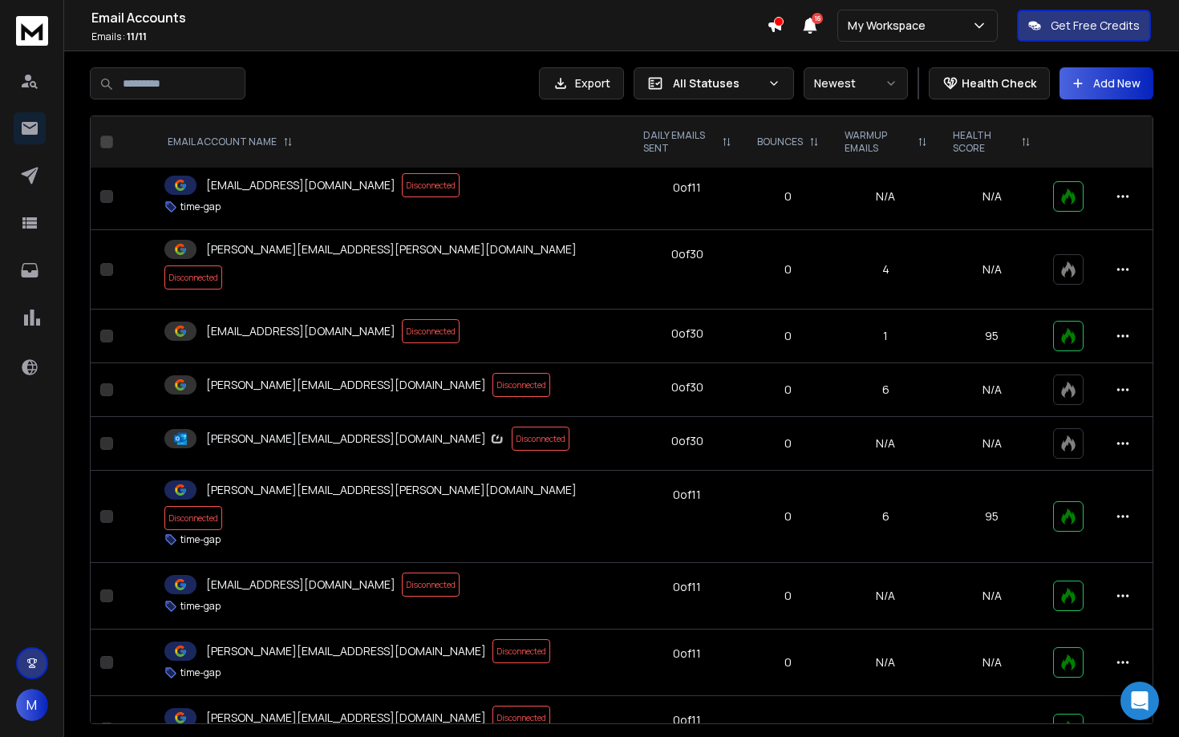
click at [319, 375] on div "michael.m@marketpulseapp.com" at bounding box center [325, 384] width 322 height 19
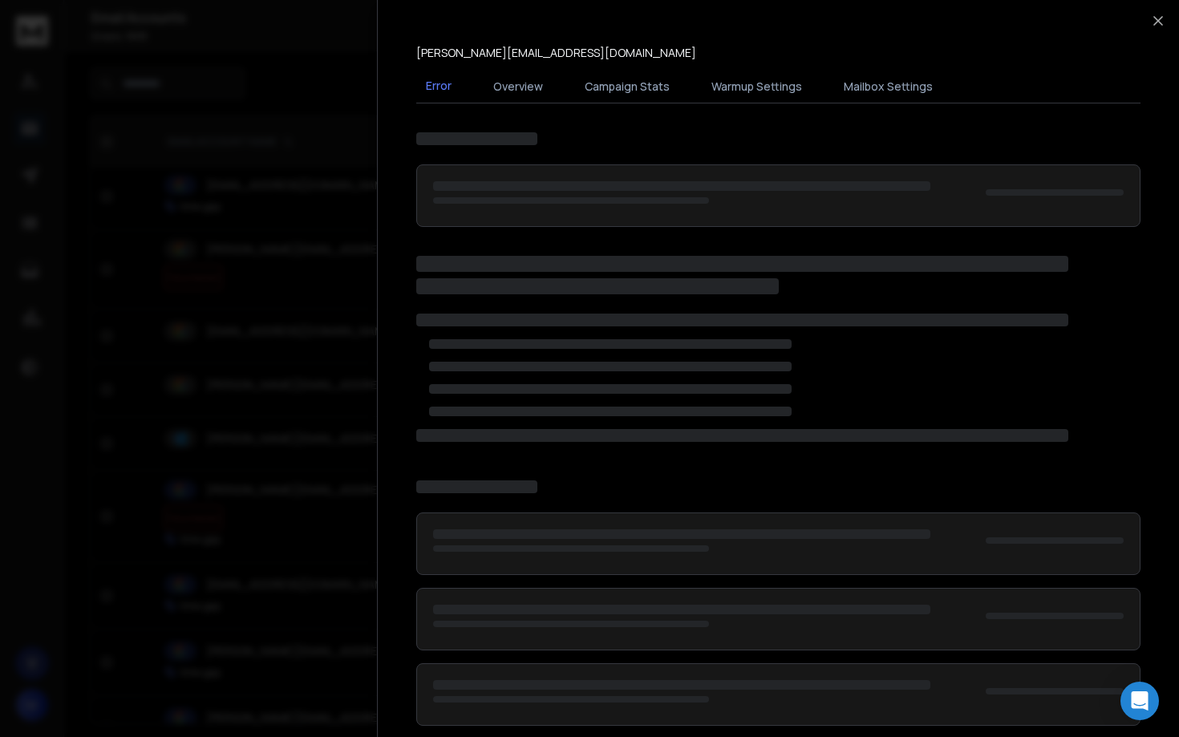
click at [136, 362] on div at bounding box center [589, 368] width 1179 height 737
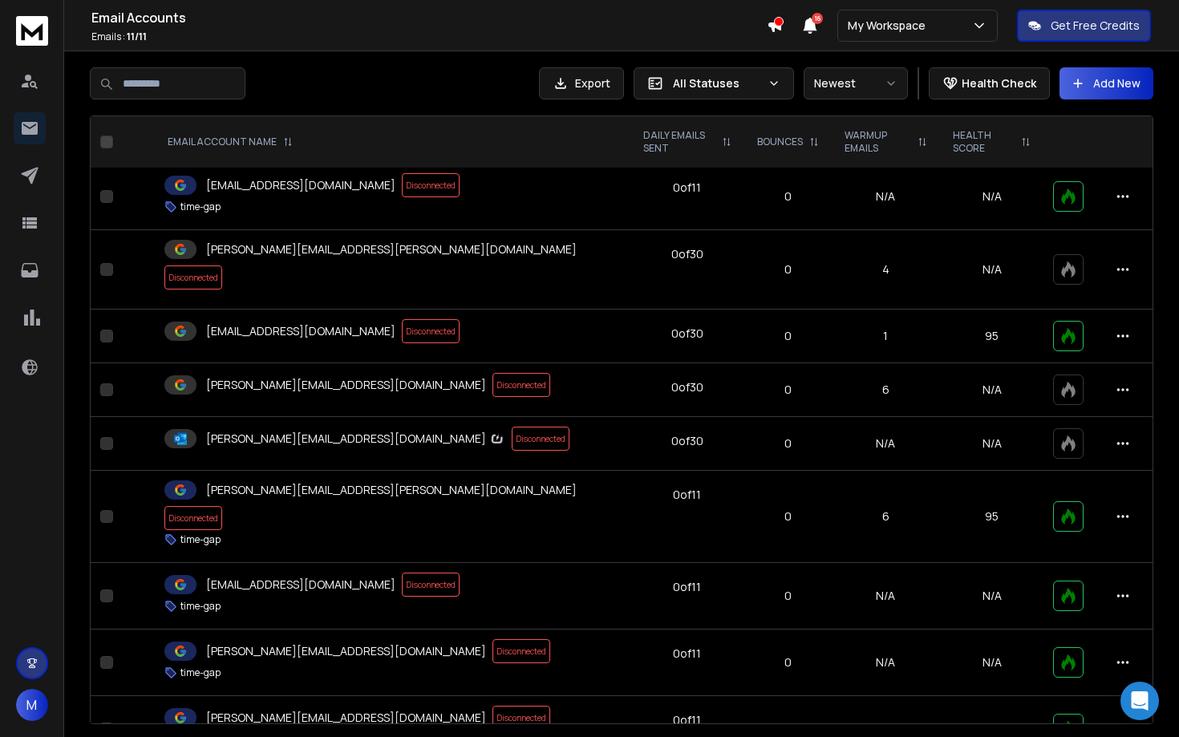
click at [1122, 383] on icon at bounding box center [1123, 390] width 14 height 14
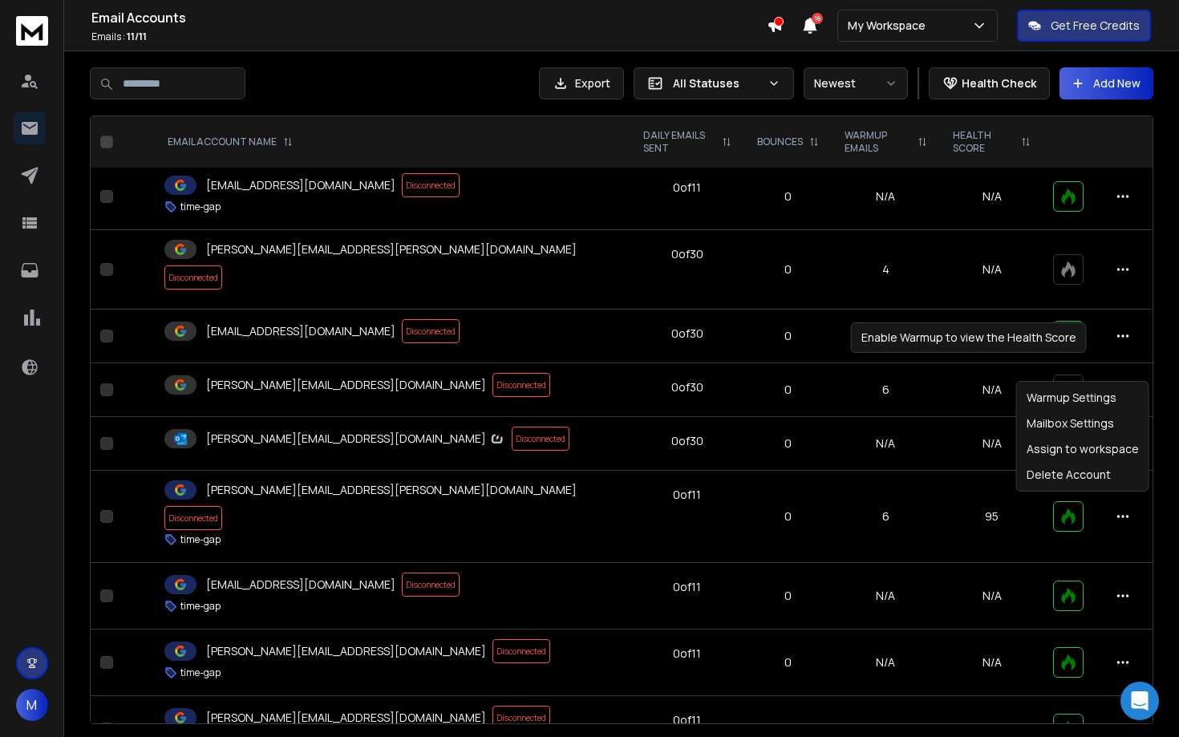
click at [964, 382] on p "N/A" at bounding box center [992, 390] width 84 height 16
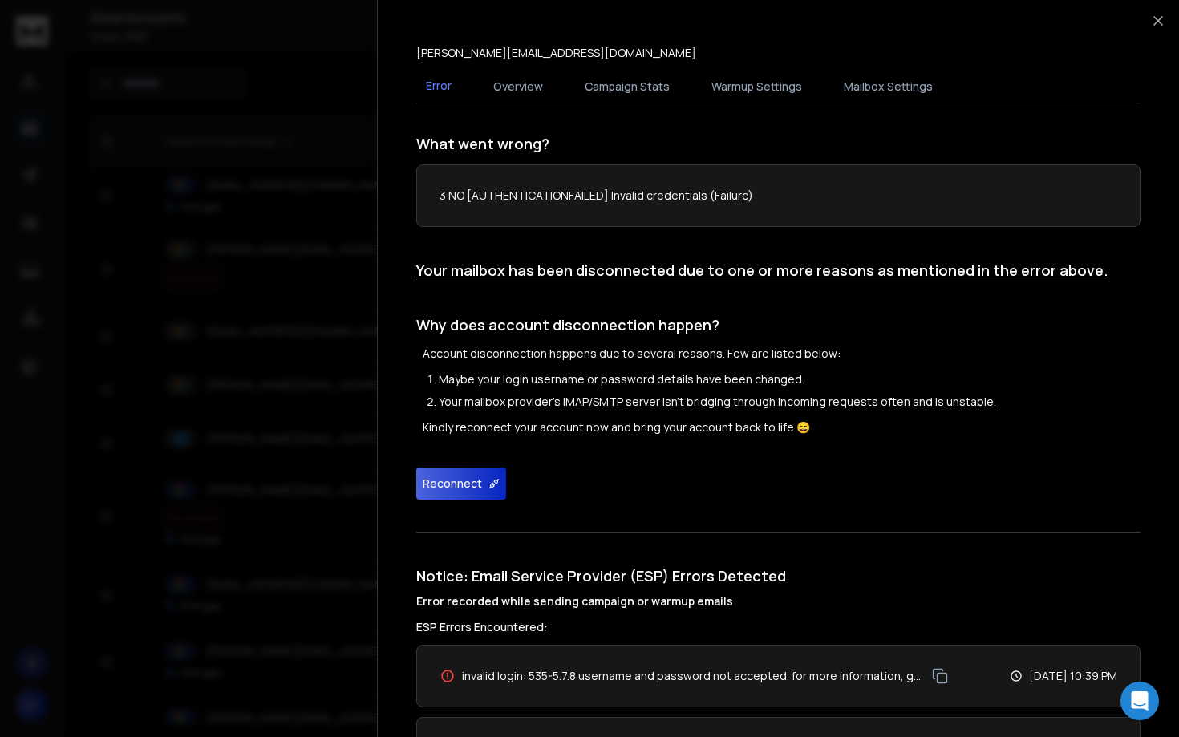
click at [228, 503] on div at bounding box center [589, 368] width 1179 height 737
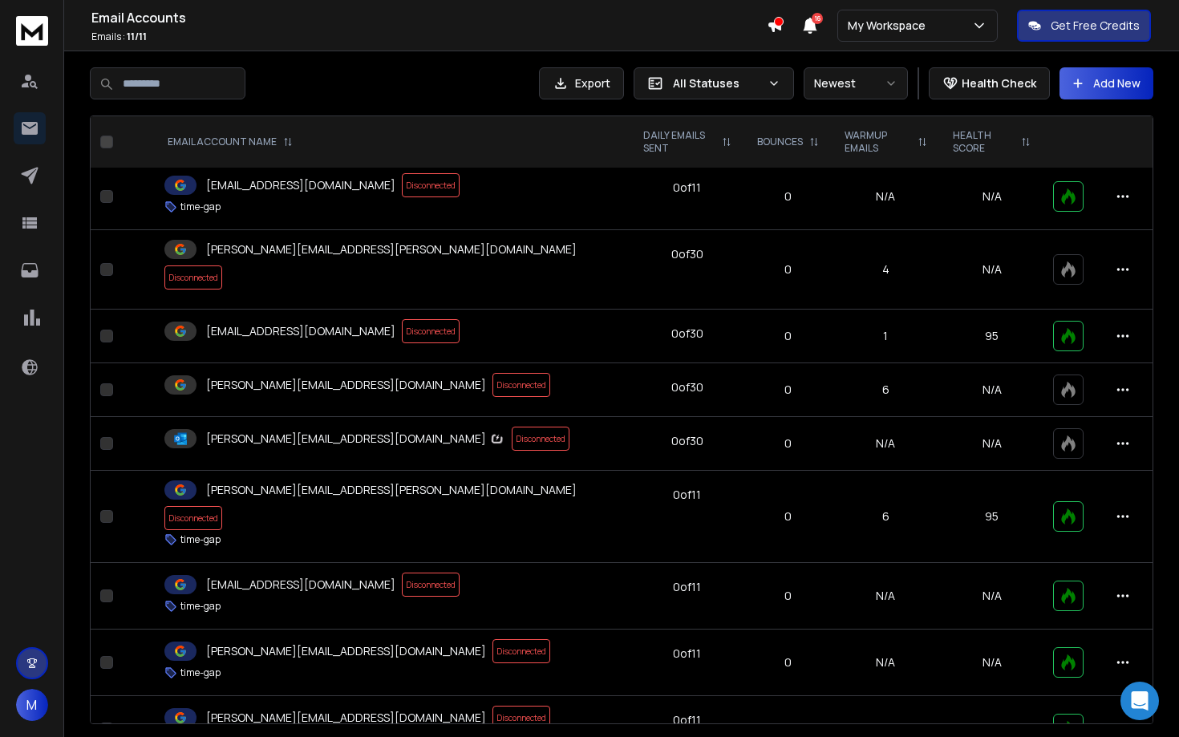
click at [1053, 375] on div at bounding box center [1068, 390] width 30 height 30
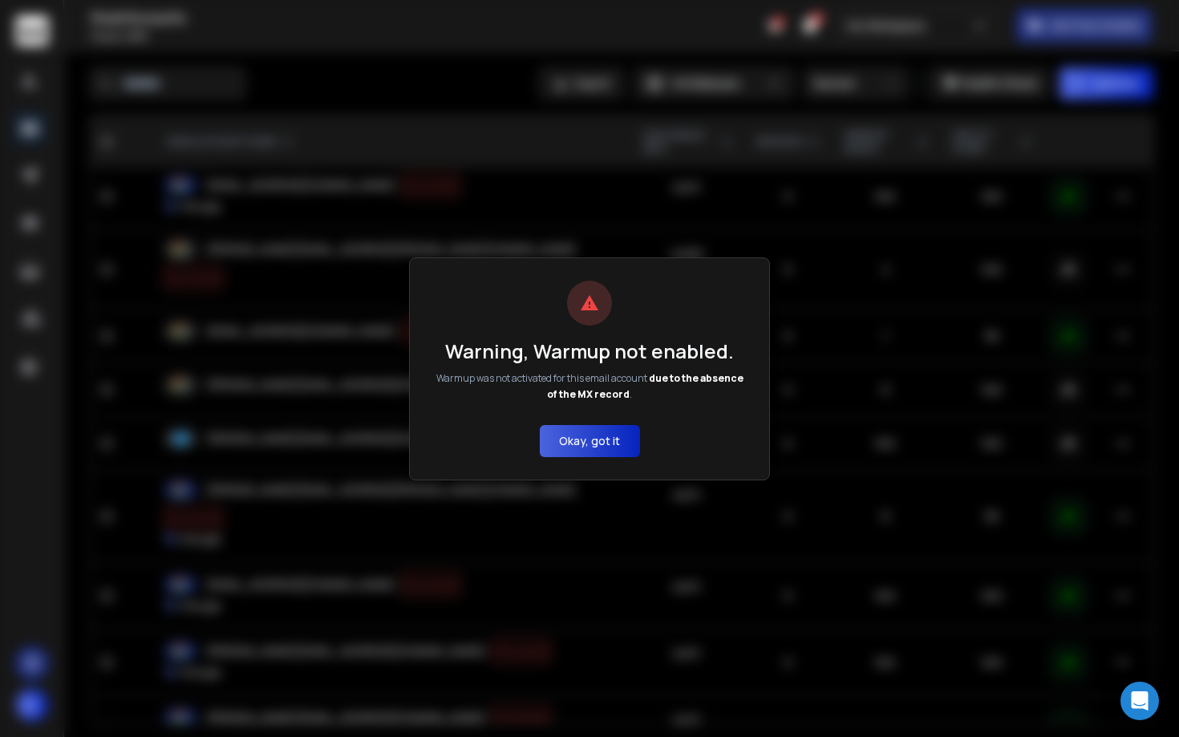
click at [603, 440] on button "Okay, got it" at bounding box center [590, 441] width 100 height 32
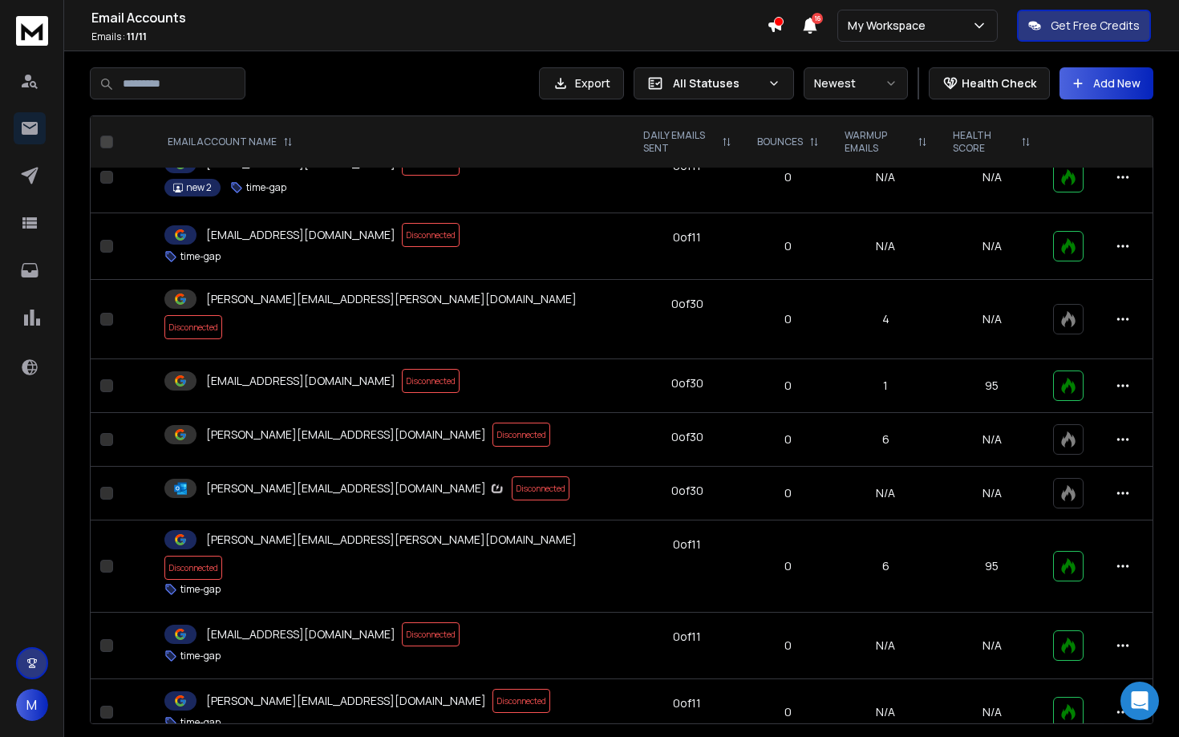
scroll to position [0, 0]
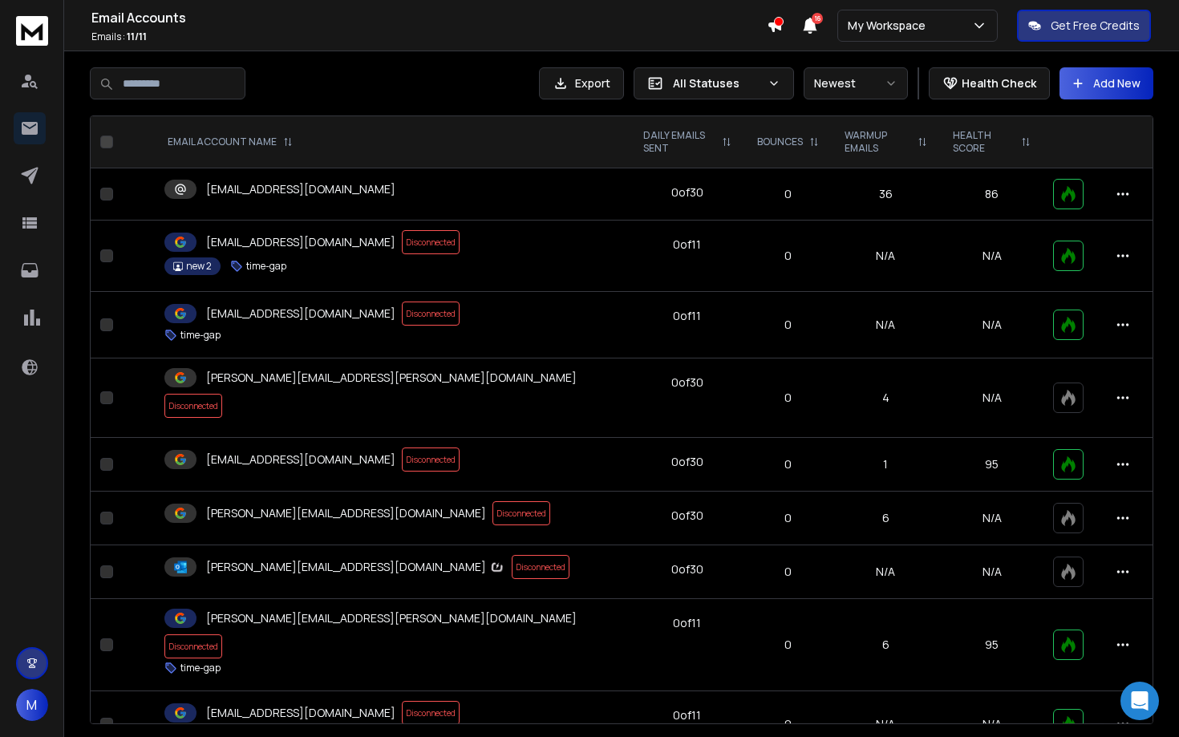
click at [527, 345] on tr "lily@coldconnectpost.com Disconnected time-gap 0 of 11 0 N/A N/A" at bounding box center [622, 325] width 1062 height 67
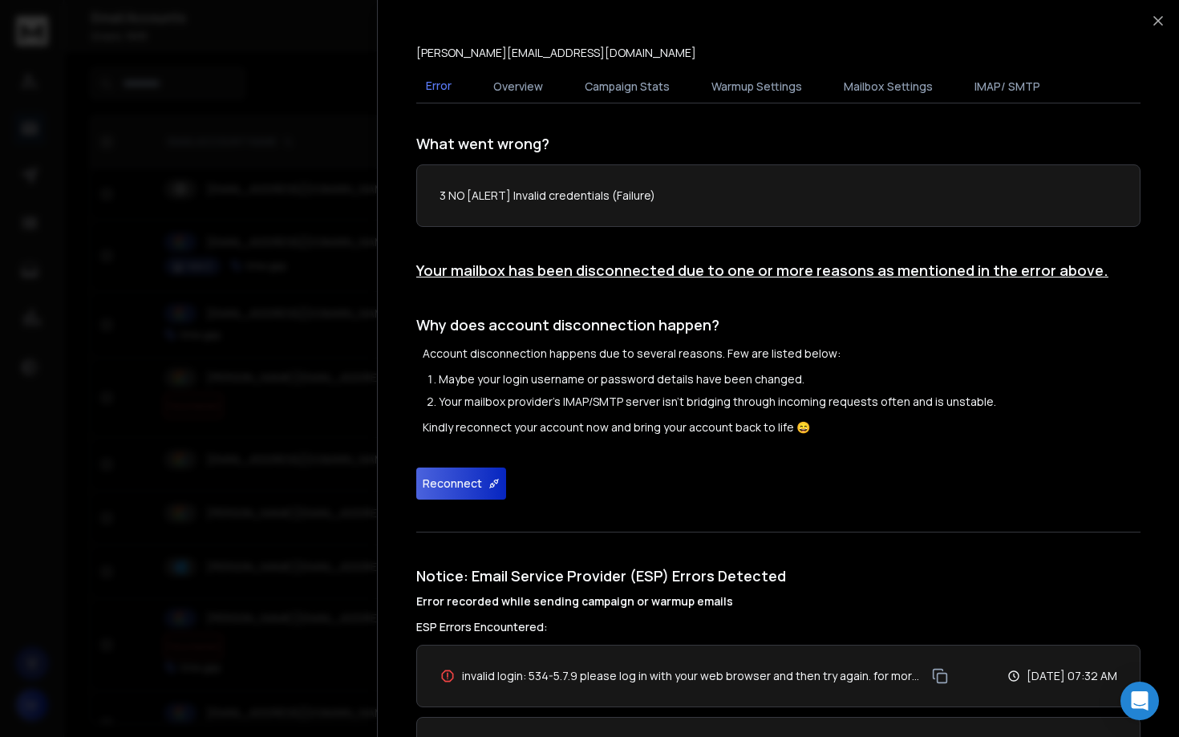
click at [903, 84] on button "Mailbox Settings" at bounding box center [888, 86] width 108 height 35
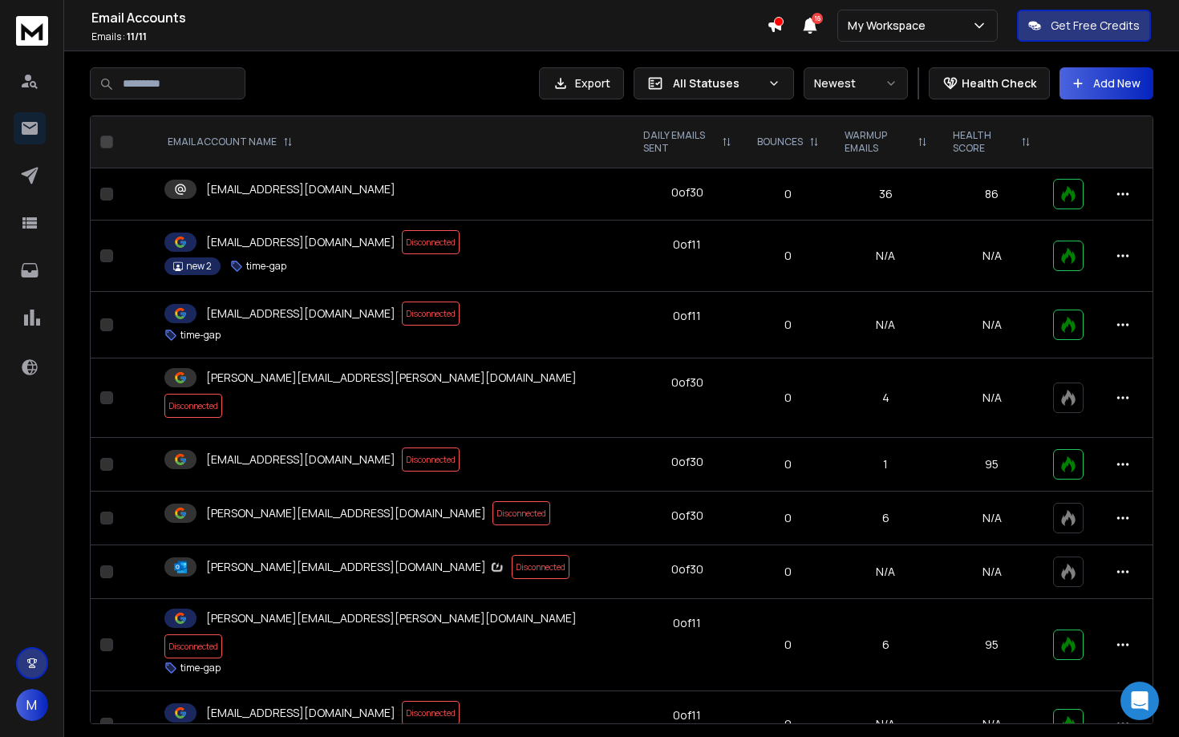
click at [400, 270] on div "new 2 time-gap" at bounding box center [392, 267] width 457 height 18
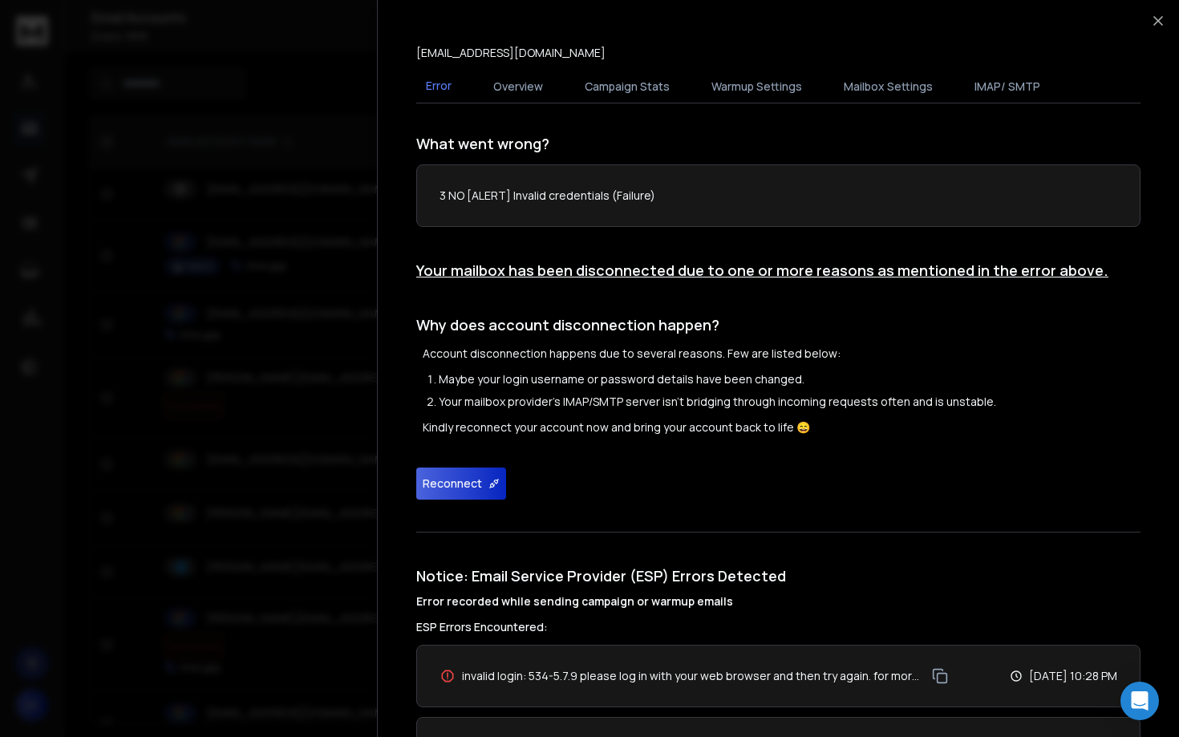
click at [761, 88] on button "Warmup Settings" at bounding box center [757, 86] width 110 height 35
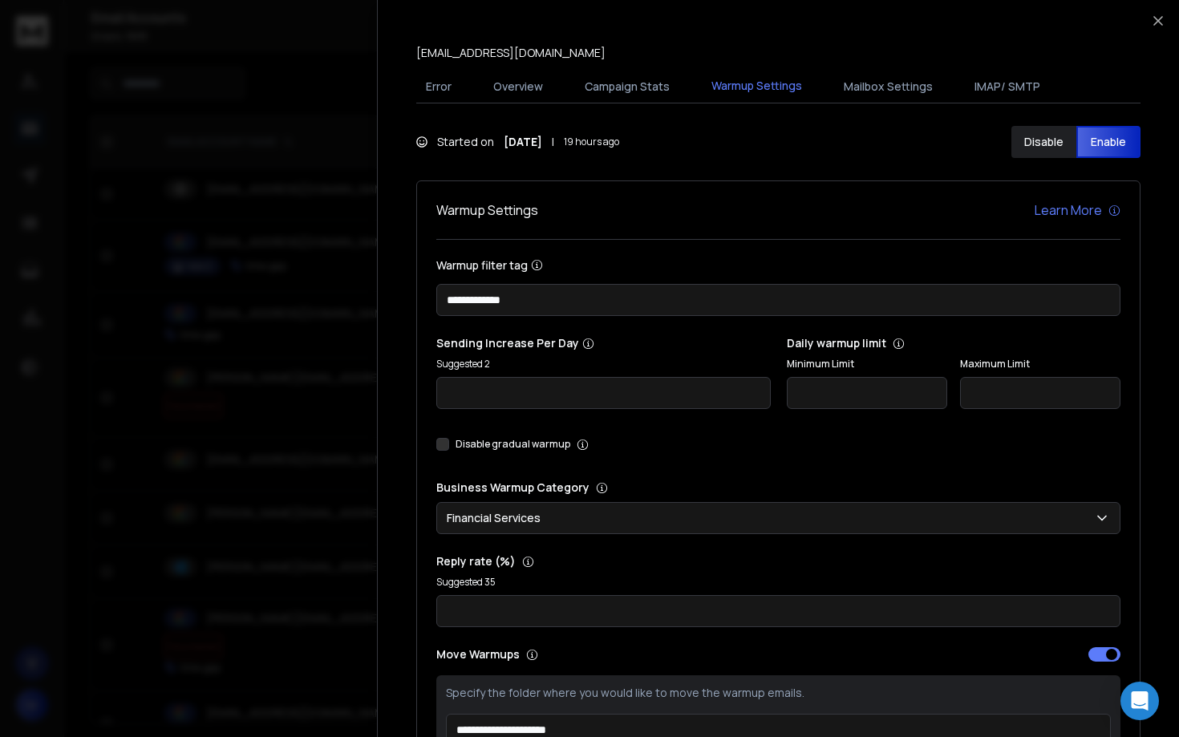
click at [256, 346] on div at bounding box center [589, 368] width 1179 height 737
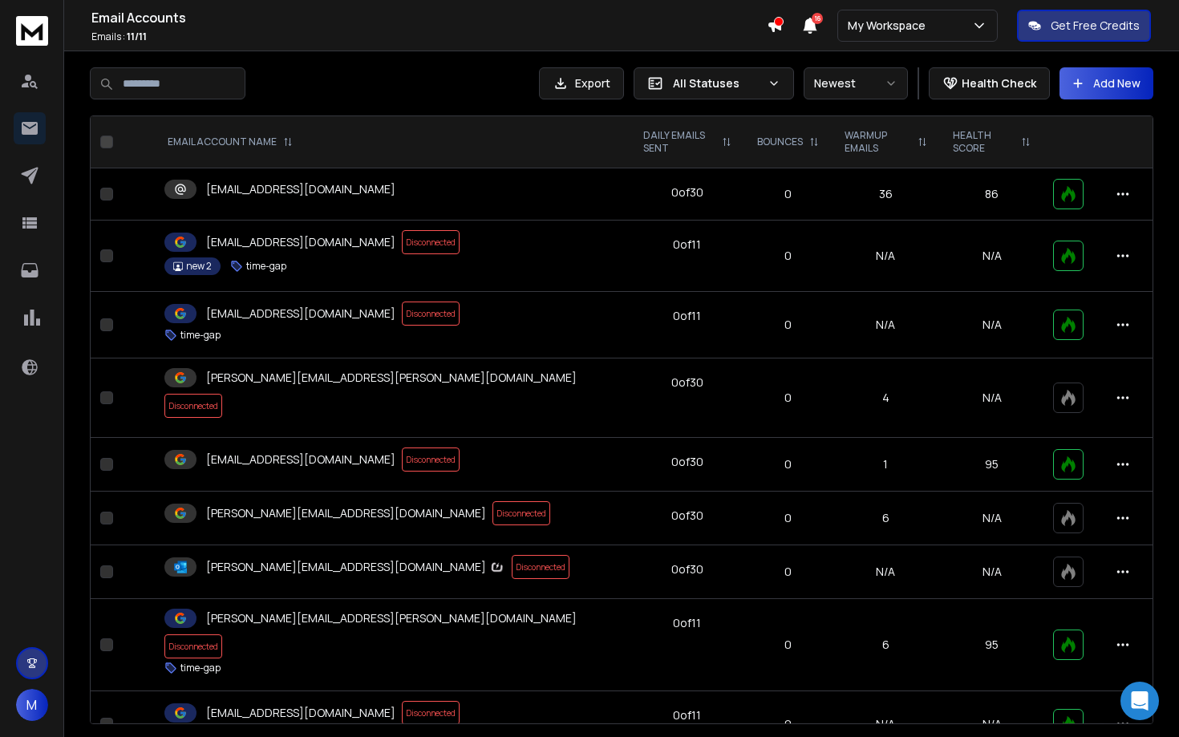
click at [492, 383] on div "[PERSON_NAME][EMAIL_ADDRESS][PERSON_NAME][DOMAIN_NAME] Disconnected" at bounding box center [392, 393] width 457 height 50
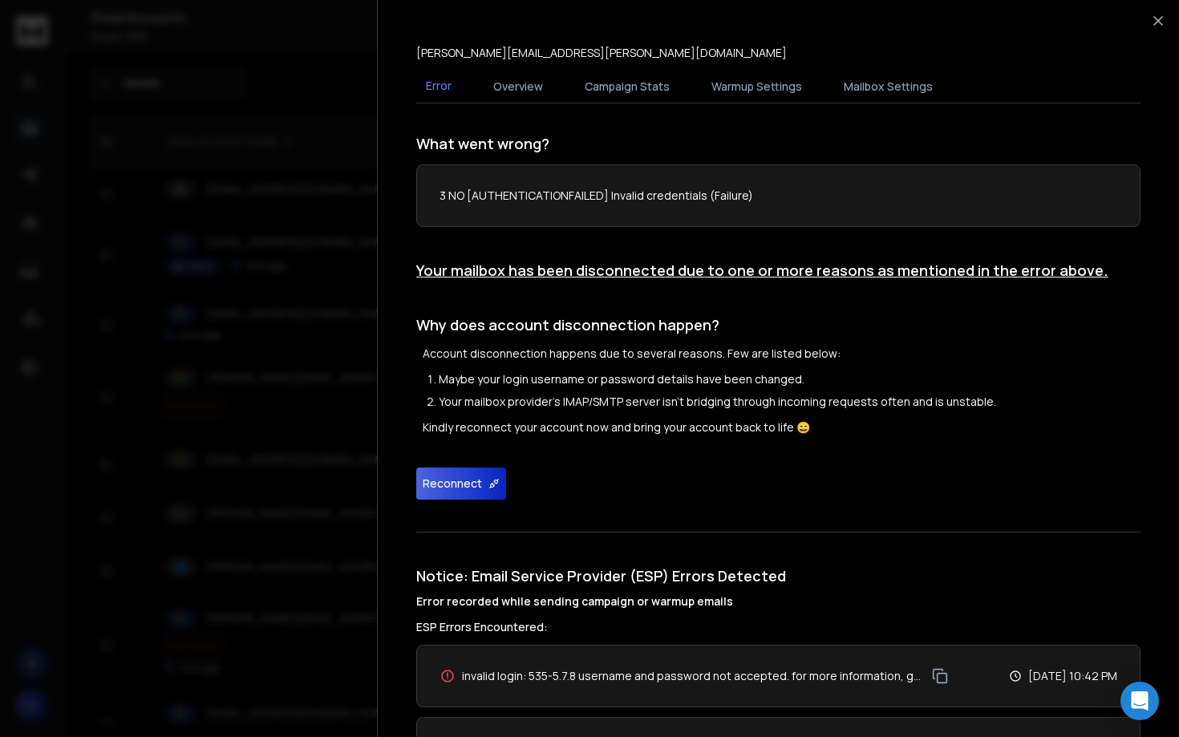
click at [768, 76] on button "Warmup Settings" at bounding box center [757, 86] width 110 height 35
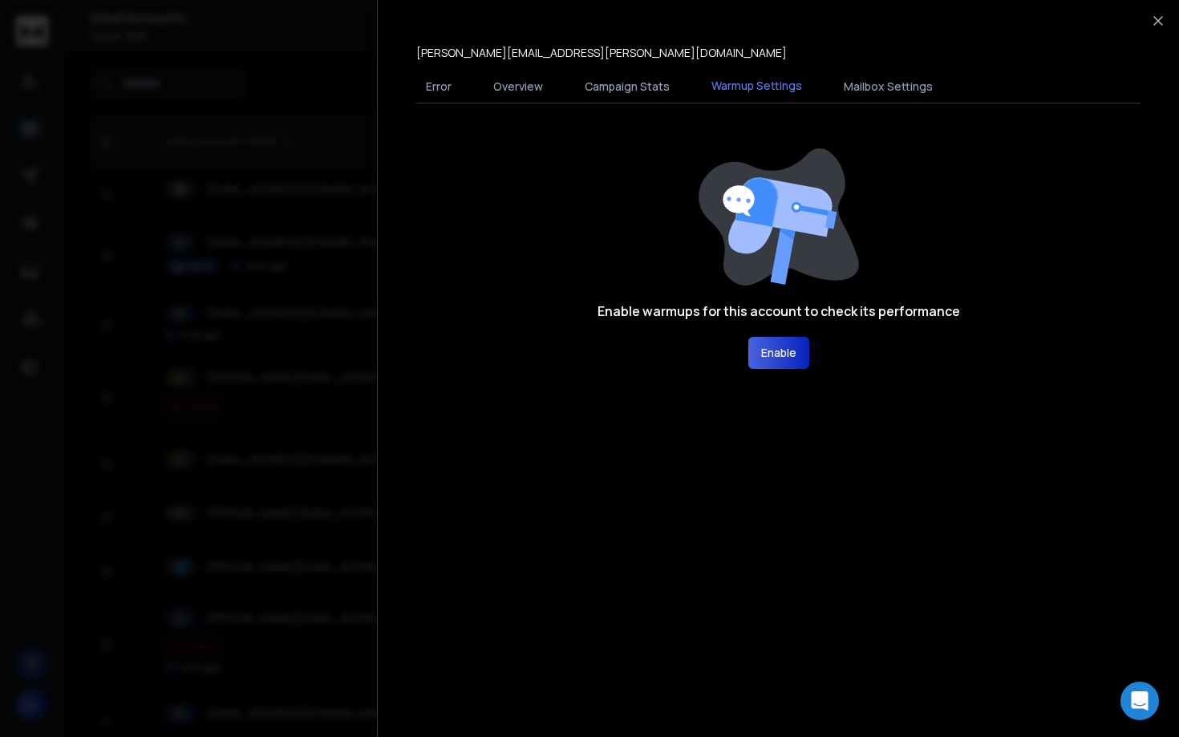
click at [382, 216] on div "Multi Select Table Sheet [PERSON_NAME][EMAIL_ADDRESS][PERSON_NAME][DOMAIN_NAME]…" at bounding box center [778, 368] width 802 height 737
click at [343, 294] on div at bounding box center [589, 368] width 1179 height 737
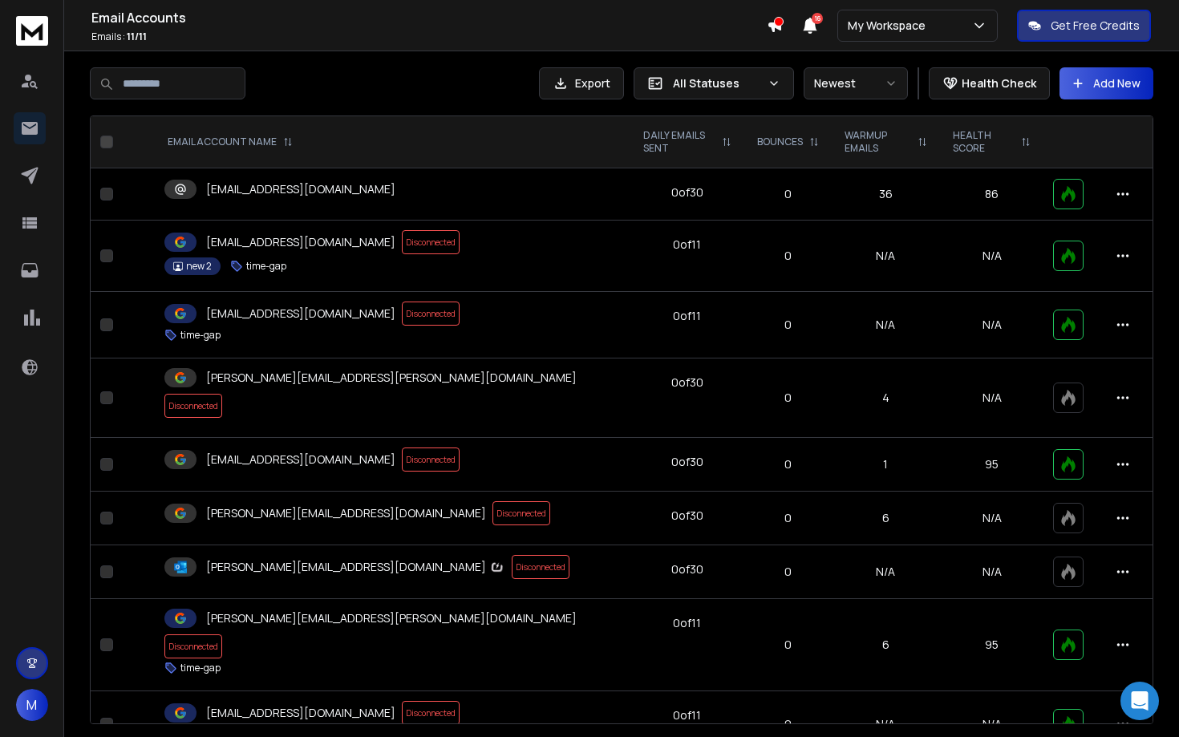
click at [491, 325] on div "[EMAIL_ADDRESS][DOMAIN_NAME] Disconnected" at bounding box center [392, 314] width 457 height 24
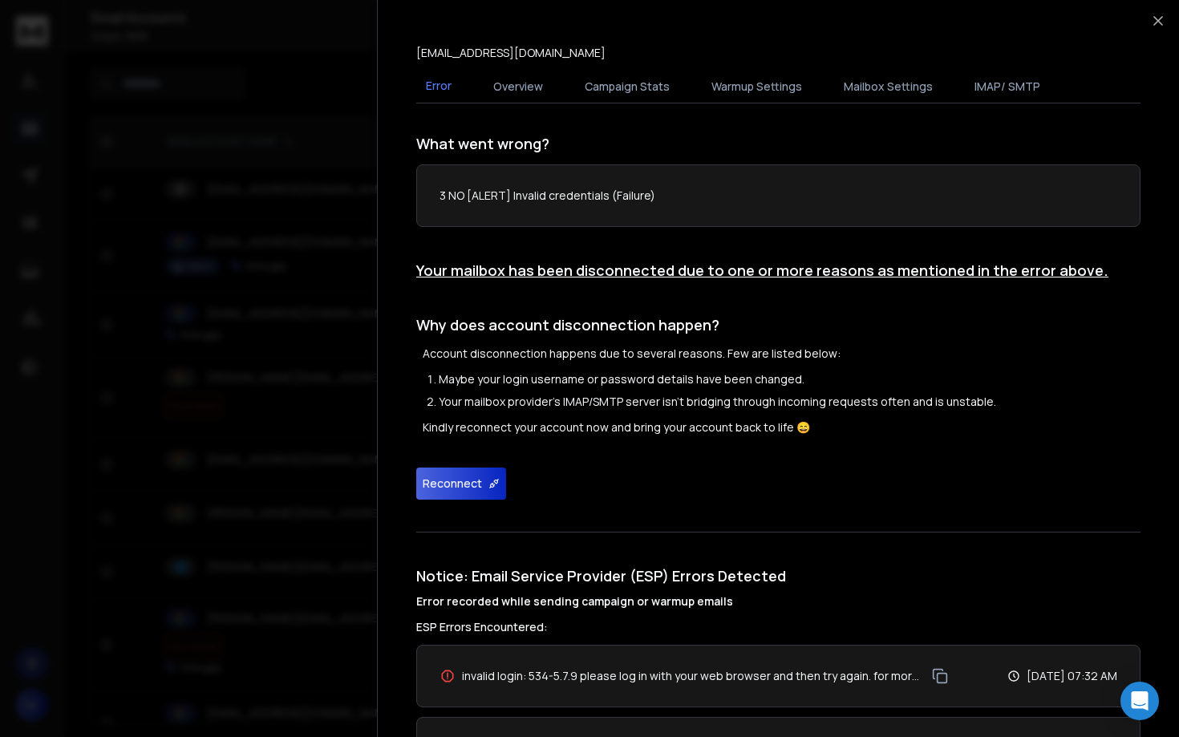
click at [797, 92] on button "Warmup Settings" at bounding box center [757, 86] width 110 height 35
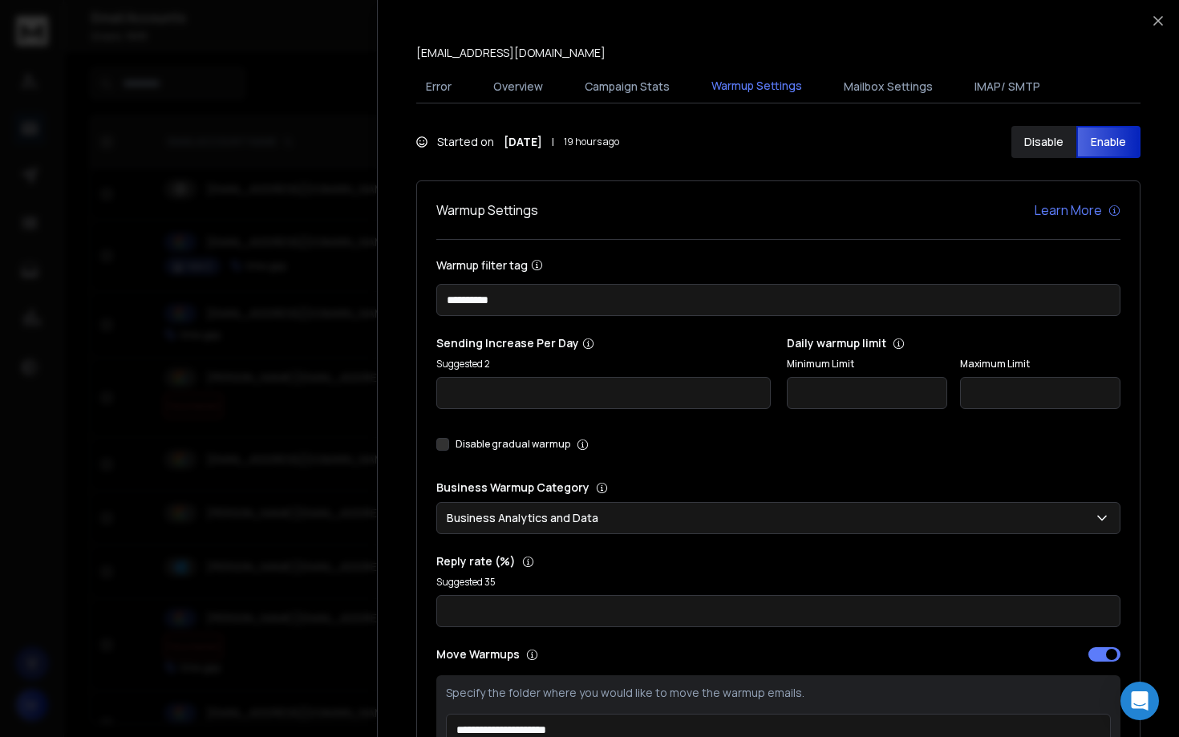
click at [81, 498] on div at bounding box center [589, 368] width 1179 height 737
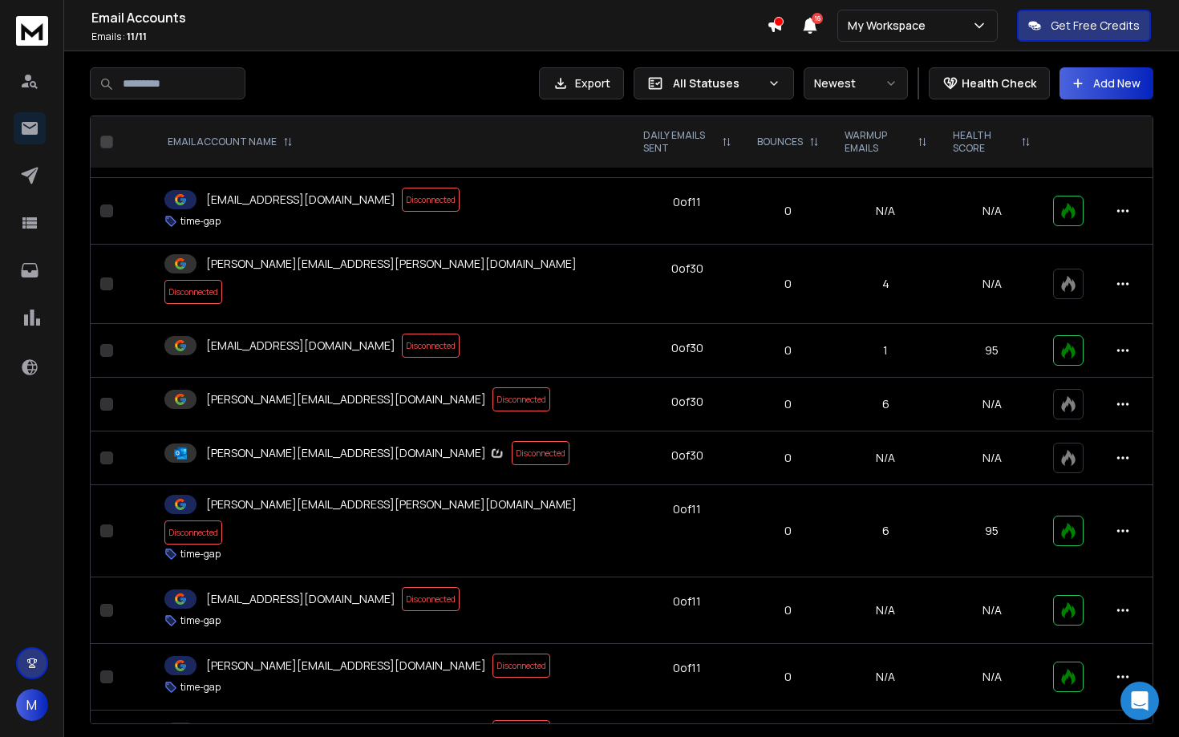
scroll to position [128, 0]
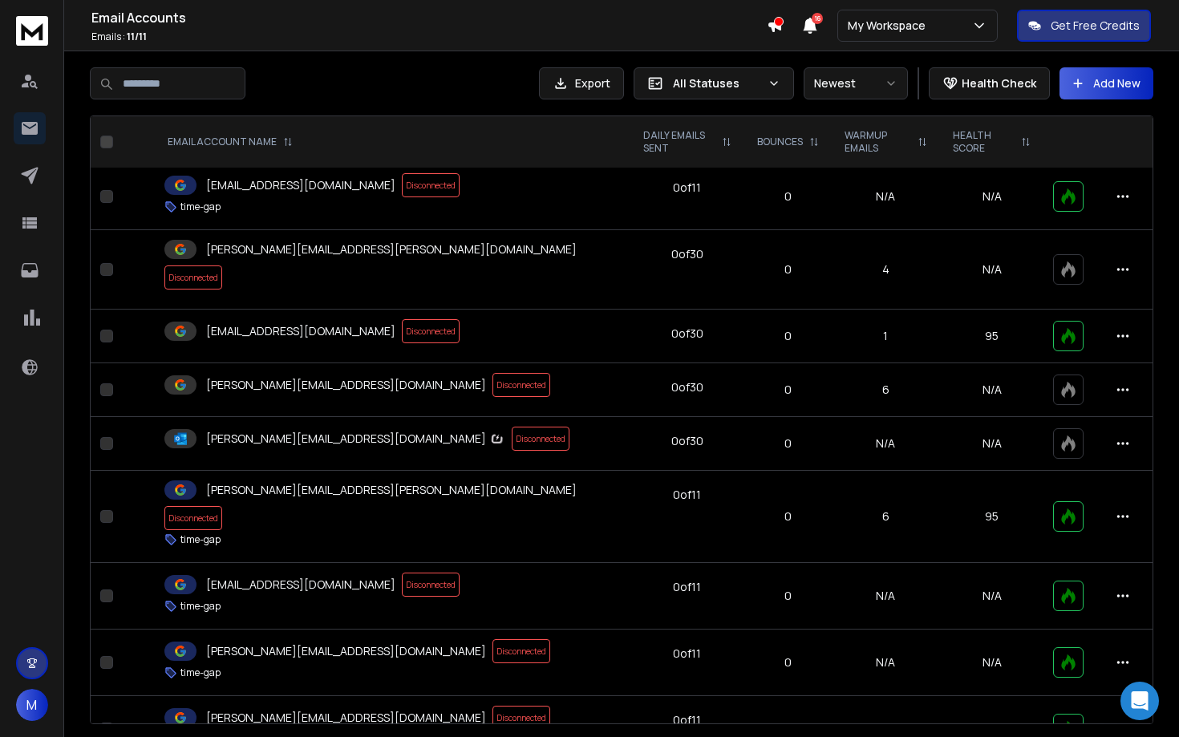
click at [558, 496] on tr "[PERSON_NAME][EMAIL_ADDRESS][PERSON_NAME][DOMAIN_NAME] Disconnected time-gap 0 …" at bounding box center [622, 517] width 1062 height 92
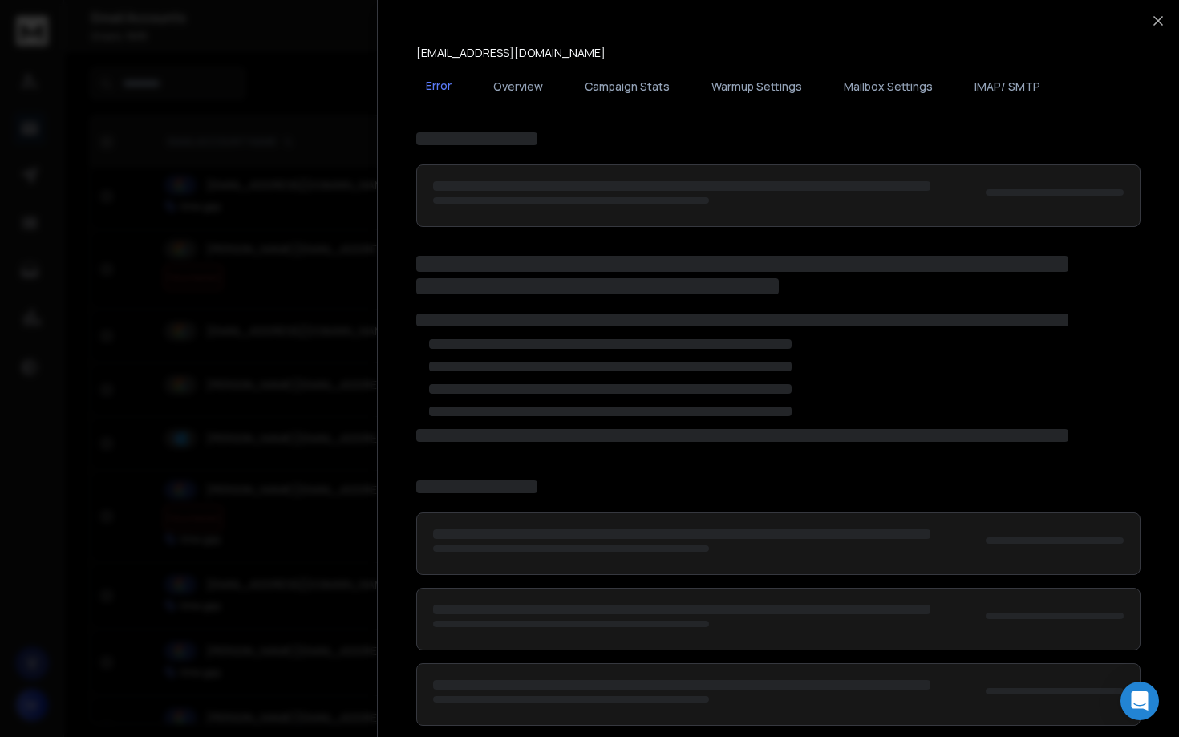
click at [770, 86] on button "Warmup Settings" at bounding box center [757, 86] width 110 height 35
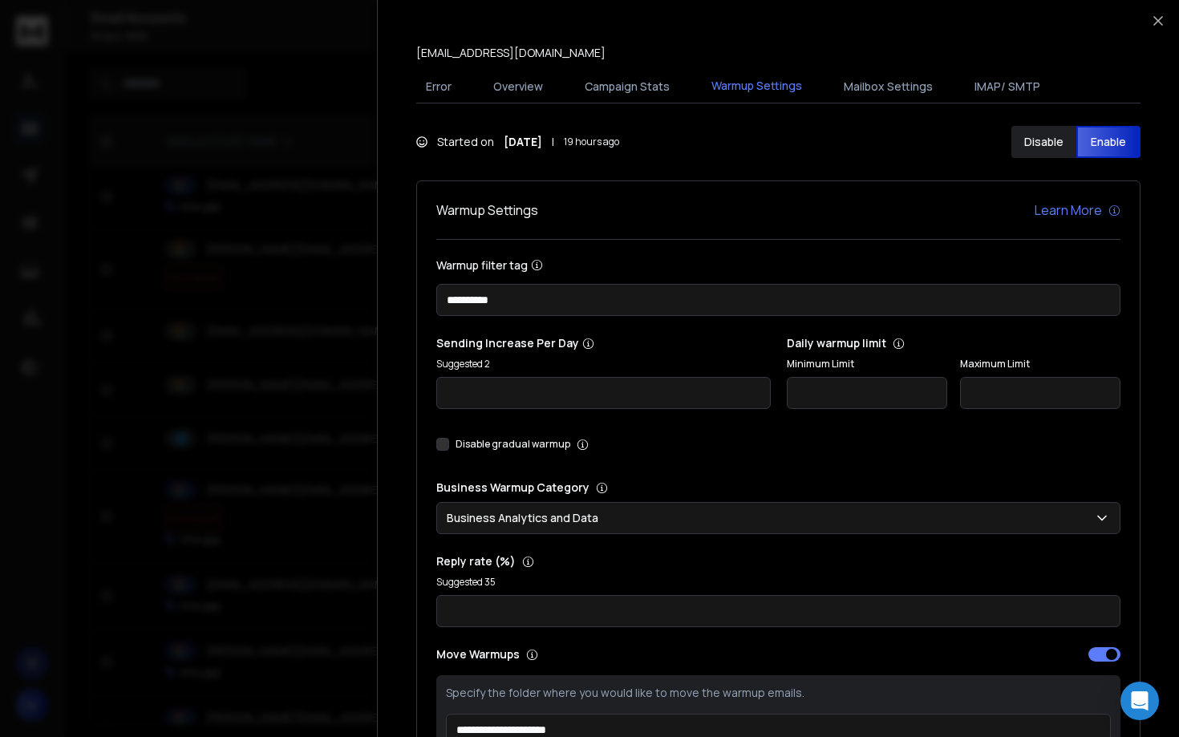
click at [358, 402] on div at bounding box center [589, 368] width 1179 height 737
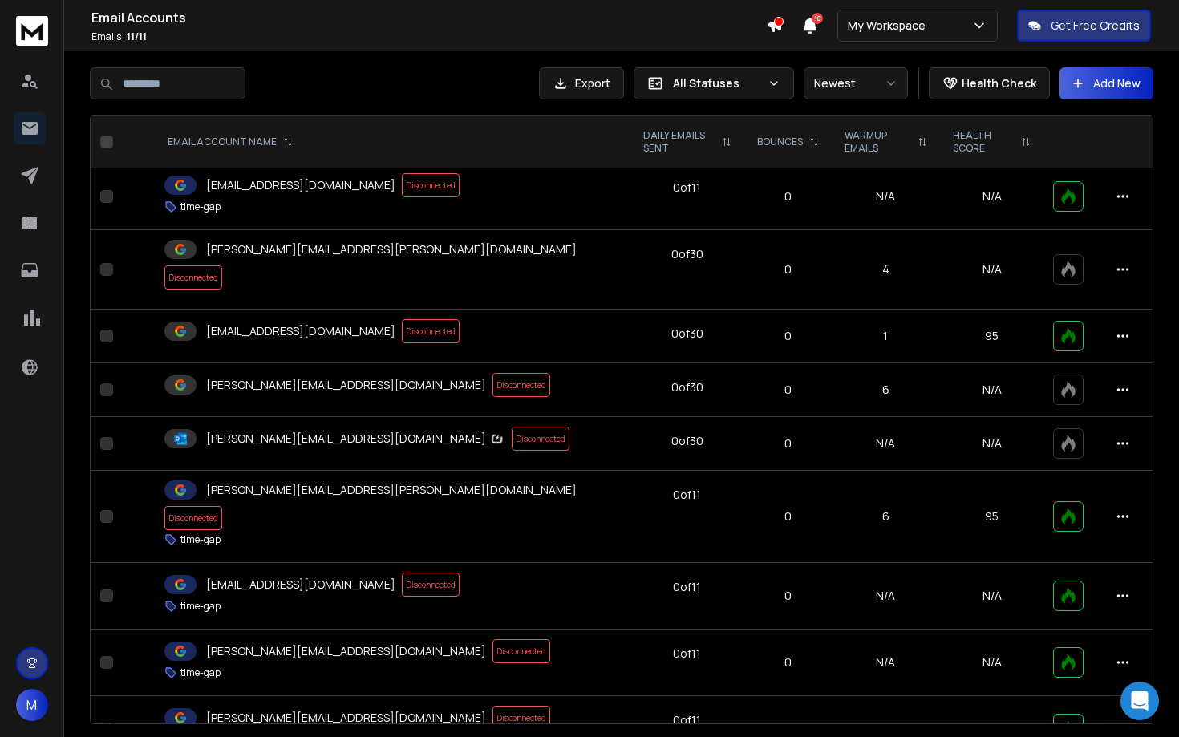
click at [500, 573] on div "[EMAIL_ADDRESS][DOMAIN_NAME] Disconnected" at bounding box center [392, 585] width 457 height 24
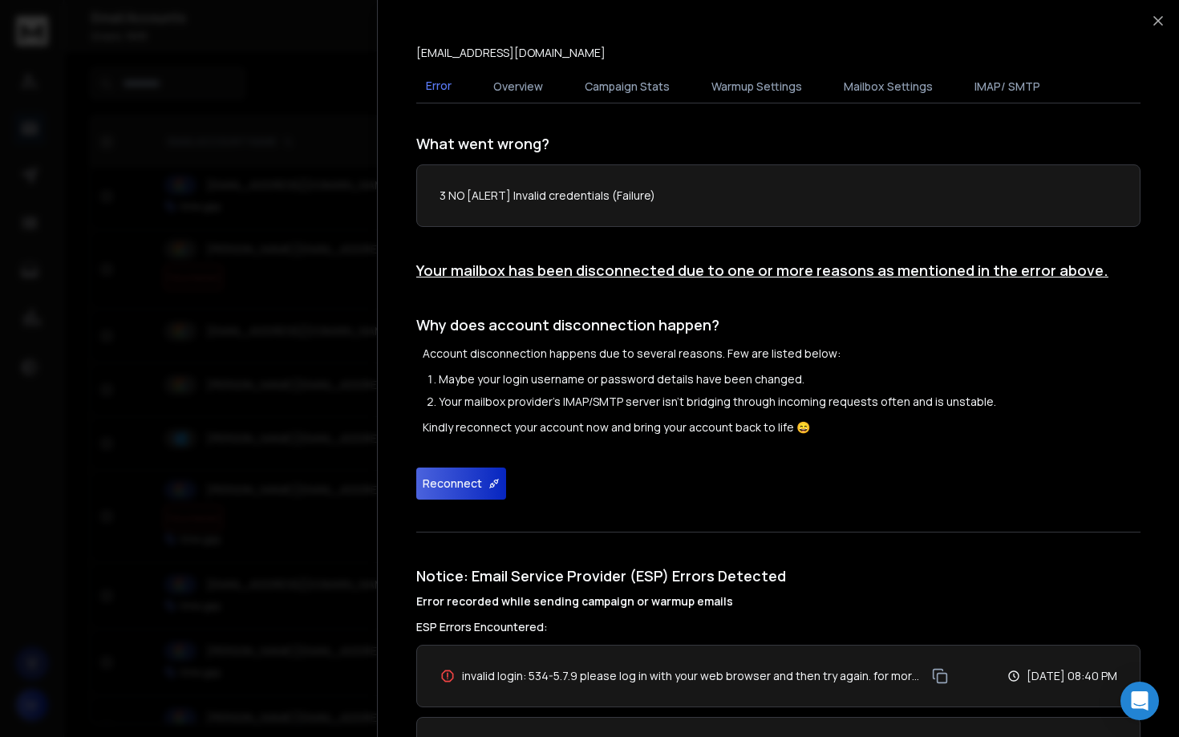
click at [789, 83] on button "Warmup Settings" at bounding box center [757, 86] width 110 height 35
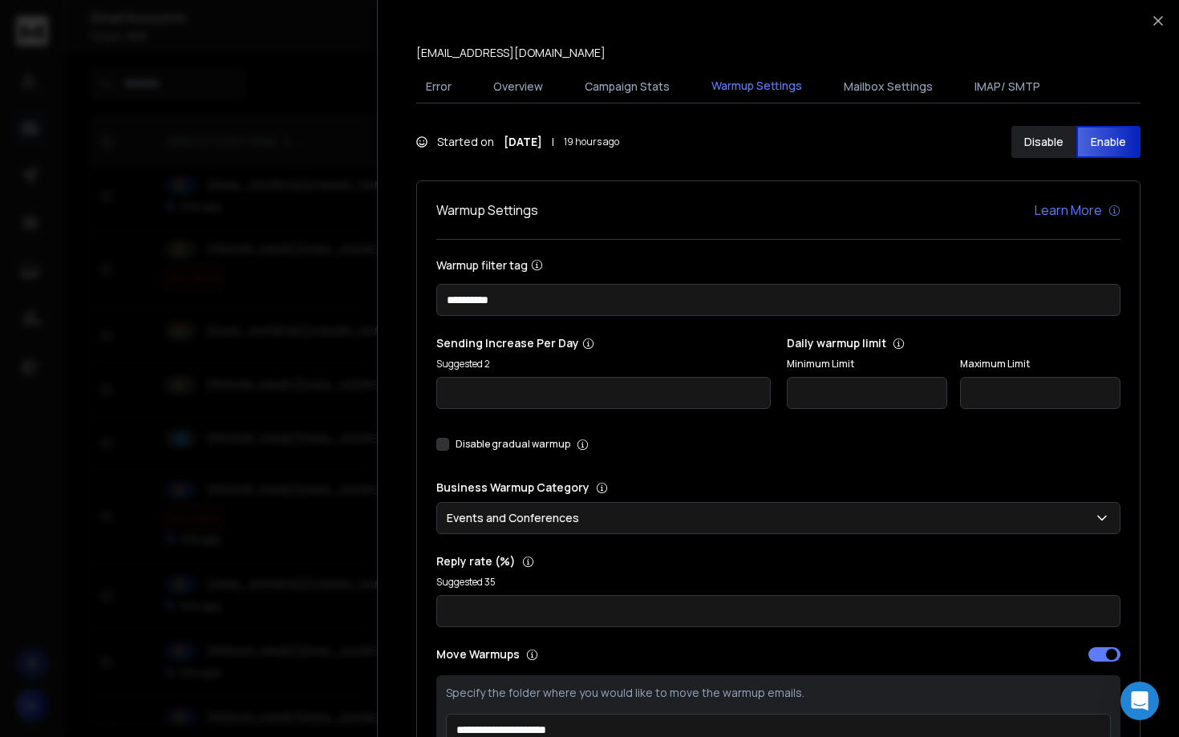
click at [175, 493] on div at bounding box center [589, 368] width 1179 height 737
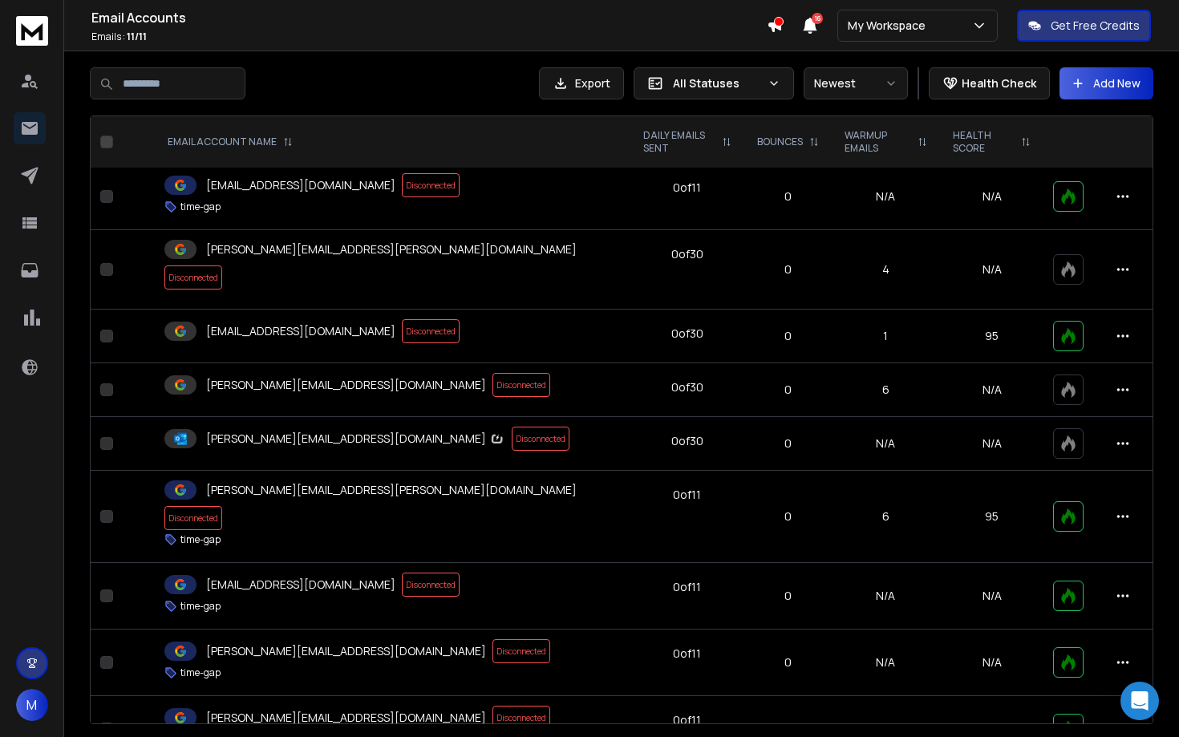
click at [473, 667] on div "time-gap" at bounding box center [392, 673] width 457 height 13
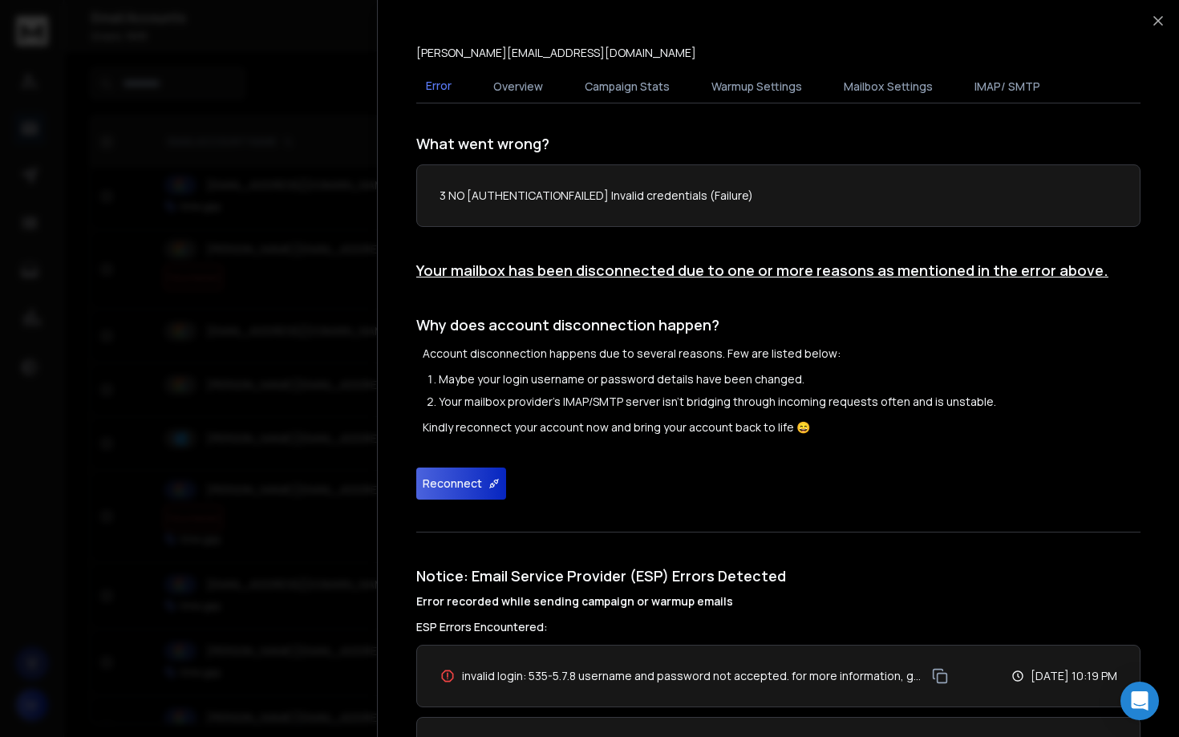
click at [773, 95] on button "Warmup Settings" at bounding box center [757, 86] width 110 height 35
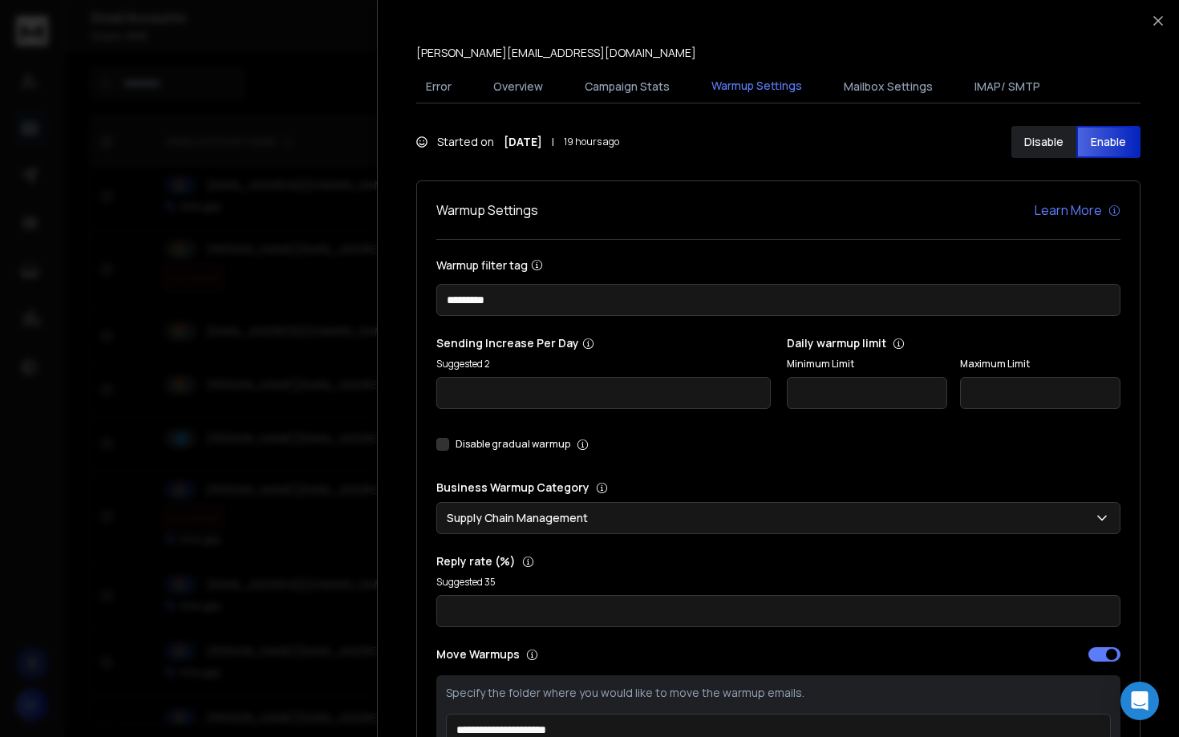
click at [217, 432] on div at bounding box center [589, 368] width 1179 height 737
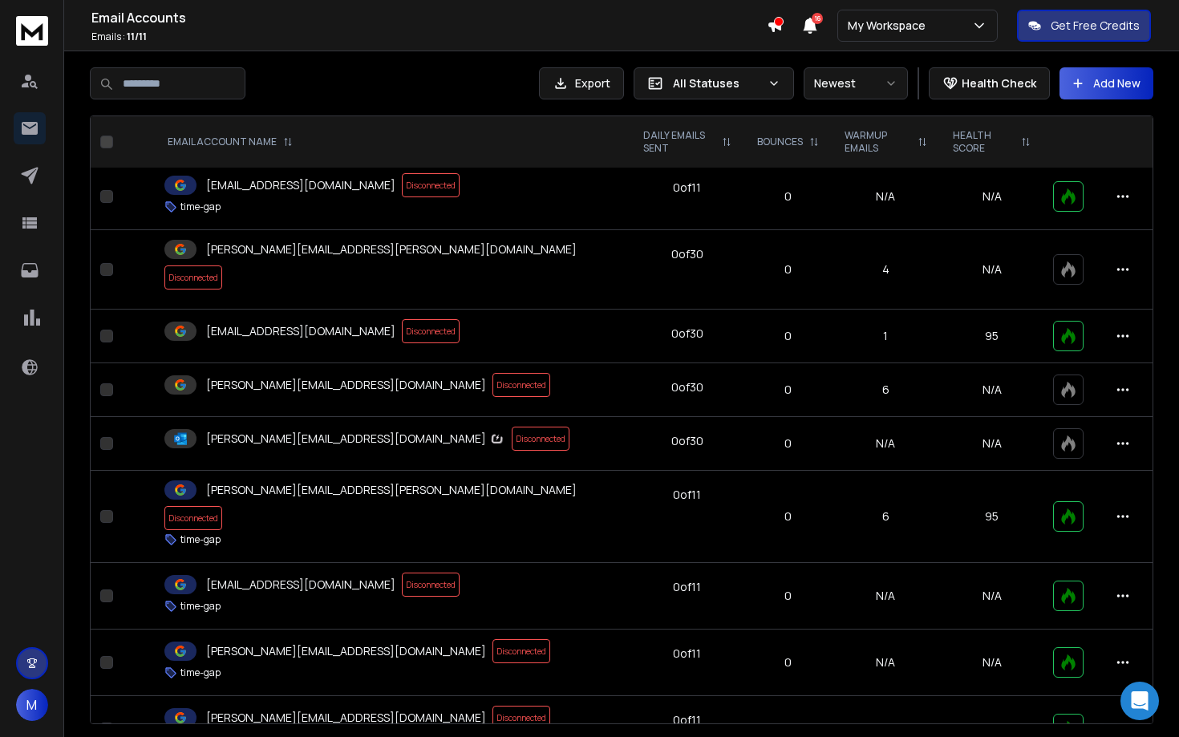
click at [440, 706] on div "[PERSON_NAME][EMAIL_ADDRESS][DOMAIN_NAME] Disconnected" at bounding box center [392, 718] width 457 height 24
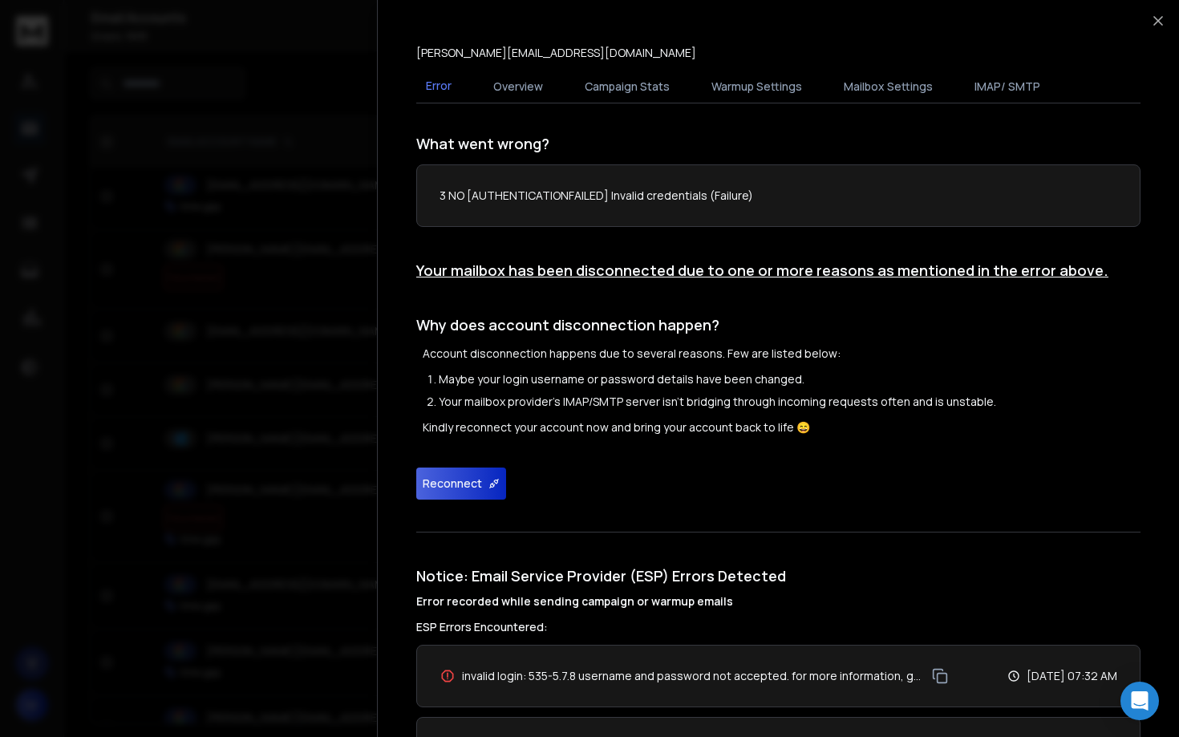
click at [765, 79] on button "Warmup Settings" at bounding box center [757, 86] width 110 height 35
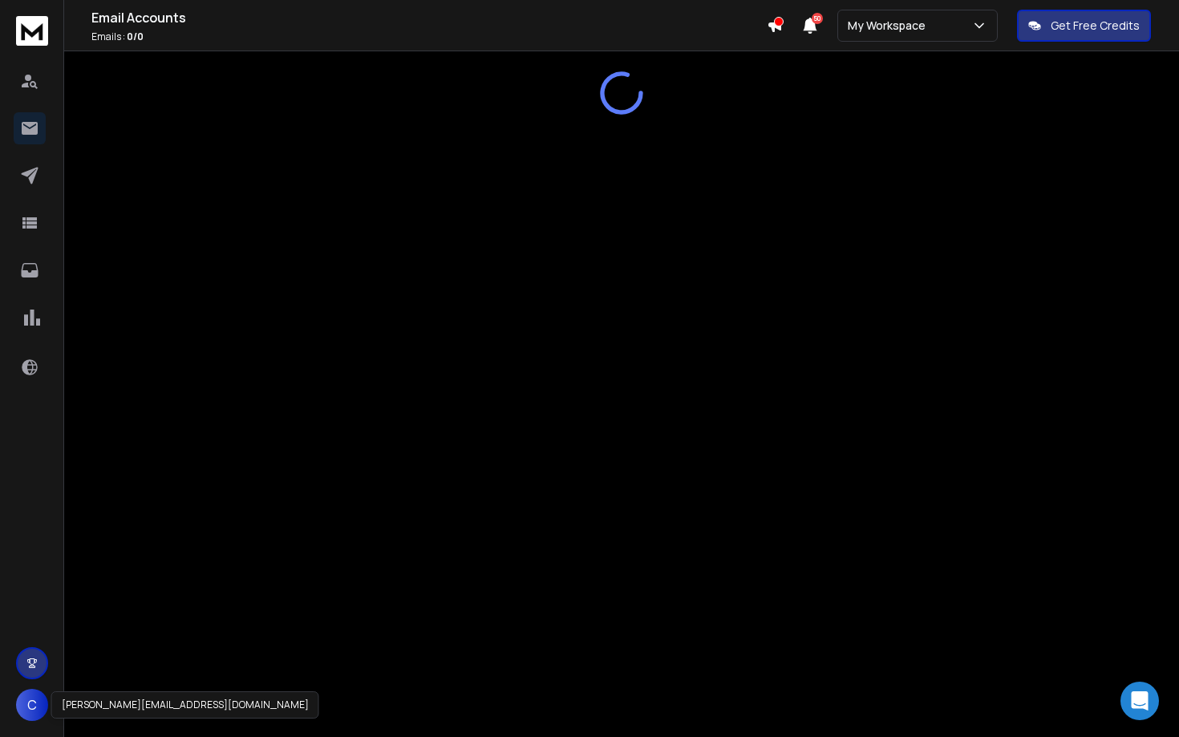
click at [35, 703] on span "C" at bounding box center [32, 705] width 32 height 32
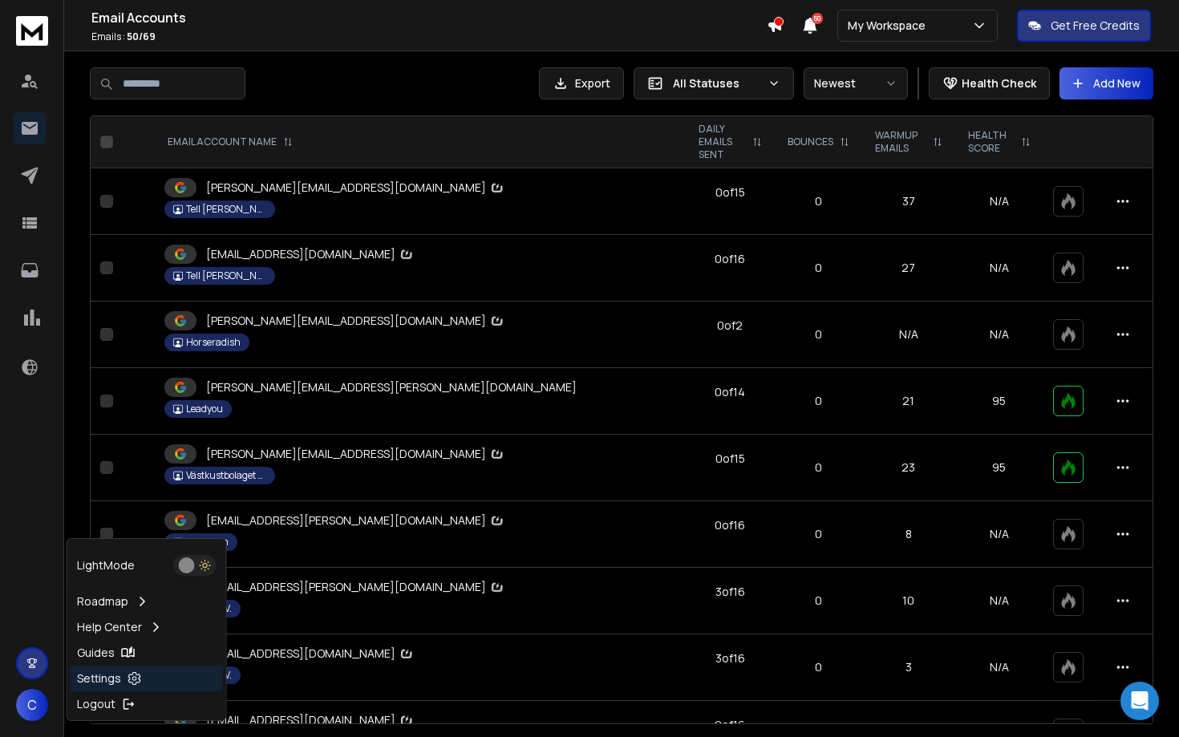
click at [124, 681] on div "Settings" at bounding box center [147, 679] width 152 height 26
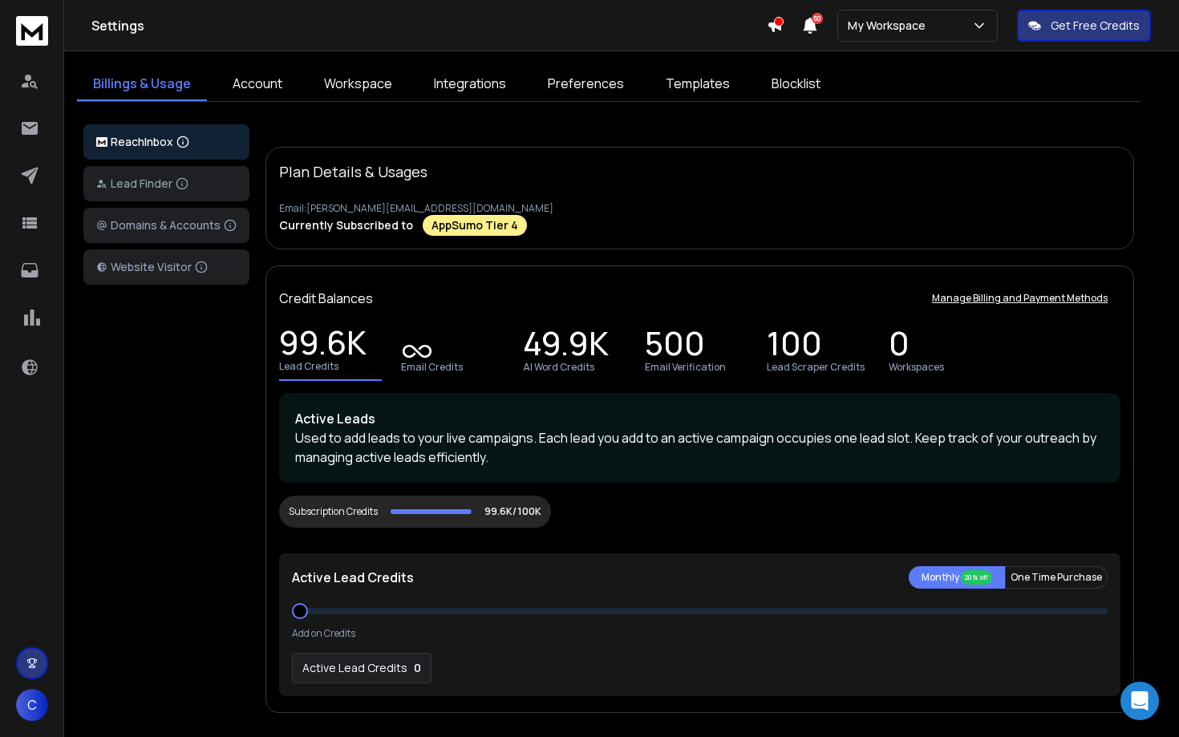
click at [356, 83] on link "Workspace" at bounding box center [358, 84] width 100 height 34
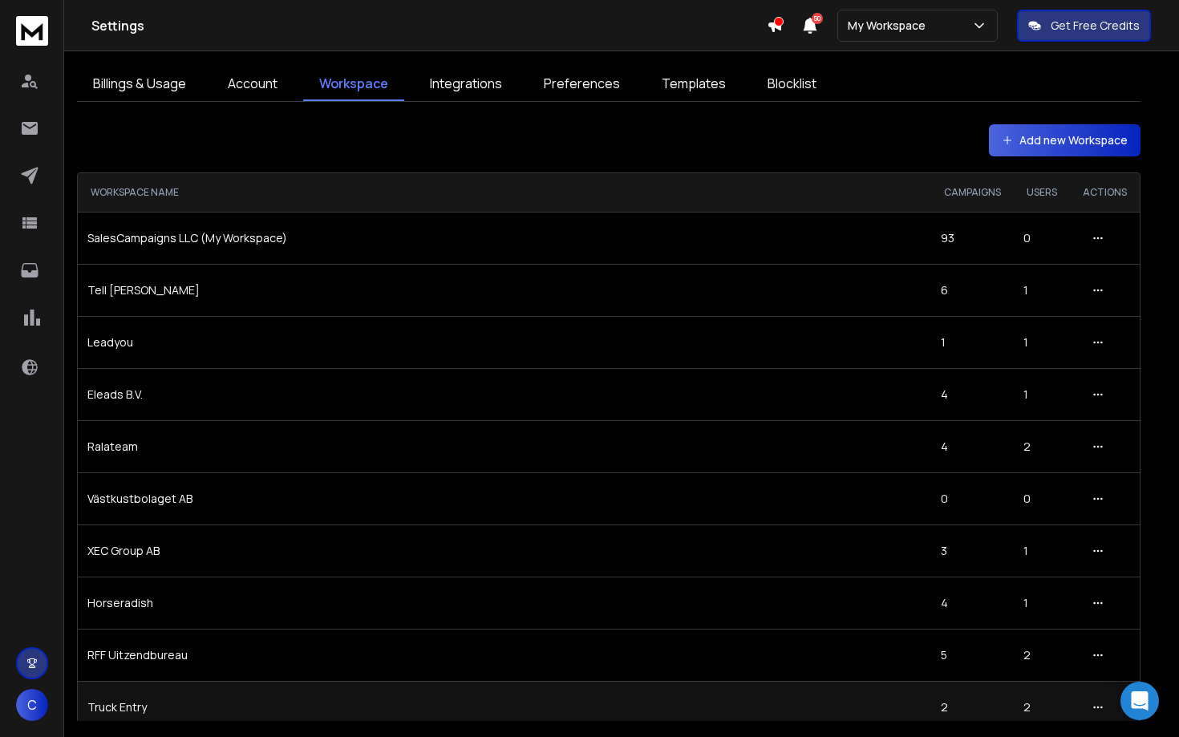
click at [132, 705] on td "Truck Entry" at bounding box center [505, 707] width 854 height 52
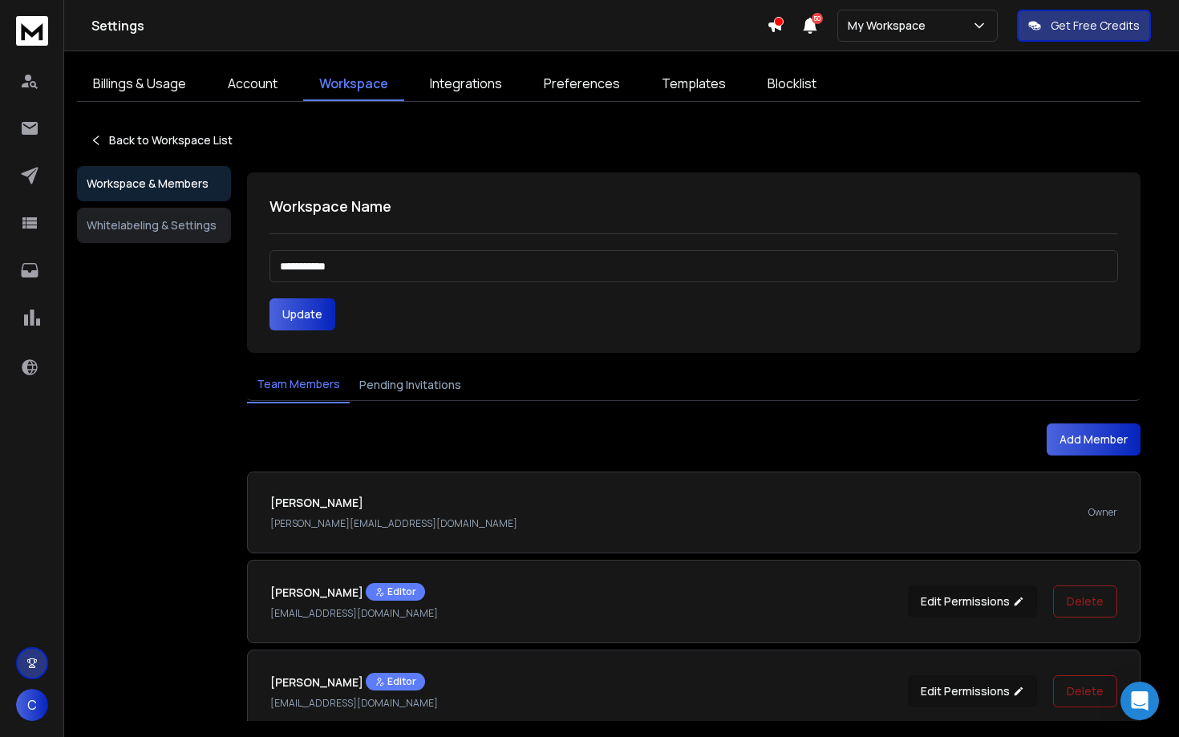
scroll to position [12, 0]
click at [34, 171] on icon at bounding box center [29, 175] width 19 height 19
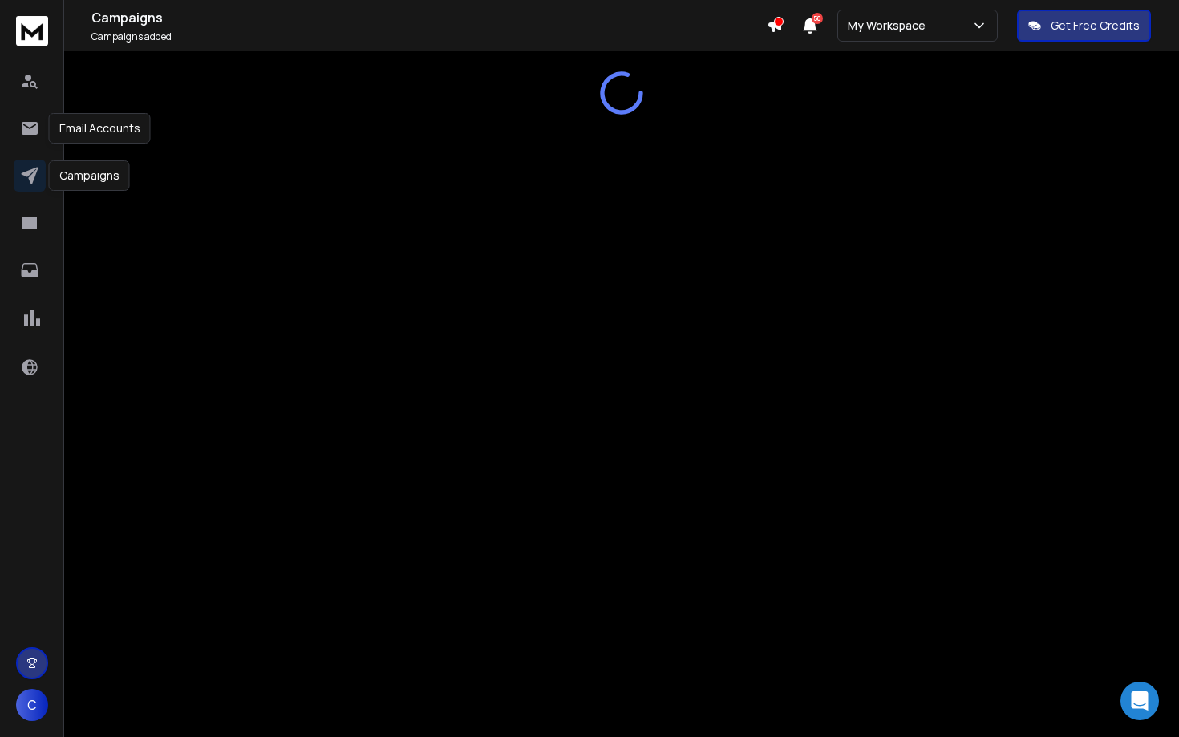
click at [18, 109] on div at bounding box center [32, 227] width 37 height 324
click at [30, 120] on icon at bounding box center [29, 128] width 19 height 19
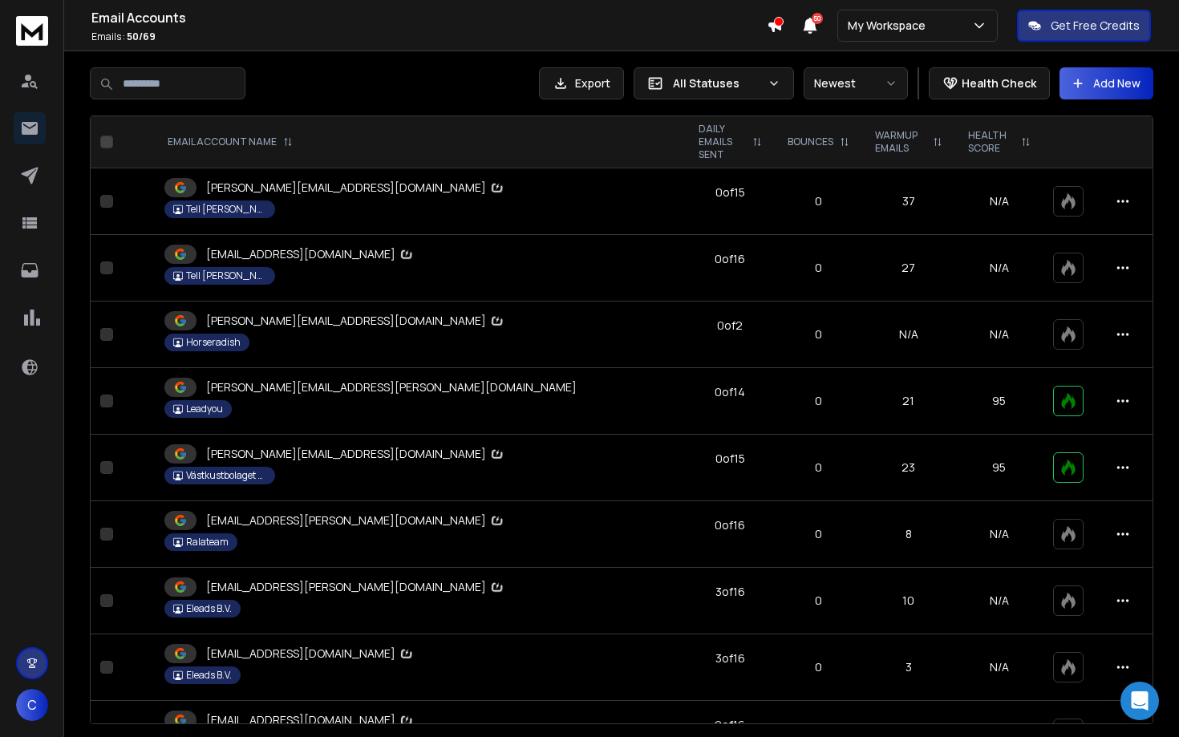
click at [446, 241] on td "[EMAIL_ADDRESS][DOMAIN_NAME] Tell [PERSON_NAME]" at bounding box center [420, 268] width 531 height 67
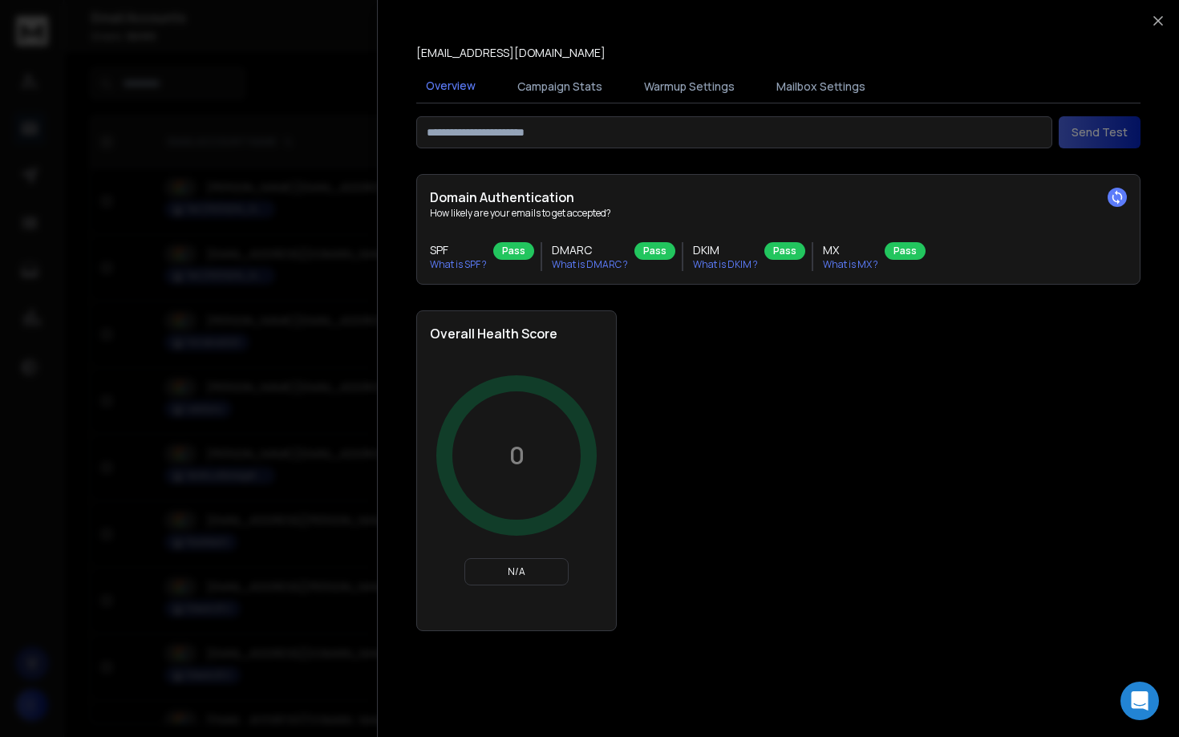
click at [759, 81] on div "Overview Campaign Stats Warmup Settings Mailbox Settings" at bounding box center [778, 87] width 724 height 32
click at [812, 86] on button "Mailbox Settings" at bounding box center [821, 86] width 108 height 35
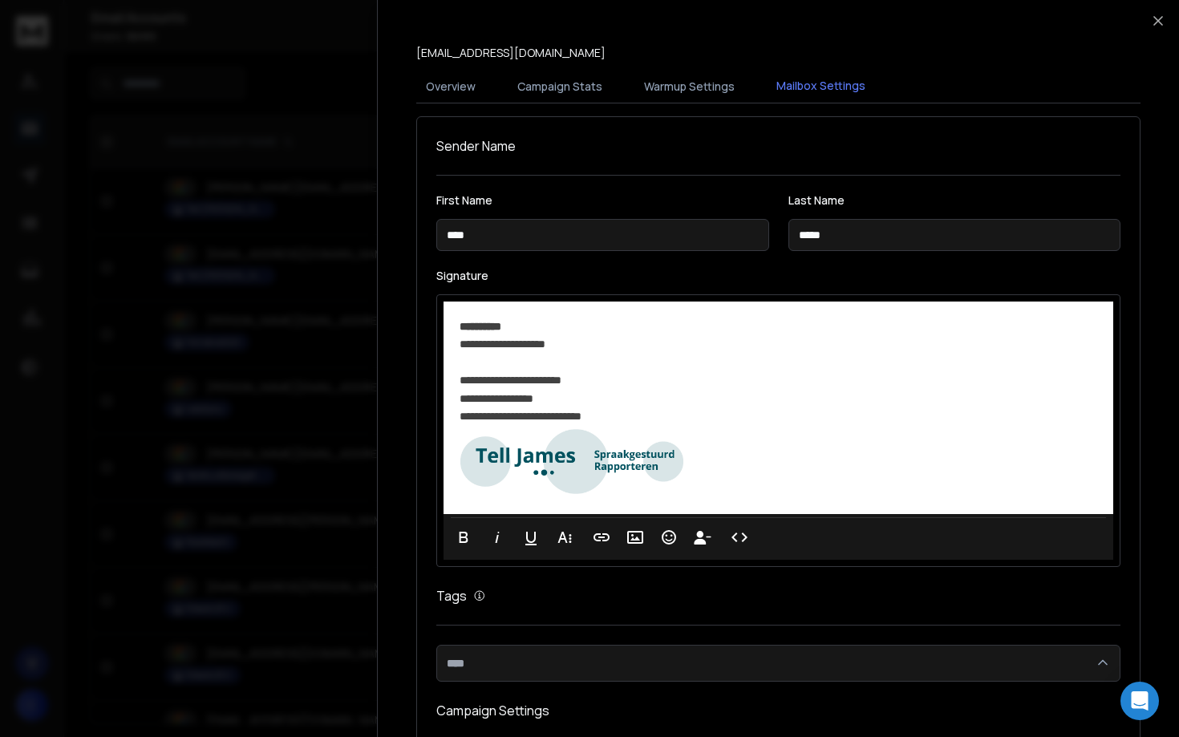
click at [314, 321] on div at bounding box center [589, 368] width 1179 height 737
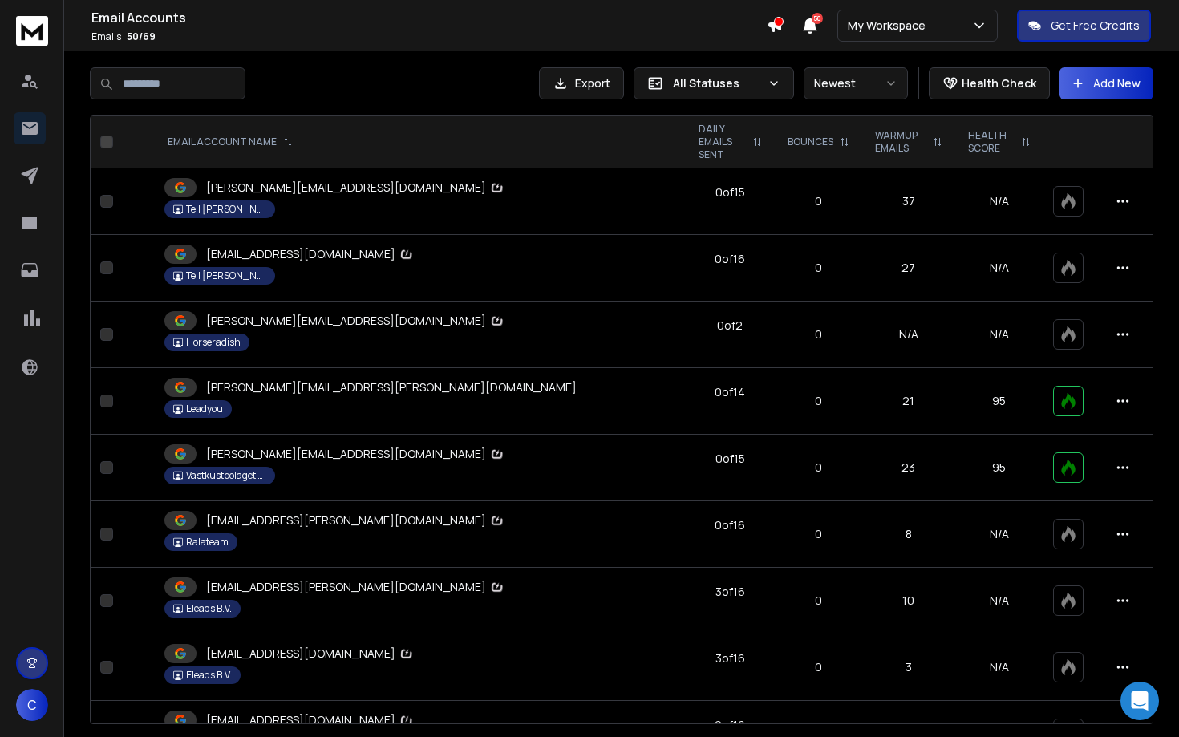
click at [307, 473] on div "Västkustbolaget AB" at bounding box center [420, 476] width 512 height 18
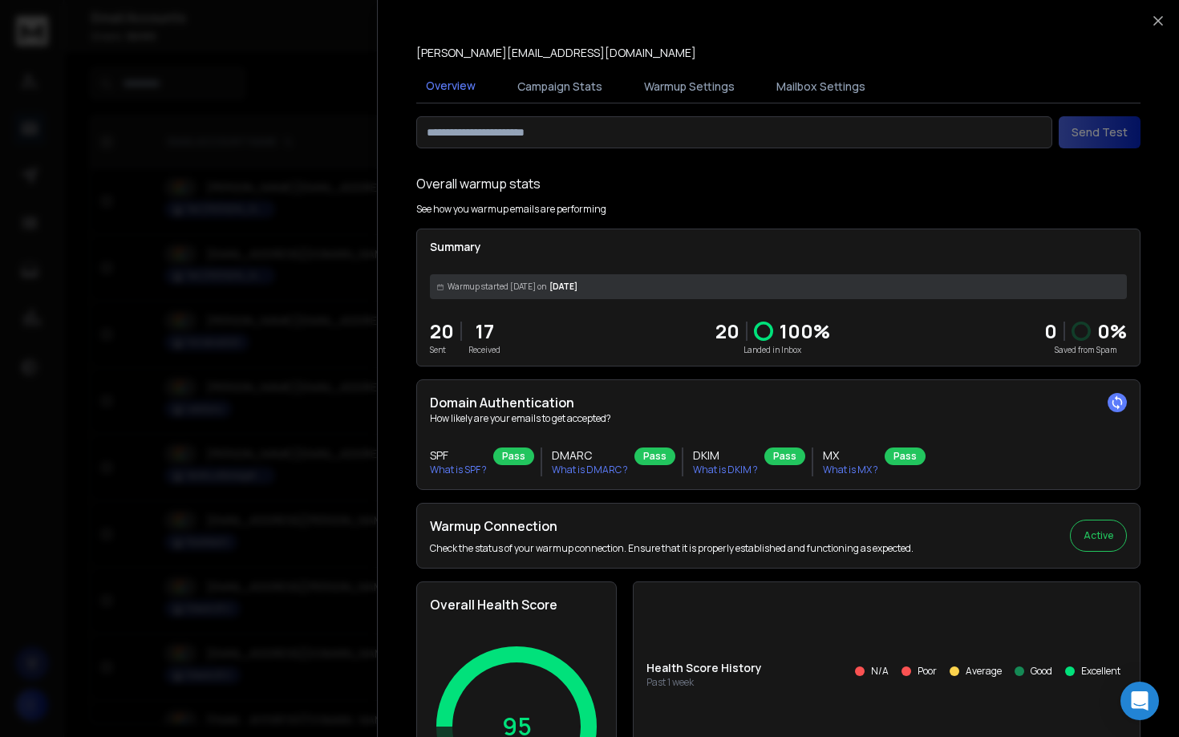
click at [840, 77] on button "Mailbox Settings" at bounding box center [821, 86] width 108 height 35
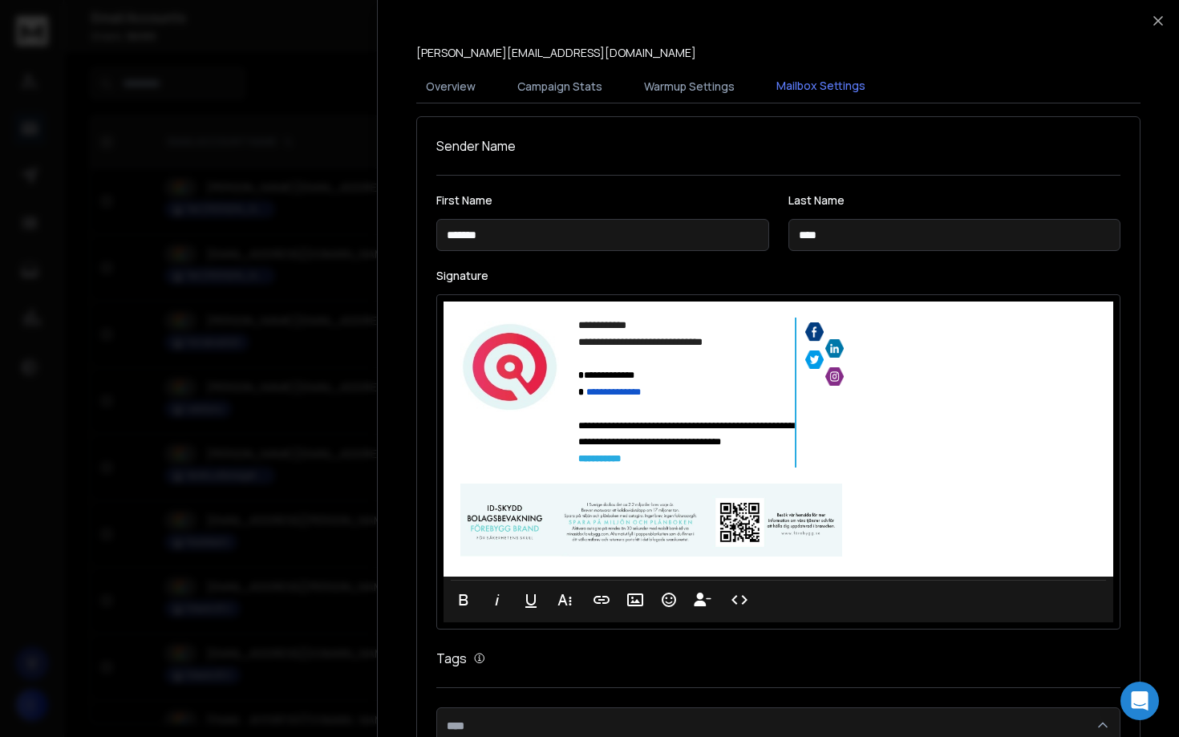
click at [255, 368] on div at bounding box center [589, 368] width 1179 height 737
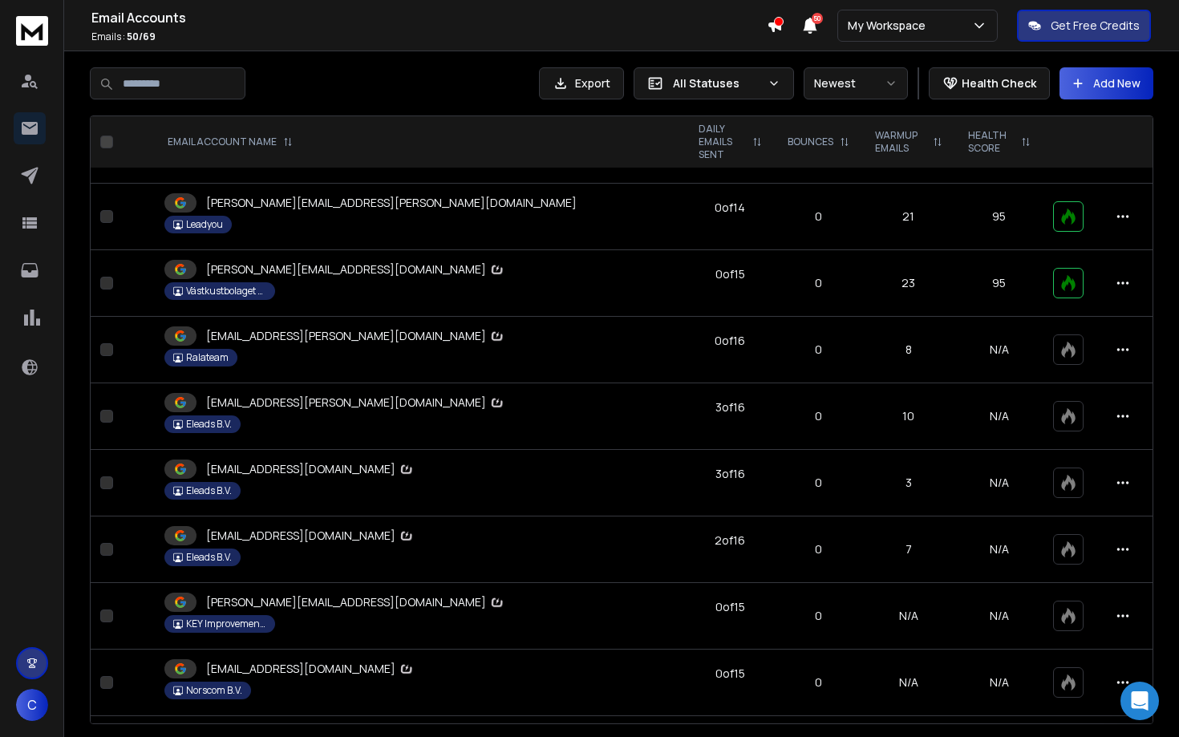
scroll to position [213, 0]
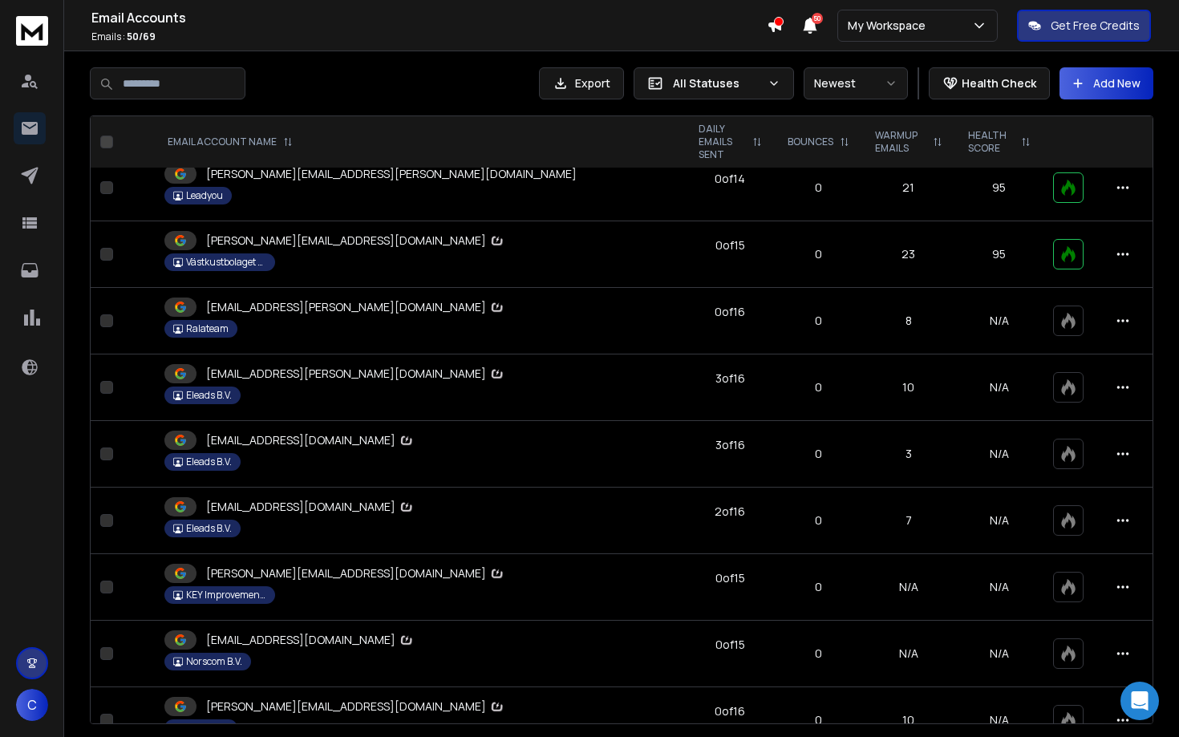
click at [387, 403] on div "Eleads B.V." at bounding box center [420, 396] width 512 height 18
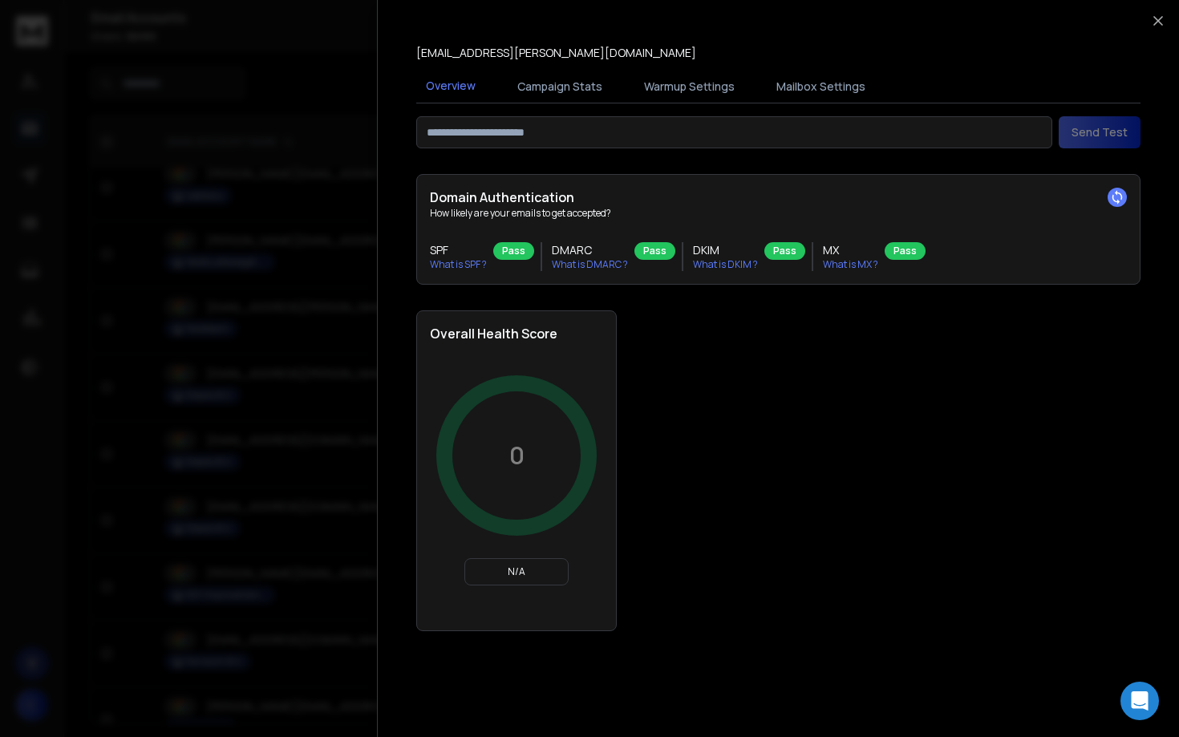
click at [834, 72] on button "Mailbox Settings" at bounding box center [821, 86] width 108 height 35
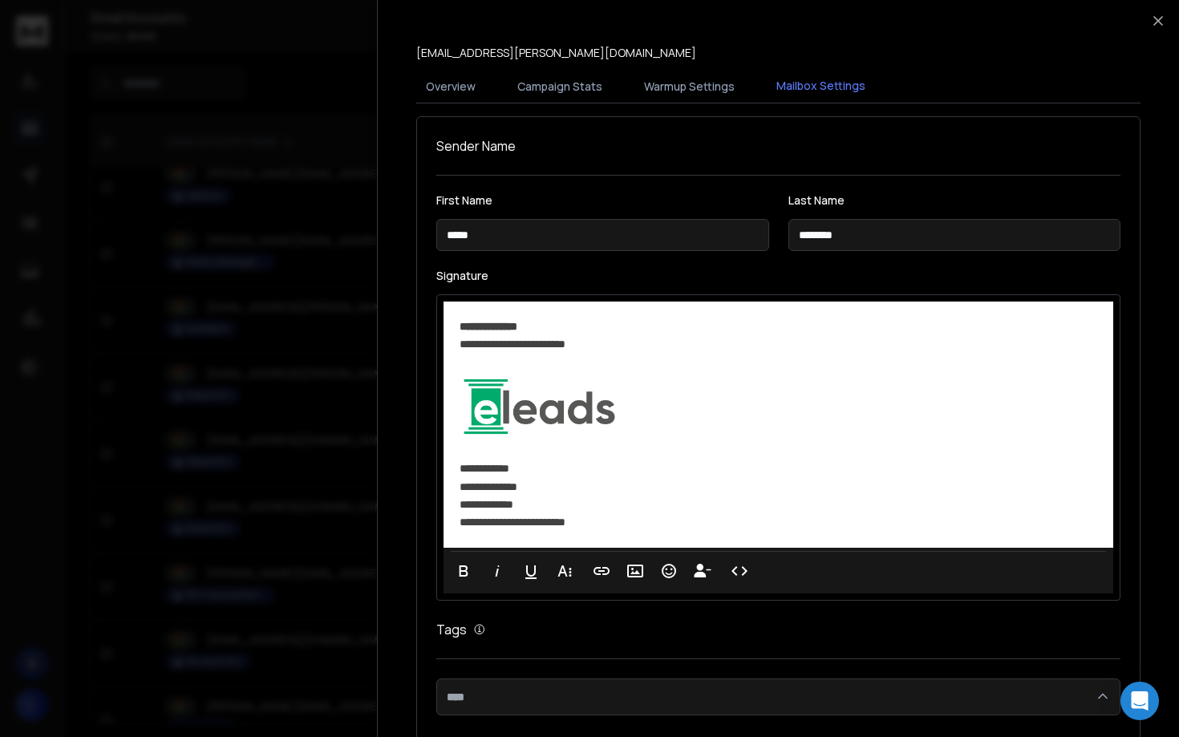
click at [668, 90] on button "Warmup Settings" at bounding box center [690, 86] width 110 height 35
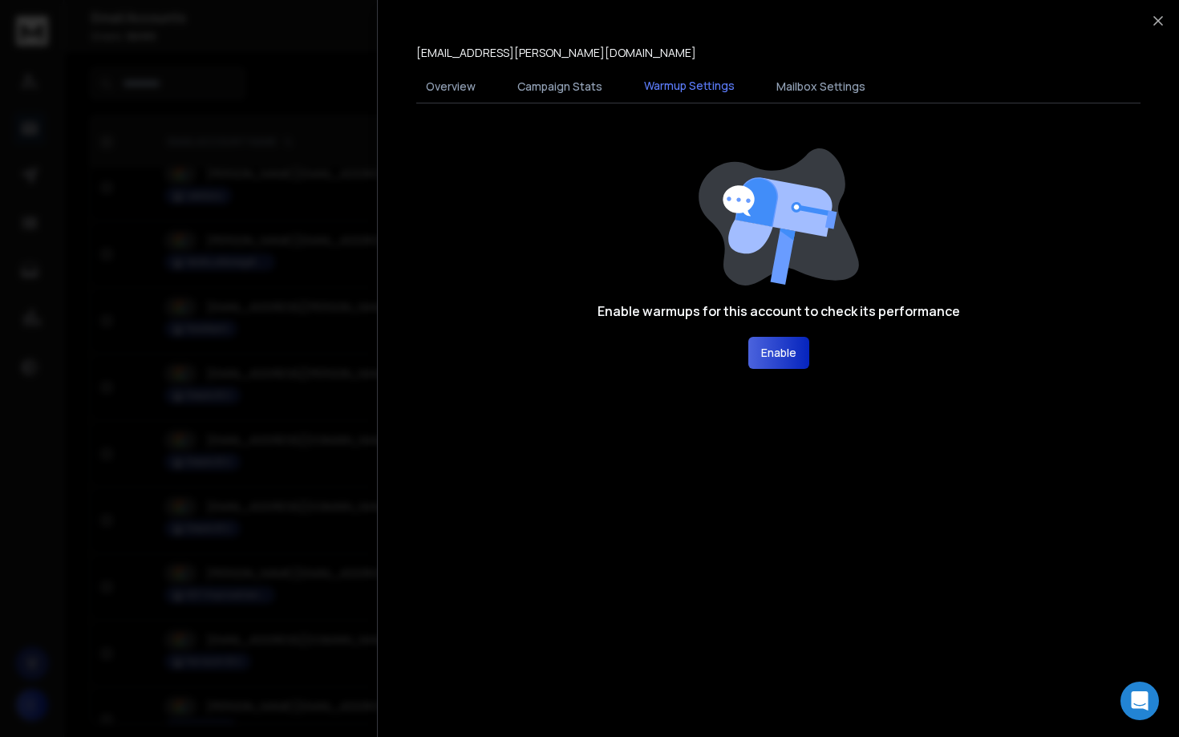
click at [258, 317] on div at bounding box center [589, 368] width 1179 height 737
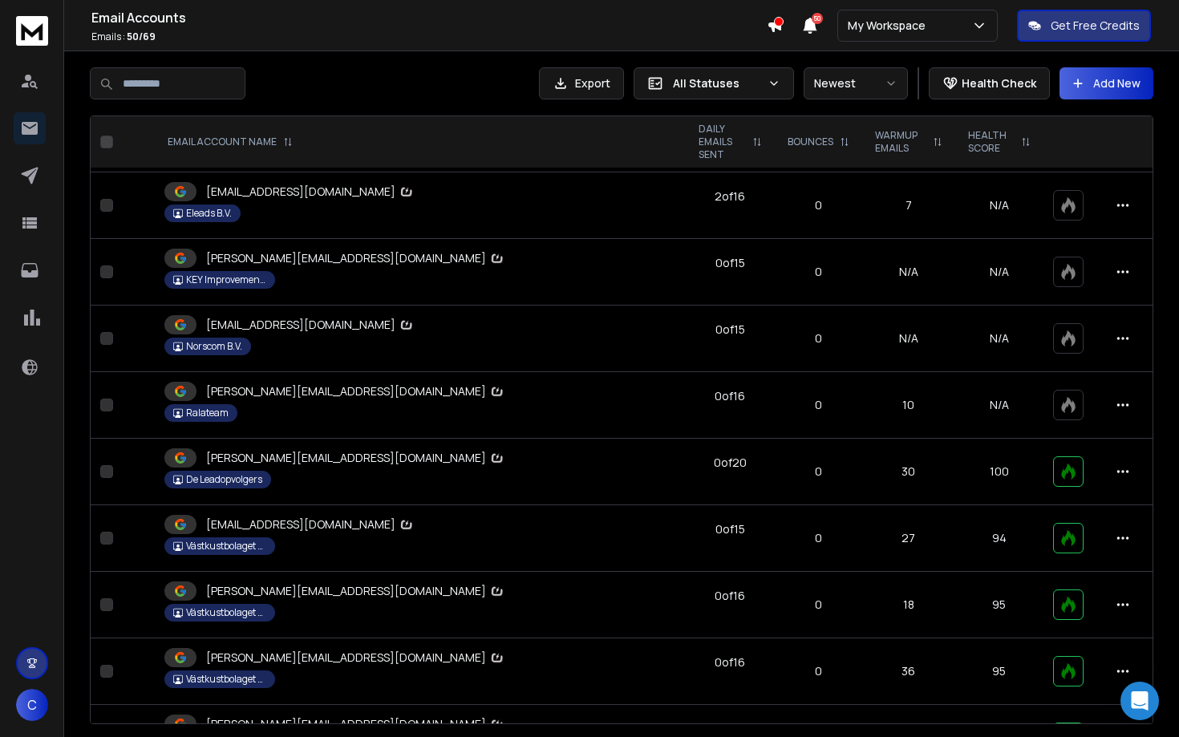
scroll to position [578, 0]
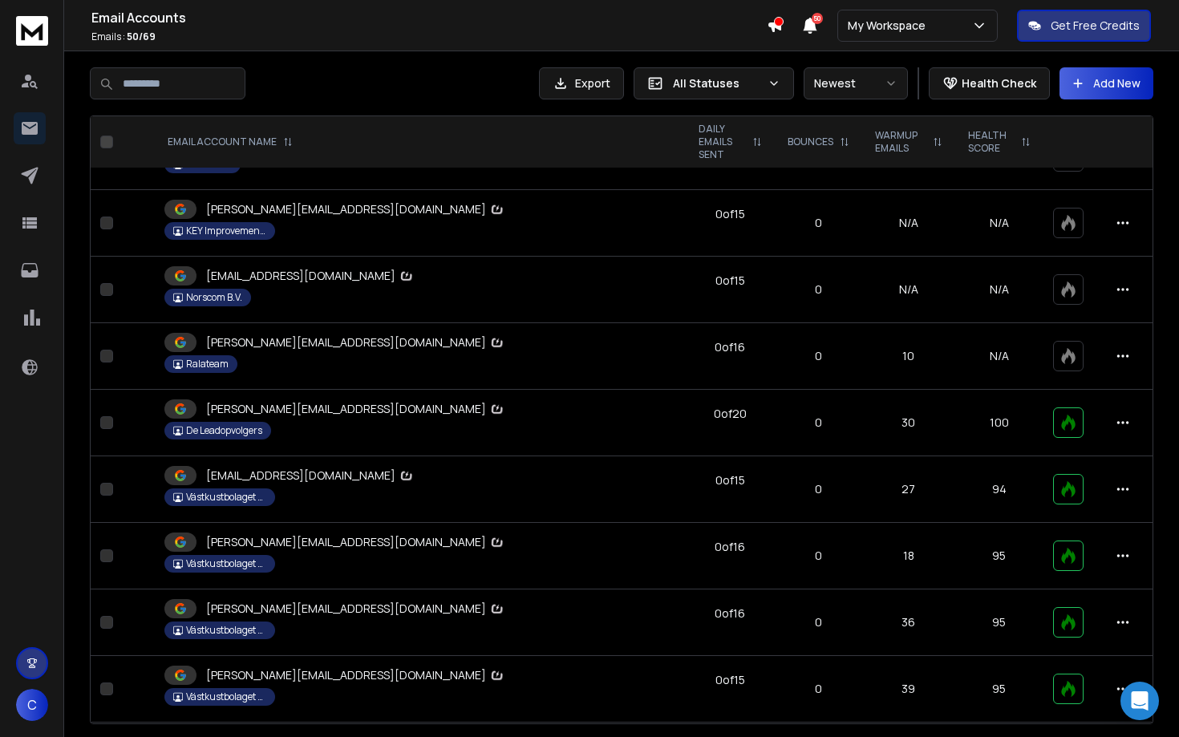
click at [440, 385] on td "[PERSON_NAME][EMAIL_ADDRESS][DOMAIN_NAME] Ralateam" at bounding box center [420, 356] width 531 height 67
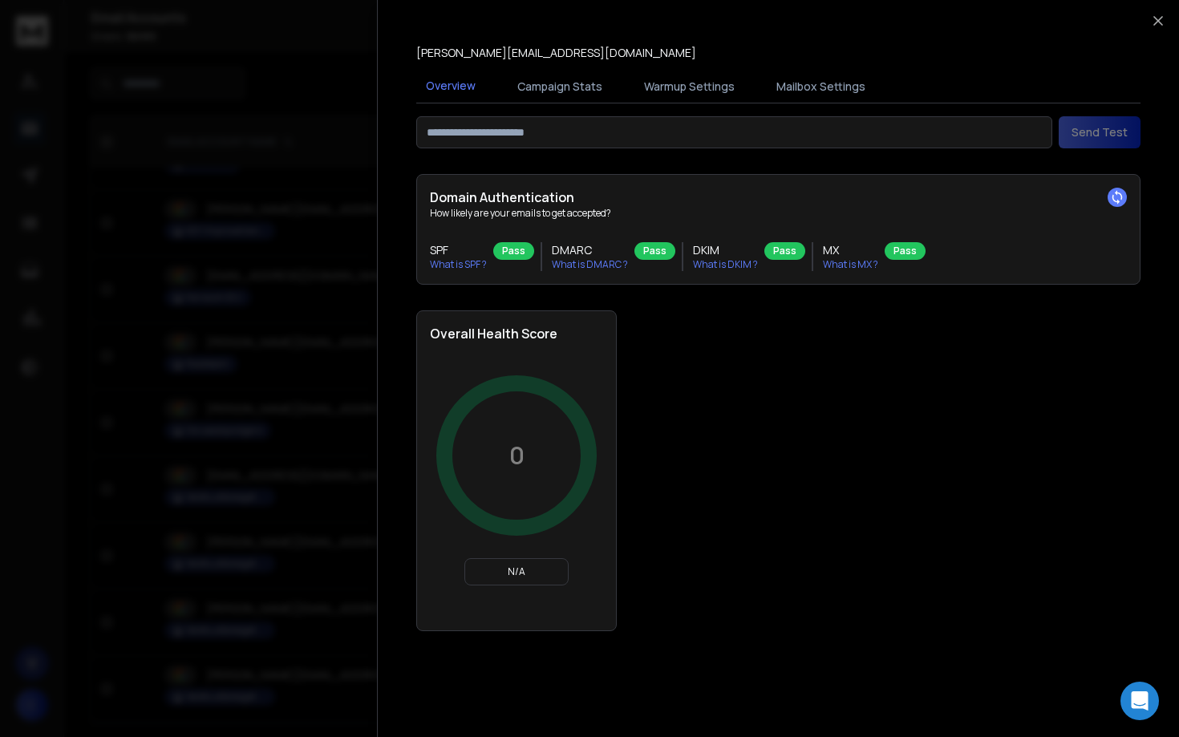
click at [707, 79] on button "Warmup Settings" at bounding box center [690, 86] width 110 height 35
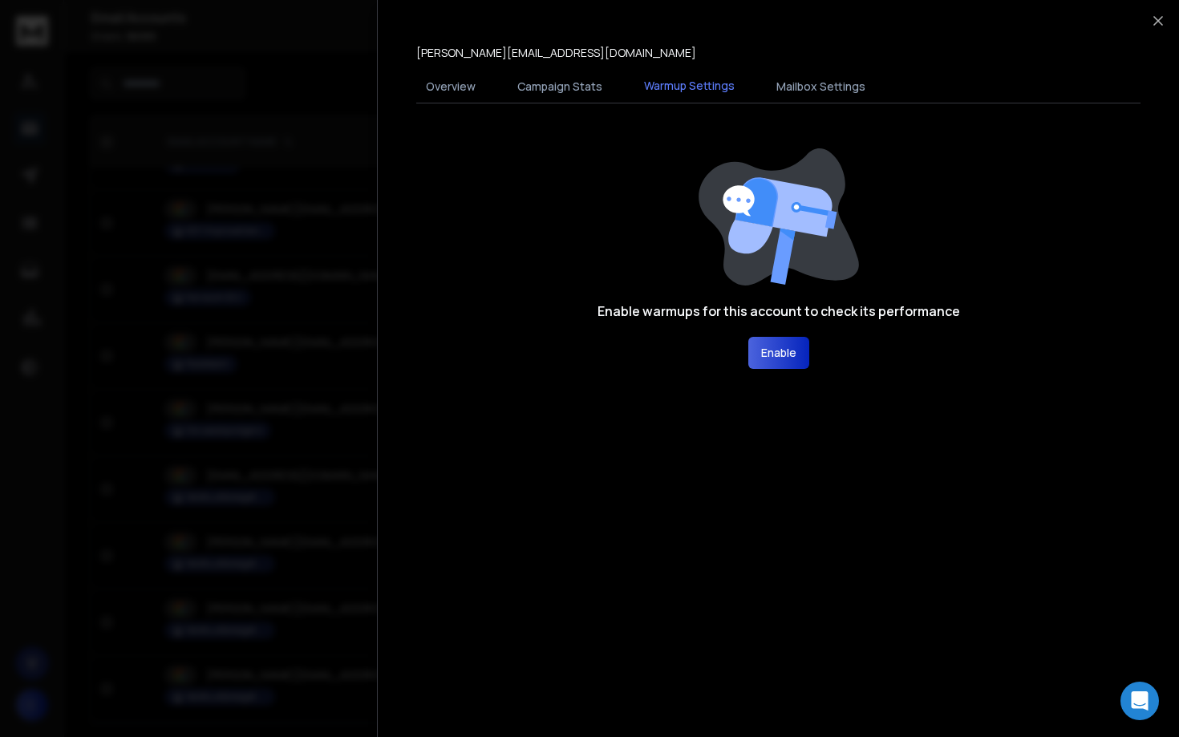
click at [286, 261] on div at bounding box center [589, 368] width 1179 height 737
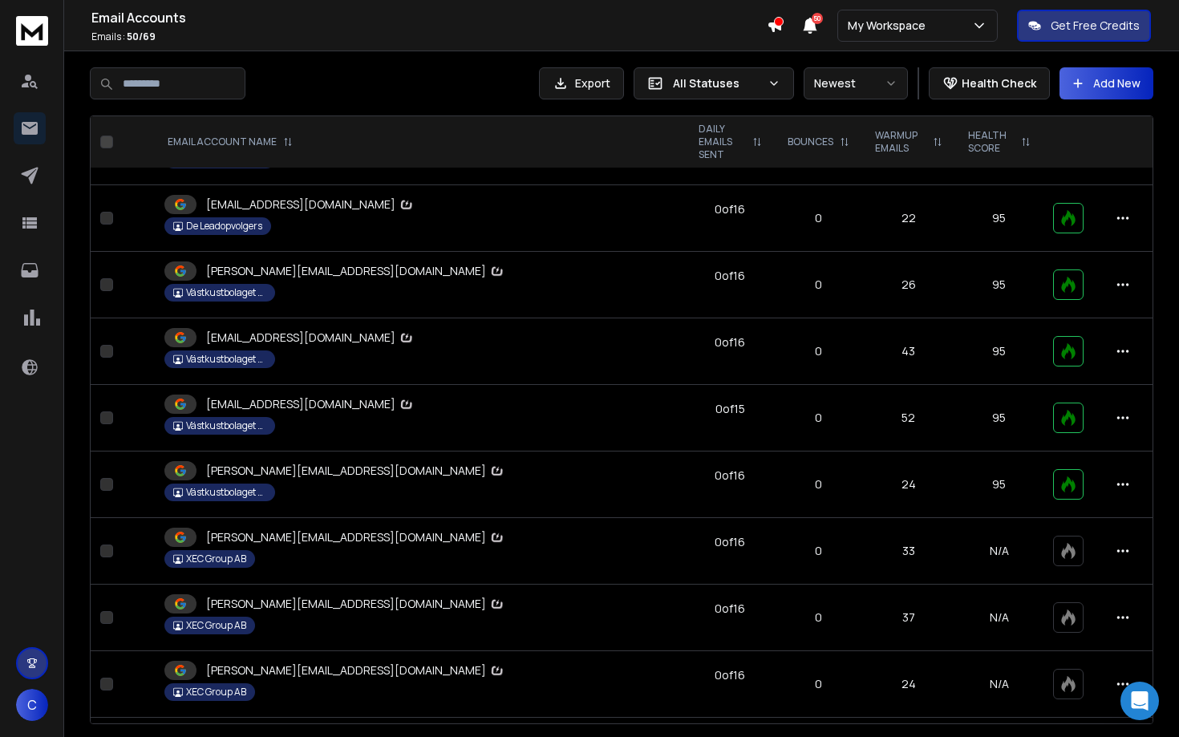
scroll to position [1655, 0]
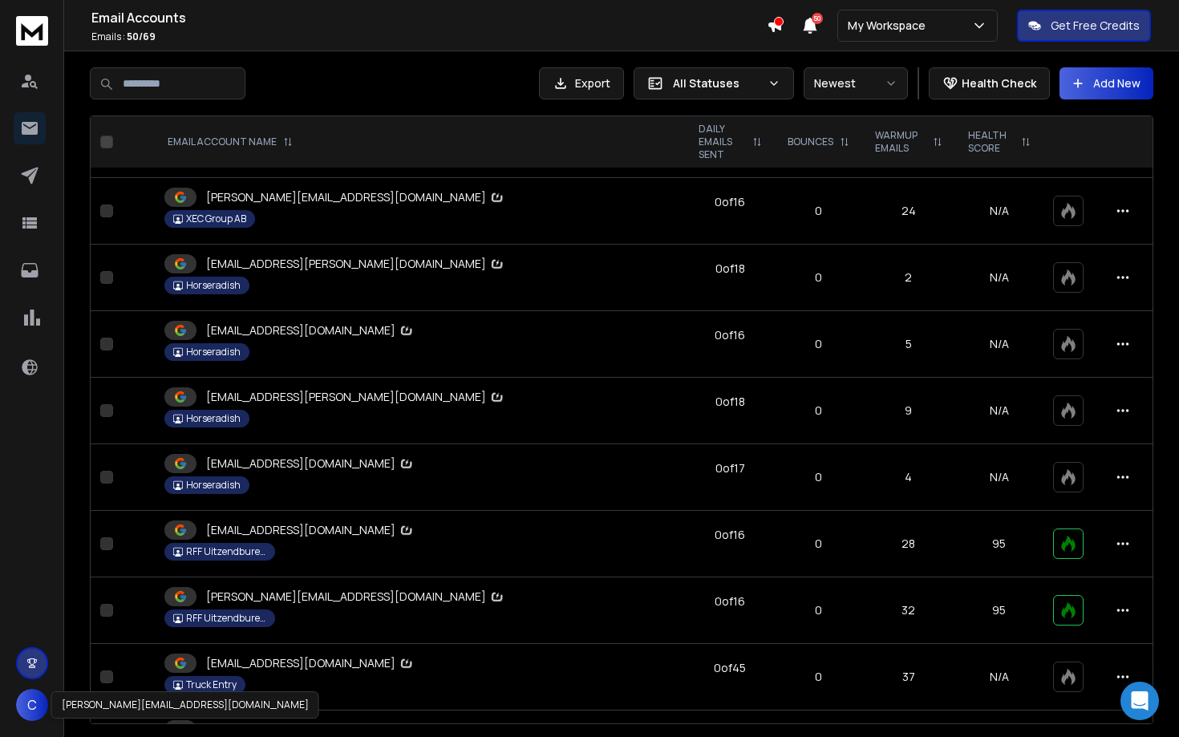
click at [21, 708] on span "C" at bounding box center [32, 705] width 32 height 32
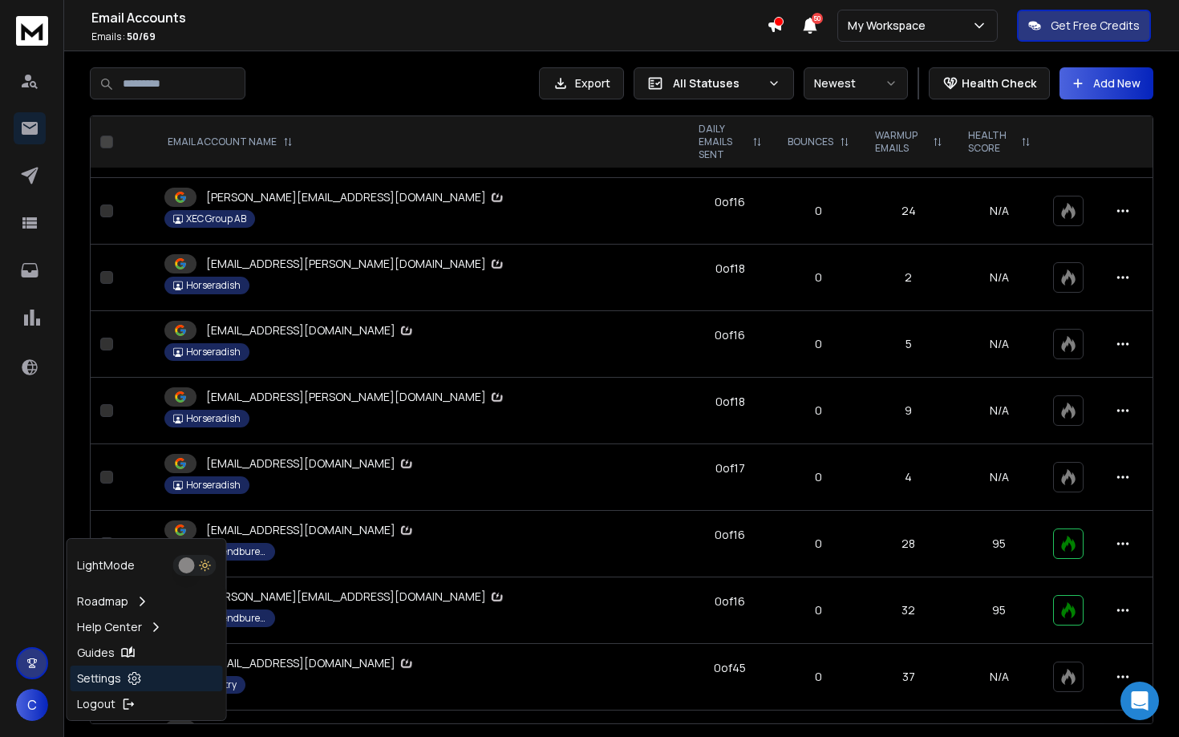
click at [91, 672] on p "Settings" at bounding box center [99, 679] width 44 height 16
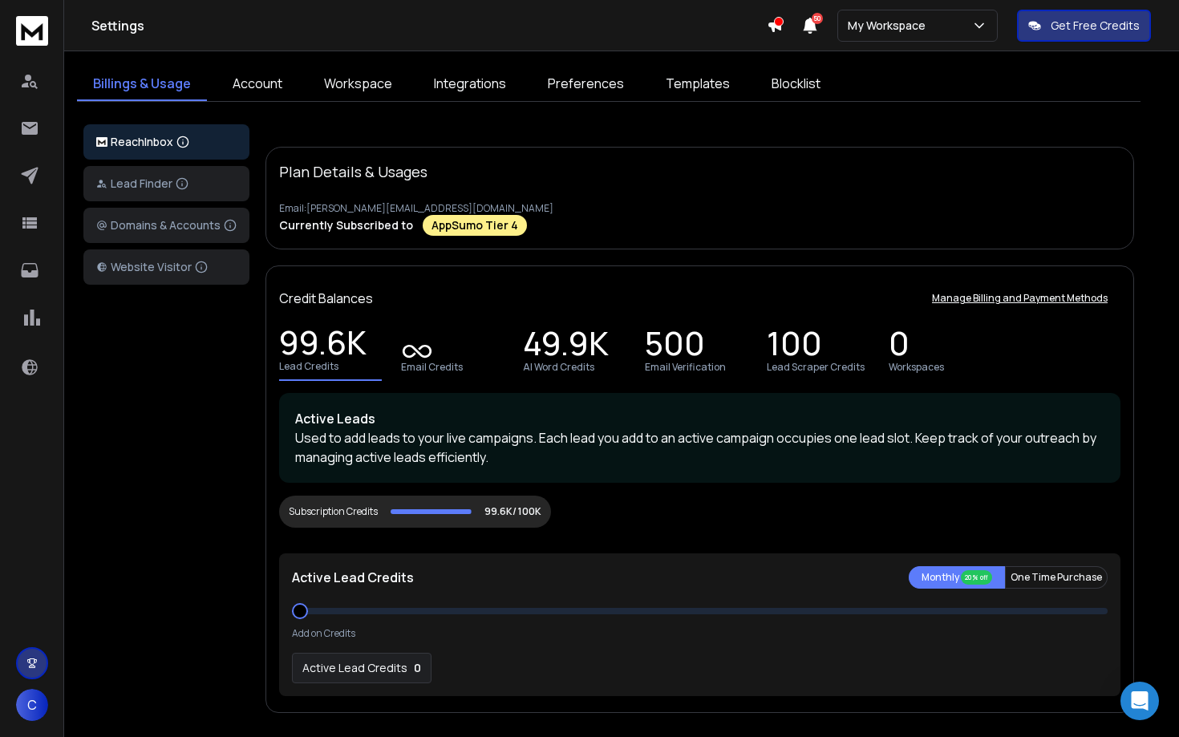
click at [363, 79] on link "Workspace" at bounding box center [358, 84] width 100 height 34
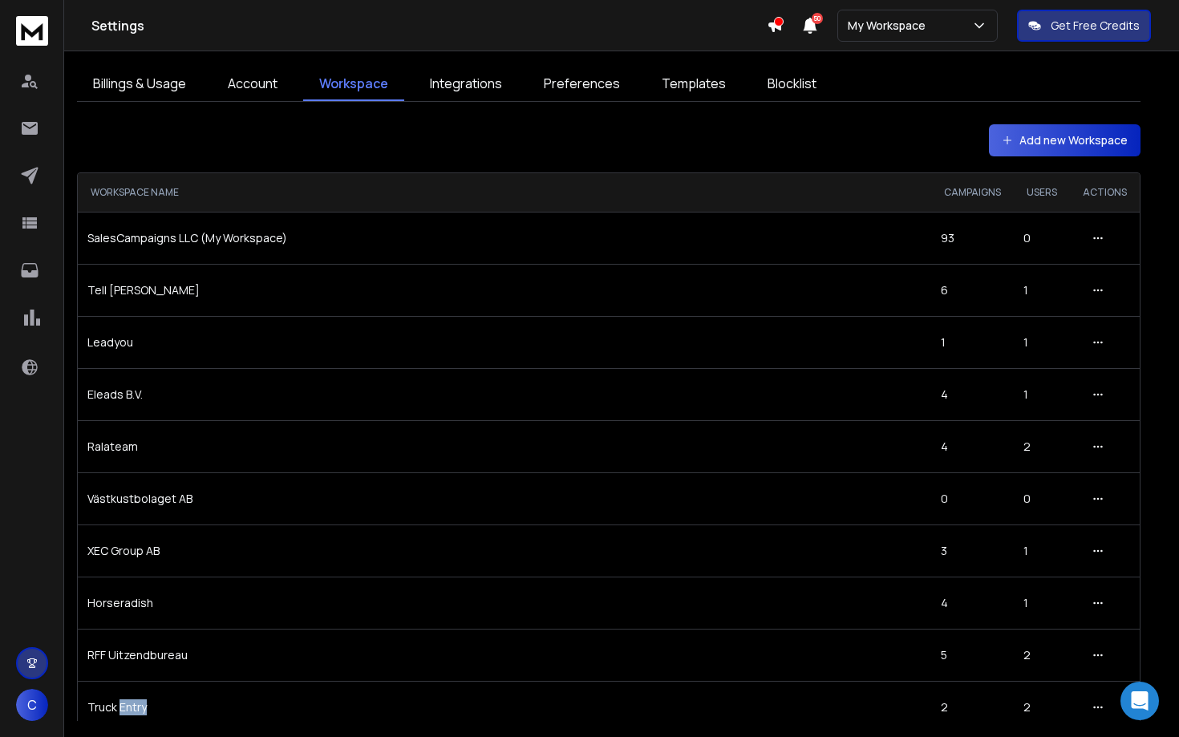
click at [70, 682] on div "[PERSON_NAME] & Usage Account Workspace Integrations Preferences Templates Bloc…" at bounding box center [621, 394] width 1115 height 686
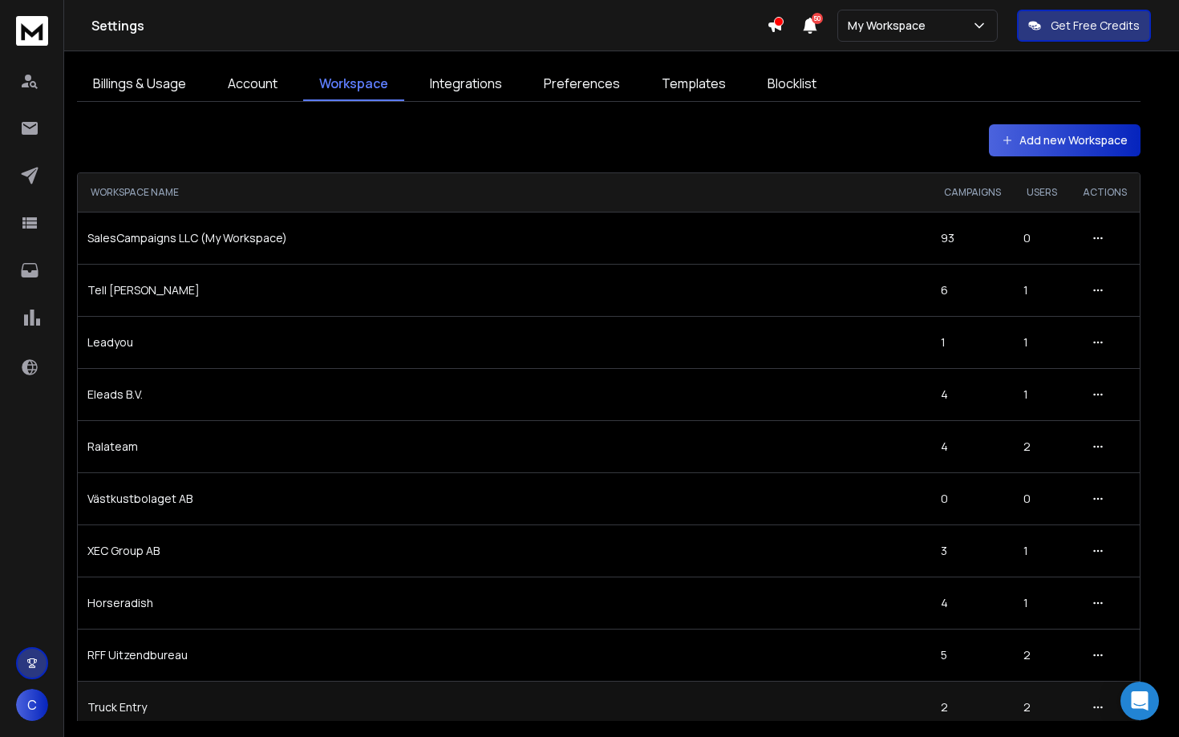
click at [136, 712] on td "Truck Entry" at bounding box center [505, 707] width 854 height 52
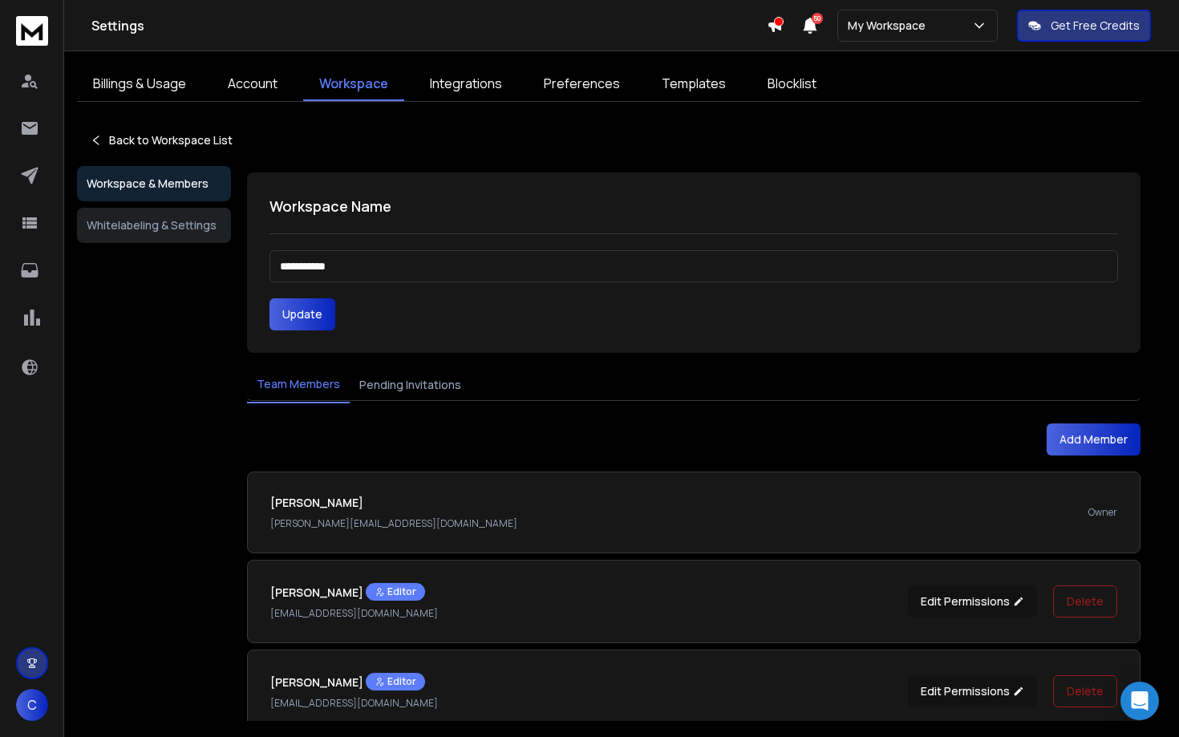
scroll to position [12, 0]
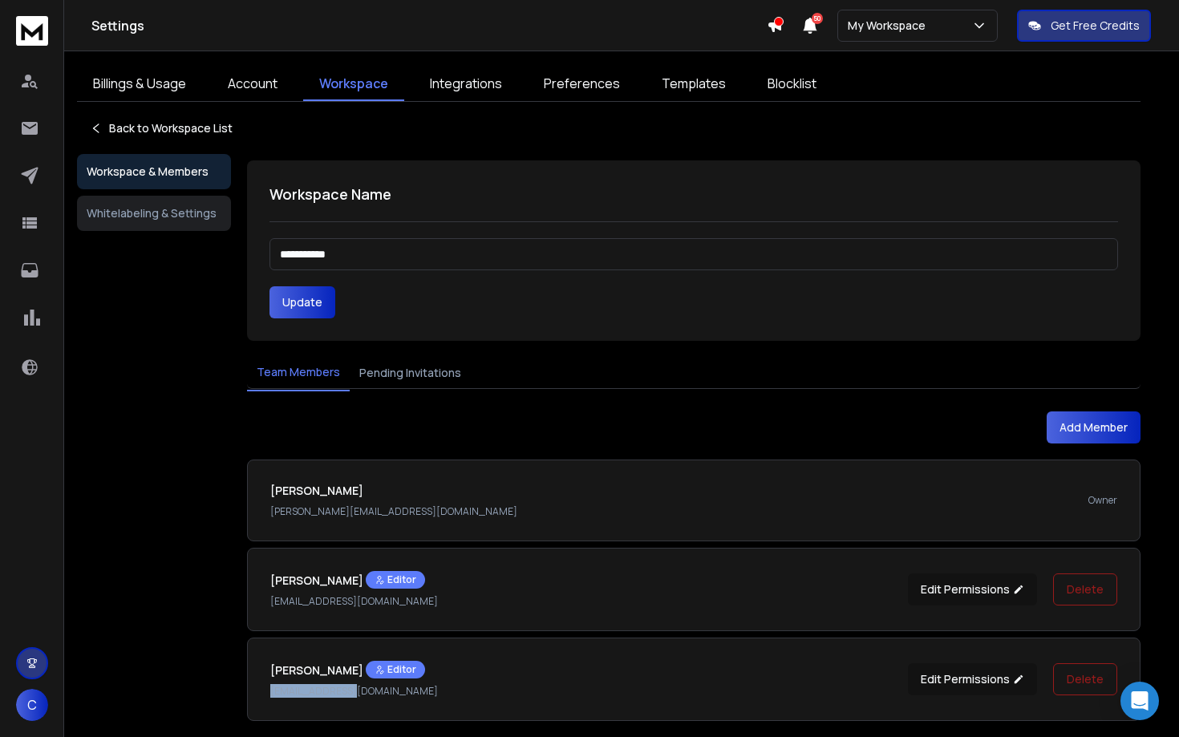
drag, startPoint x: 269, startPoint y: 696, endPoint x: 407, endPoint y: 705, distance: 138.3
click at [408, 705] on div "[PERSON_NAME] Editor [EMAIL_ADDRESS][DOMAIN_NAME] Edit Permissions Delete" at bounding box center [694, 679] width 894 height 83
click at [329, 696] on p "[EMAIL_ADDRESS][DOMAIN_NAME]" at bounding box center [354, 691] width 168 height 13
click at [104, 131] on link "Back to Workspace List" at bounding box center [161, 128] width 143 height 16
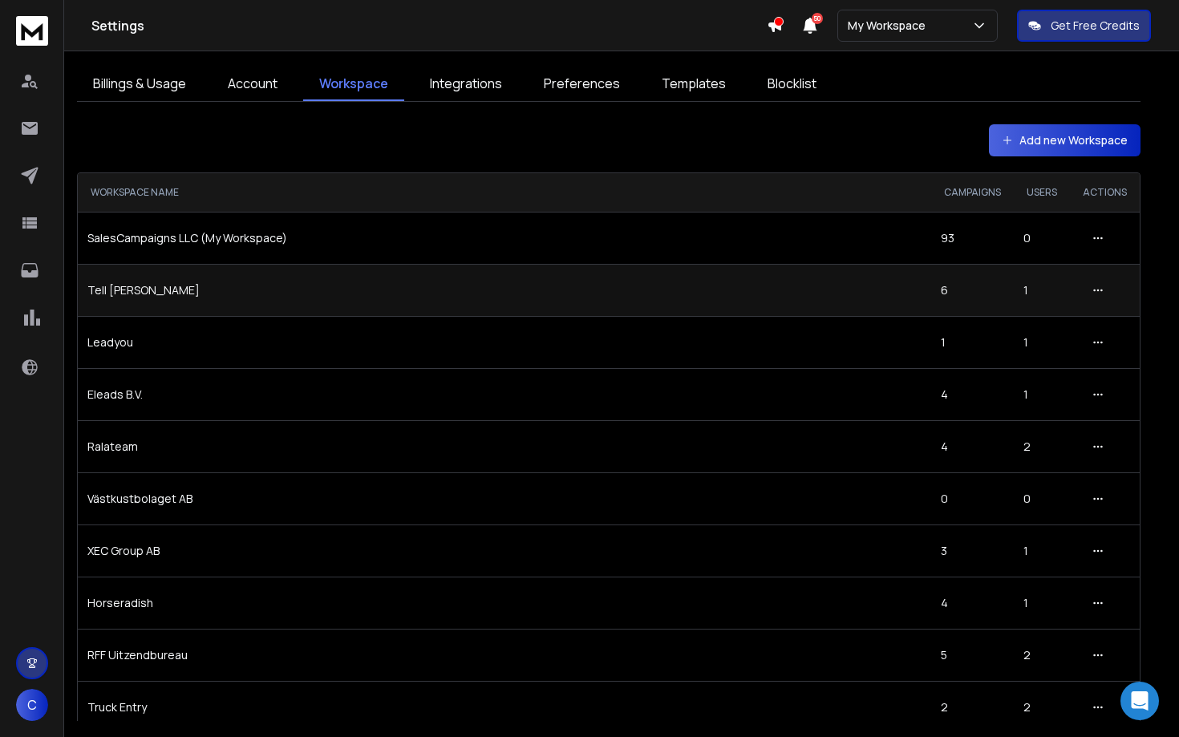
click at [150, 305] on td "Tell [PERSON_NAME]" at bounding box center [505, 290] width 854 height 52
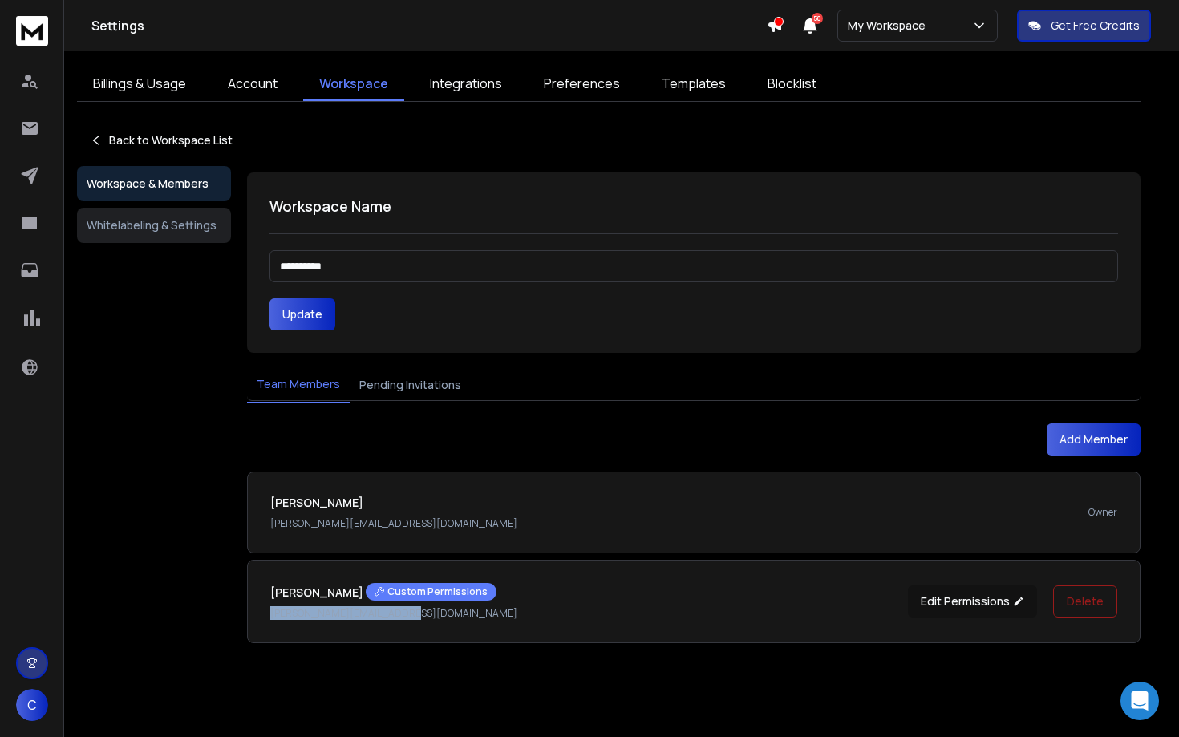
drag, startPoint x: 271, startPoint y: 618, endPoint x: 445, endPoint y: 618, distance: 174.1
click at [446, 618] on p "[PERSON_NAME][EMAIL_ADDRESS][DOMAIN_NAME]" at bounding box center [393, 613] width 247 height 13
click at [332, 624] on div "[PERSON_NAME] Custom Permissions [EMAIL_ADDRESS][DOMAIN_NAME] Edit Permissions …" at bounding box center [694, 601] width 894 height 83
click at [381, 386] on button "Pending Invitations" at bounding box center [410, 384] width 121 height 35
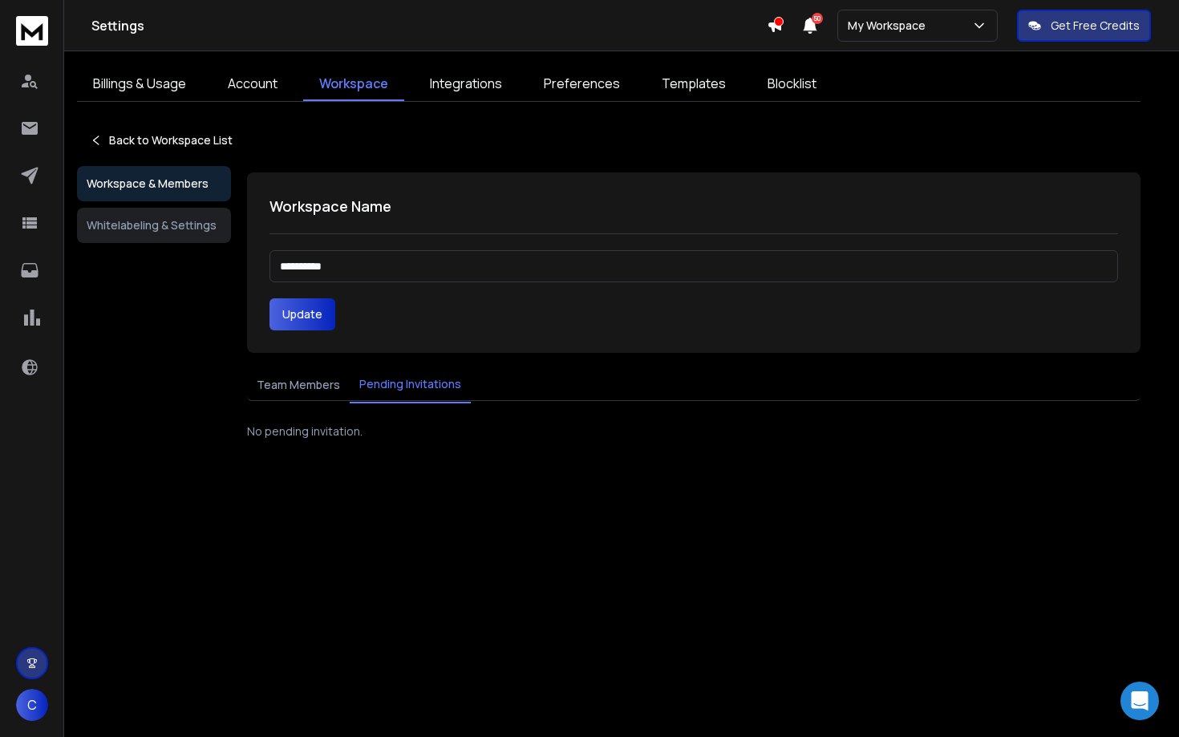
click at [286, 371] on button "Team Members" at bounding box center [298, 384] width 103 height 35
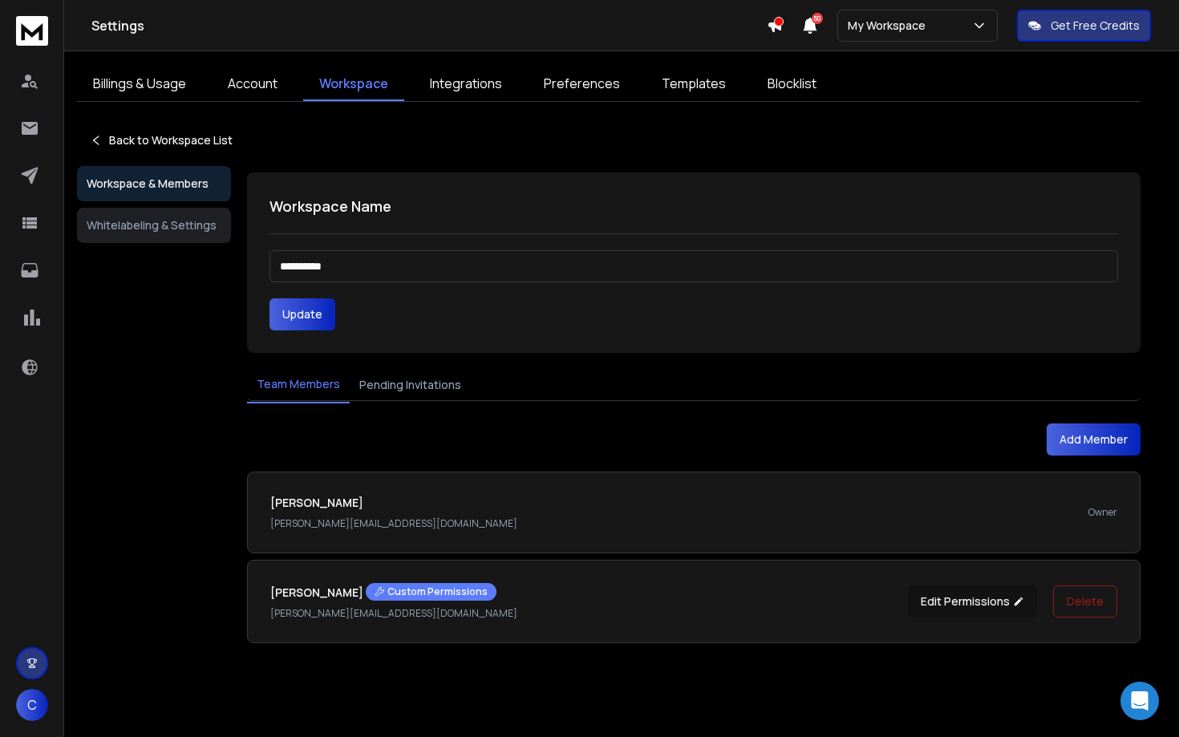
click at [1097, 444] on button "Add Member" at bounding box center [1094, 440] width 94 height 32
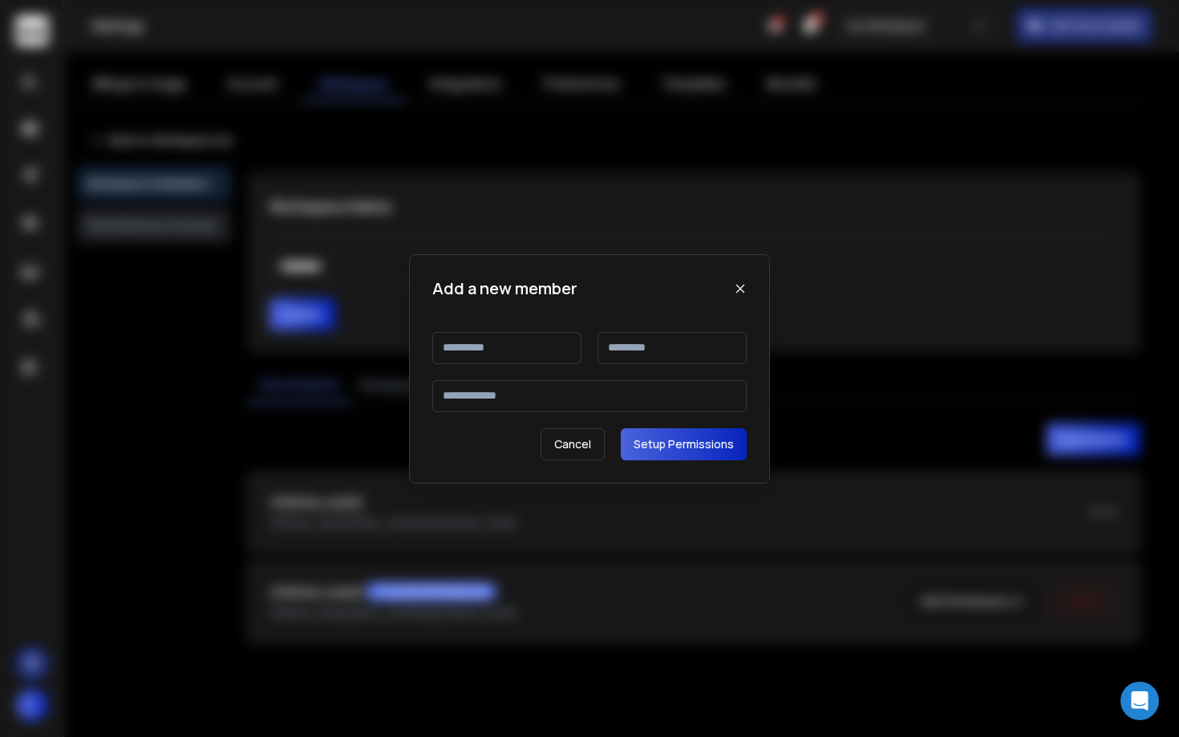
click at [550, 347] on input at bounding box center [506, 348] width 149 height 32
type input "*******"
click at [662, 360] on input at bounding box center [672, 348] width 149 height 32
type input "**********"
click at [587, 398] on input at bounding box center [589, 396] width 315 height 32
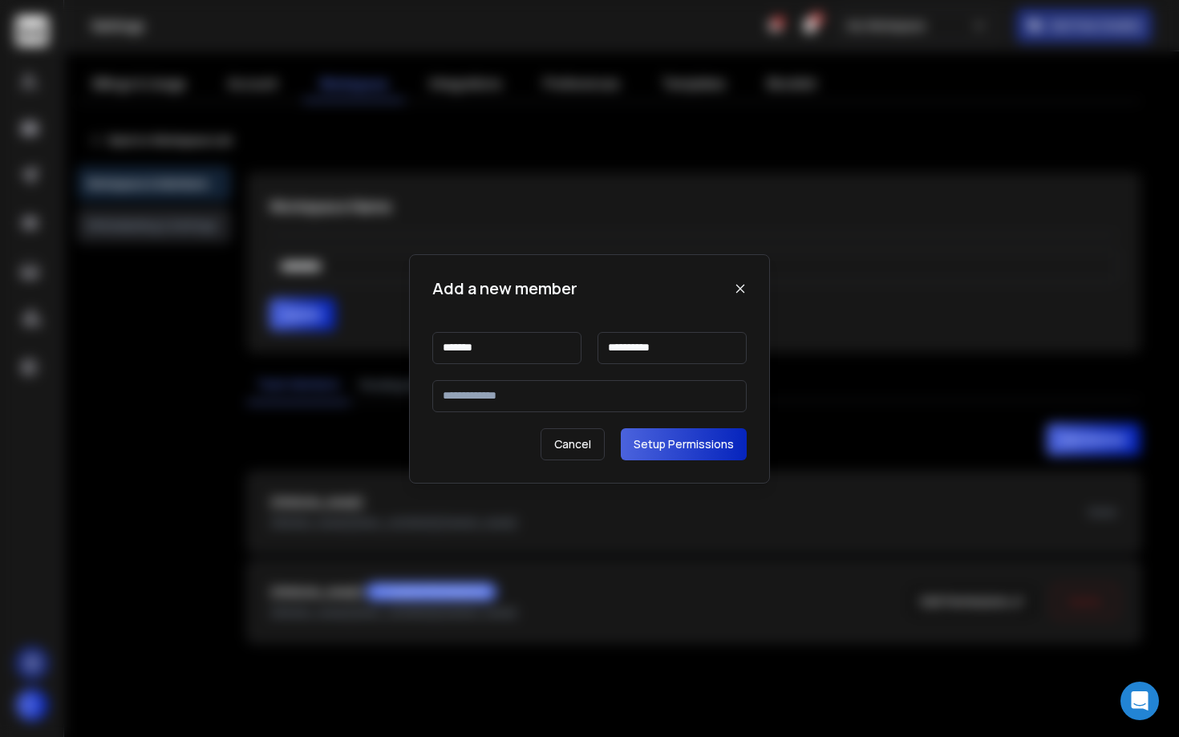
paste input "**********"
type input "**********"
click at [675, 438] on button "Setup Permissions" at bounding box center [684, 444] width 126 height 32
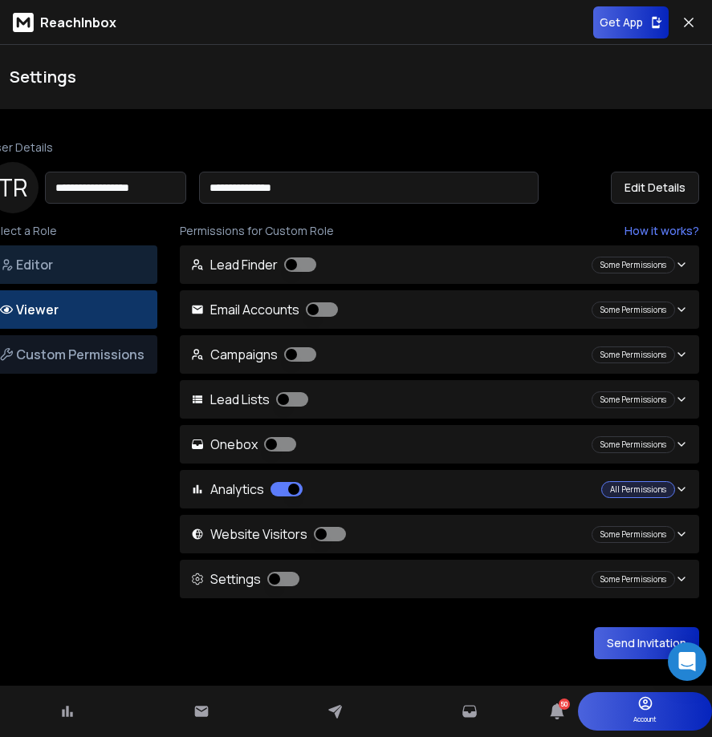
click at [105, 270] on p "Editor" at bounding box center [72, 264] width 144 height 19
click at [12, 270] on button "Editor" at bounding box center [5, 265] width 13 height 40
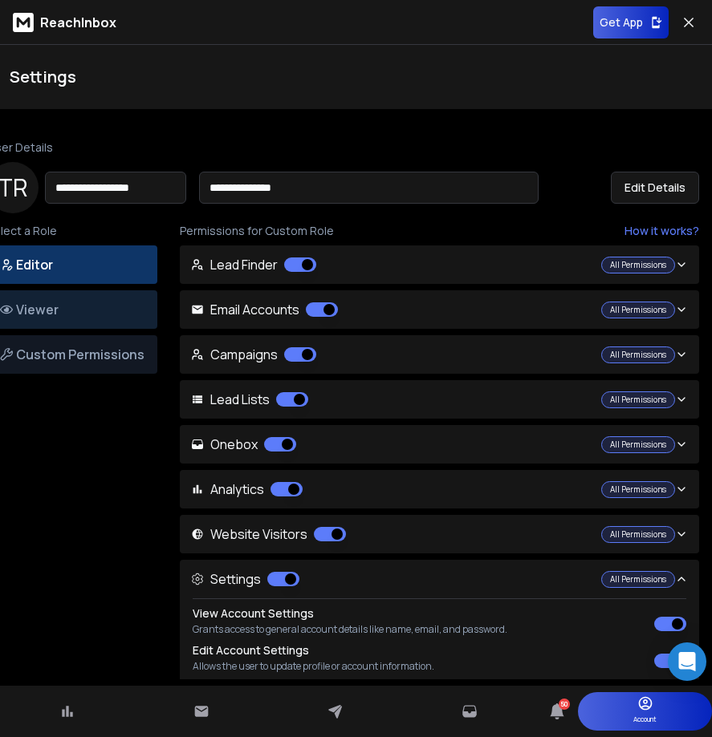
click at [98, 302] on p "Viewer" at bounding box center [72, 309] width 144 height 19
click at [12, 302] on button "Viewer" at bounding box center [5, 310] width 13 height 40
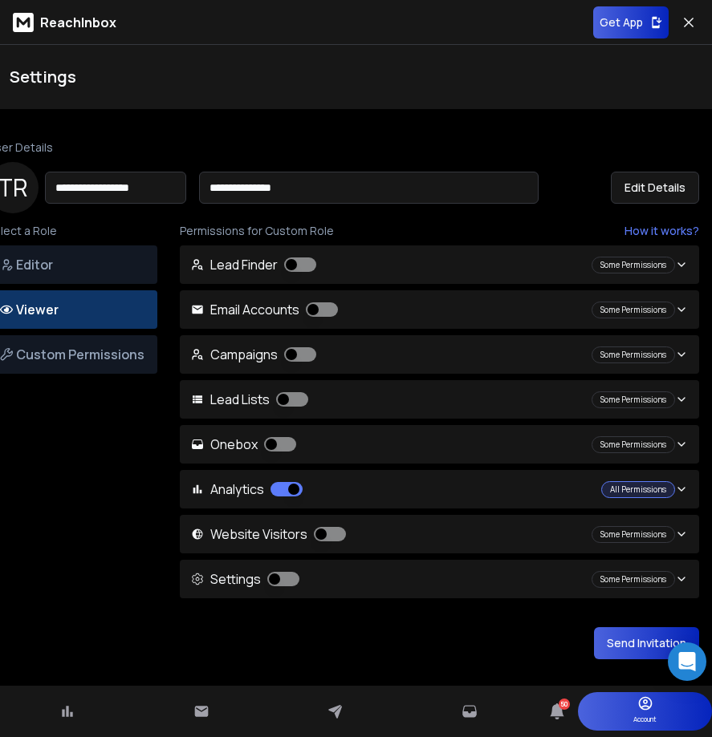
click at [642, 643] on button "Send Invitation" at bounding box center [646, 643] width 105 height 32
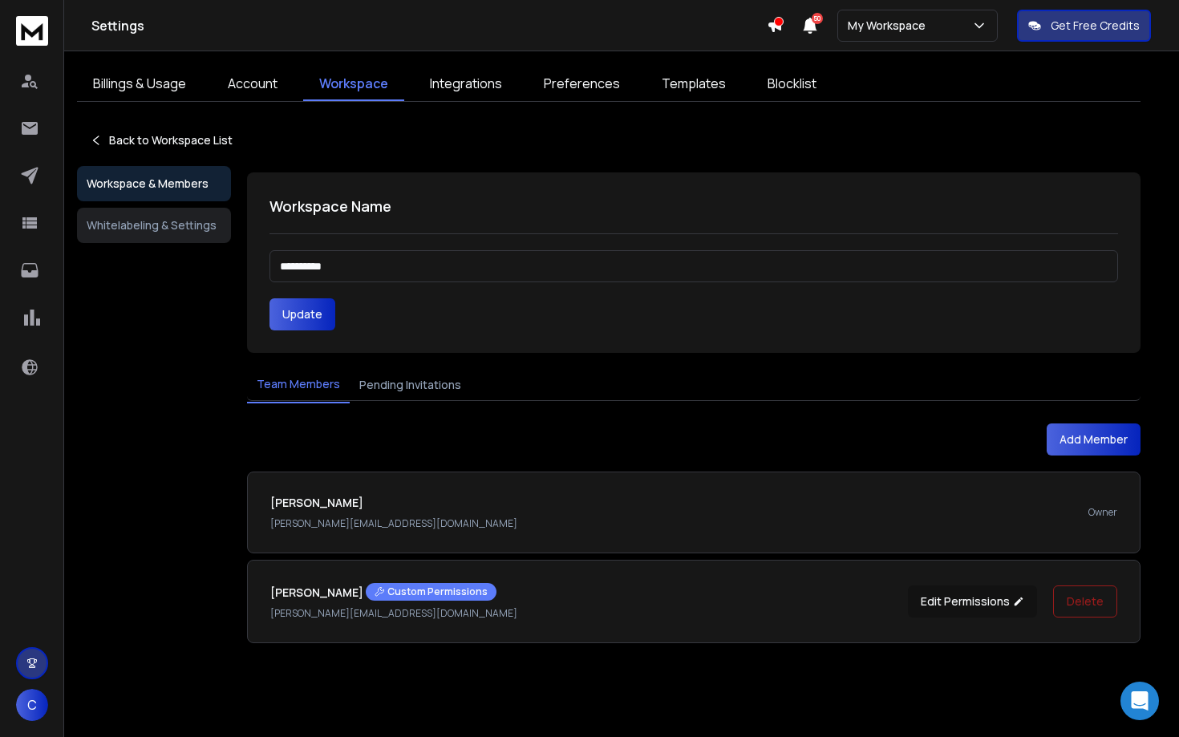
click at [1060, 440] on button "Add Member" at bounding box center [1094, 440] width 94 height 32
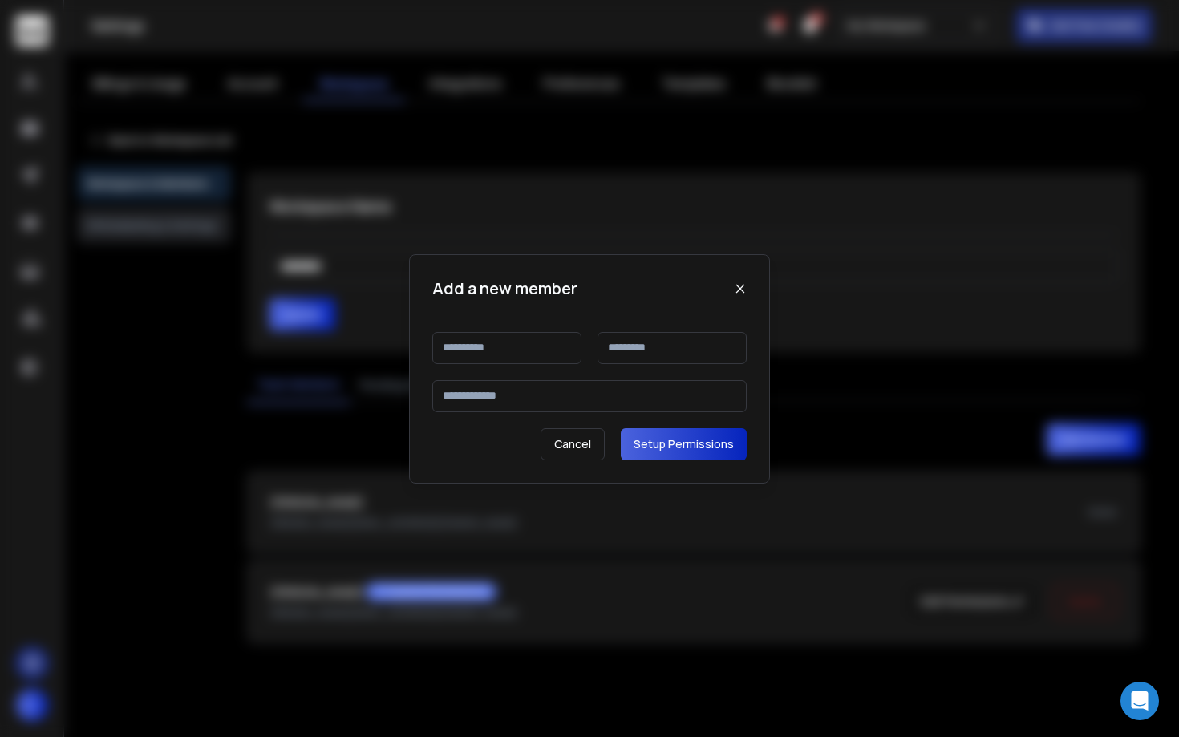
click at [741, 291] on icon at bounding box center [740, 288] width 13 height 13
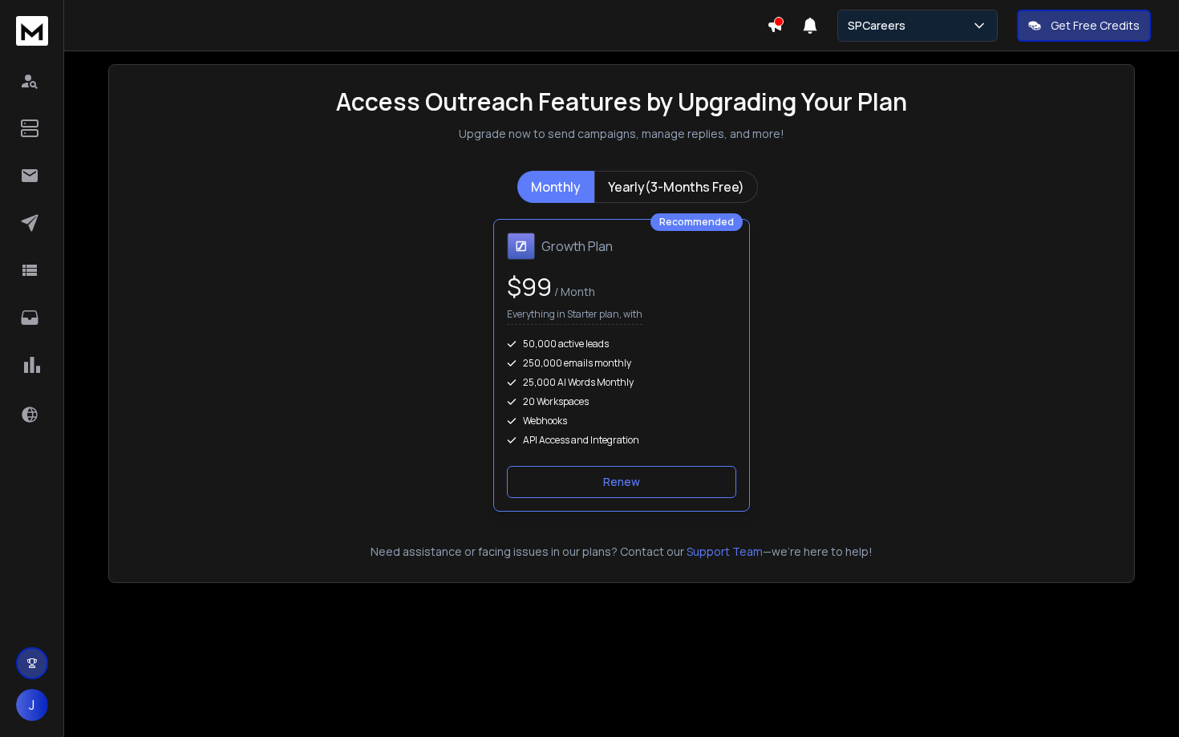
click at [908, 36] on button "SPCareers" at bounding box center [918, 26] width 160 height 32
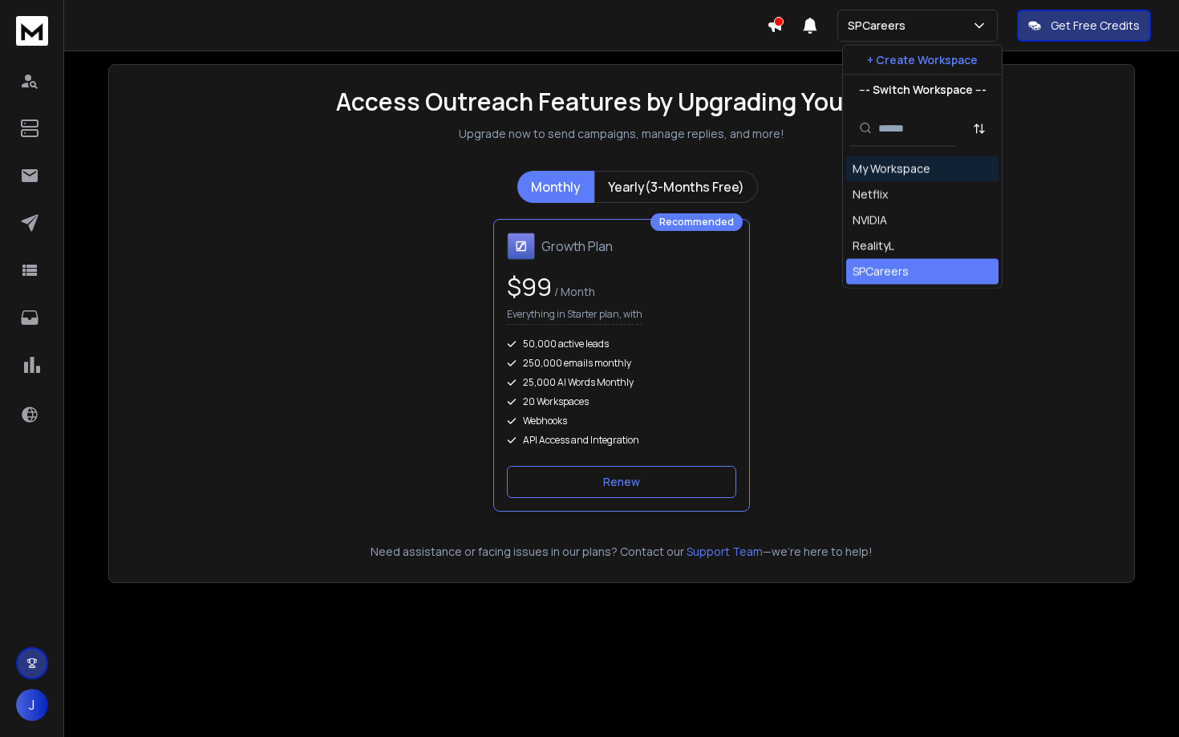
click at [876, 170] on div "My Workspace" at bounding box center [892, 169] width 78 height 16
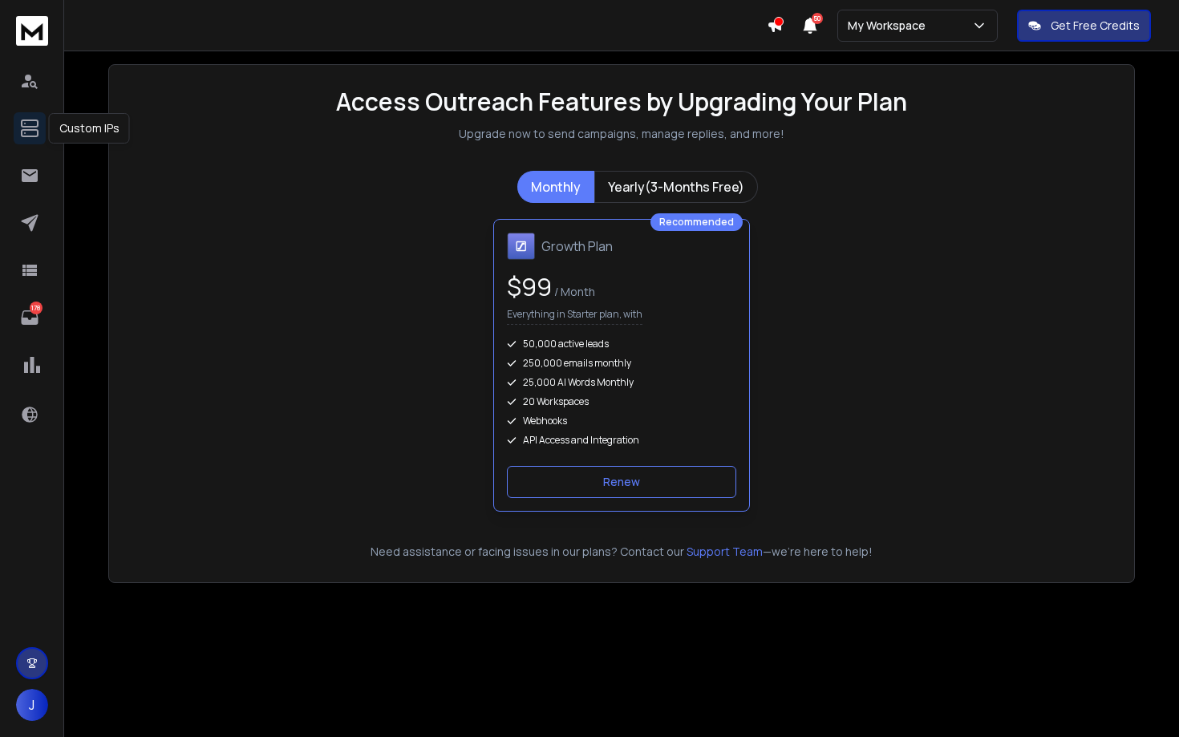
click at [34, 132] on icon at bounding box center [29, 128] width 19 height 19
click at [27, 126] on rect at bounding box center [30, 123] width 16 height 6
click at [34, 128] on icon at bounding box center [29, 128] width 19 height 19
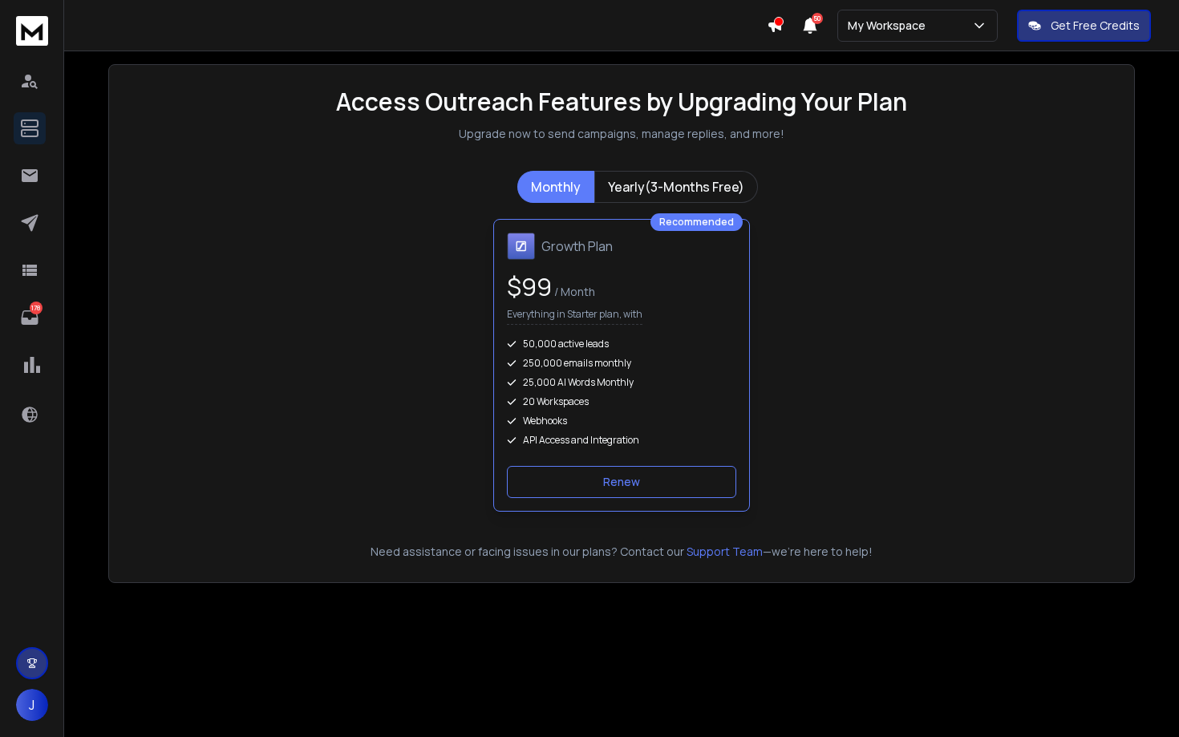
click at [34, 128] on icon at bounding box center [29, 128] width 19 height 19
click at [16, 131] on link at bounding box center [30, 128] width 32 height 32
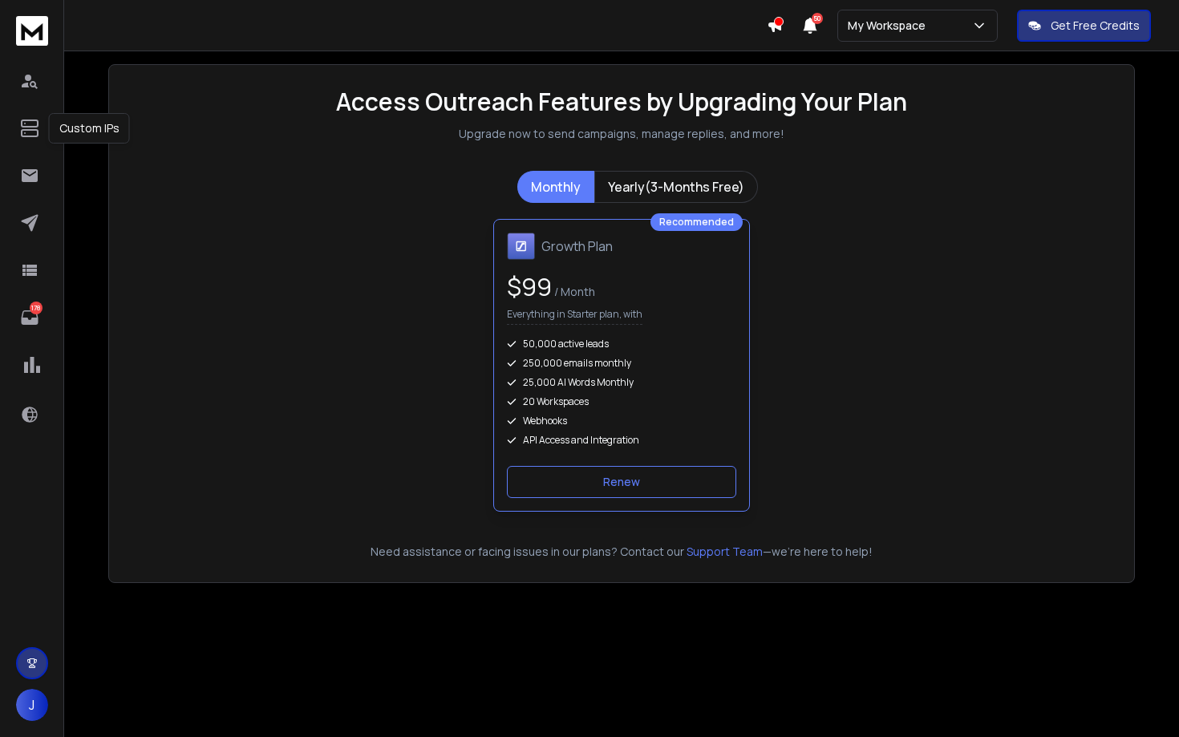
click at [320, 207] on div "Monthly Yearly(3-Months Free) Recommended Growth Plan $ 99 / Month Everything i…" at bounding box center [622, 349] width 980 height 357
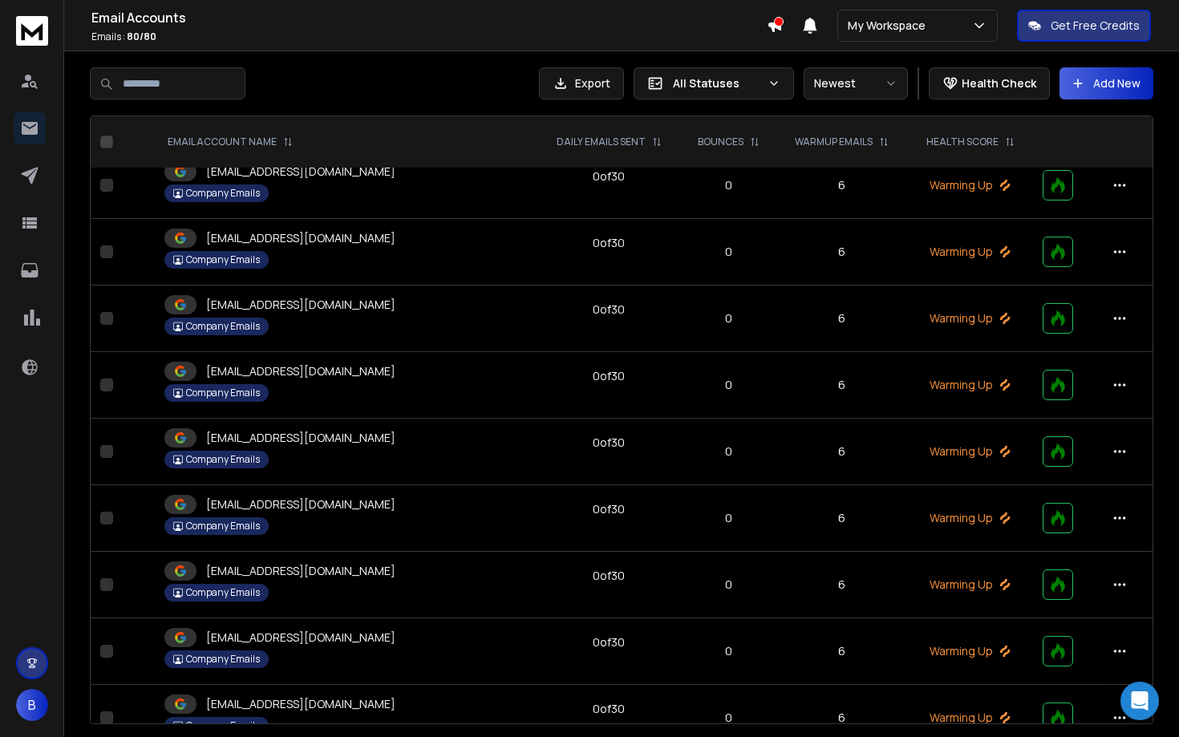
scroll to position [2727, 0]
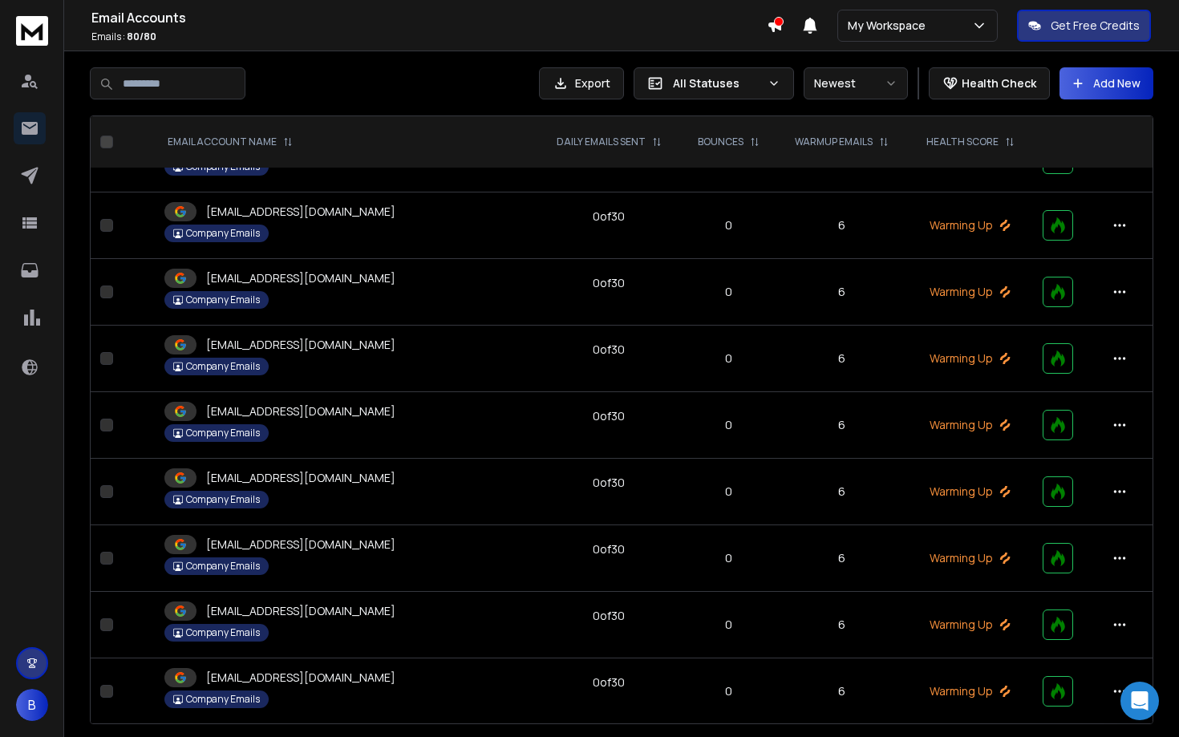
click at [411, 420] on div "[EMAIL_ADDRESS][DOMAIN_NAME]" at bounding box center [345, 411] width 363 height 19
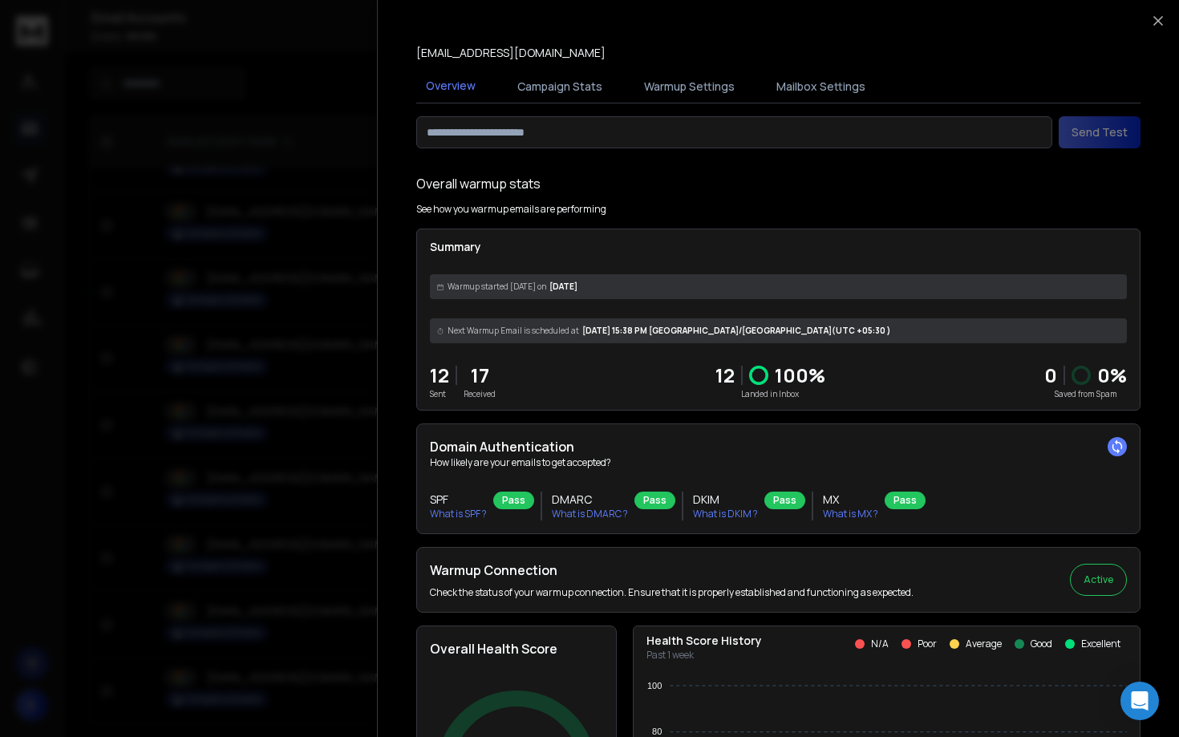
click at [826, 88] on button "Mailbox Settings" at bounding box center [821, 86] width 108 height 35
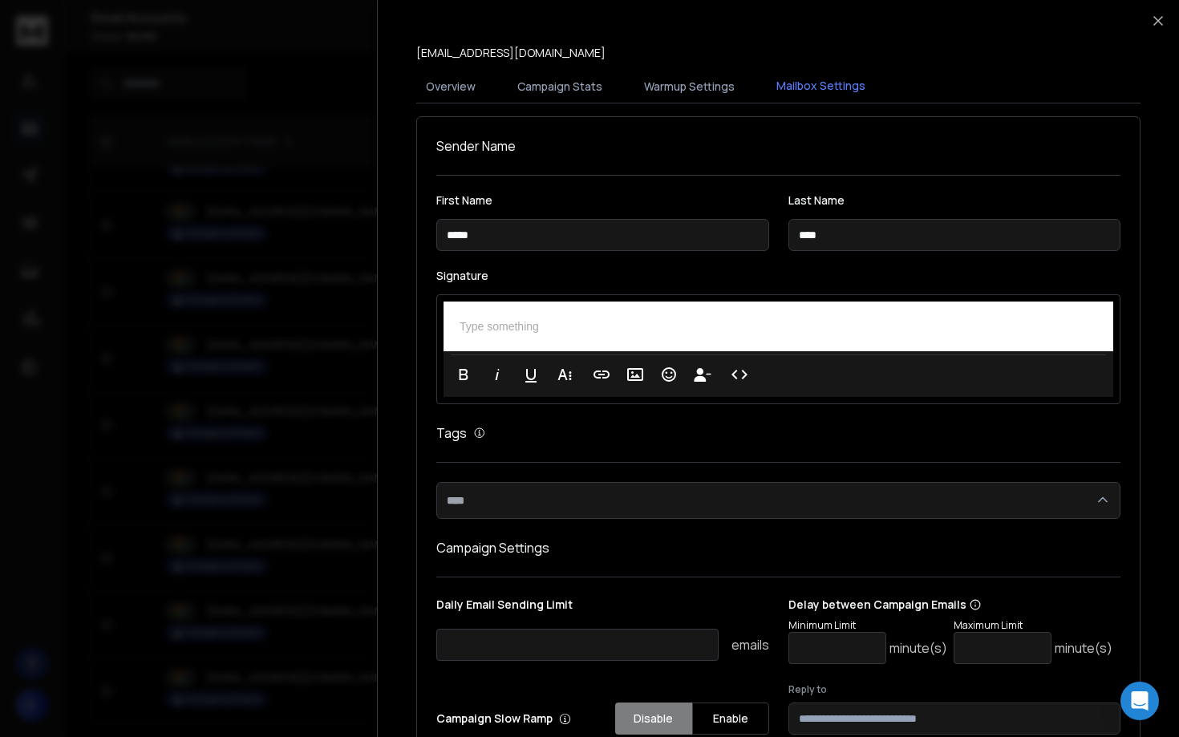
click at [348, 424] on div at bounding box center [589, 368] width 1179 height 737
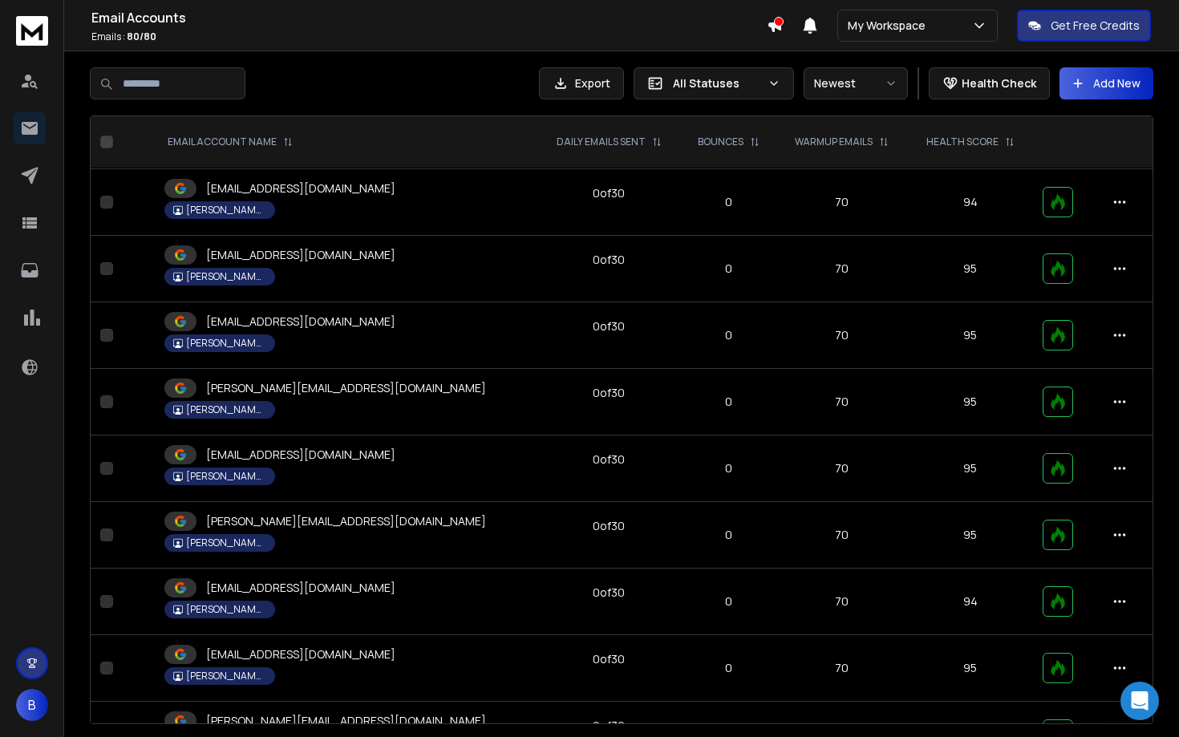
scroll to position [4539, 0]
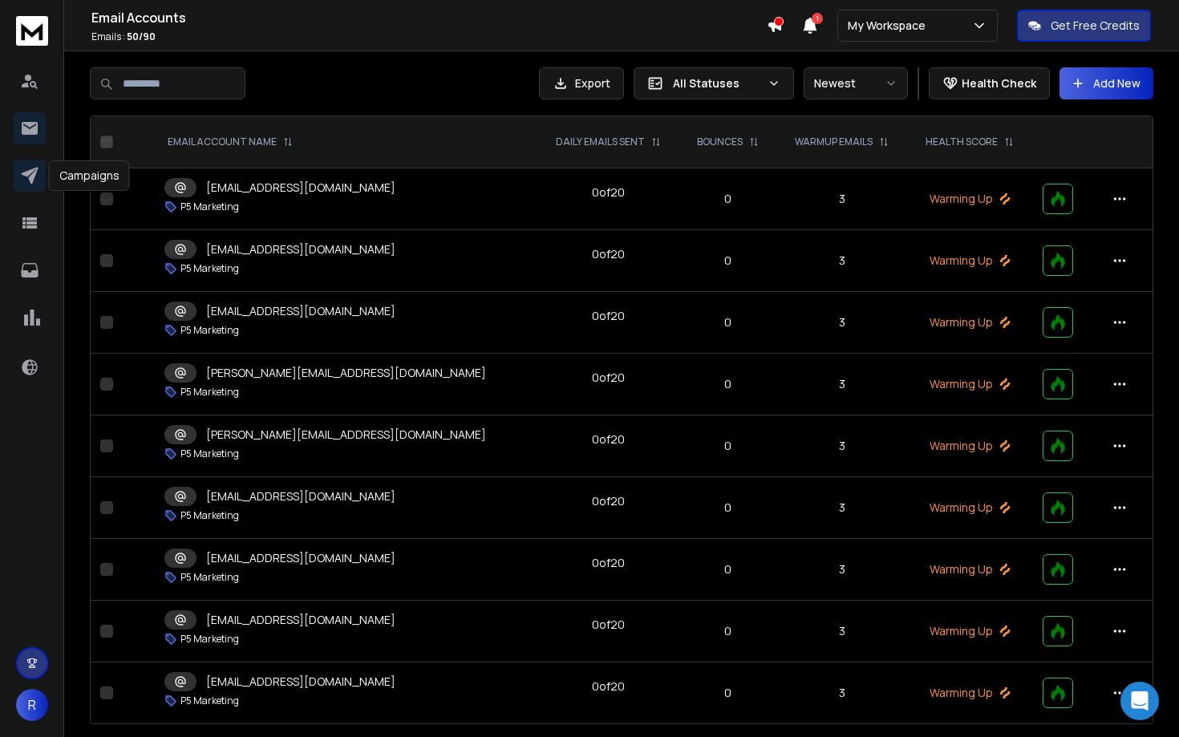
click at [26, 182] on icon at bounding box center [29, 175] width 19 height 19
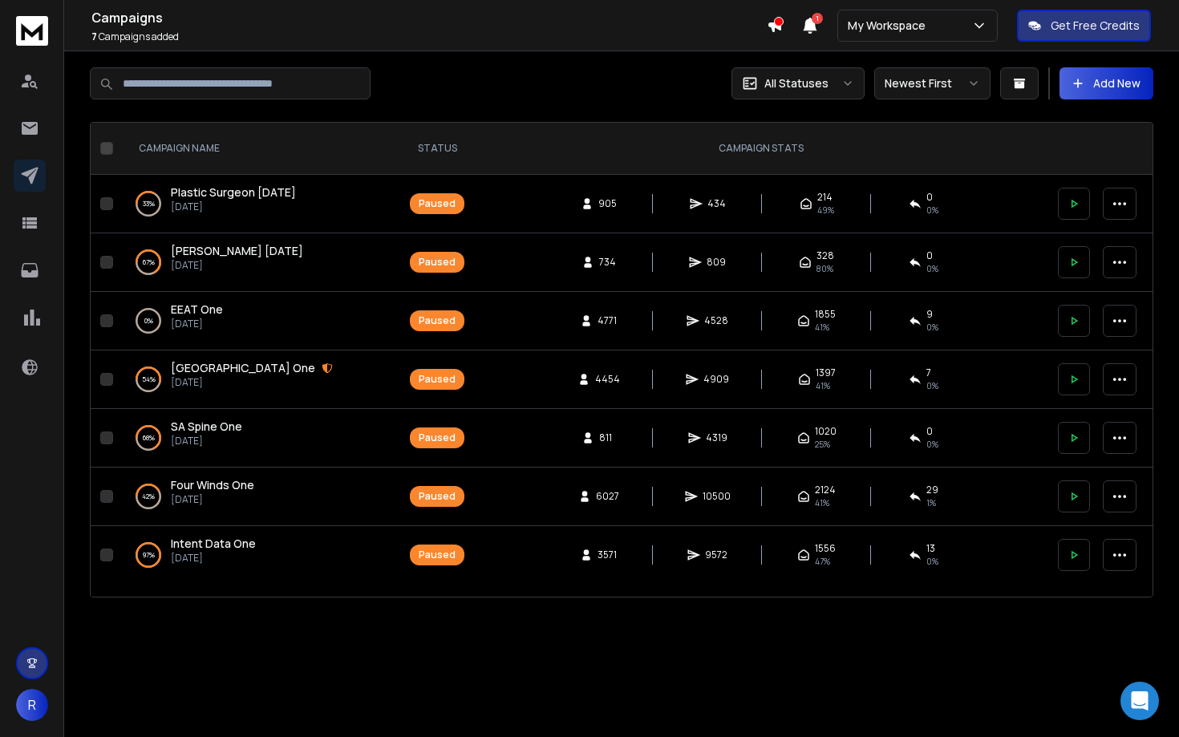
click at [270, 263] on p "[DATE]" at bounding box center [237, 265] width 132 height 13
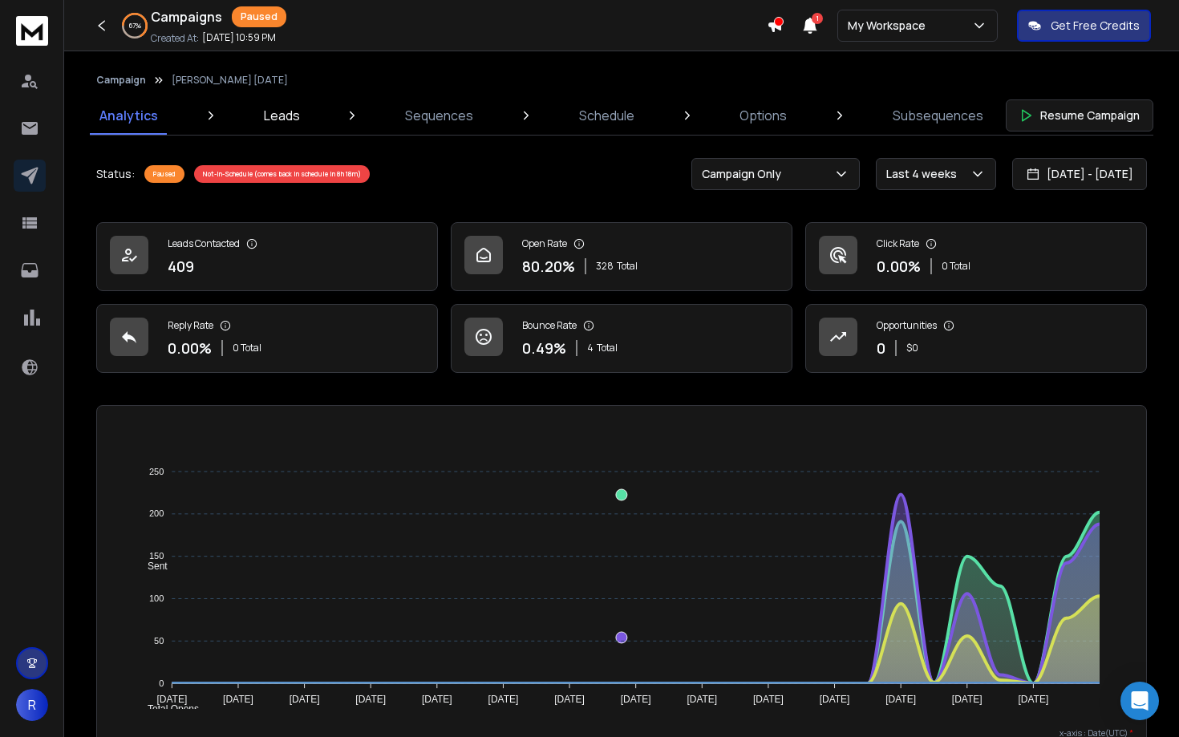
click at [291, 128] on link "Leads" at bounding box center [281, 115] width 55 height 39
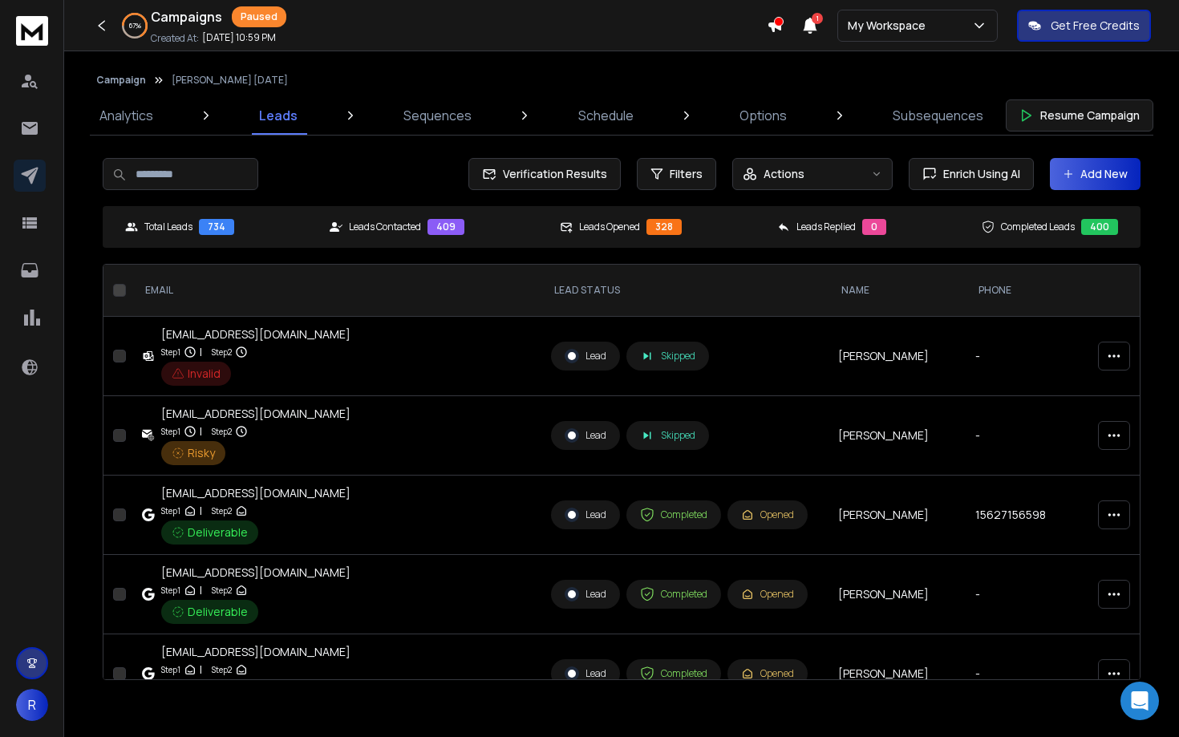
click at [1077, 177] on button "Add New" at bounding box center [1095, 174] width 91 height 32
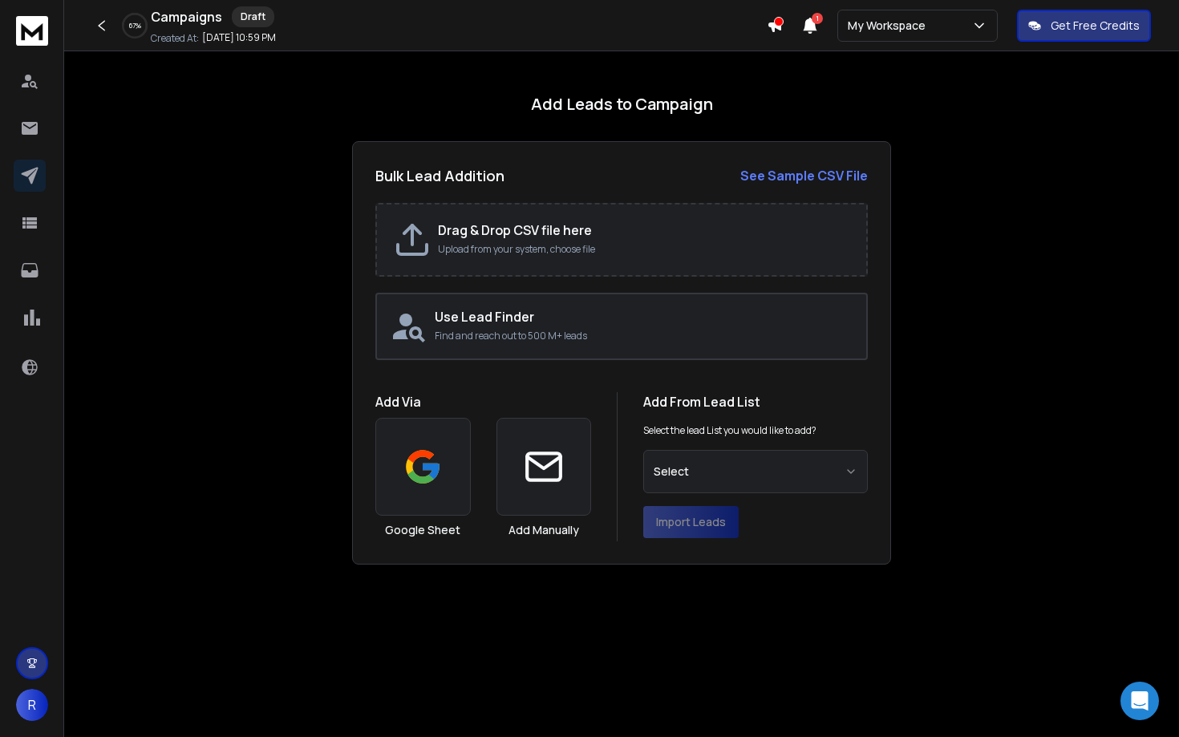
click at [695, 217] on div "Drag & Drop CSV file here Upload from your system, choose file" at bounding box center [621, 240] width 493 height 74
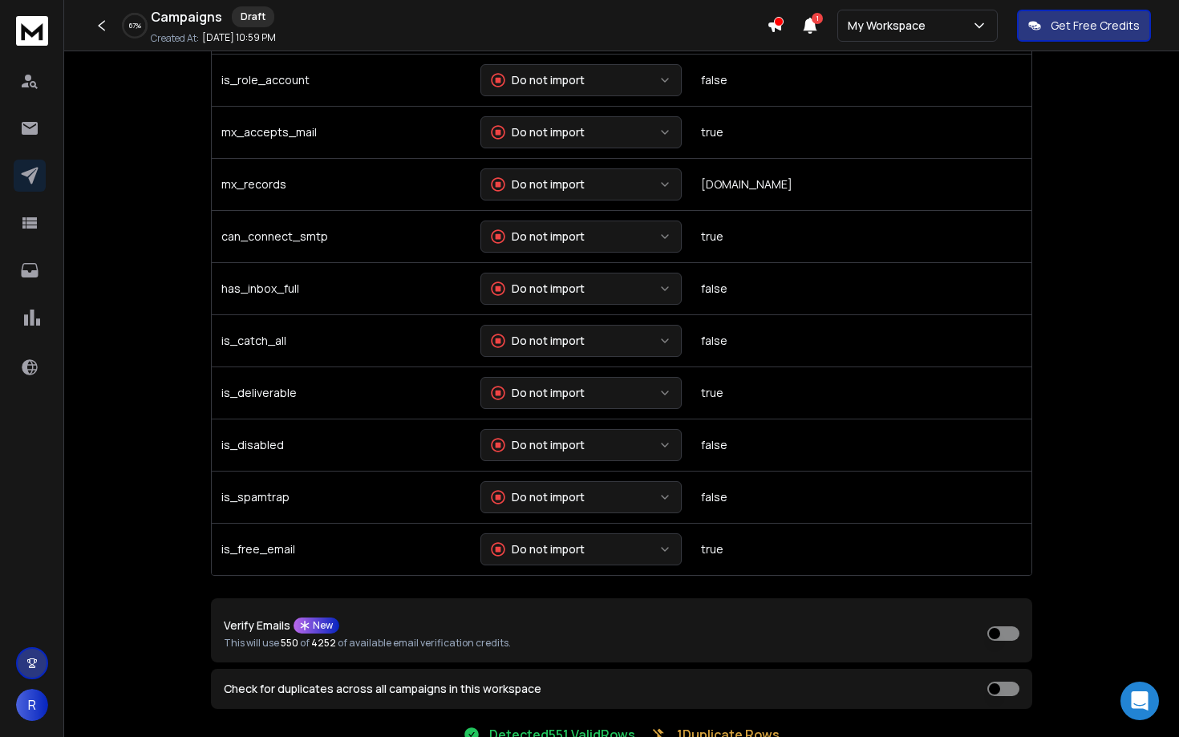
scroll to position [4595, 0]
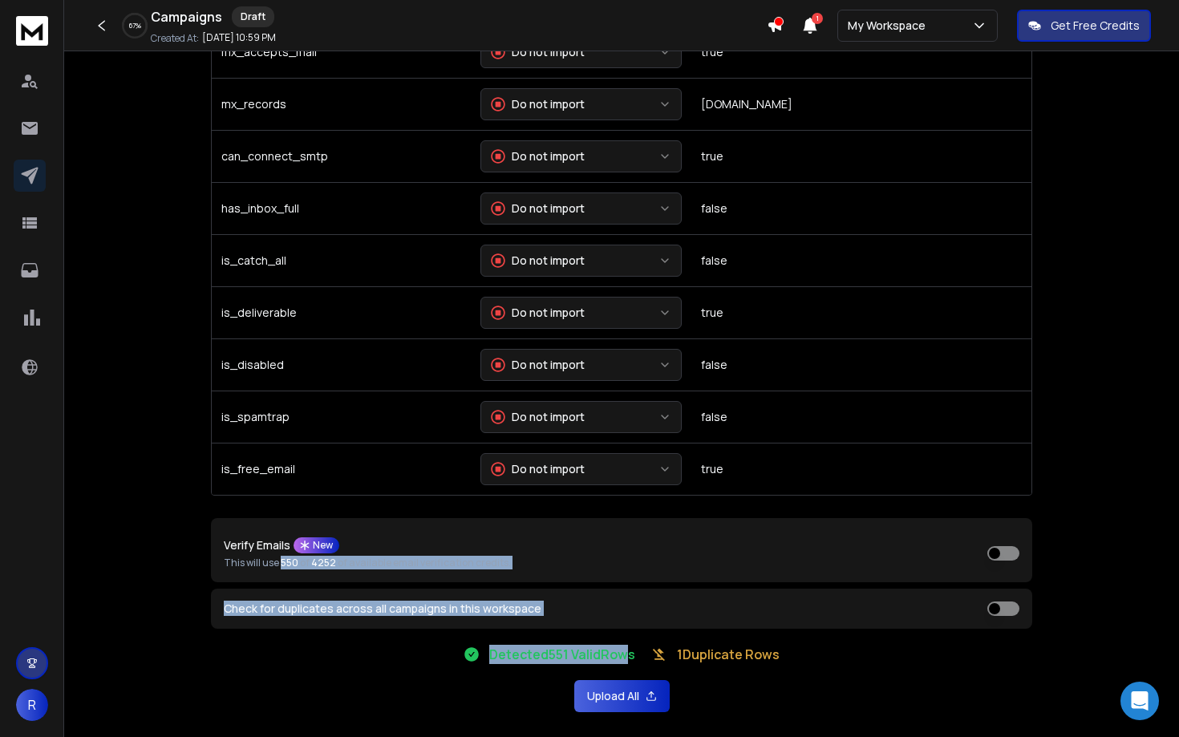
drag, startPoint x: 279, startPoint y: 561, endPoint x: 606, endPoint y: 644, distance: 337.0
click at [557, 645] on p "Detected 551 Valid Rows" at bounding box center [562, 654] width 146 height 19
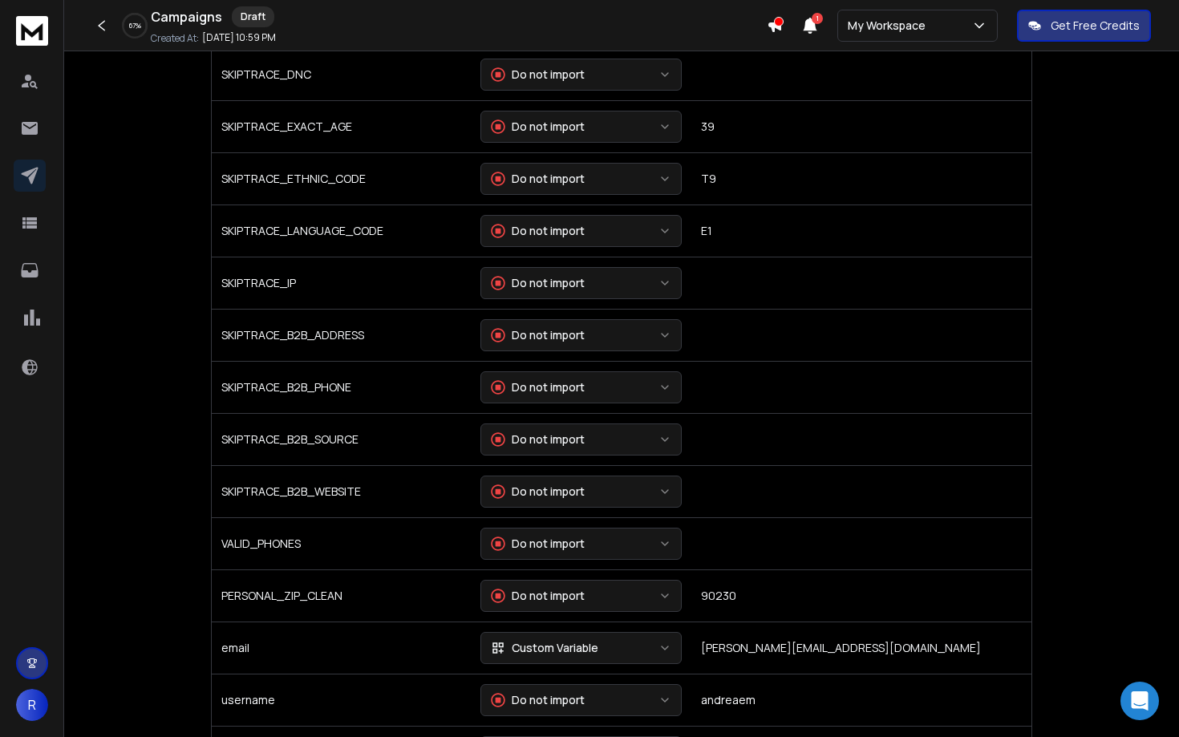
scroll to position [3383, 0]
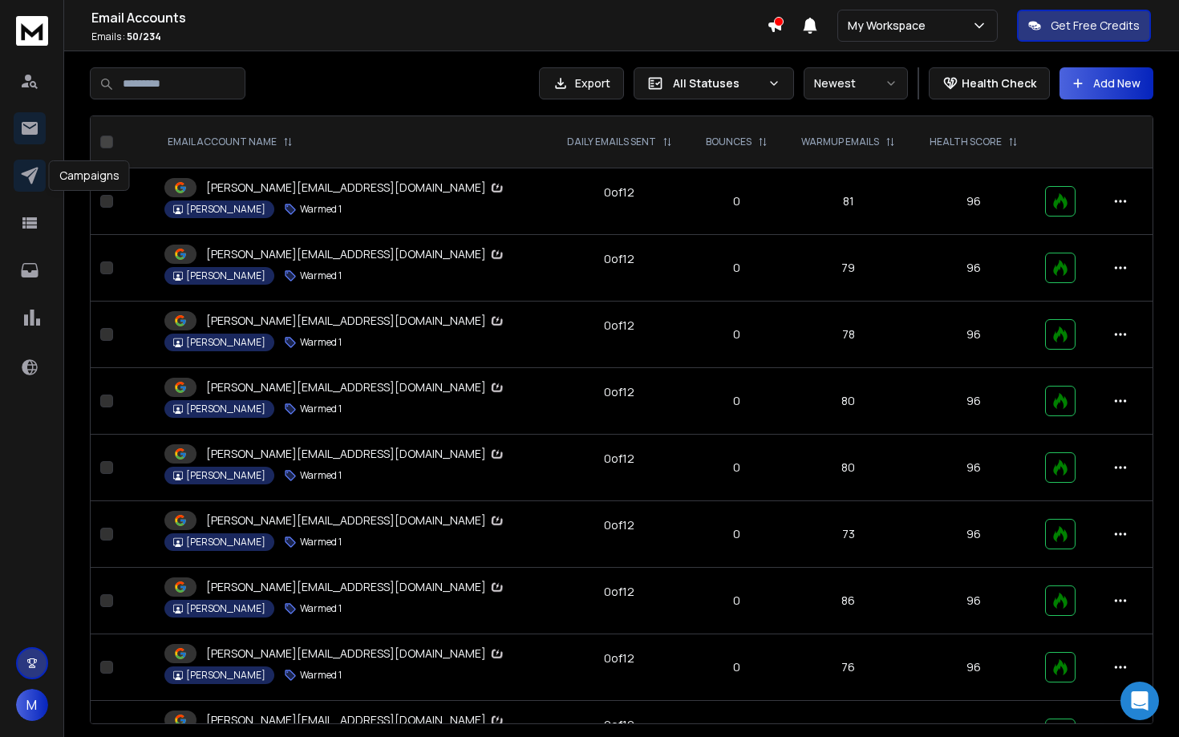
click at [26, 176] on icon at bounding box center [29, 175] width 17 height 17
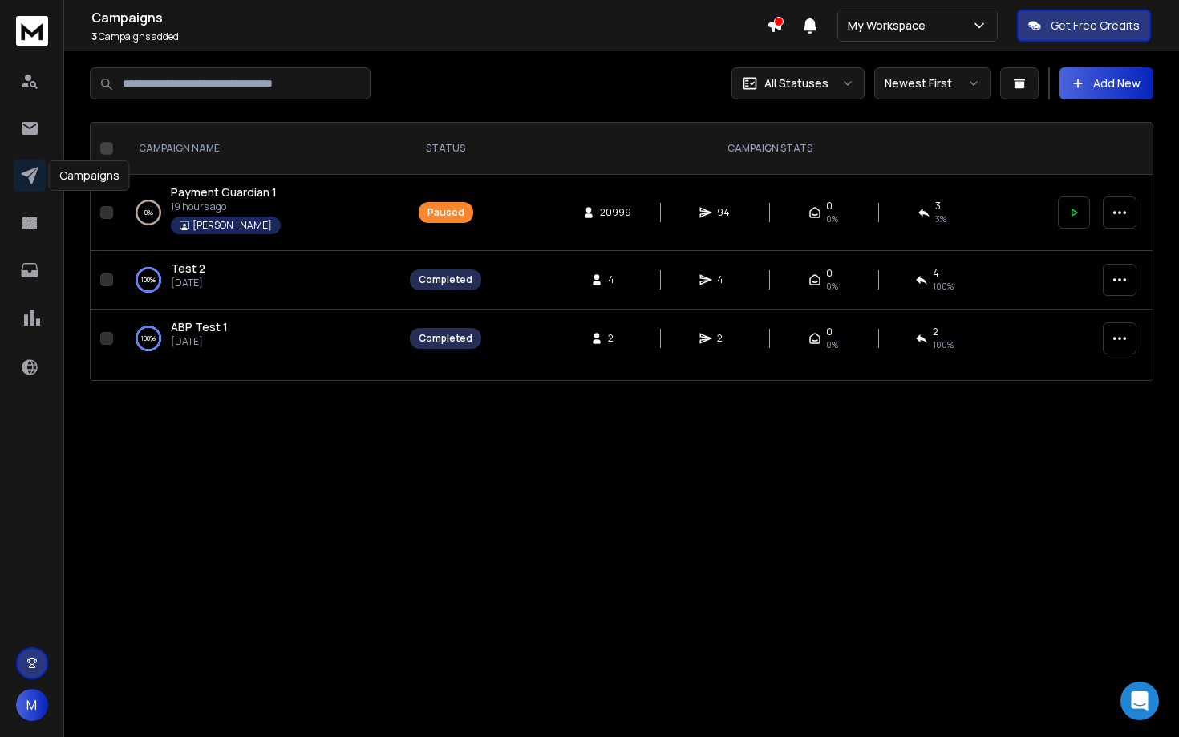
click at [254, 194] on span "Payment Guardian 1" at bounding box center [224, 192] width 106 height 15
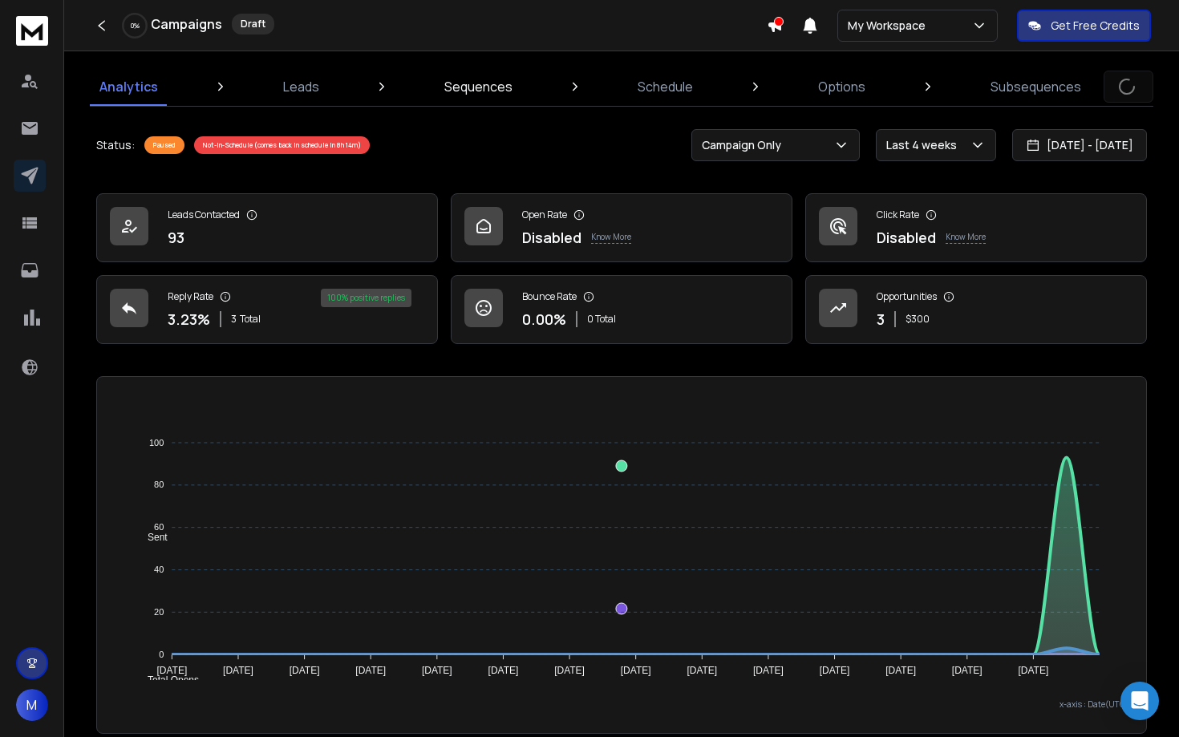
click at [472, 94] on p "Sequences" at bounding box center [478, 86] width 68 height 19
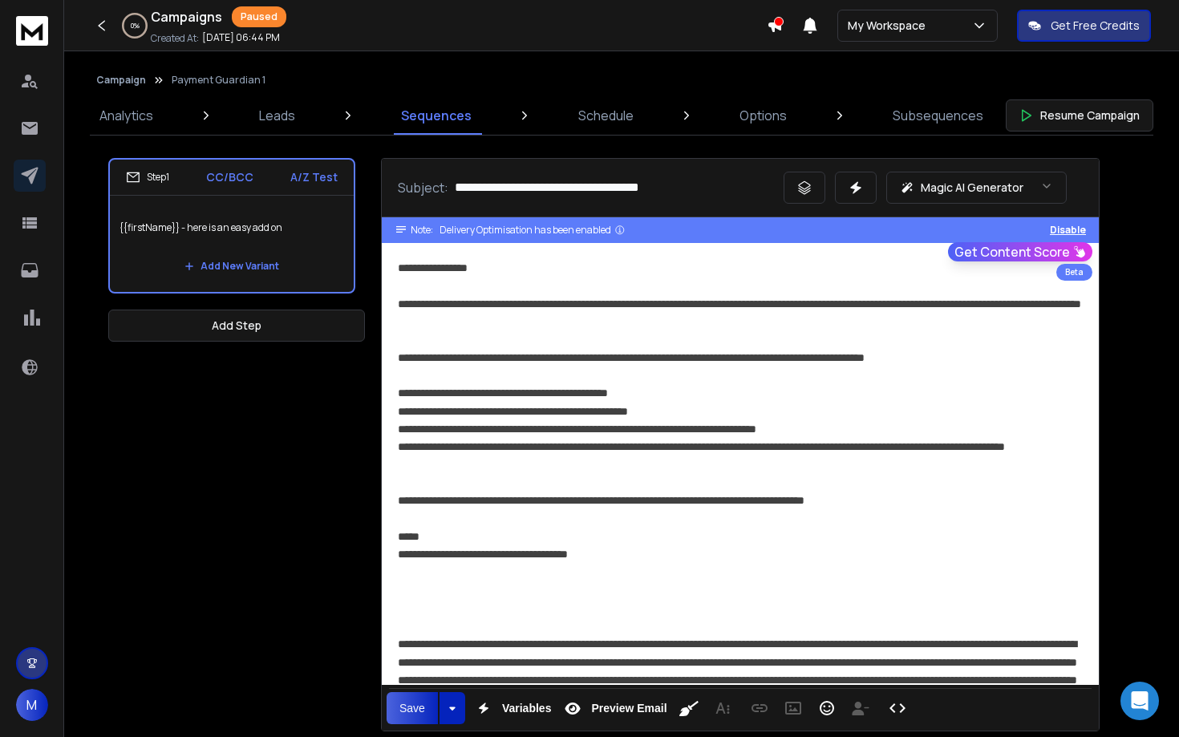
scroll to position [111, 0]
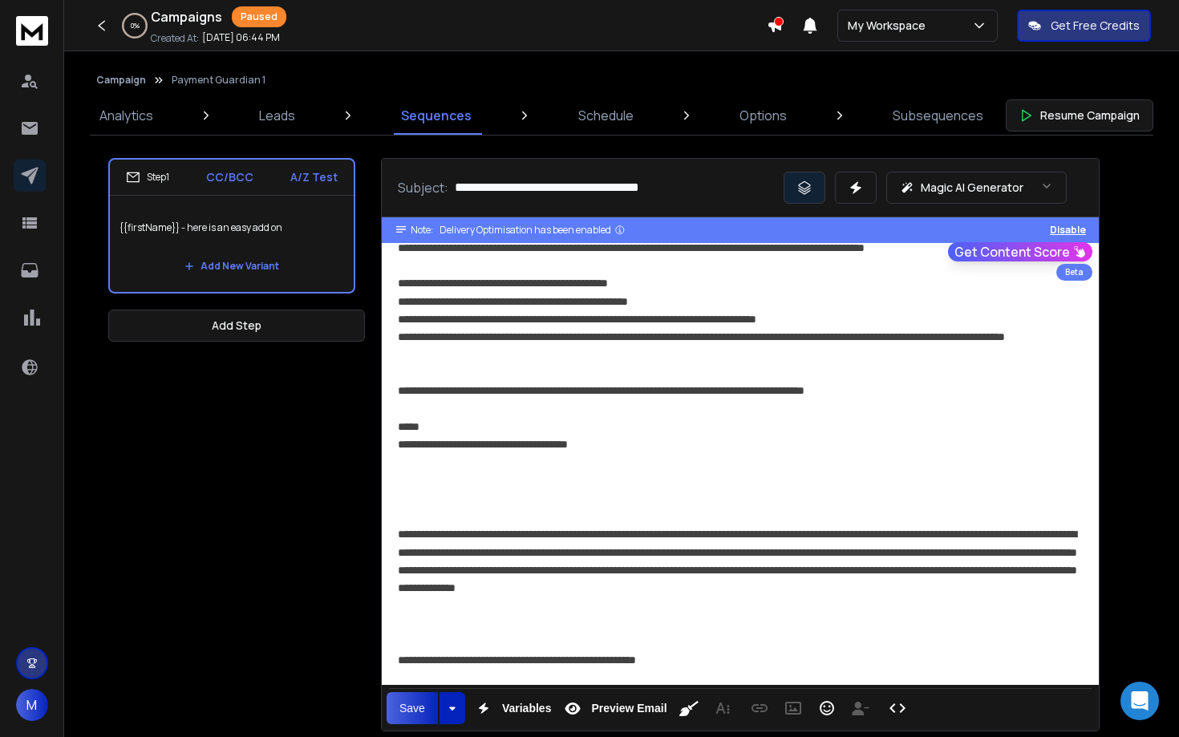
click at [801, 195] on button at bounding box center [805, 188] width 42 height 32
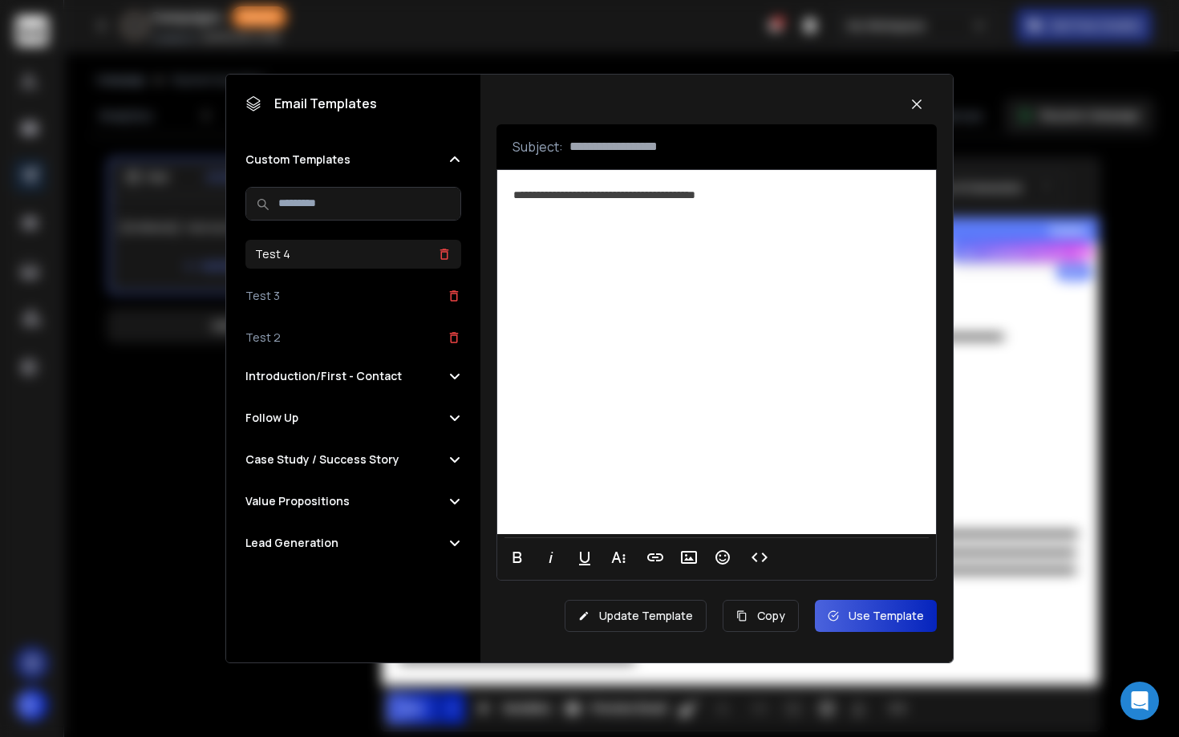
click at [351, 368] on button "Introduction/First - Contact" at bounding box center [354, 376] width 216 height 16
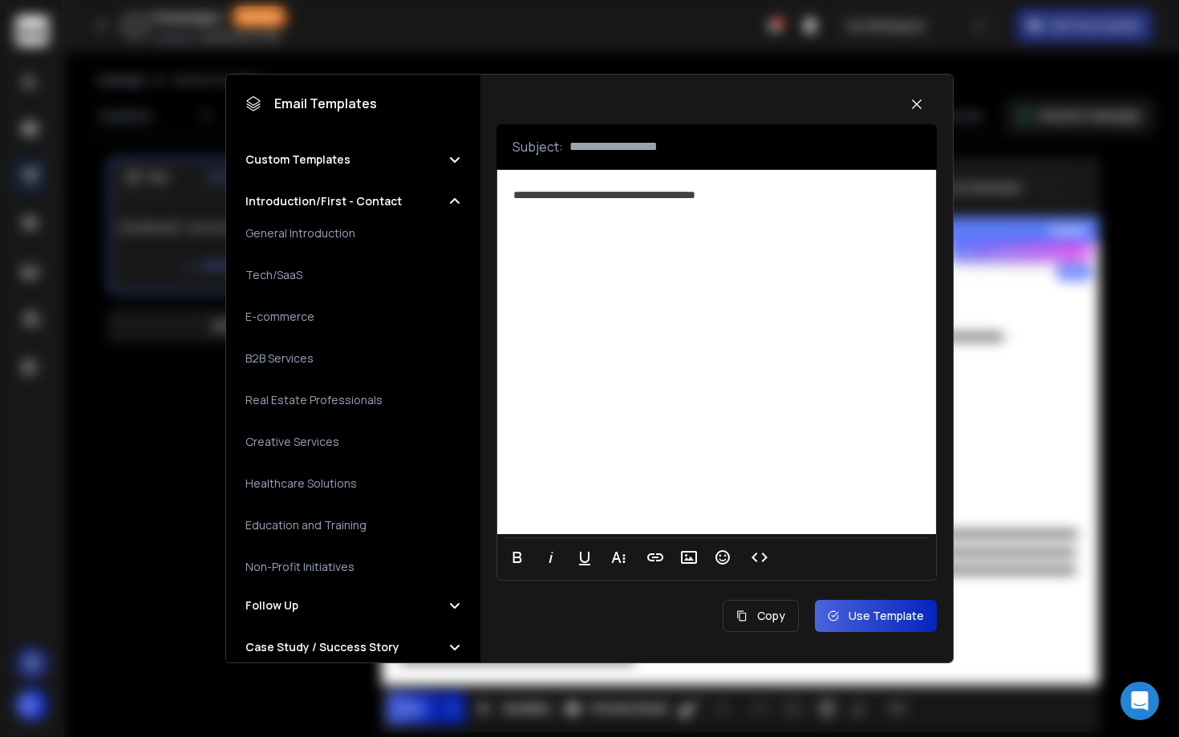
click at [376, 204] on button "Introduction/First - Contact" at bounding box center [354, 201] width 216 height 16
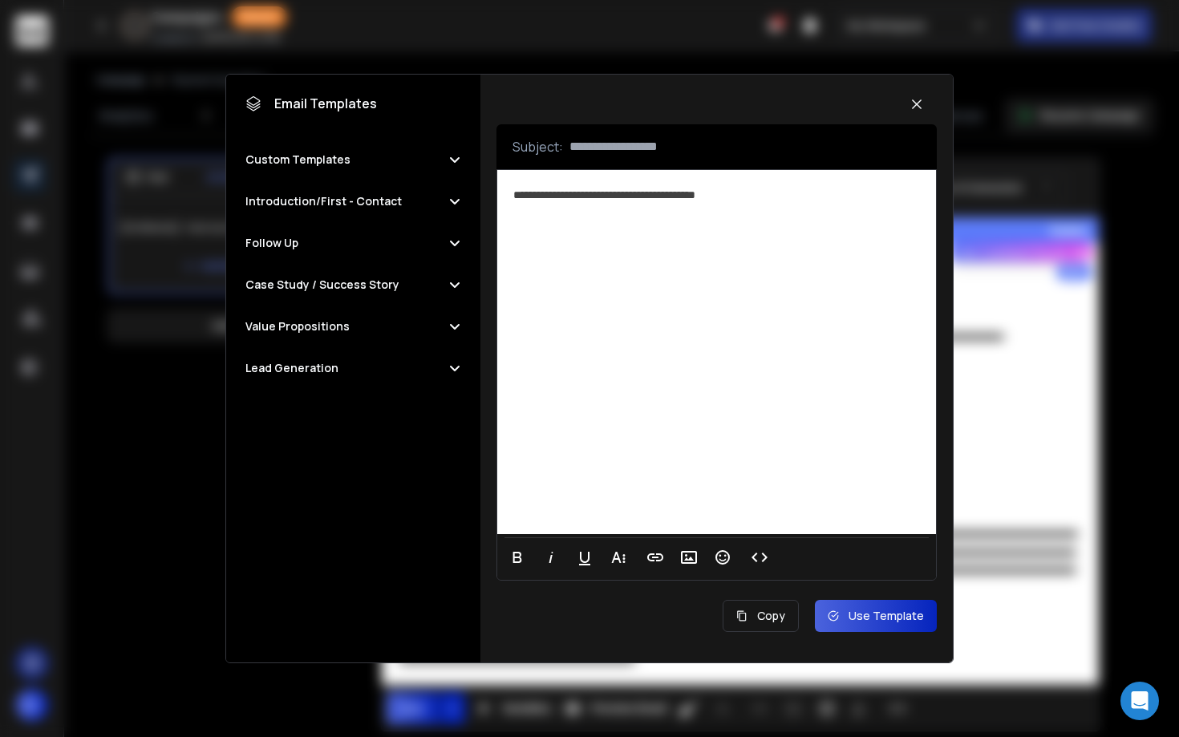
click at [315, 285] on button "Case Study / Success Story" at bounding box center [354, 285] width 216 height 16
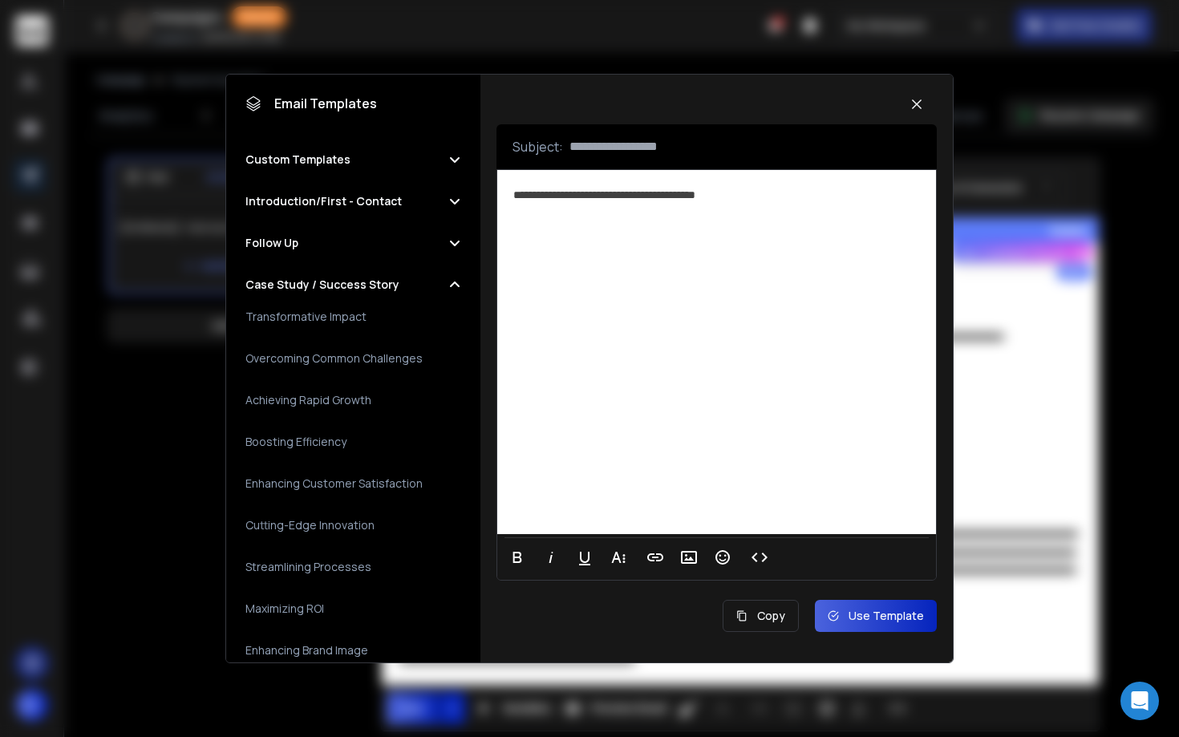
click at [331, 285] on button "Case Study / Success Story" at bounding box center [354, 285] width 216 height 16
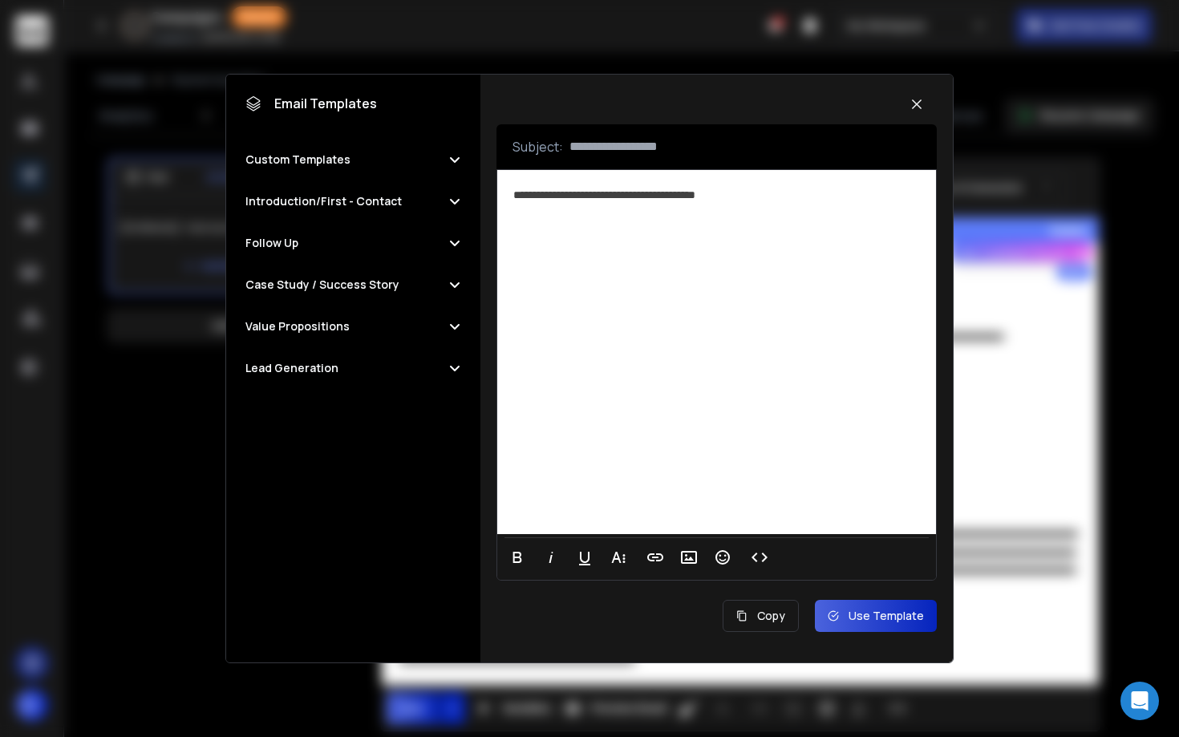
click at [321, 324] on button "Value Propositions" at bounding box center [354, 327] width 216 height 16
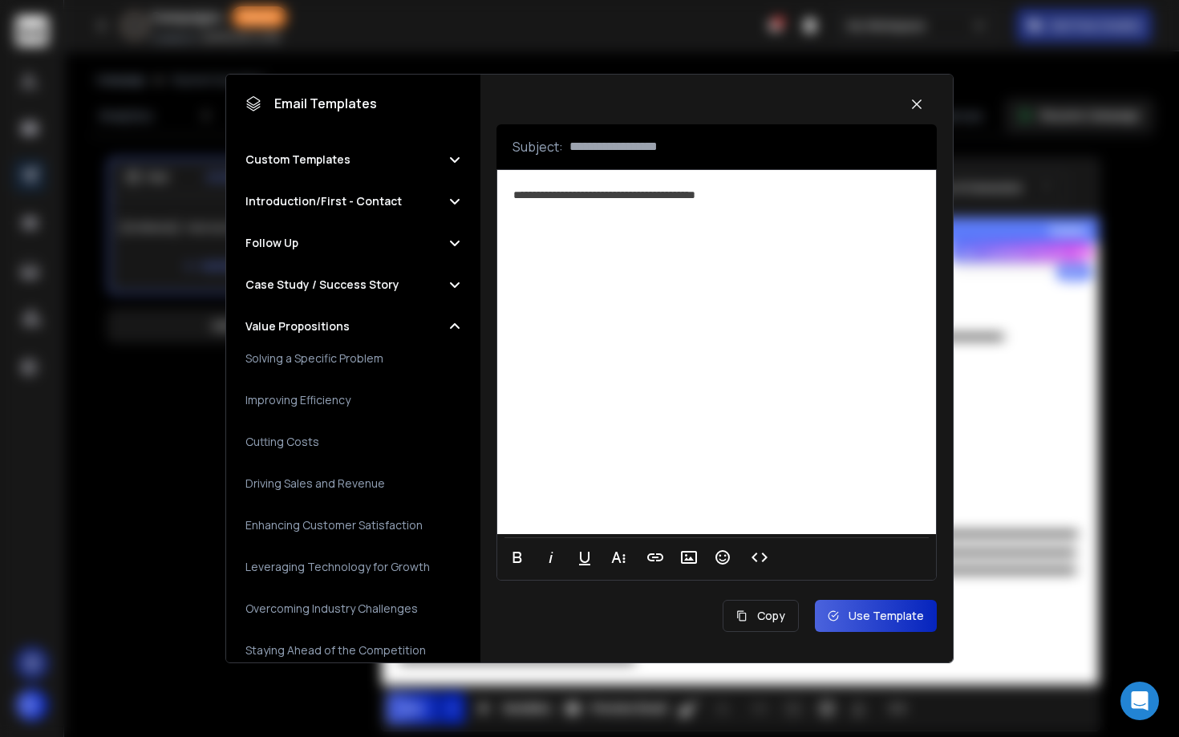
click at [331, 335] on div "Value Propositions Solving a Specific Problem Improving Efficiency Cutting Cost…" at bounding box center [354, 492] width 216 height 347
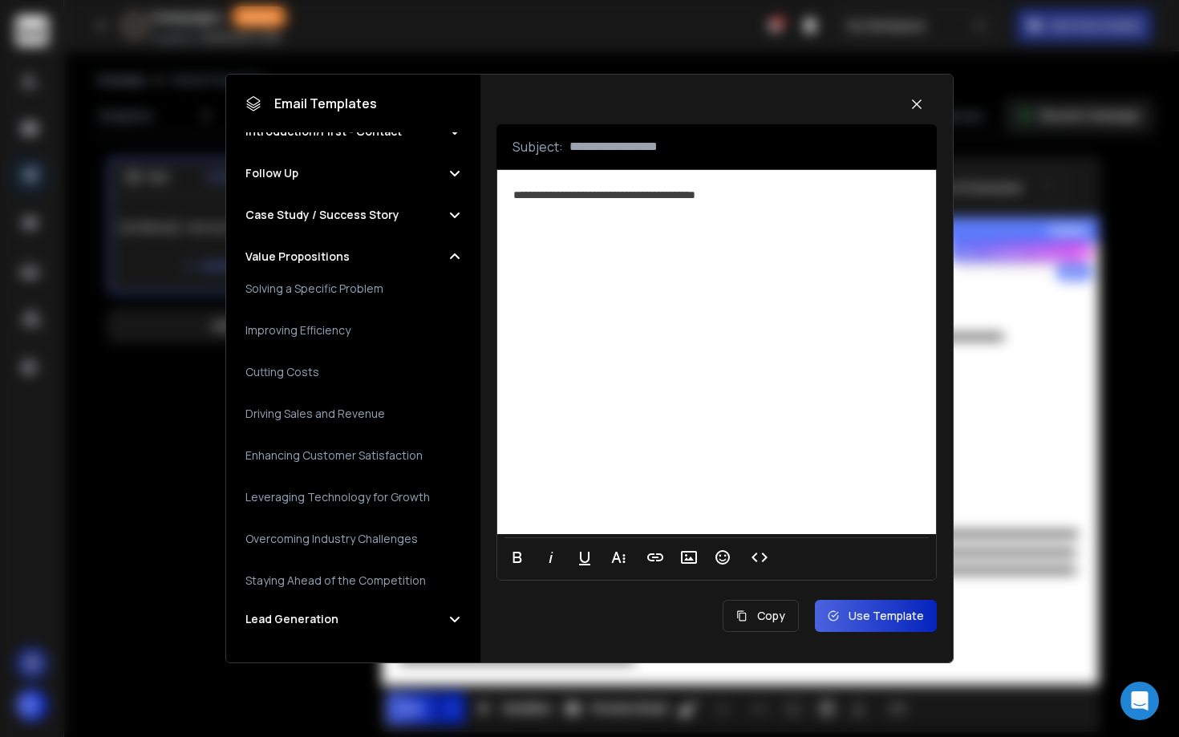
scroll to position [0, 0]
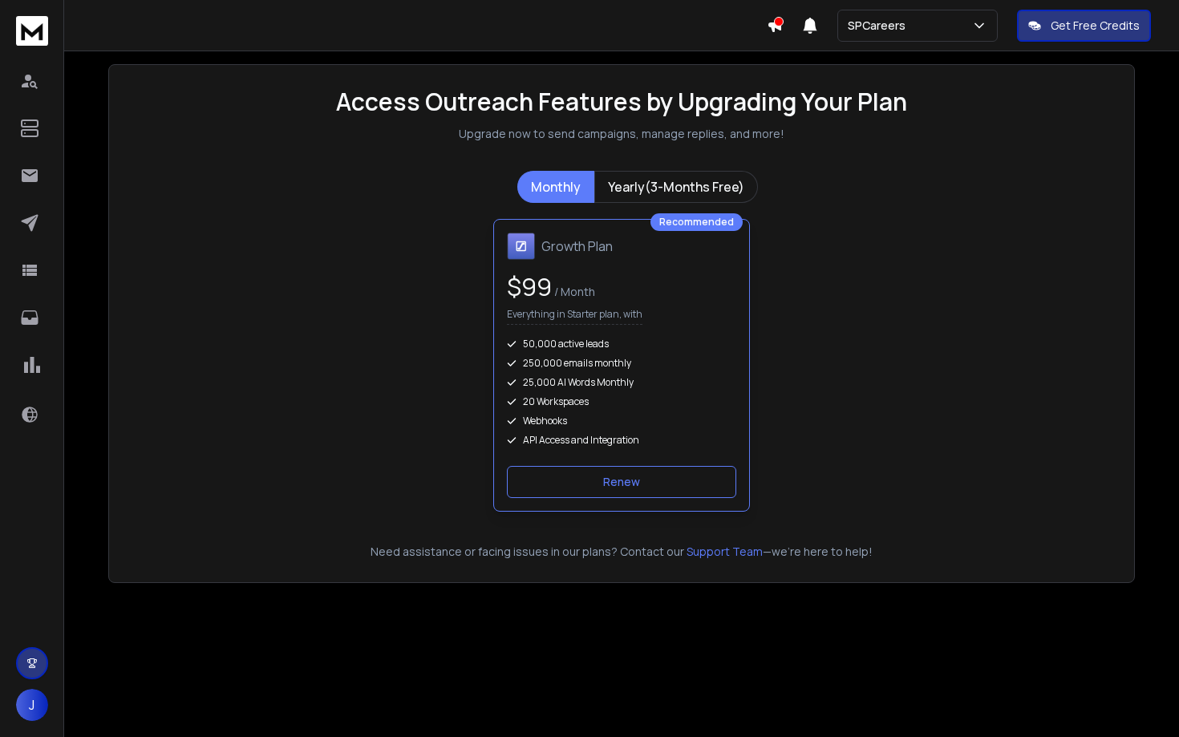
click at [873, 183] on div "Monthly Yearly(3-Months Free)" at bounding box center [638, 187] width 980 height 32
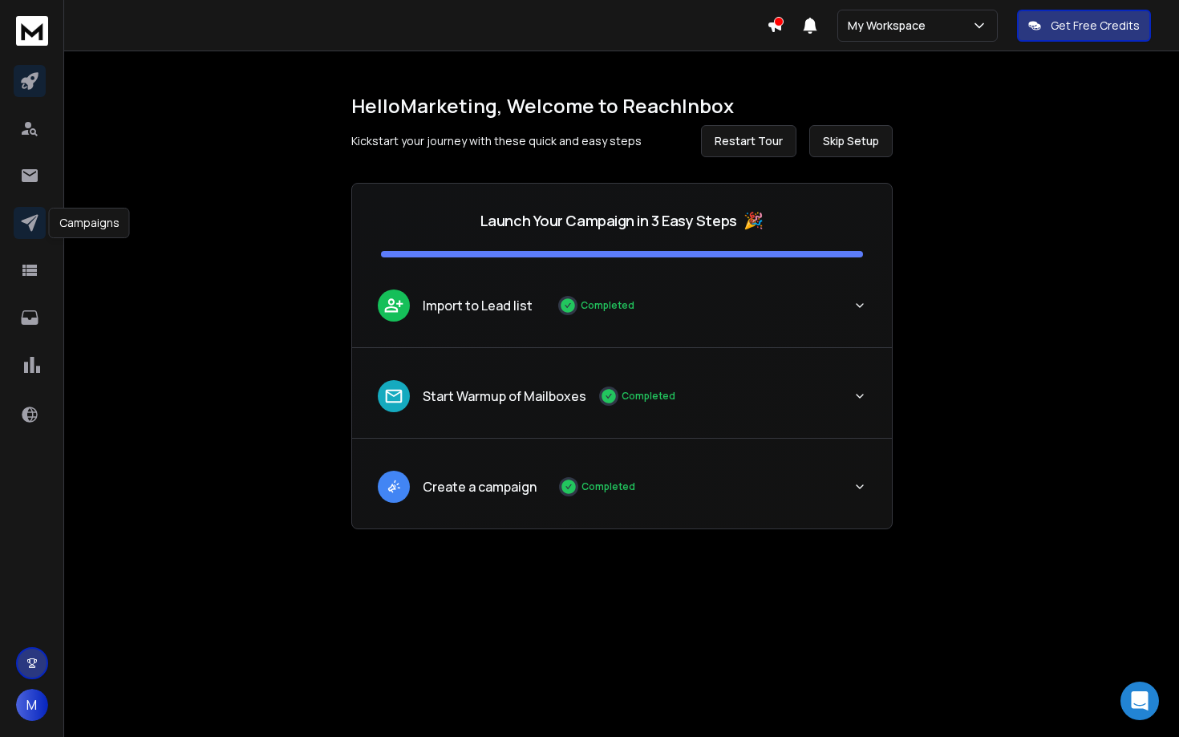
click at [24, 217] on icon at bounding box center [29, 222] width 19 height 19
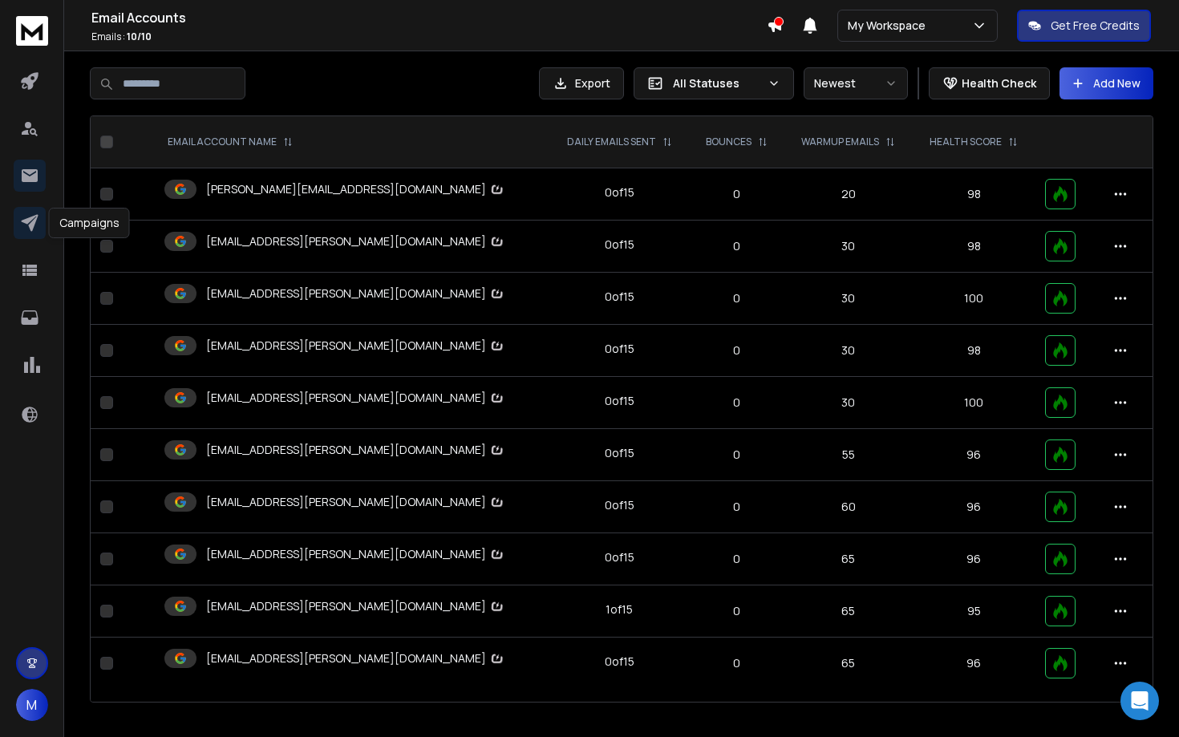
click at [34, 217] on icon at bounding box center [29, 222] width 19 height 19
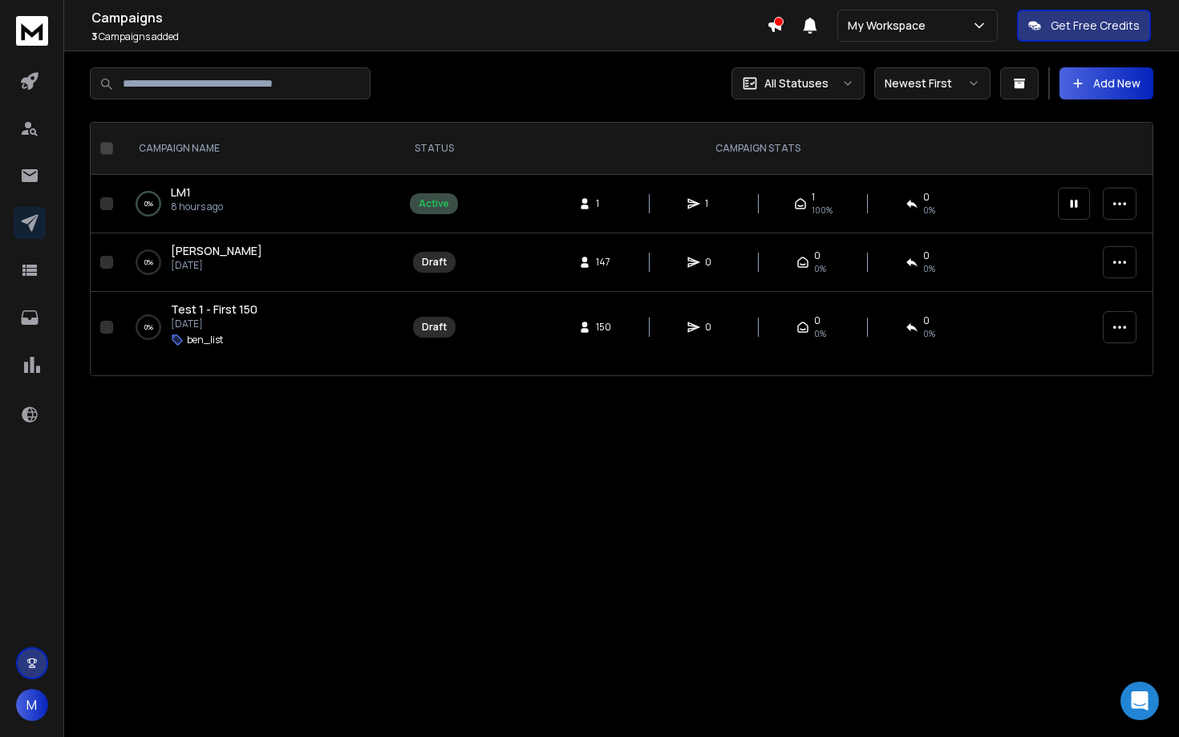
click at [243, 218] on div "0 % LM1 8 hours ago" at bounding box center [260, 204] width 249 height 39
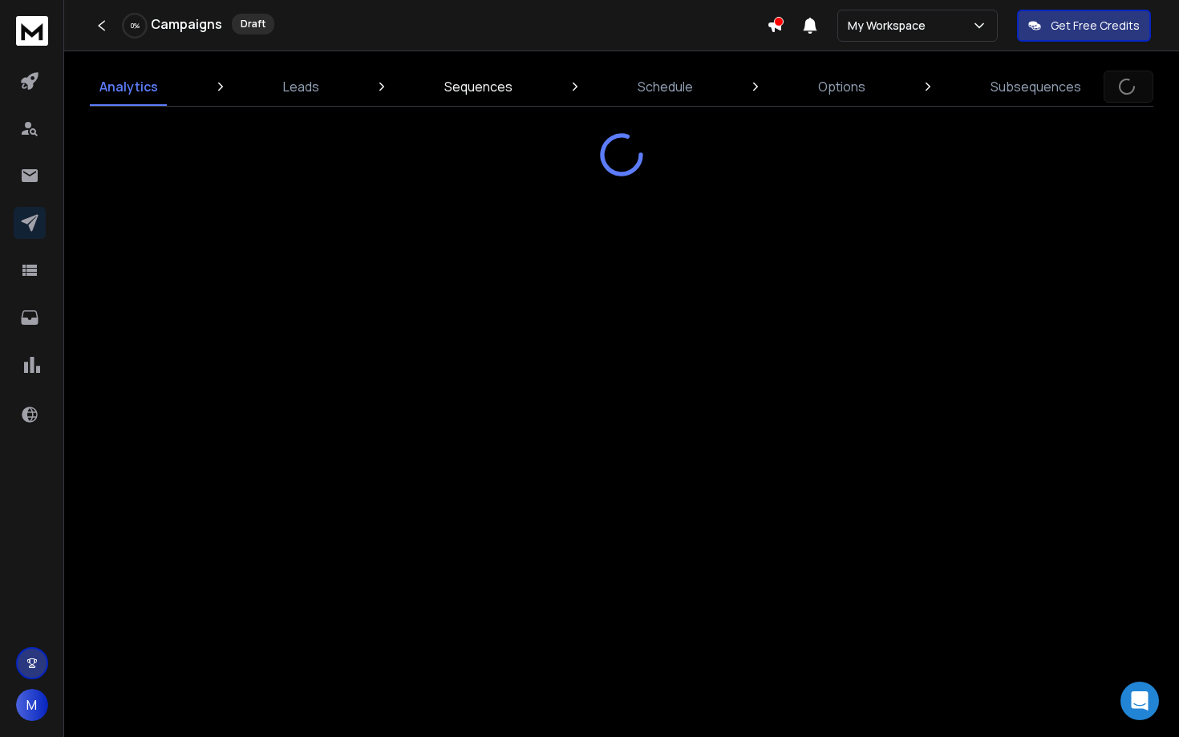
click at [473, 100] on link "Sequences" at bounding box center [478, 86] width 87 height 39
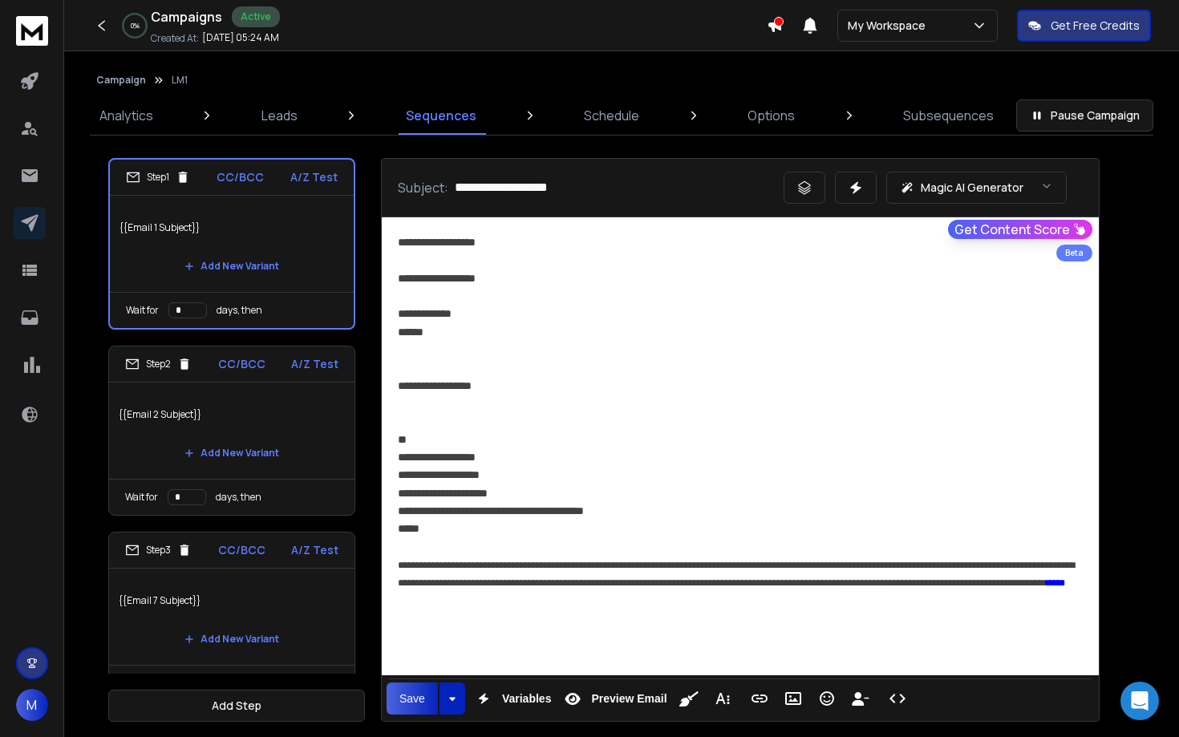
click at [309, 112] on div "Analytics Leads Sequences Schedule Options Subsequences" at bounding box center [547, 115] width 914 height 39
click at [290, 117] on p "Leads" at bounding box center [280, 115] width 36 height 19
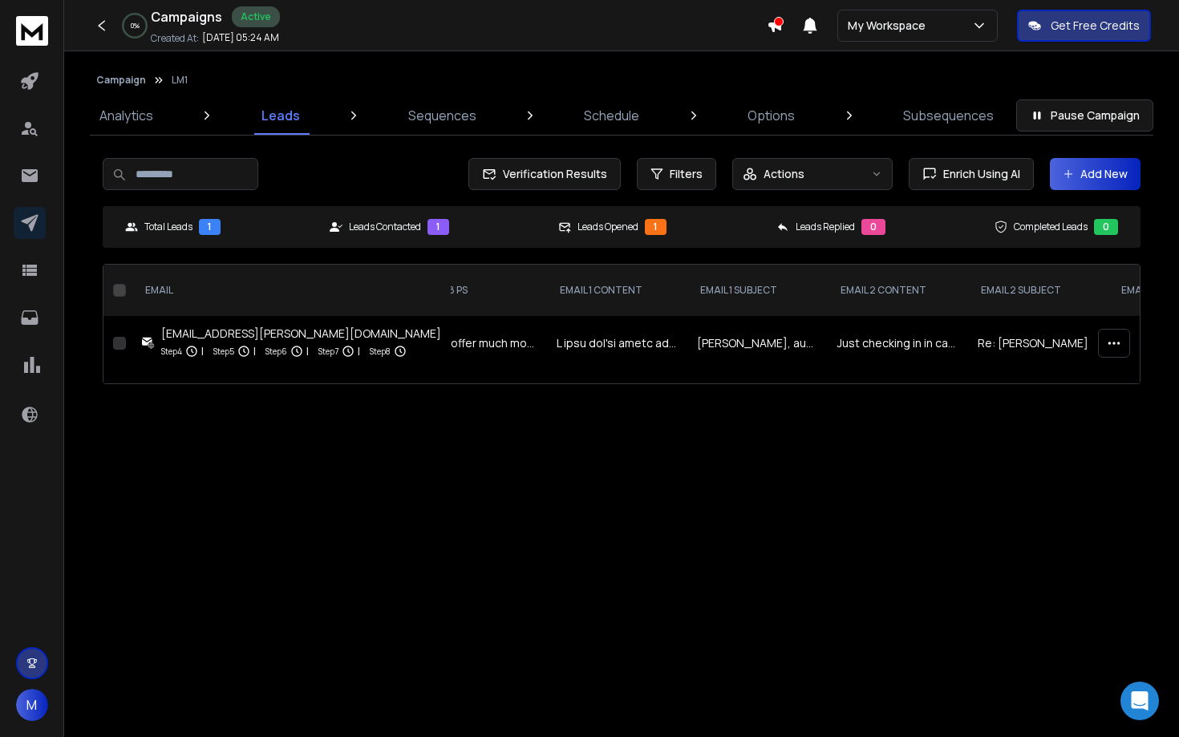
scroll to position [0, 1479]
click at [423, 112] on p "Sequences" at bounding box center [442, 115] width 68 height 19
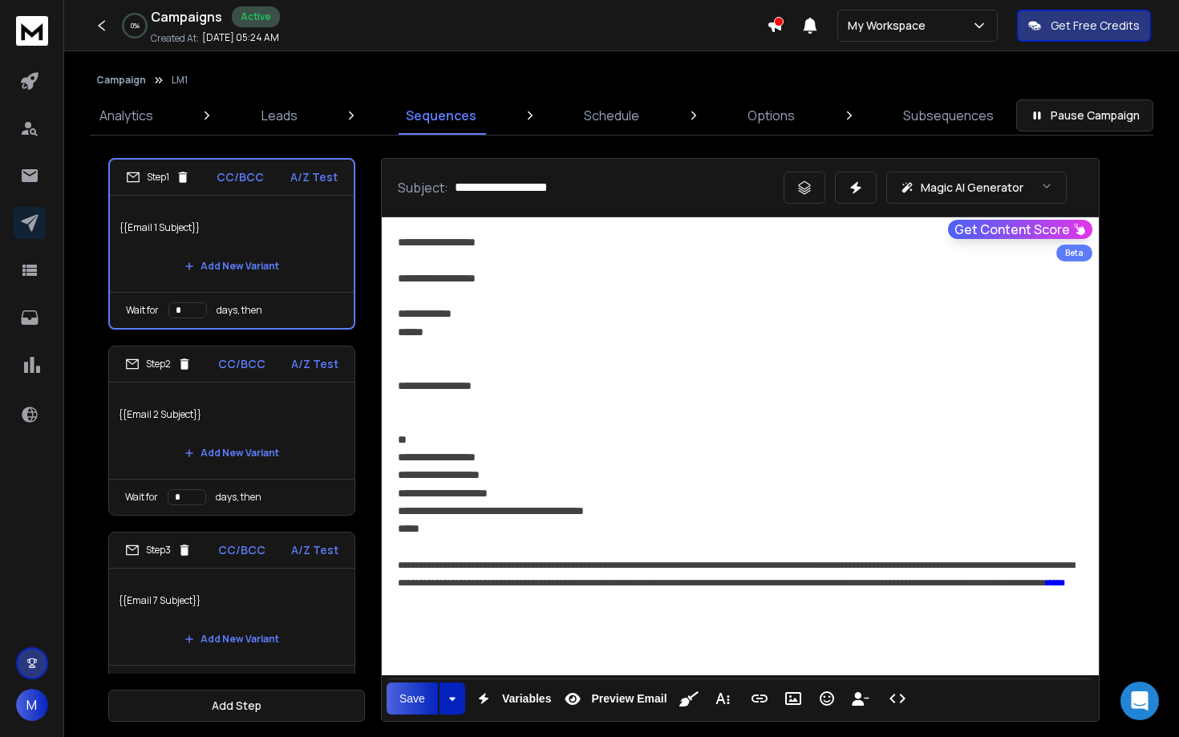
drag, startPoint x: 596, startPoint y: 185, endPoint x: 314, endPoint y: 185, distance: 282.4
click at [314, 185] on div "**********" at bounding box center [621, 440] width 1027 height 564
click at [857, 196] on button "button" at bounding box center [856, 188] width 42 height 32
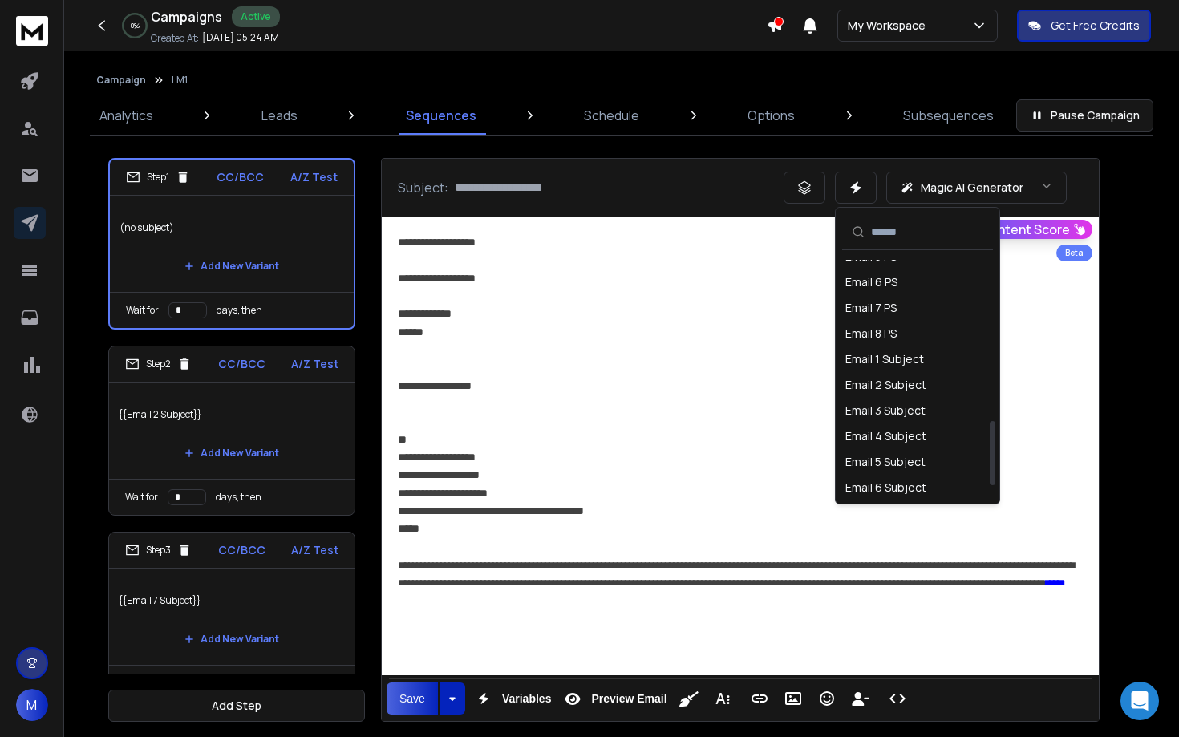
scroll to position [601, 0]
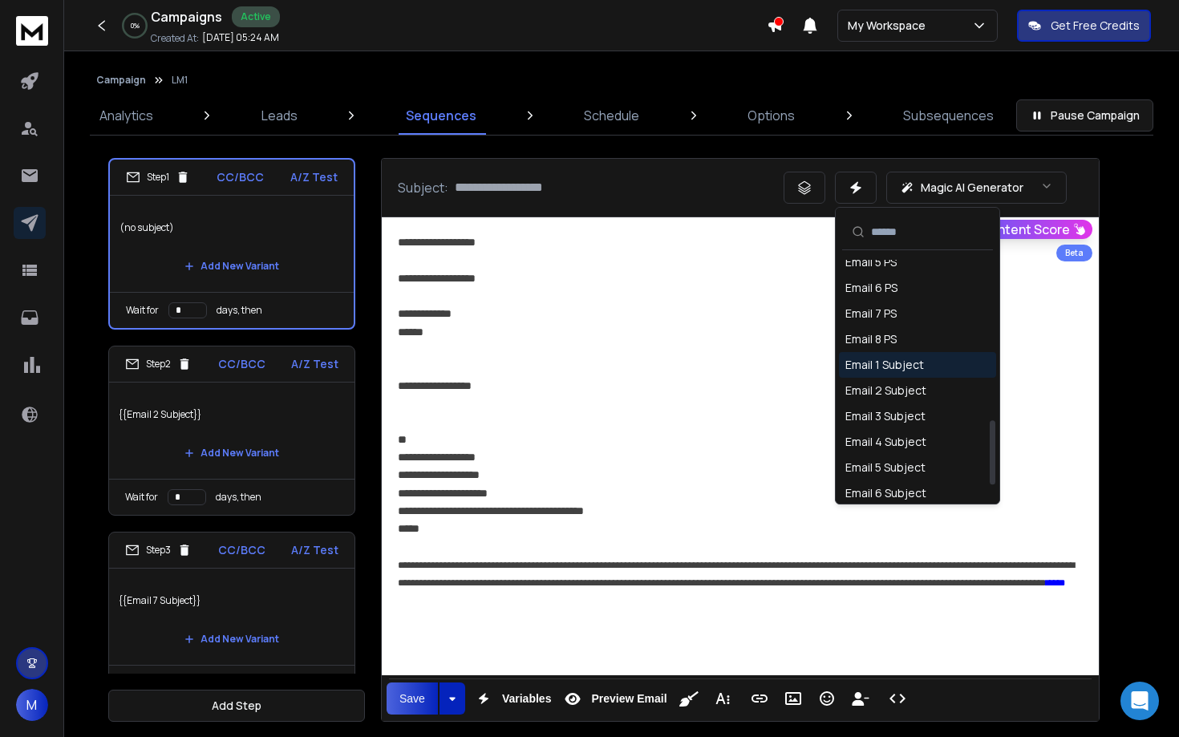
click at [911, 365] on div "Email 1 Subject" at bounding box center [885, 365] width 79 height 16
type input "**********"
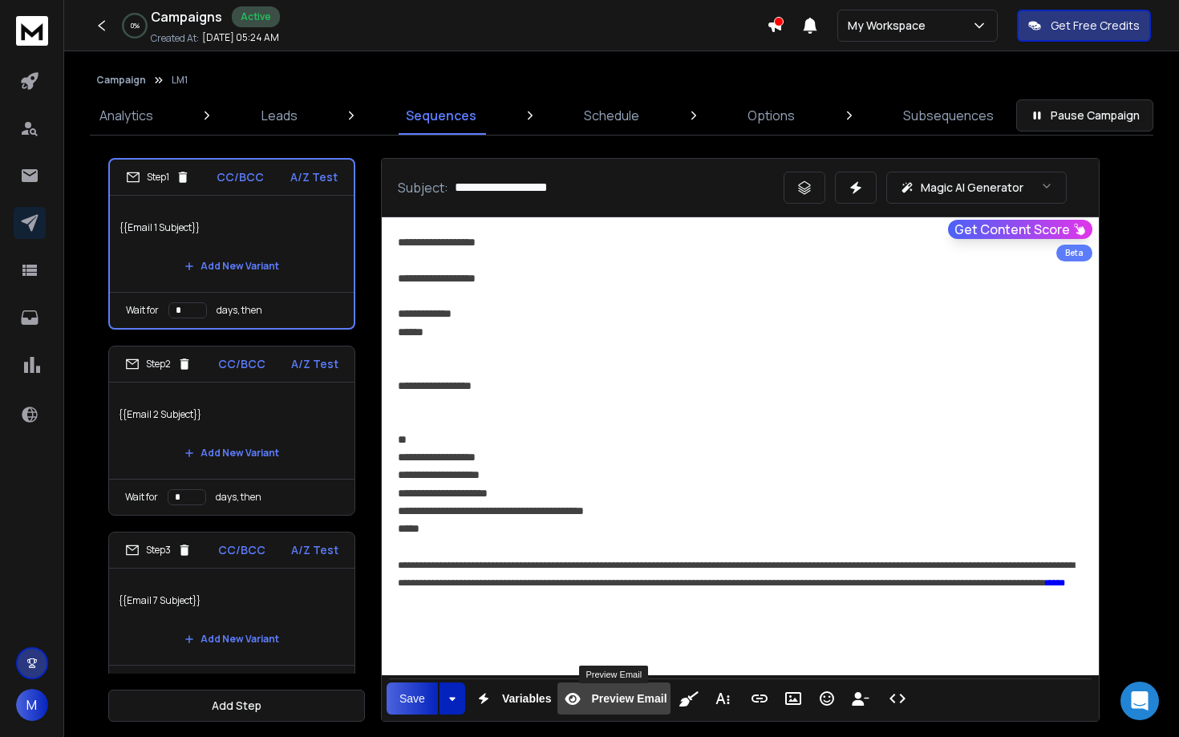
click at [619, 704] on span "Preview Email" at bounding box center [629, 699] width 82 height 14
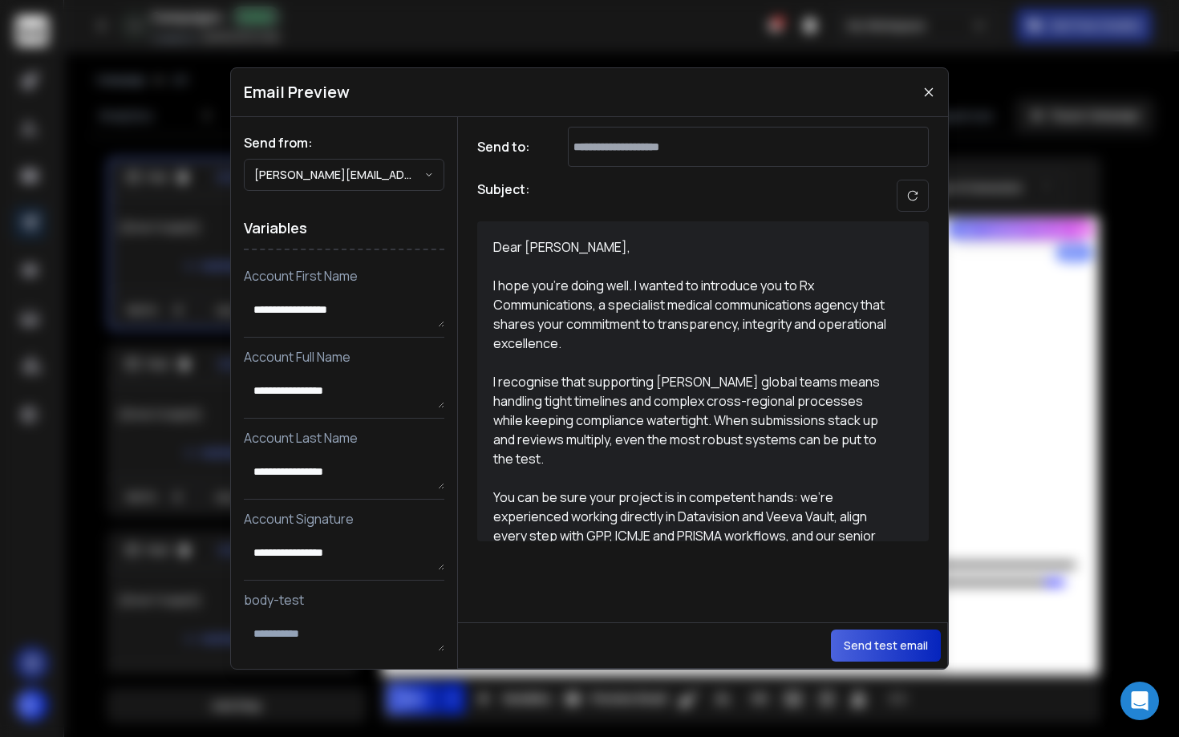
click at [931, 92] on icon at bounding box center [929, 92] width 13 height 13
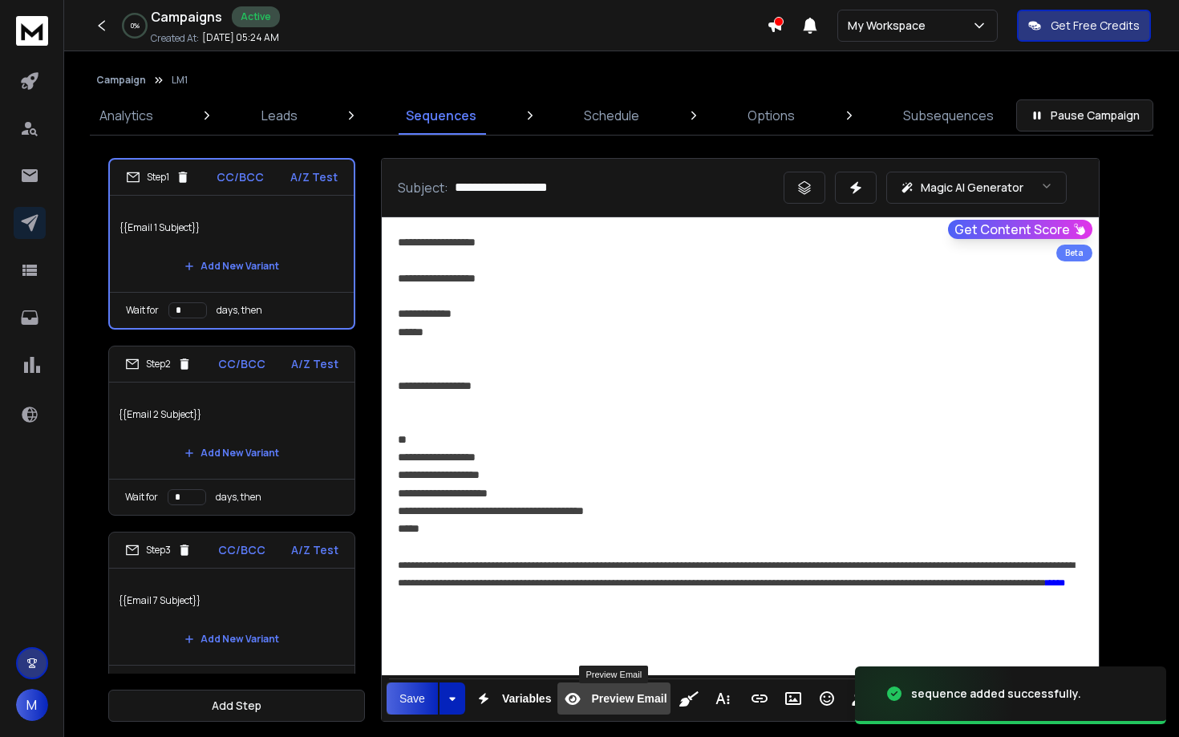
click at [586, 700] on div "Preview Email" at bounding box center [614, 699] width 112 height 26
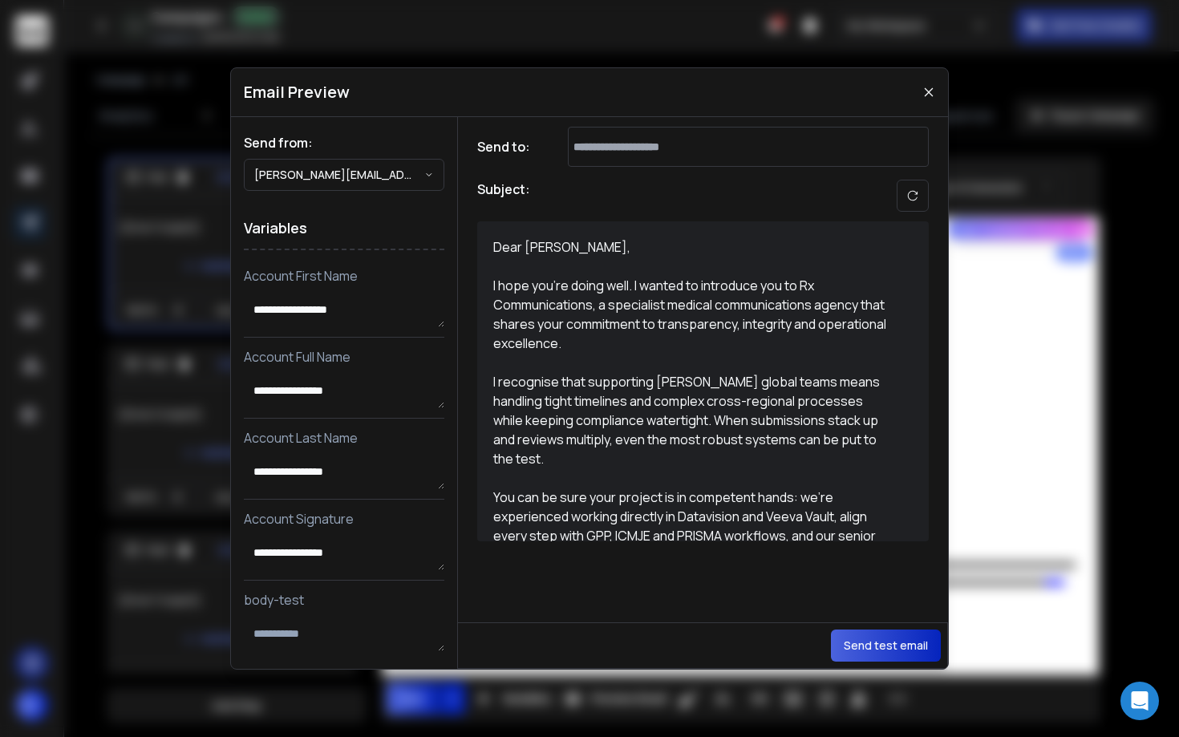
click at [927, 92] on icon at bounding box center [929, 92] width 13 height 13
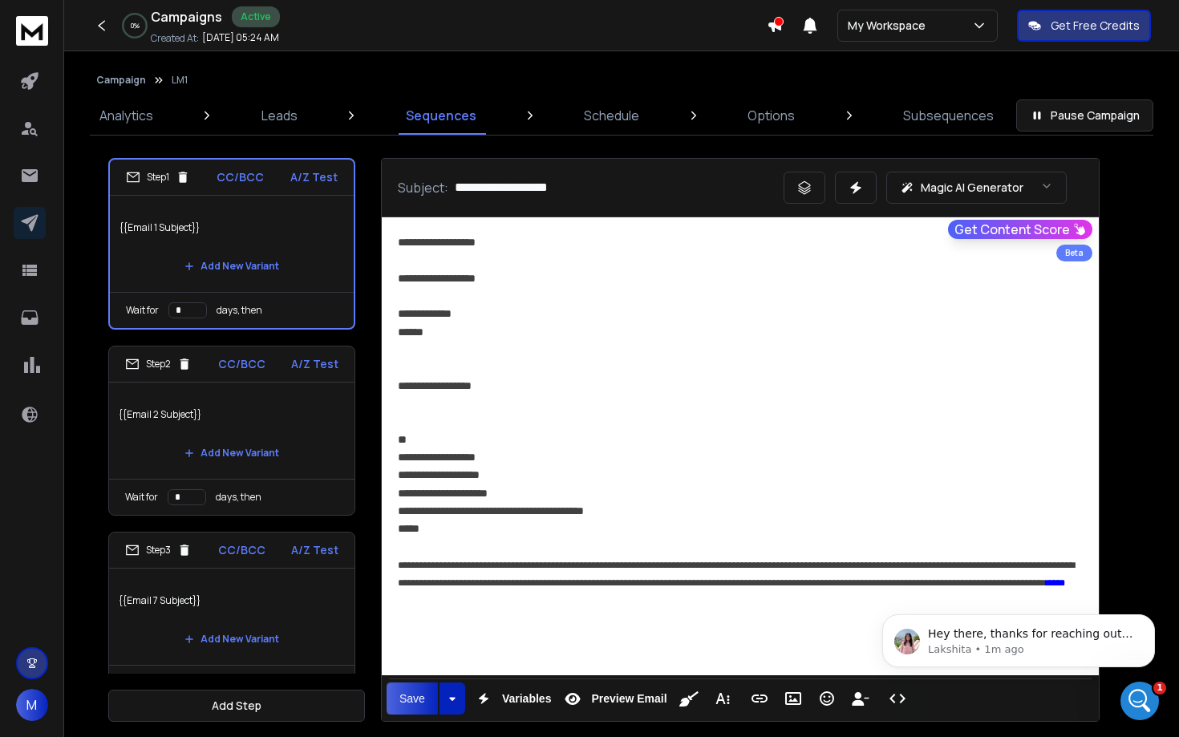
scroll to position [0, 0]
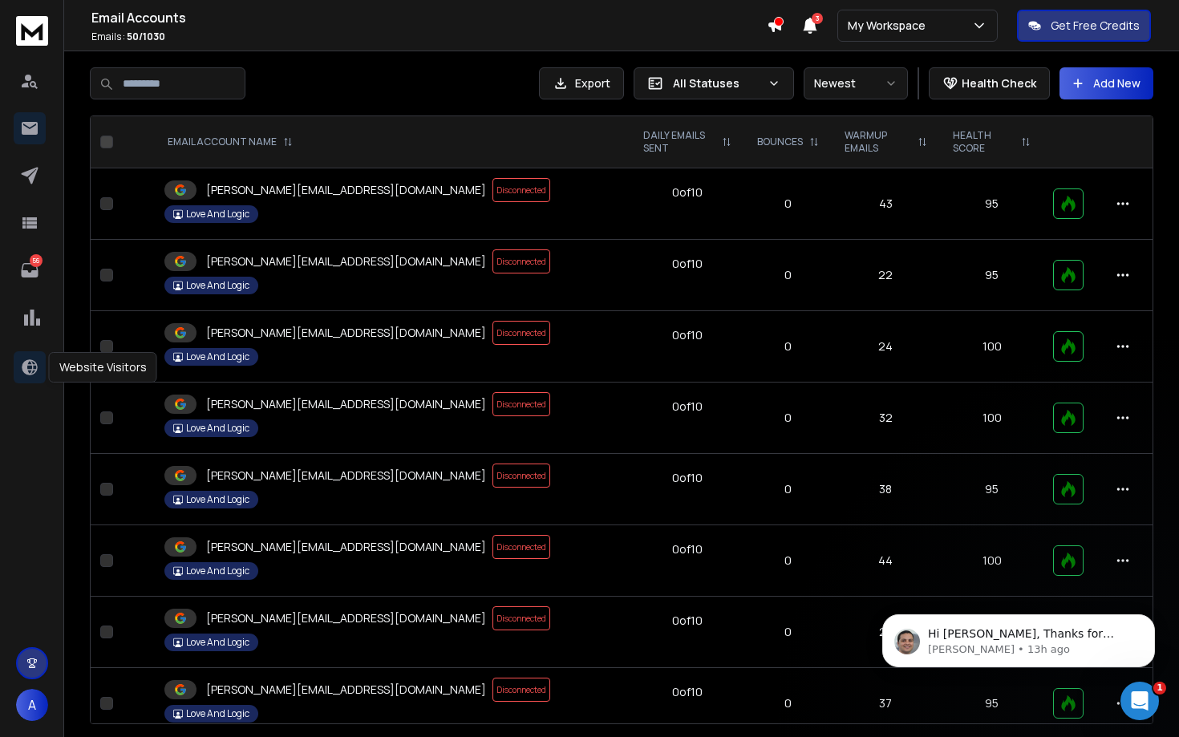
click at [31, 359] on icon at bounding box center [29, 367] width 19 height 19
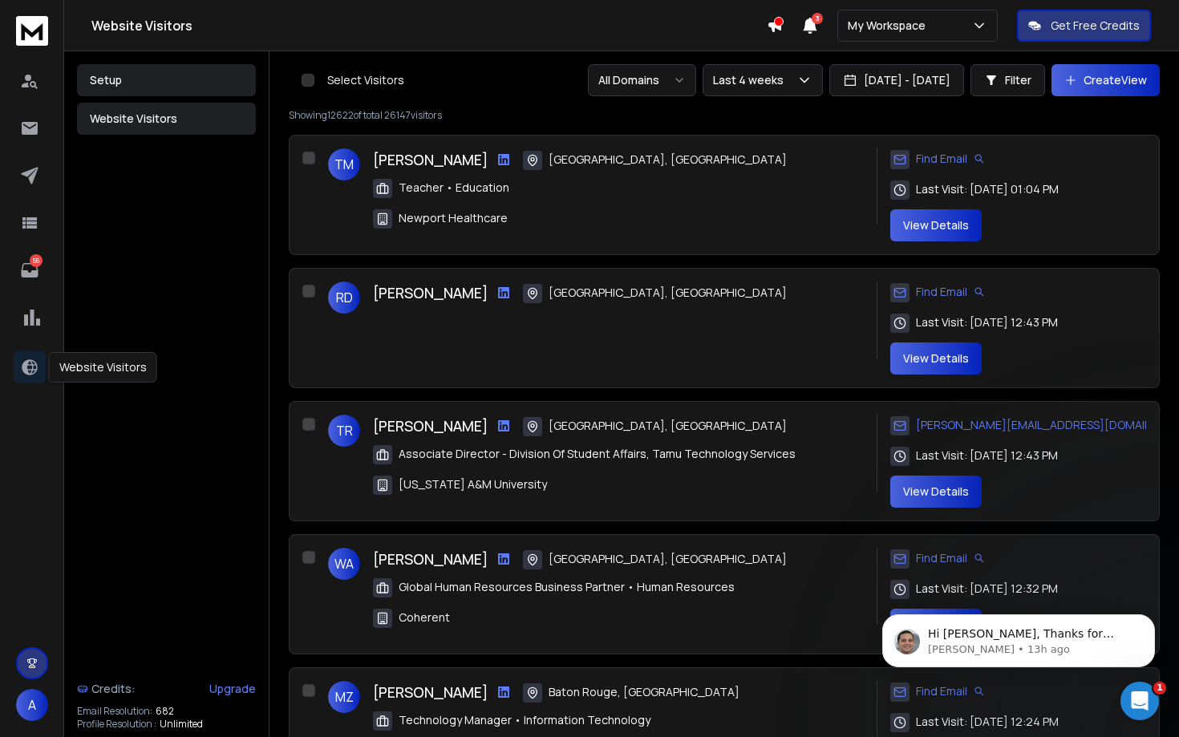
click at [174, 83] on button "Setup" at bounding box center [166, 80] width 179 height 32
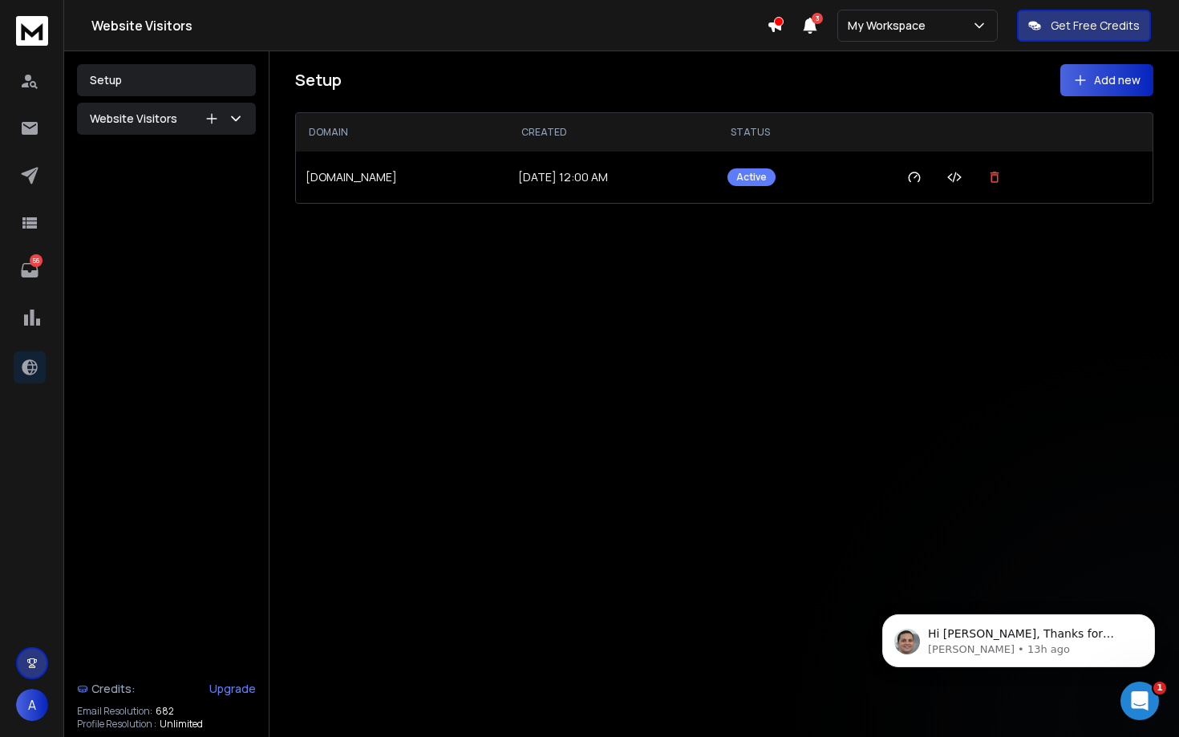
click at [170, 118] on button "Website Visitors" at bounding box center [166, 119] width 179 height 32
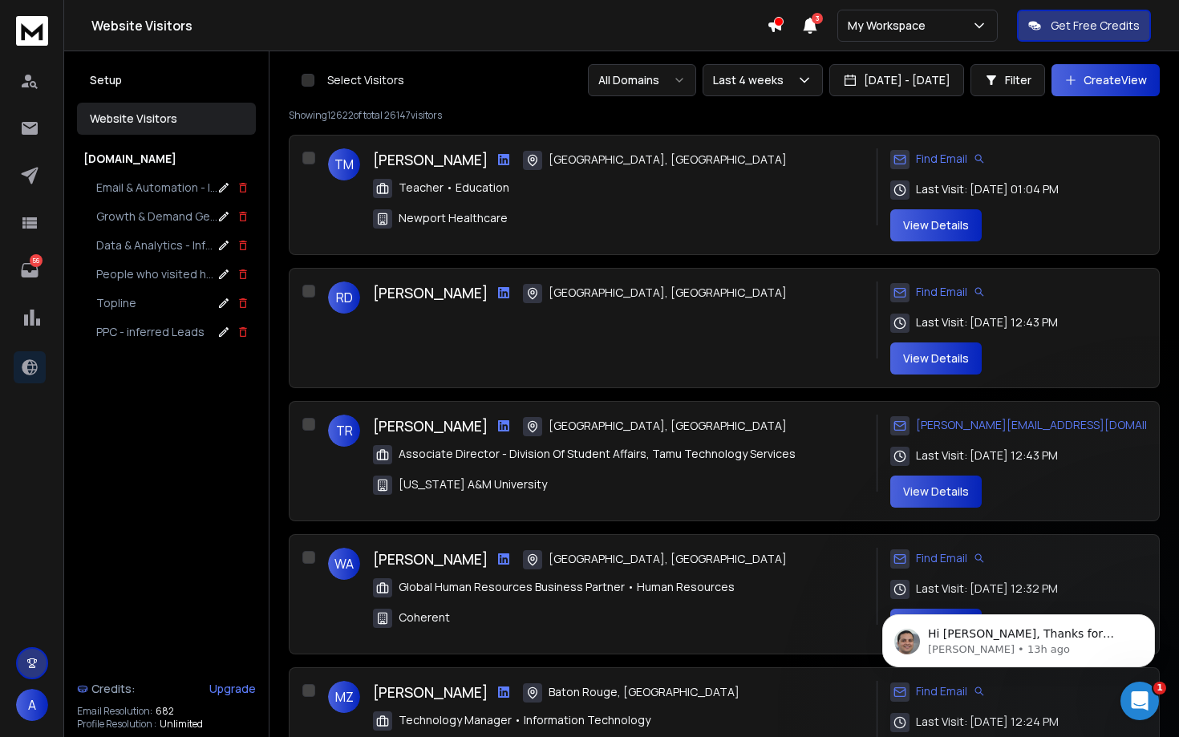
click at [148, 217] on div "Growth & Demand Gen - Inferred Leads" at bounding box center [156, 217] width 121 height 16
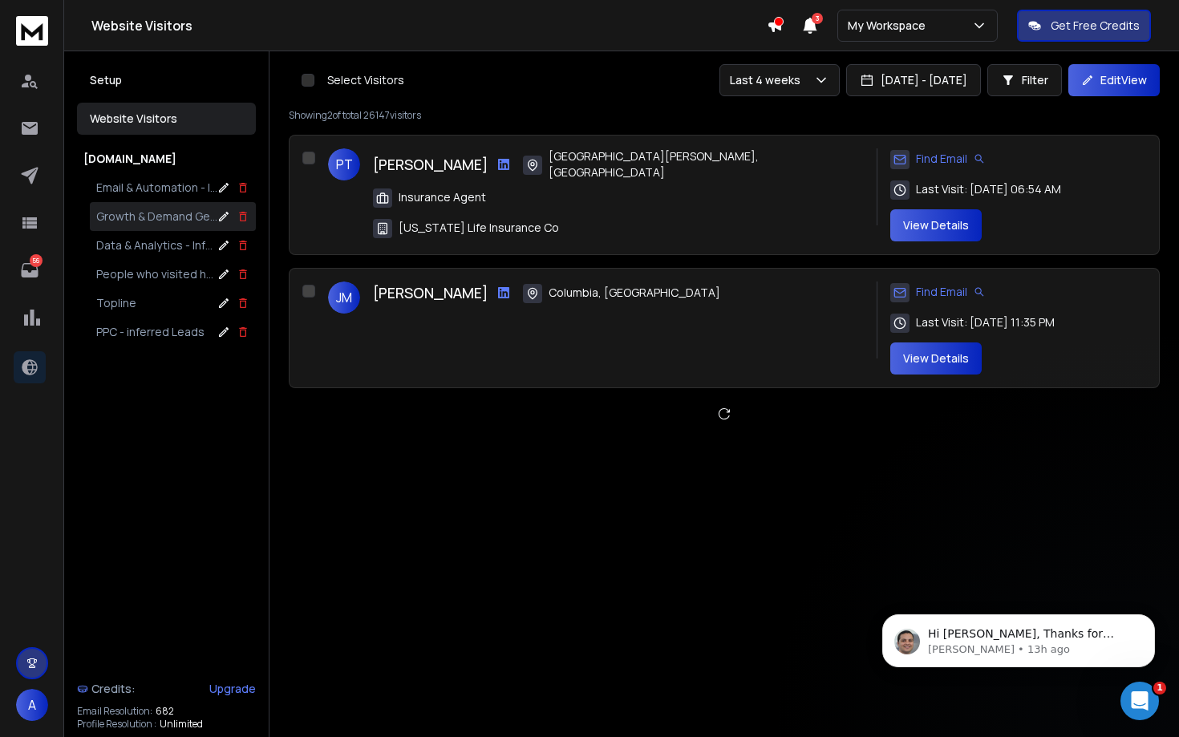
click at [466, 539] on div "Your warmest leads are on your site – Turn visits into conversations Reach Out …" at bounding box center [589, 368] width 1179 height 737
